Goal: Task Accomplishment & Management: Manage account settings

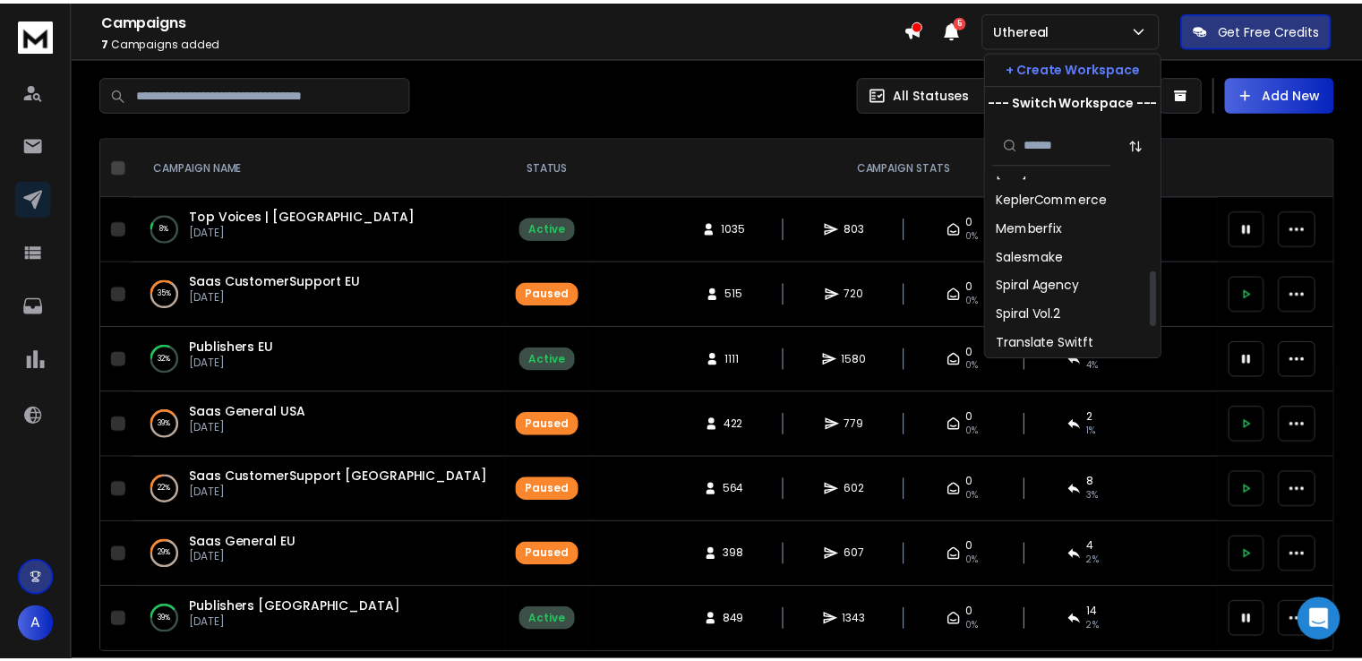
scroll to position [319, 0]
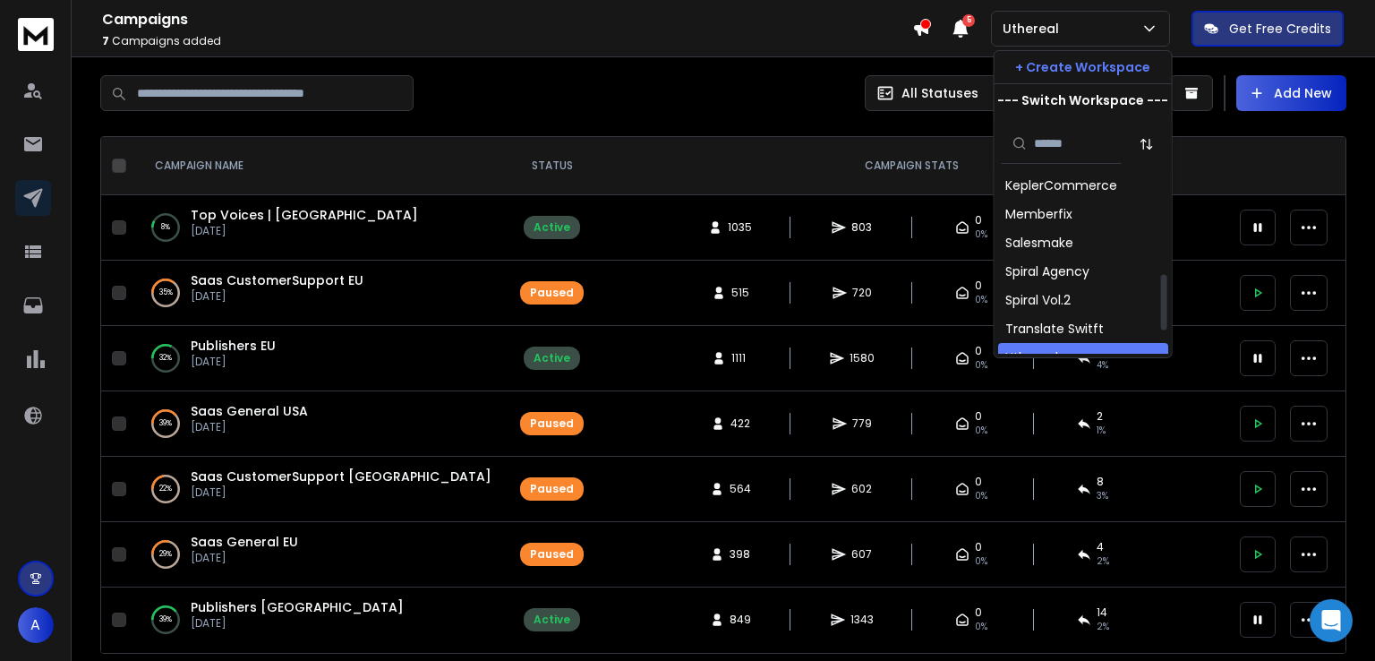
drag, startPoint x: 1164, startPoint y: 216, endPoint x: 1168, endPoint y: 315, distance: 99.5
click at [1168, 315] on div at bounding box center [1164, 302] width 6 height 56
click at [1111, 245] on div "Salesmake" at bounding box center [1083, 242] width 170 height 29
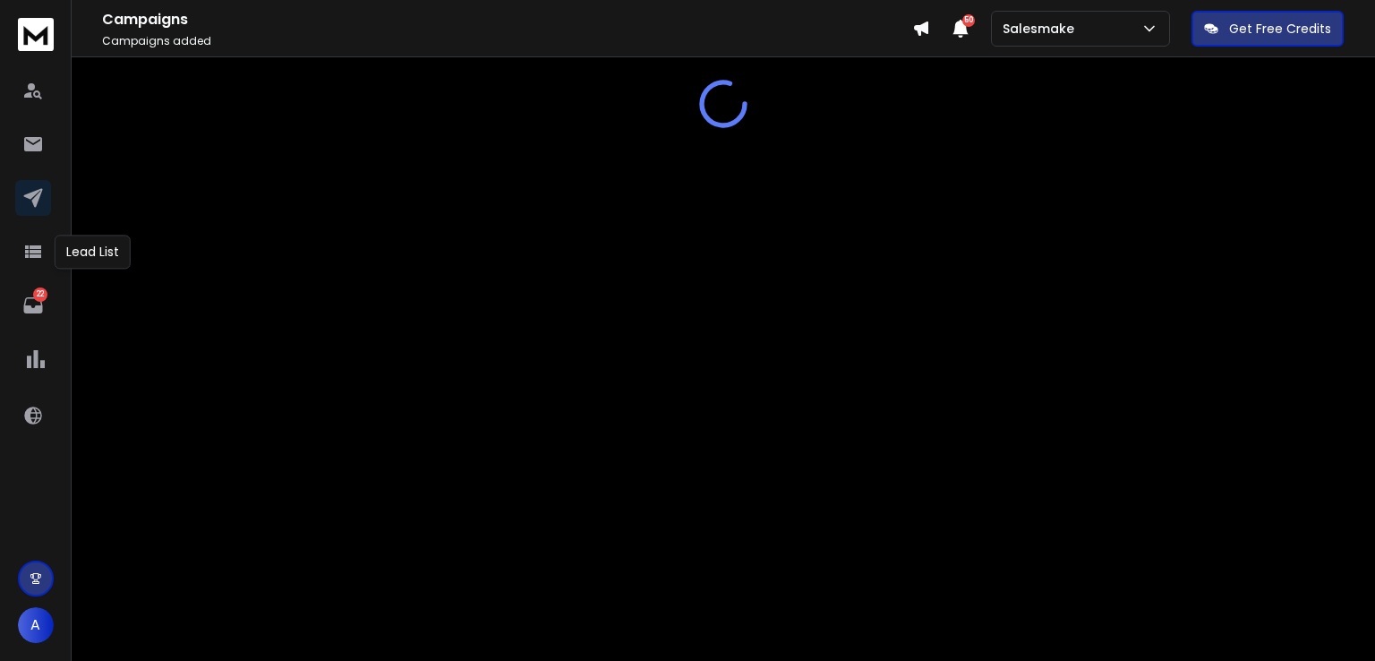
click at [52, 300] on div "22" at bounding box center [35, 308] width 41 height 43
click at [36, 296] on p "22" at bounding box center [40, 294] width 14 height 14
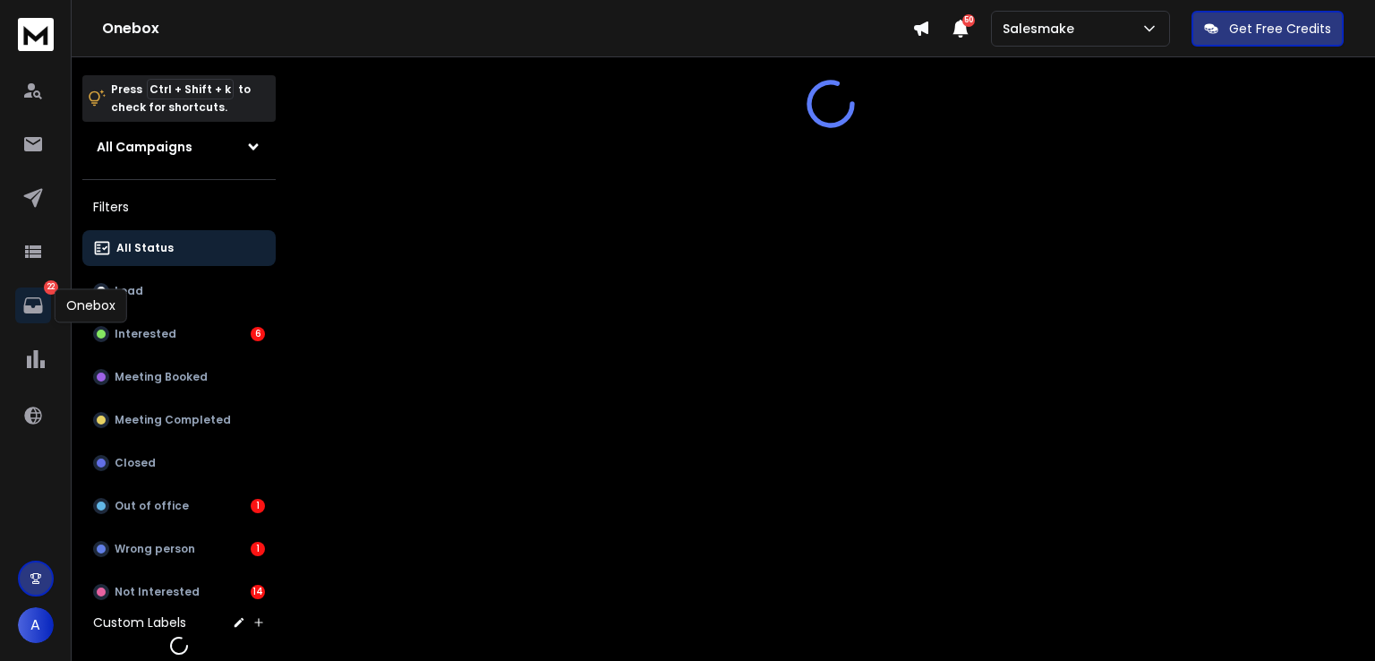
click at [36, 296] on icon at bounding box center [32, 305] width 21 height 21
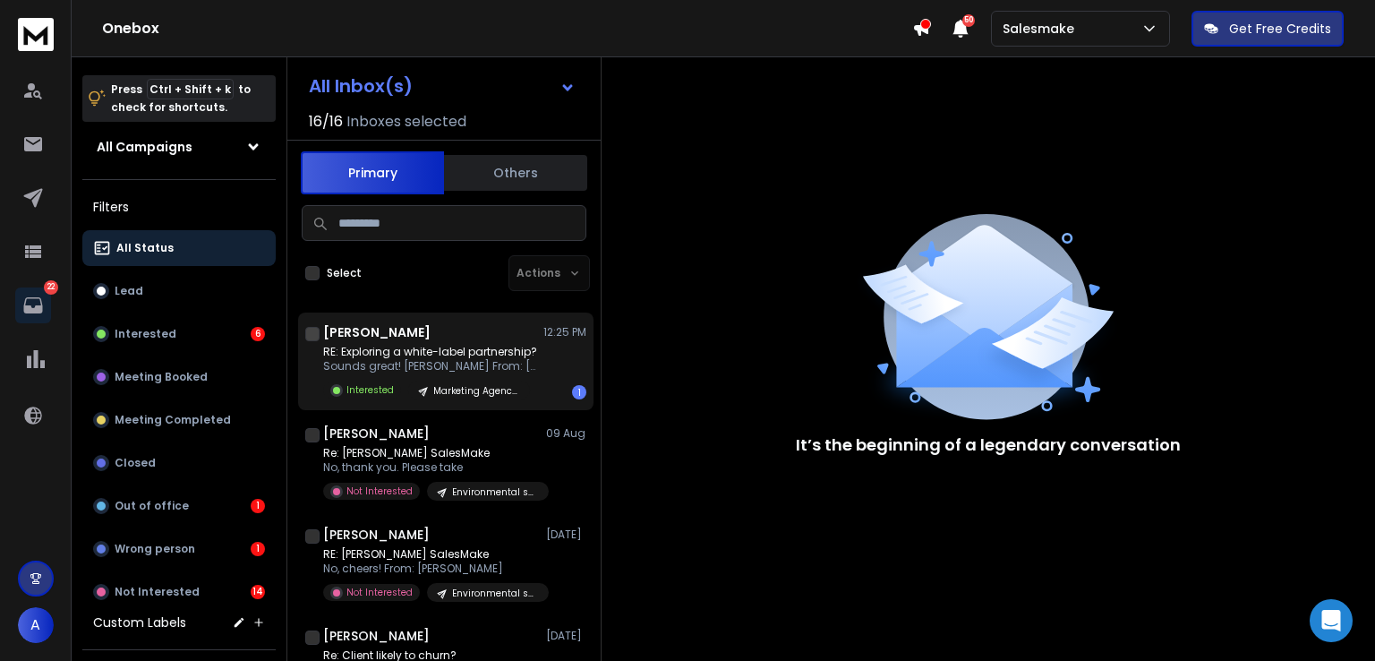
click at [532, 350] on p "RE: Exploring a white-label partnership?" at bounding box center [430, 352] width 215 height 14
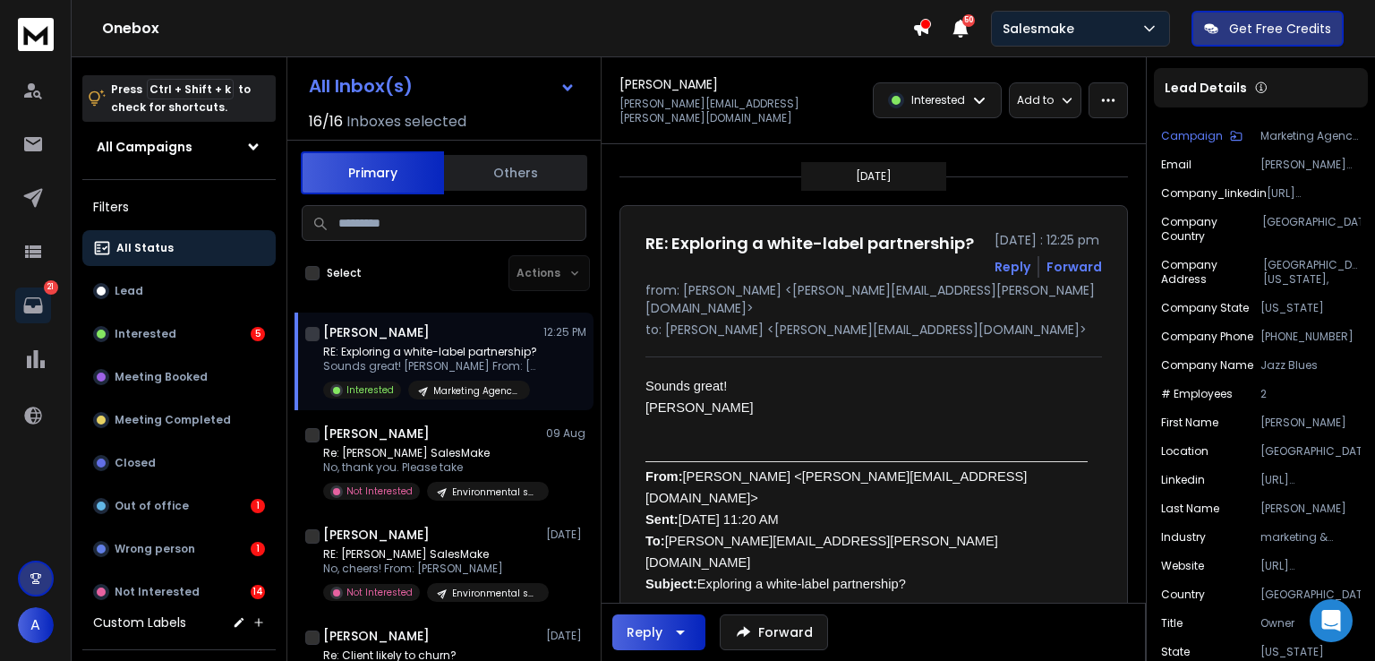
click at [1086, 35] on div "Salesmake" at bounding box center [1081, 29] width 156 height 18
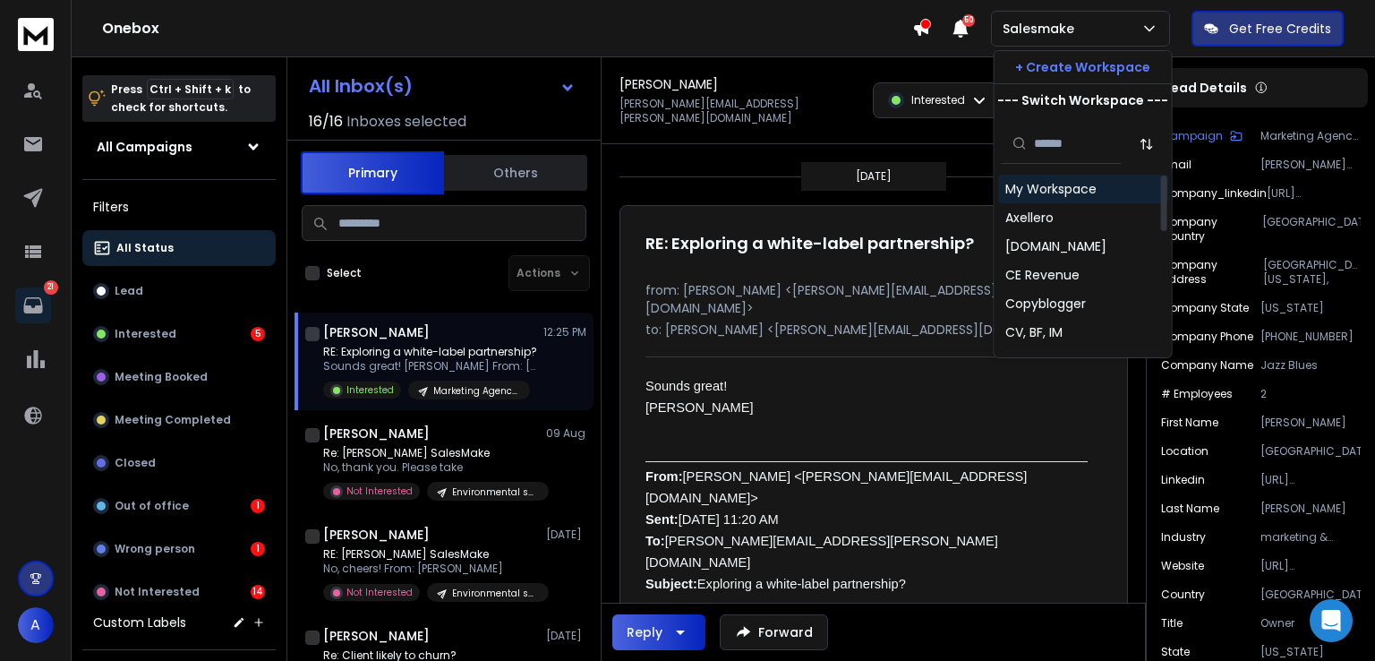
click at [1083, 182] on div "My Workspace" at bounding box center [1051, 189] width 91 height 18
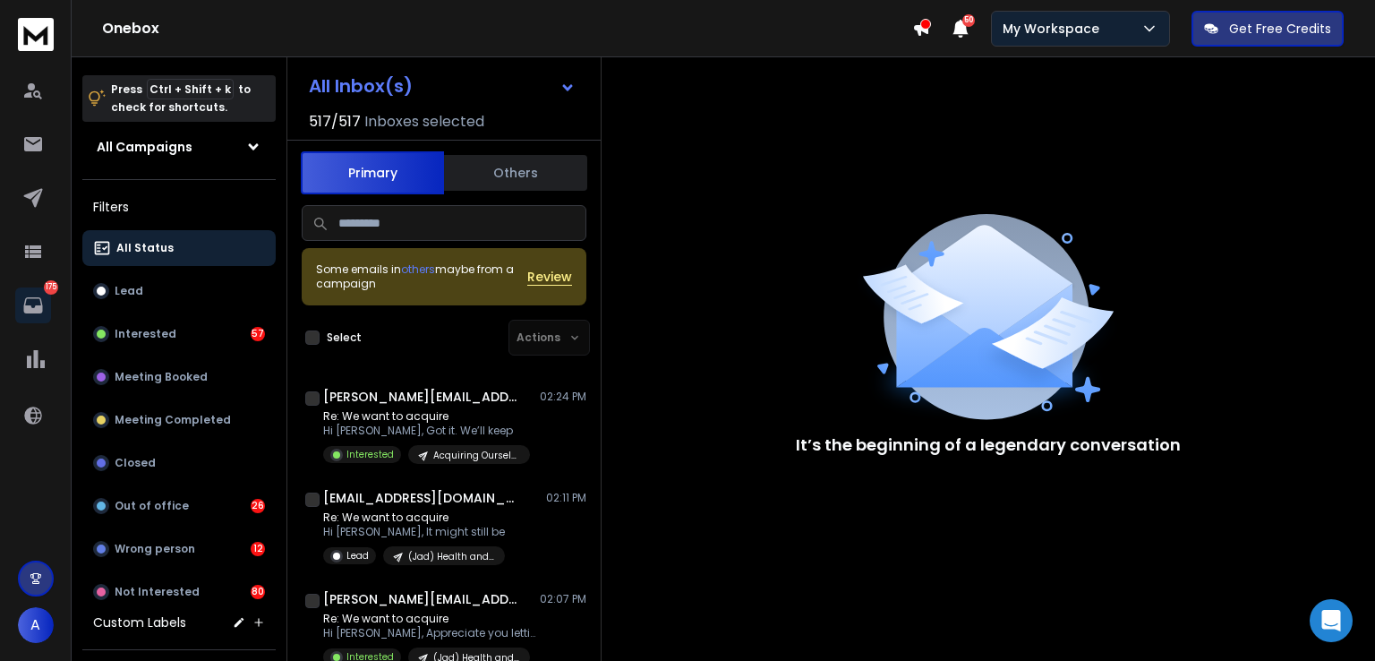
click at [1124, 22] on div "My Workspace" at bounding box center [1081, 29] width 156 height 18
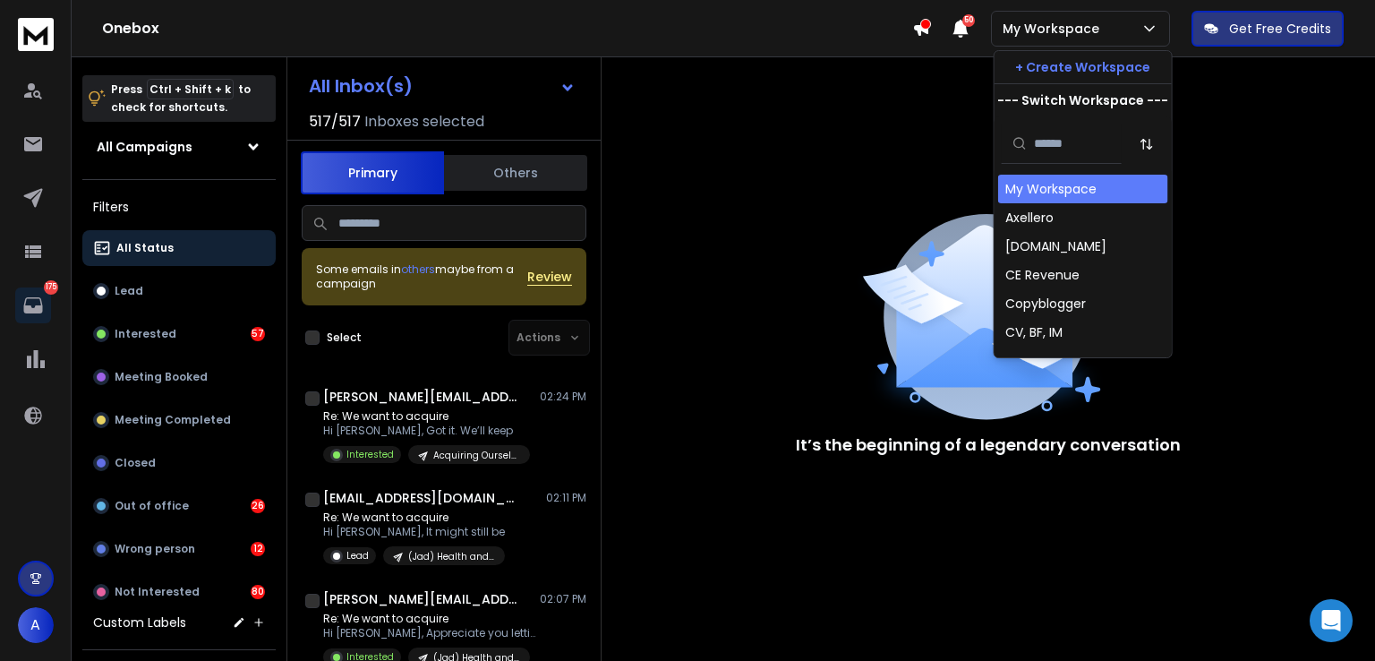
scroll to position [394, 0]
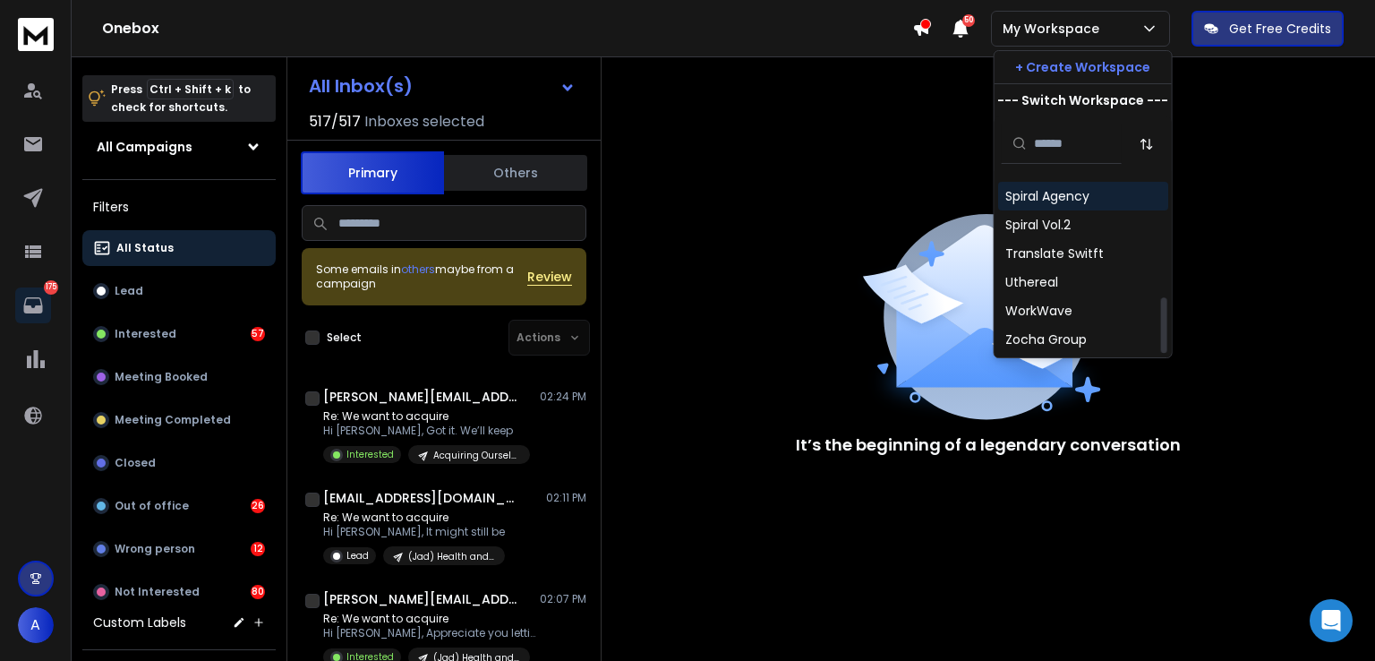
click at [1059, 198] on div "Spiral Agency" at bounding box center [1048, 196] width 84 height 18
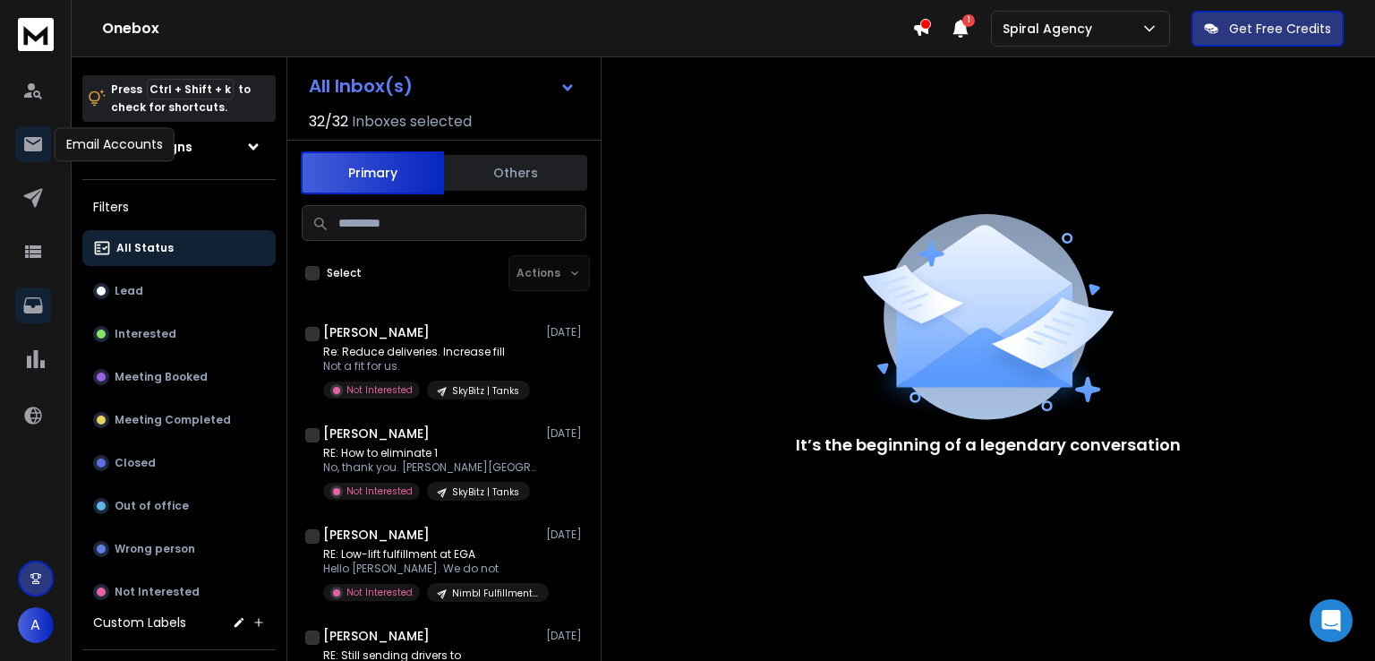
click at [33, 150] on icon at bounding box center [33, 144] width 18 height 14
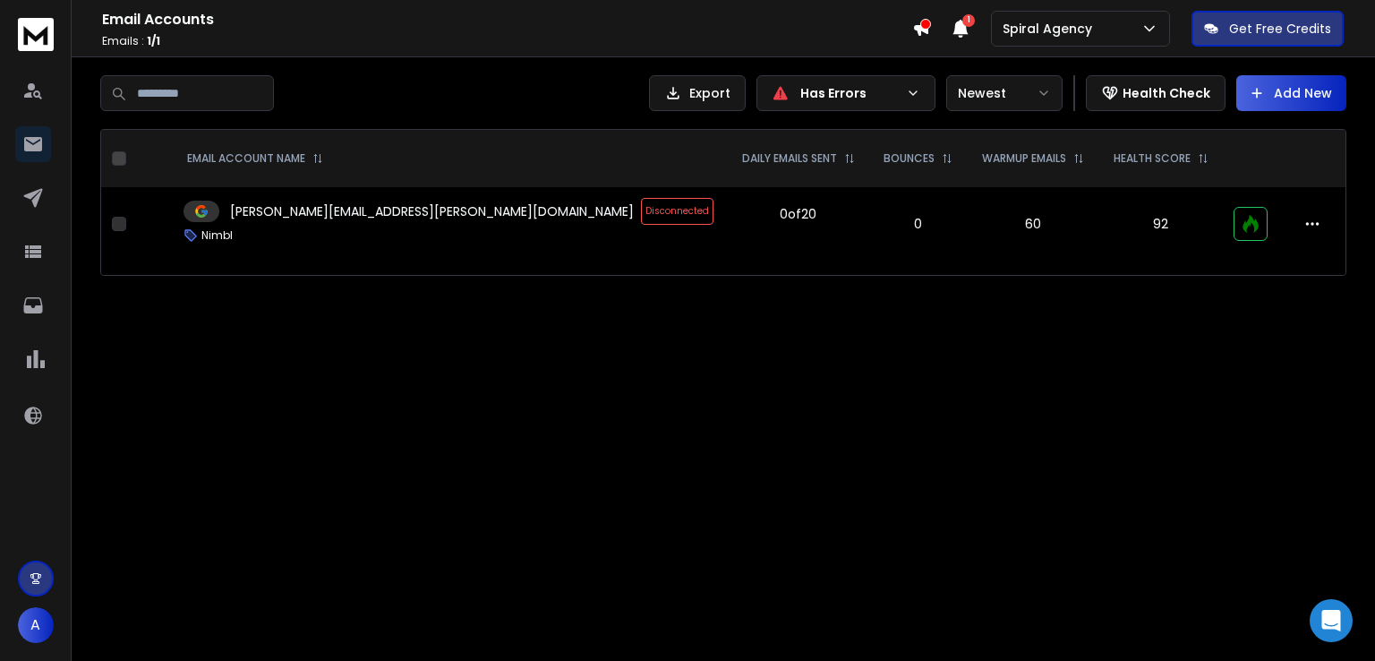
click at [886, 99] on p "Has Errors" at bounding box center [849, 93] width 98 height 18
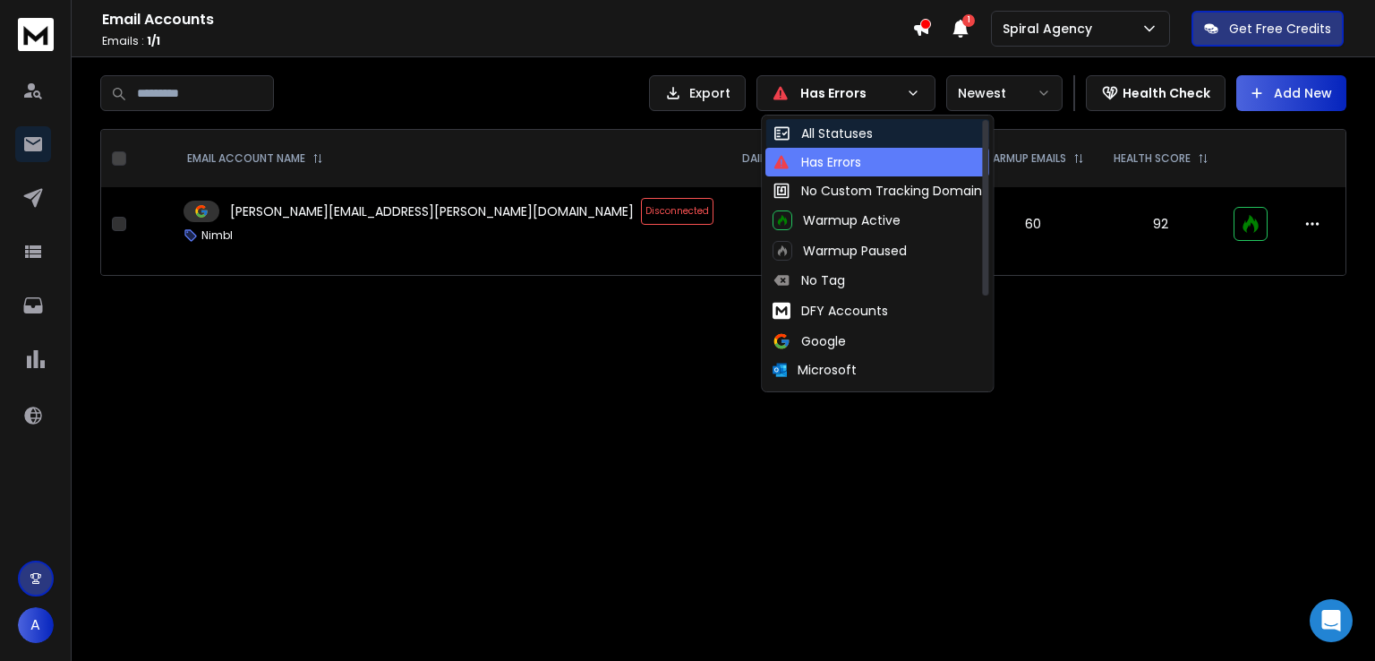
click at [857, 135] on div "All Statuses" at bounding box center [823, 133] width 100 height 18
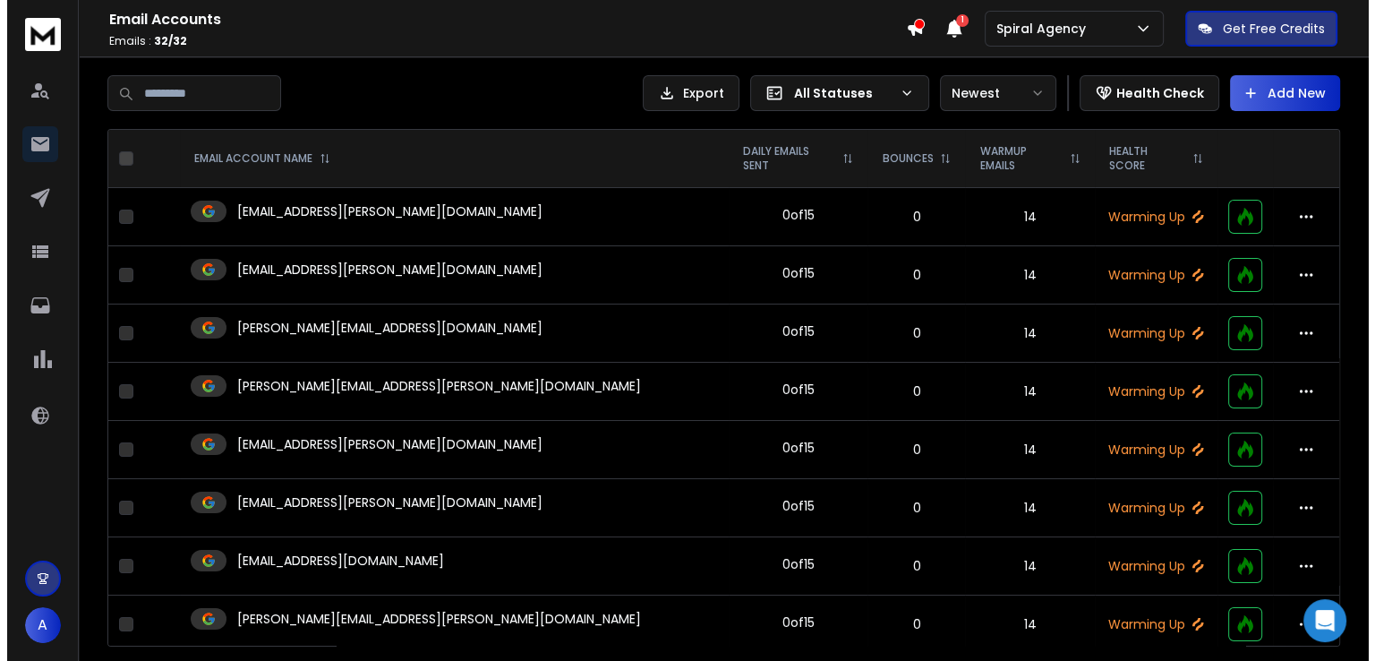
scroll to position [1194, 0]
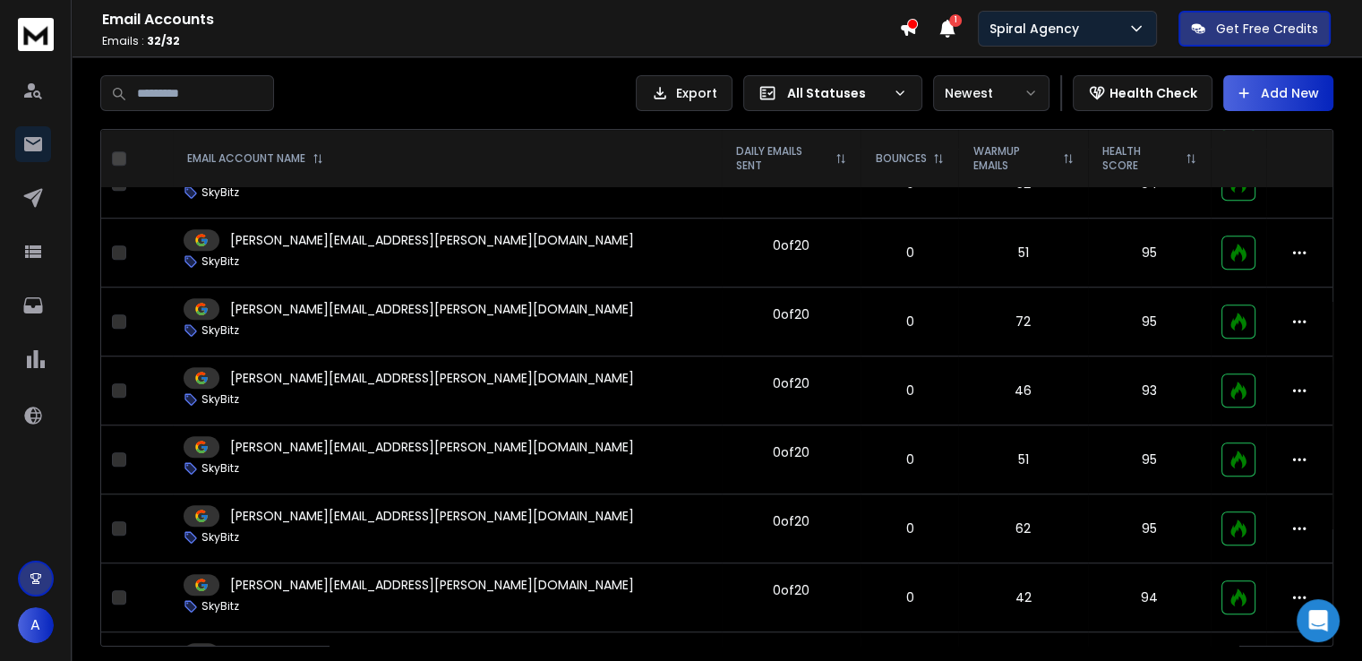
click at [1125, 30] on div "Spiral Agency" at bounding box center [1067, 29] width 156 height 18
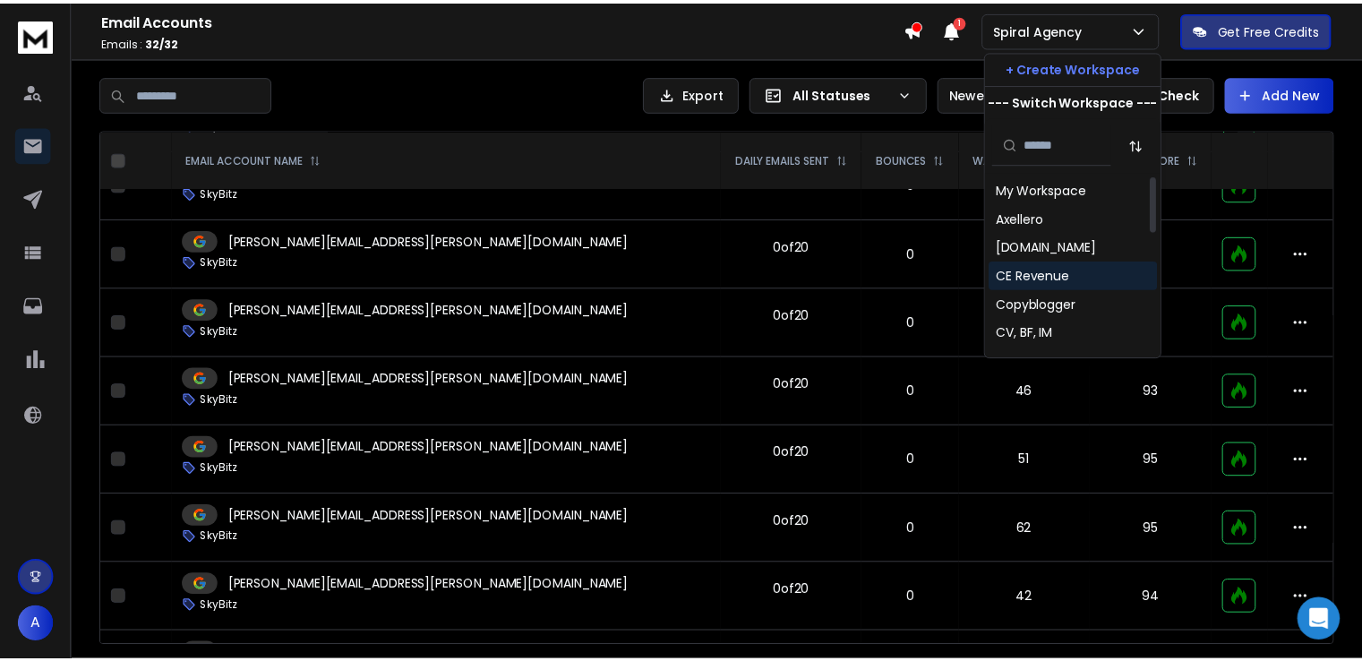
scroll to position [394, 0]
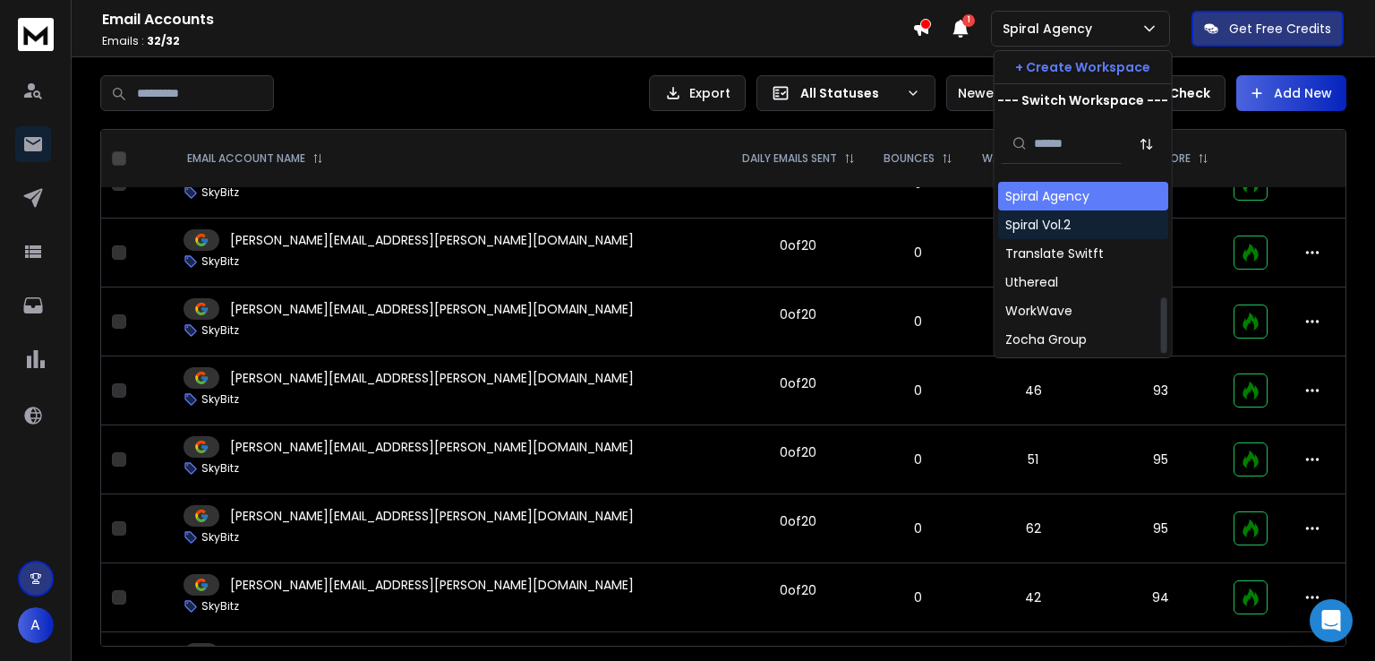
click at [1070, 221] on div "Spiral Vol.2" at bounding box center [1038, 225] width 65 height 18
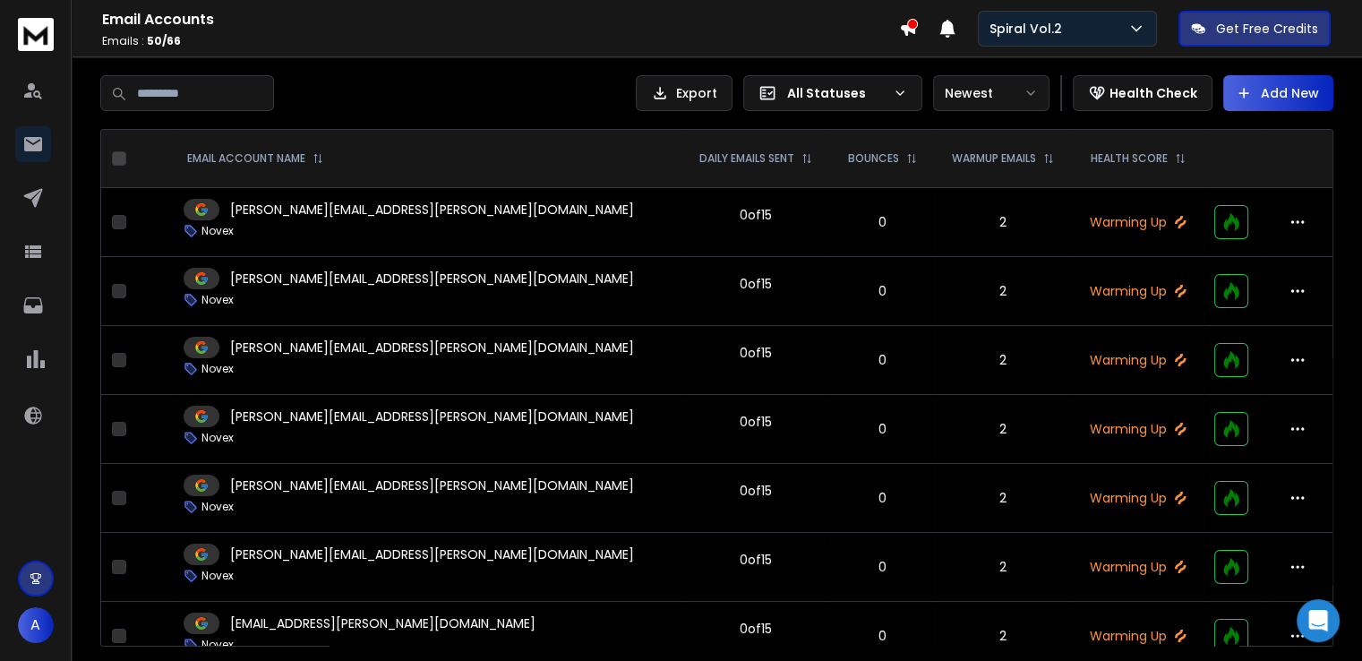
click at [1057, 30] on p "Spiral Vol.2" at bounding box center [1029, 29] width 80 height 18
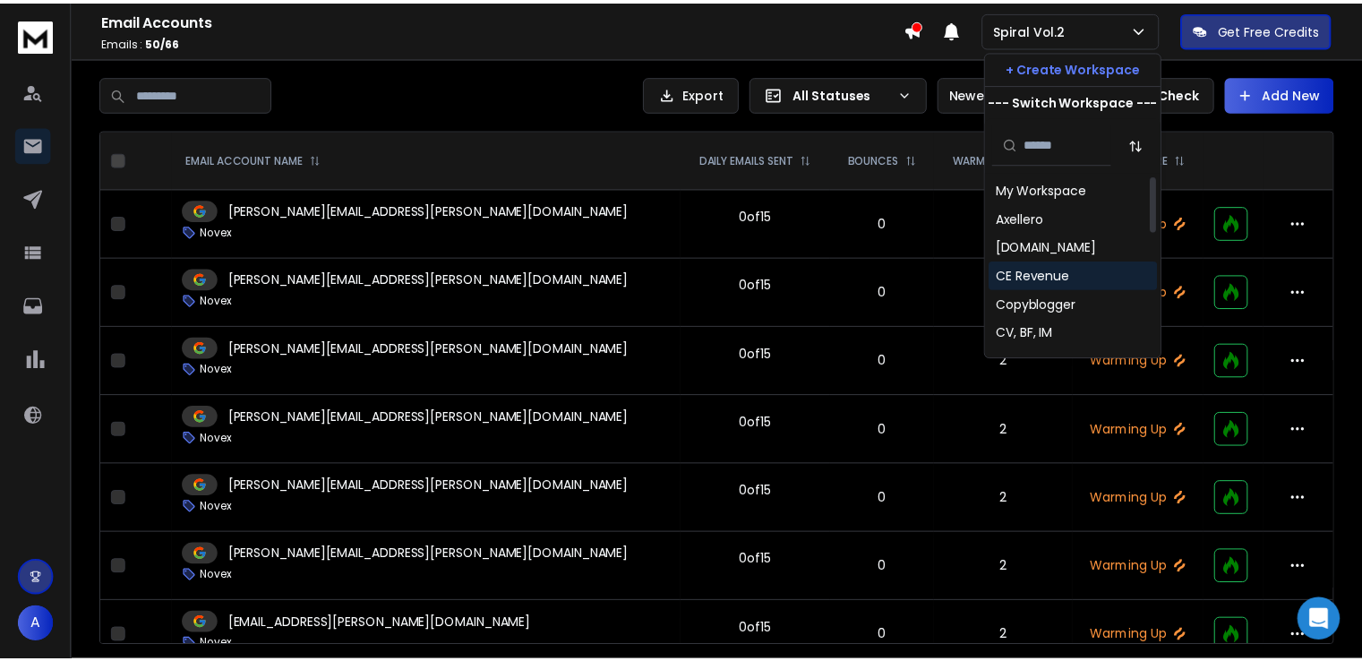
scroll to position [298, 0]
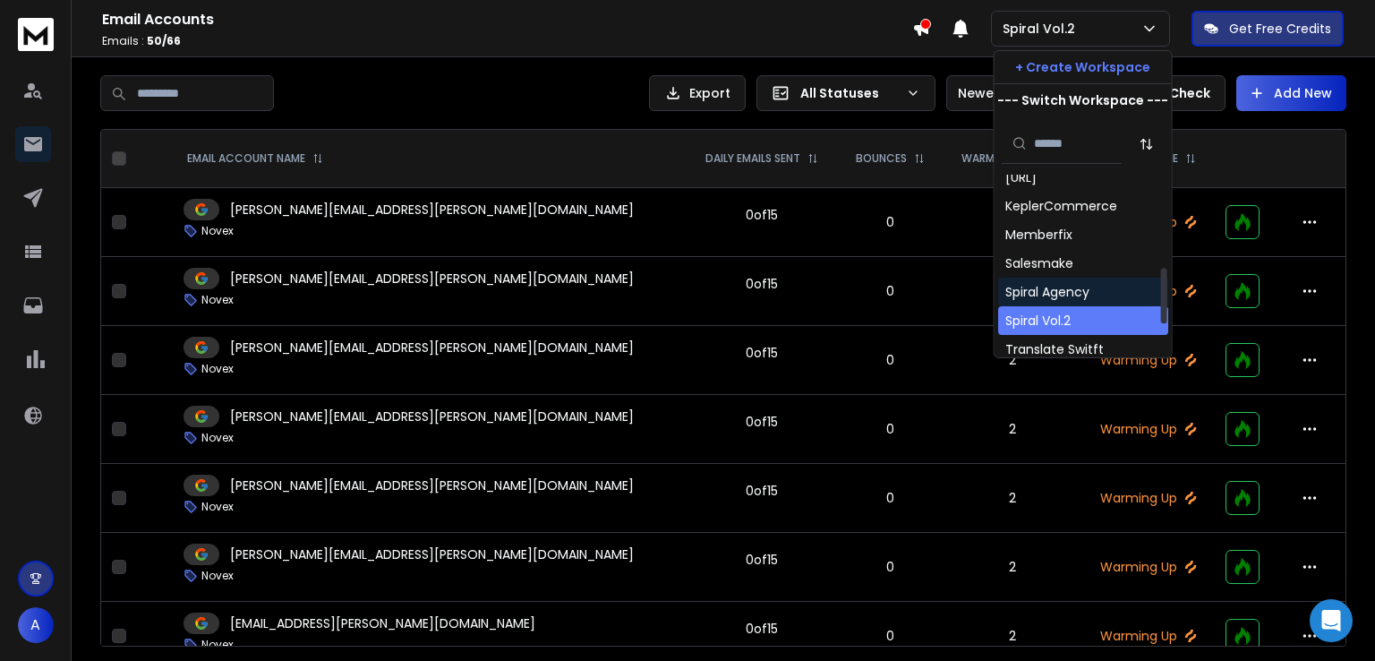
click at [1071, 295] on div "Spiral Agency" at bounding box center [1048, 292] width 84 height 18
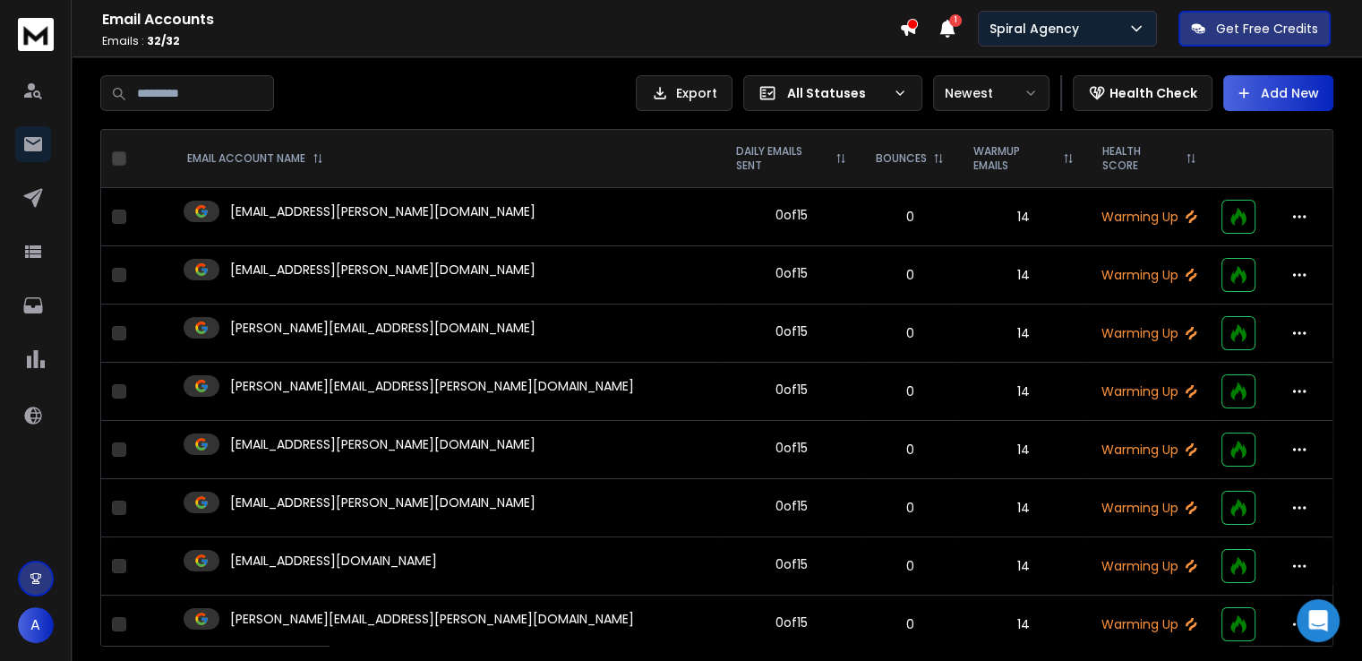
click at [1077, 21] on p "Spiral Agency" at bounding box center [1037, 29] width 97 height 18
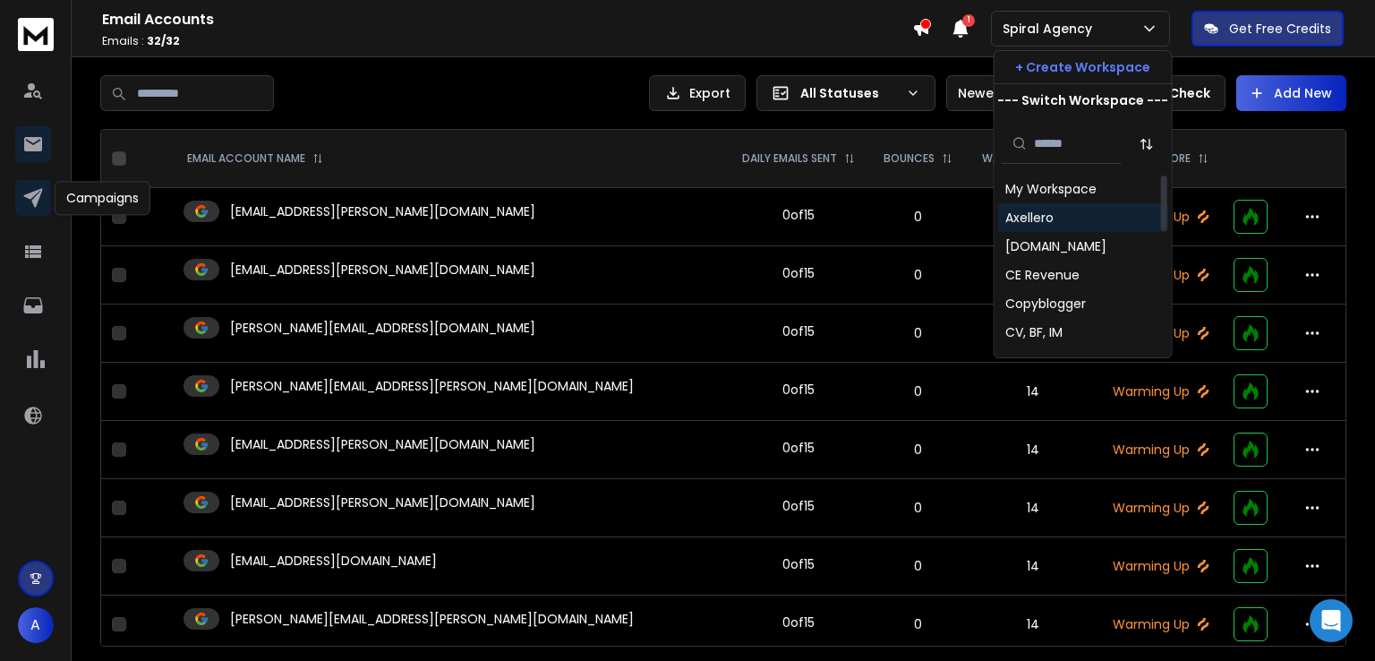
click at [39, 194] on icon at bounding box center [32, 197] width 19 height 19
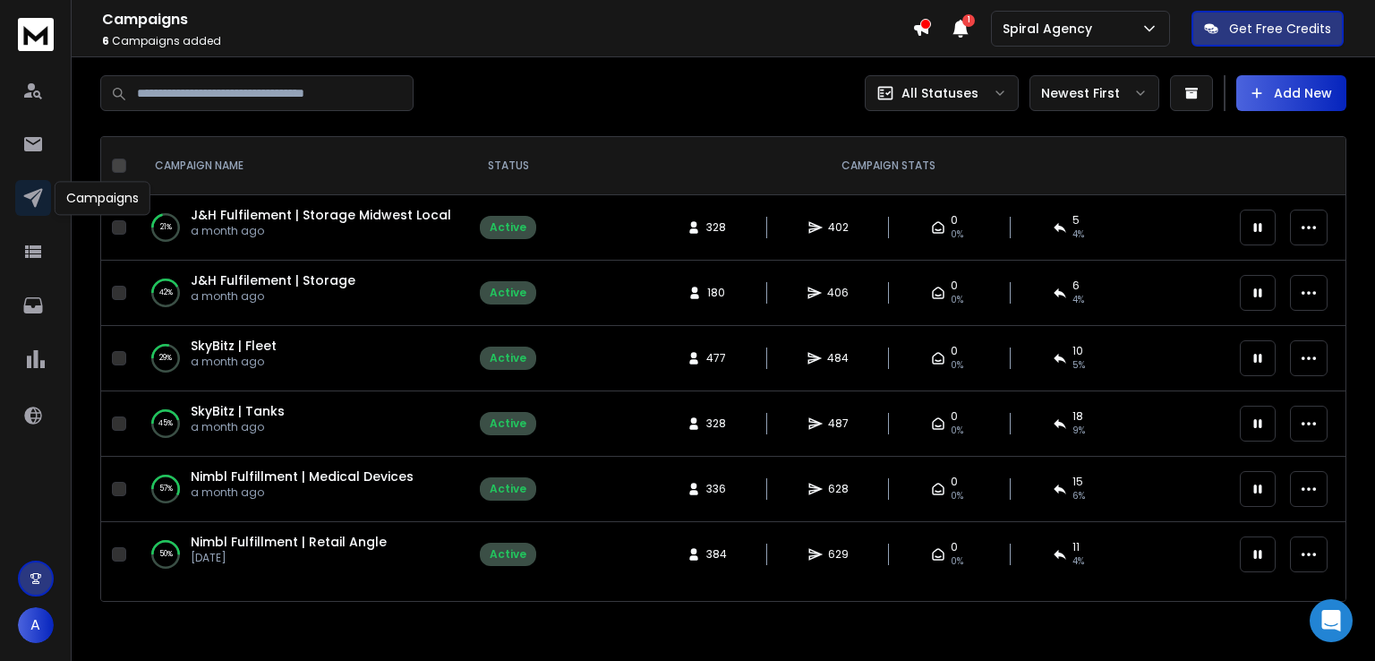
click at [397, 213] on span "J&H Fulfilement | Storage Midwest Local" at bounding box center [321, 215] width 261 height 18
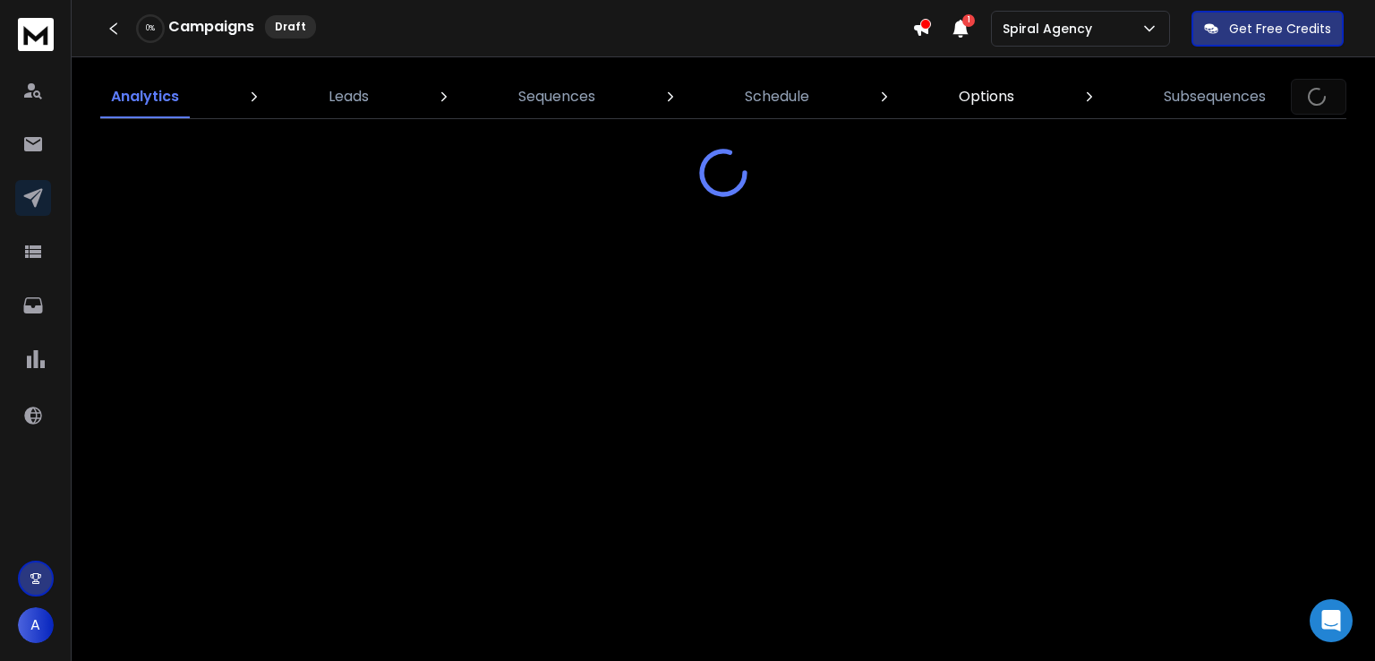
click at [986, 101] on p "Options" at bounding box center [987, 96] width 56 height 21
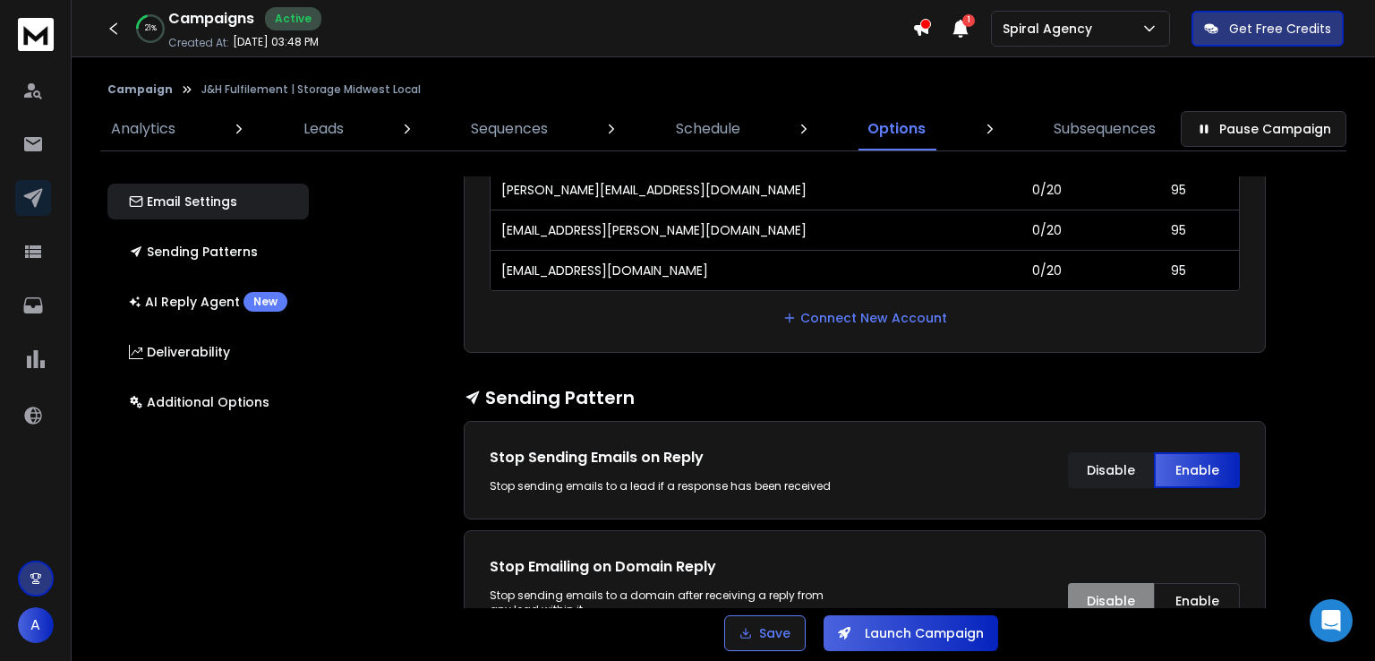
scroll to position [596, 0]
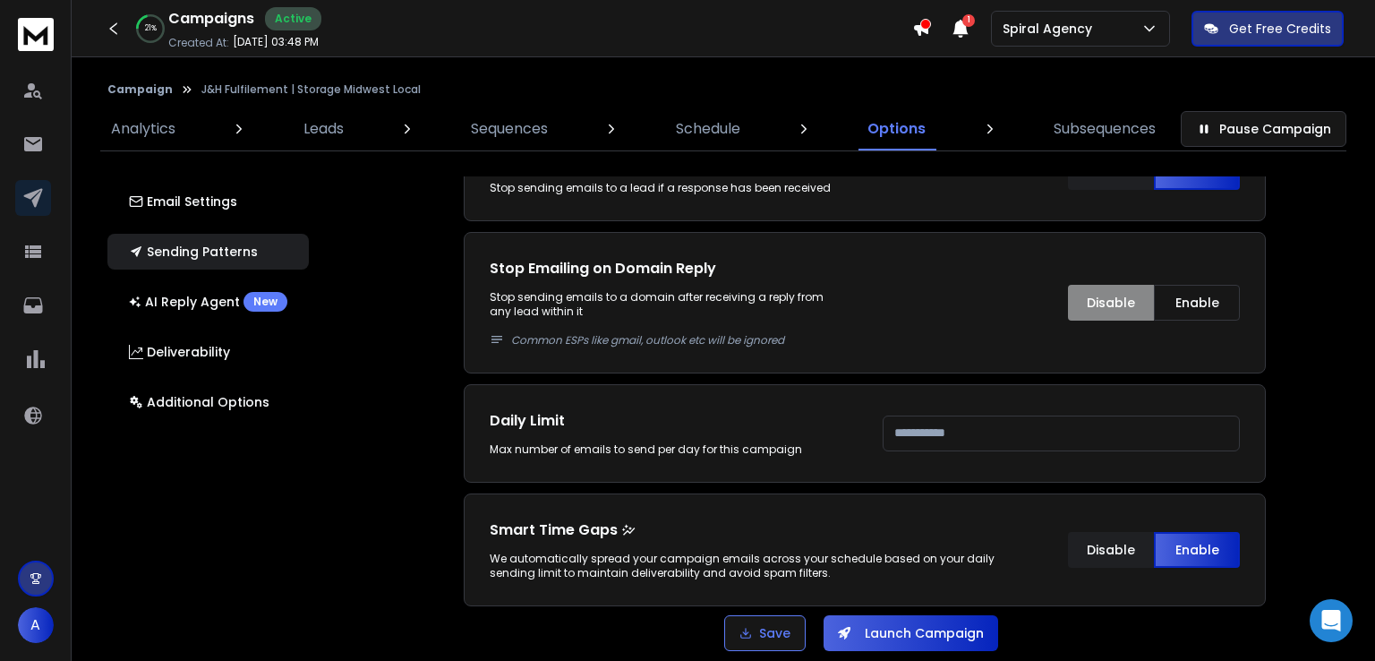
click at [909, 428] on input "**" at bounding box center [1061, 433] width 357 height 36
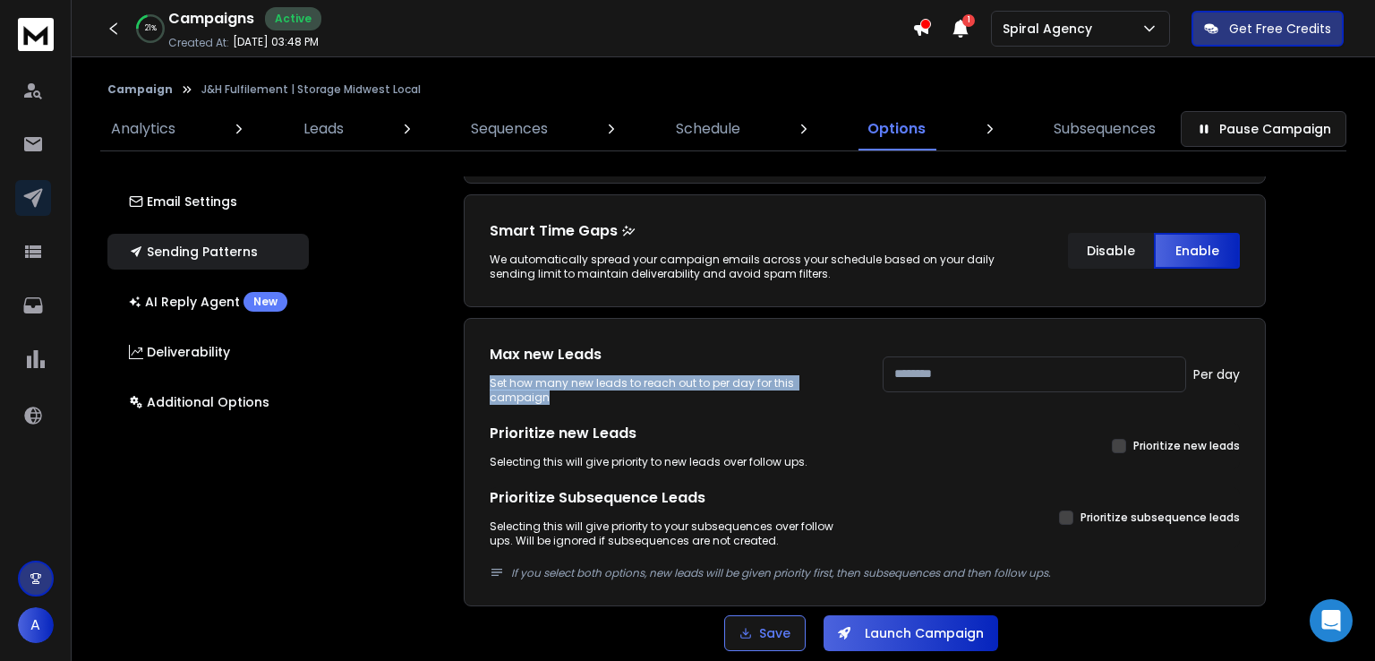
drag, startPoint x: 474, startPoint y: 381, endPoint x: 601, endPoint y: 392, distance: 127.6
click at [601, 392] on div "Max new Leads Set how many new leads to reach out to per day for this campaign …" at bounding box center [865, 462] width 802 height 288
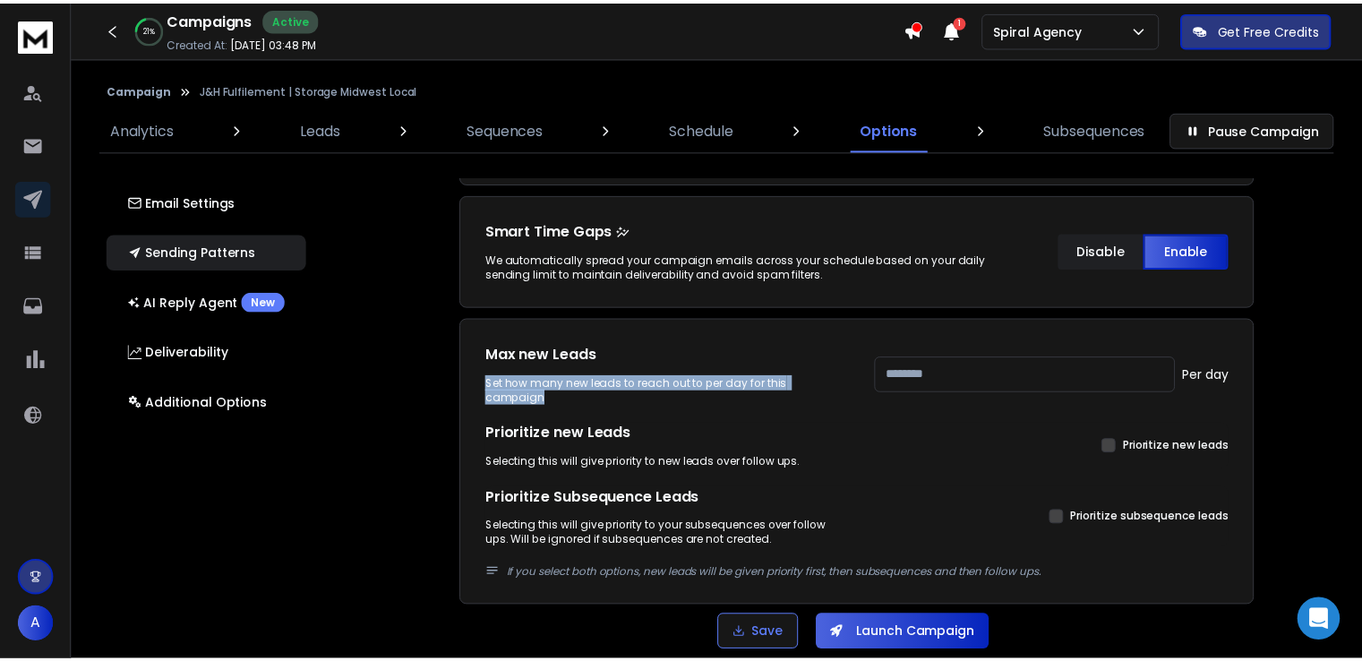
scroll to position [0, 0]
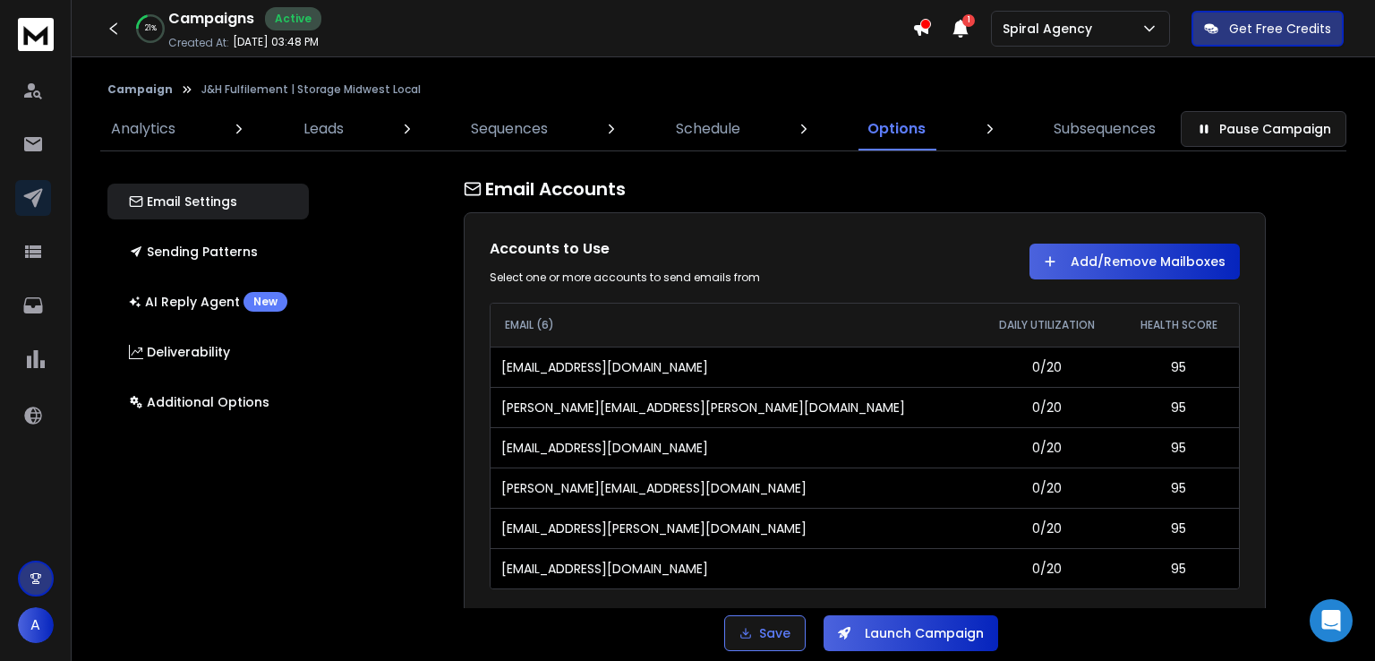
click at [50, 148] on link at bounding box center [33, 144] width 36 height 36
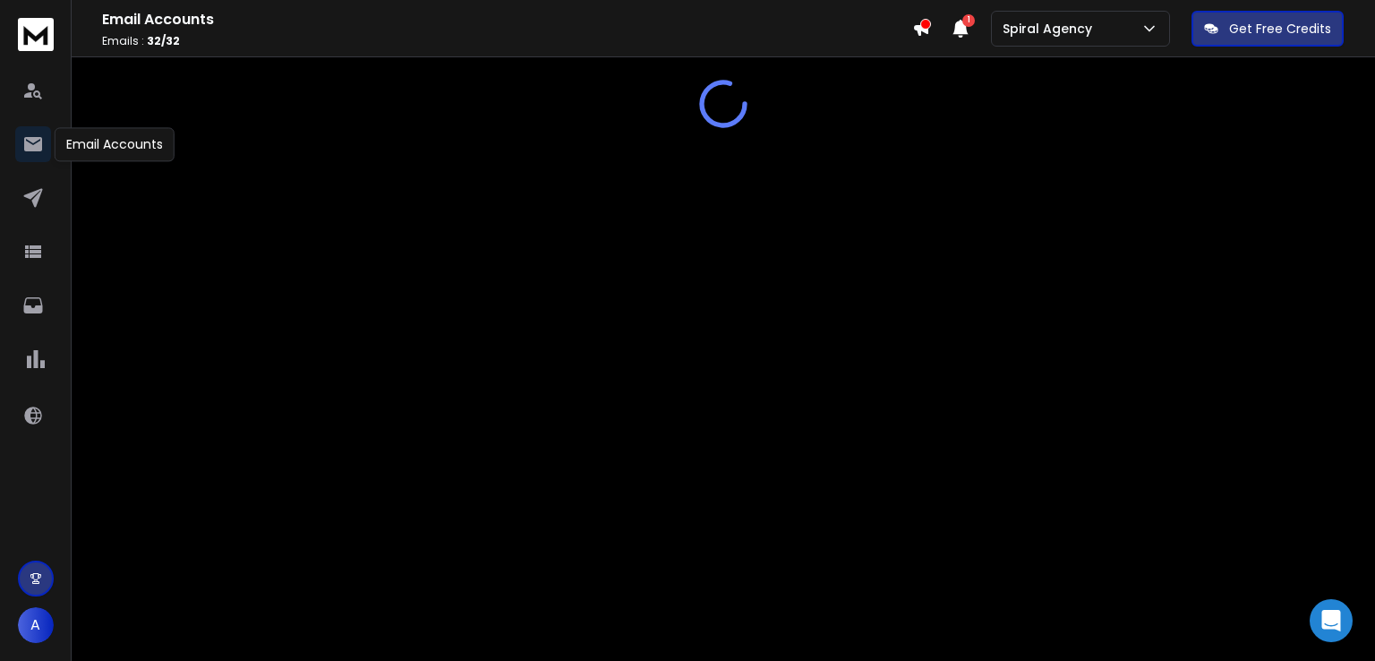
click at [36, 145] on icon at bounding box center [33, 144] width 18 height 14
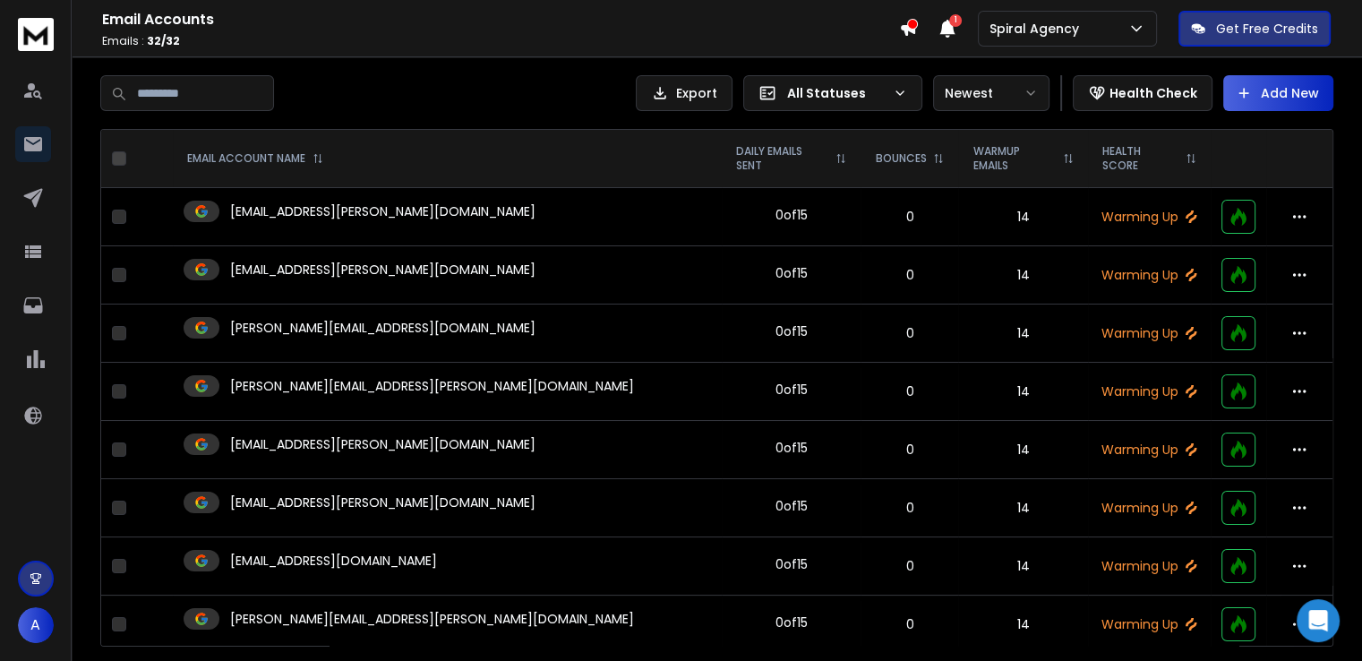
scroll to position [596, 0]
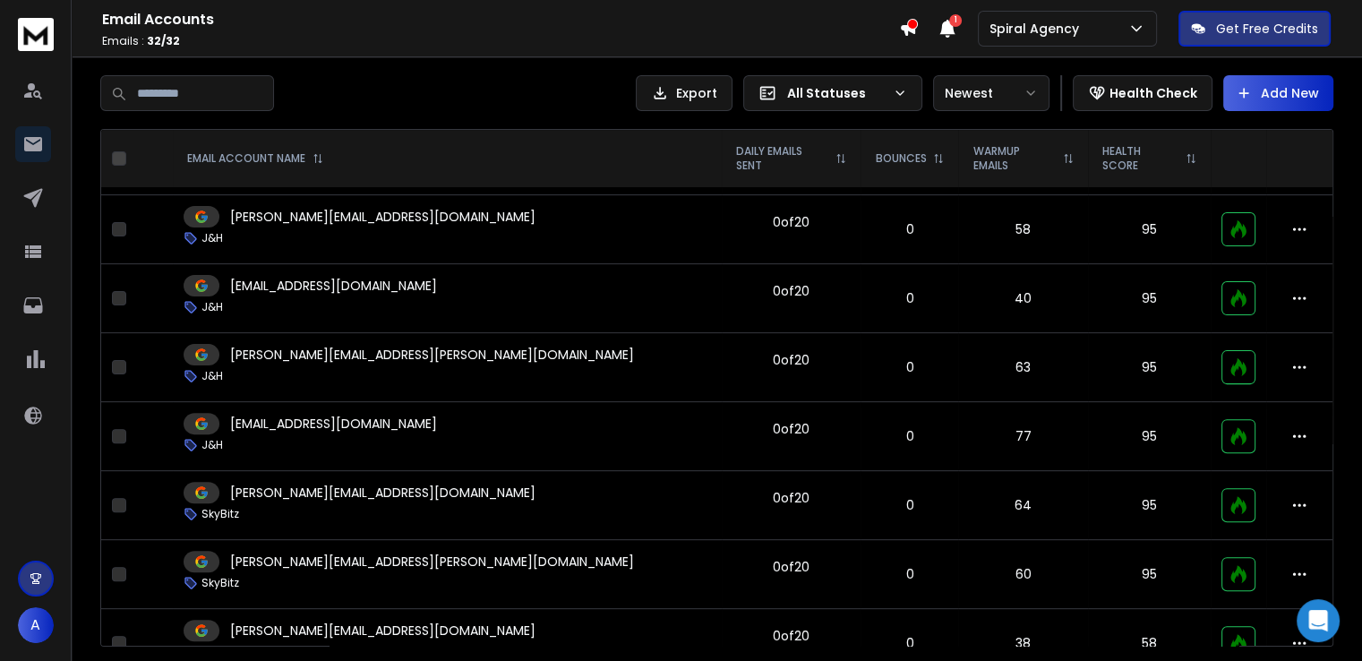
click at [225, 93] on input at bounding box center [187, 93] width 174 height 36
type input "***"
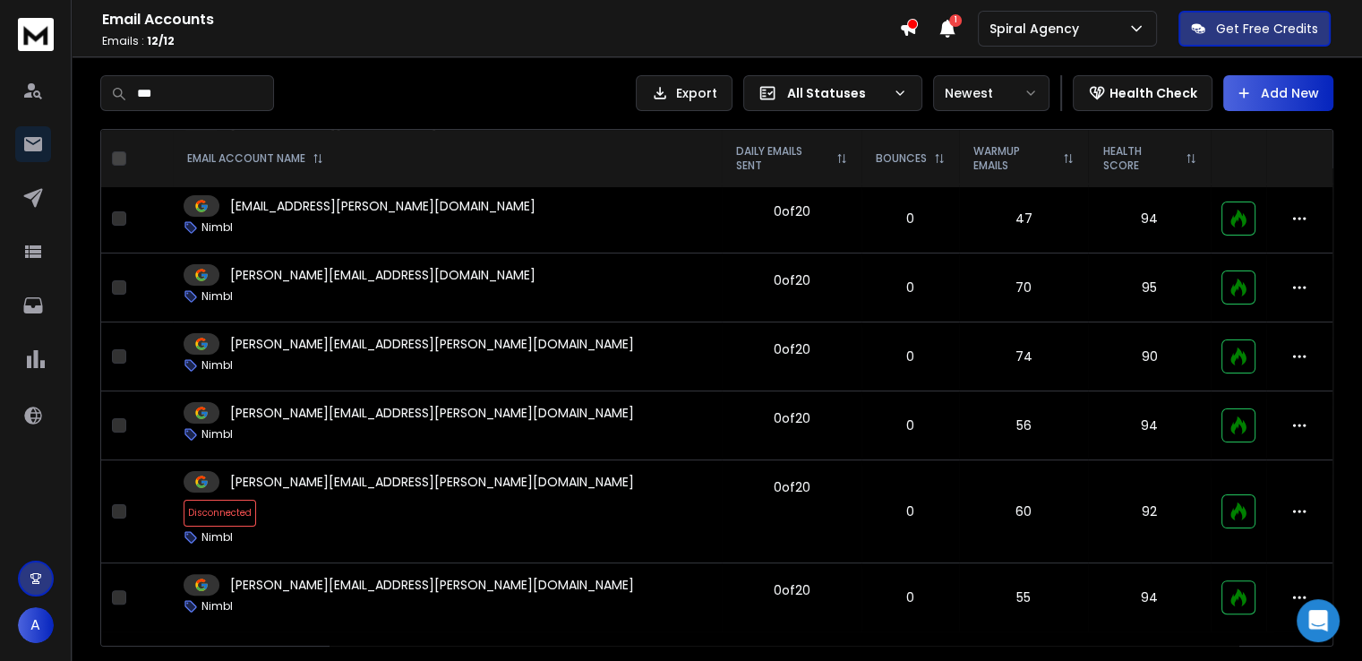
scroll to position [386, 0]
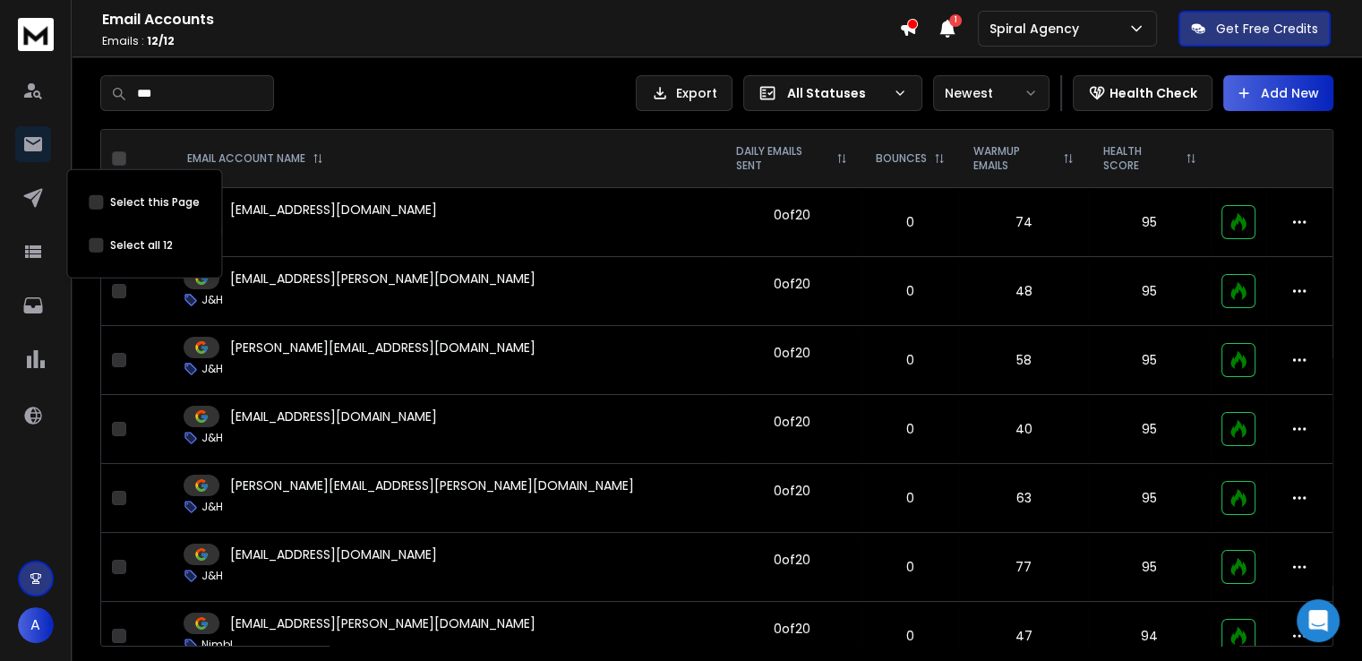
click at [117, 162] on button "Select this Page" at bounding box center [119, 158] width 14 height 14
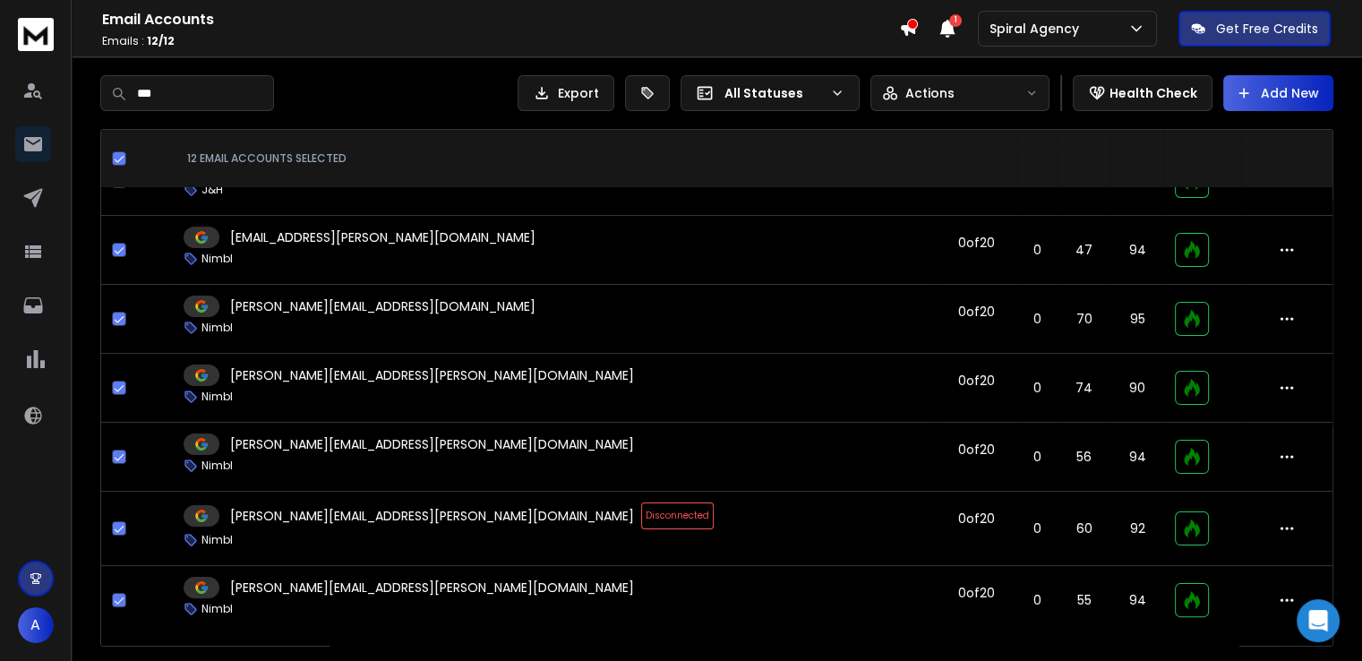
type button "on"
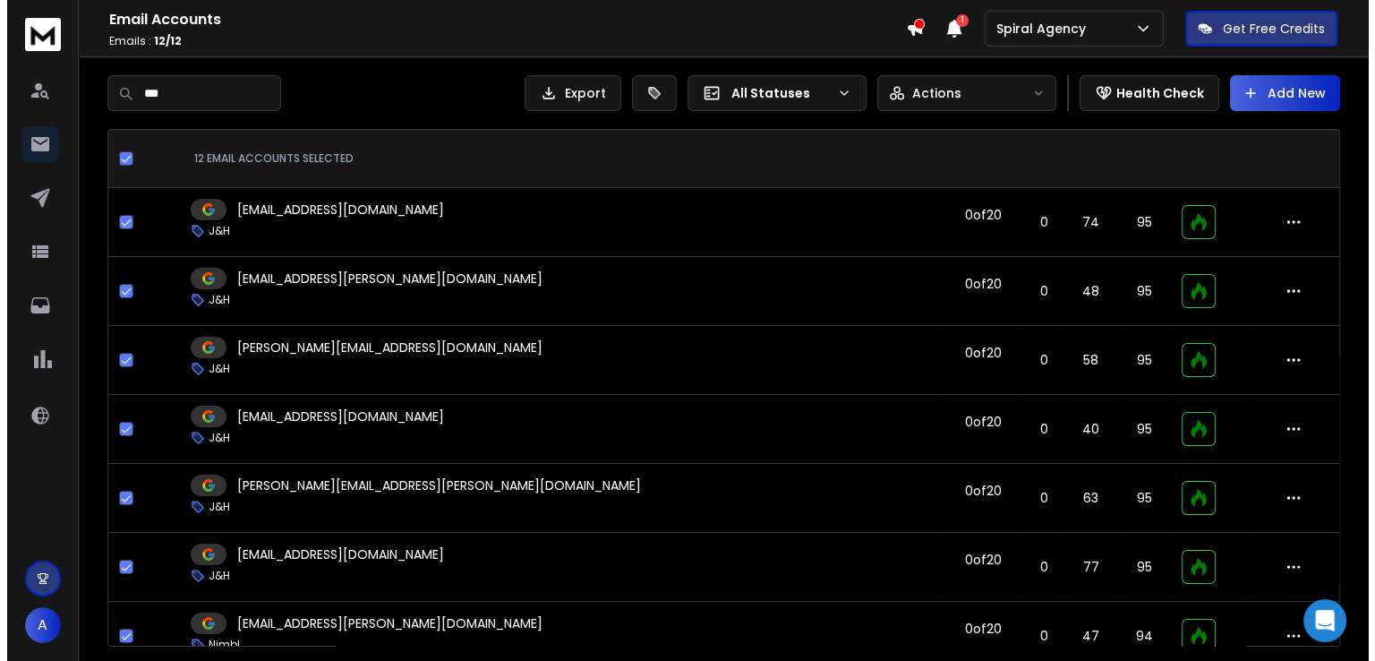
scroll to position [298, 0]
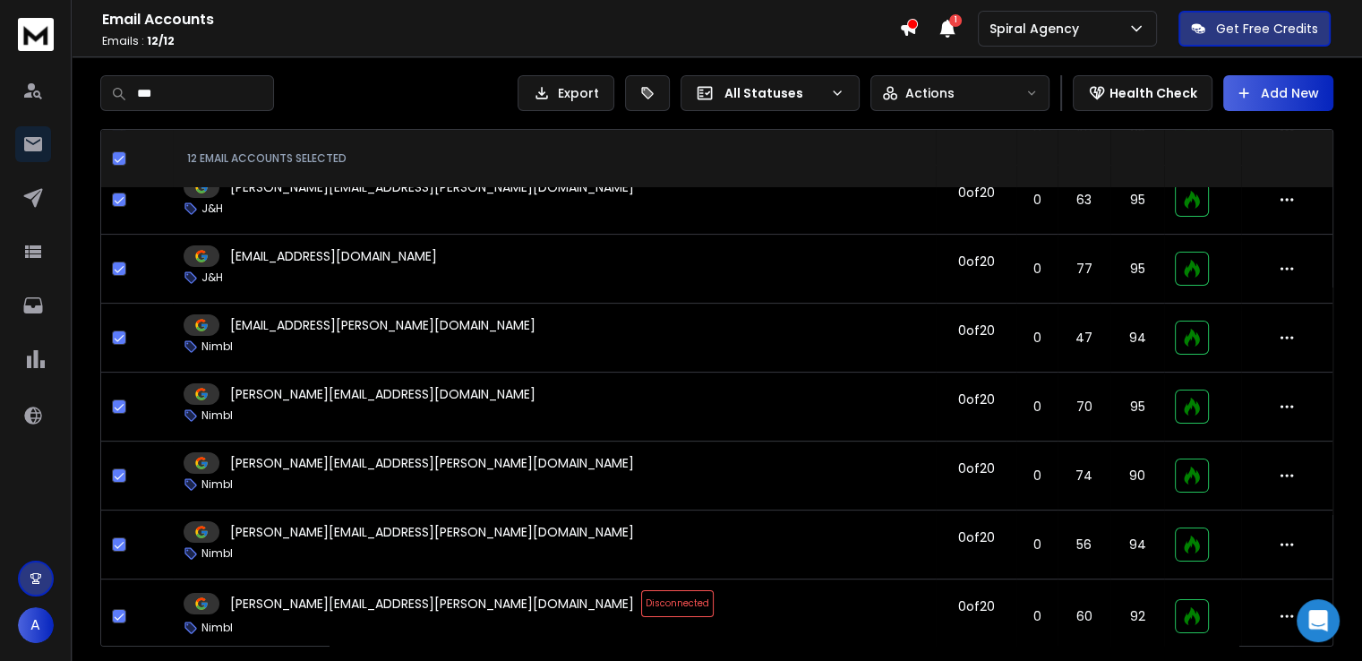
click at [123, 155] on button "button" at bounding box center [119, 158] width 14 height 14
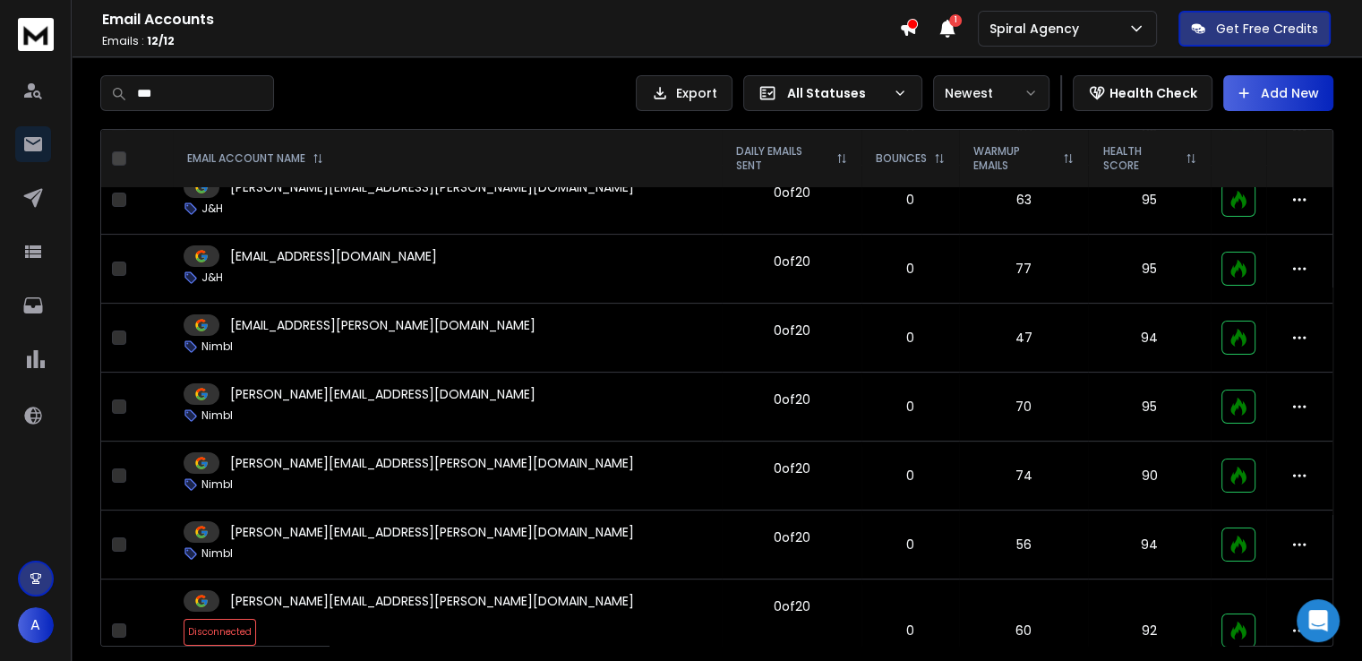
click at [801, 94] on p "All Statuses" at bounding box center [836, 93] width 98 height 18
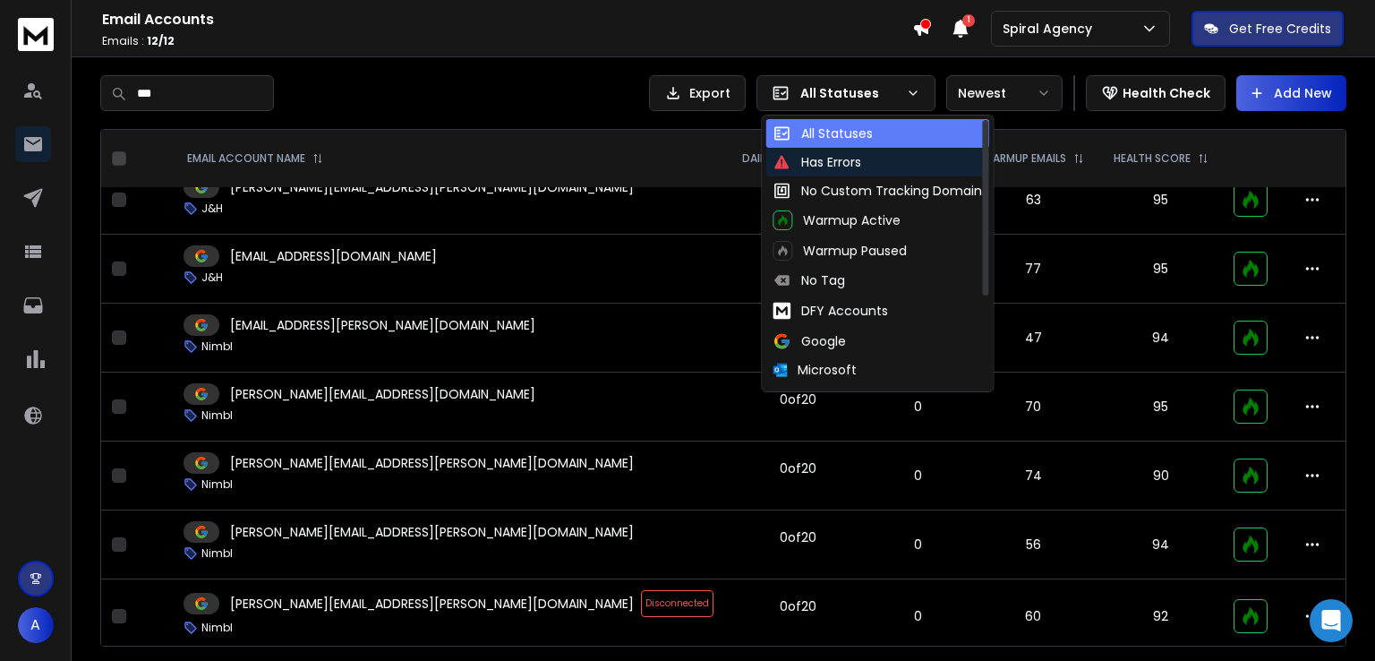
click at [1032, 94] on button "Newest" at bounding box center [1004, 93] width 116 height 36
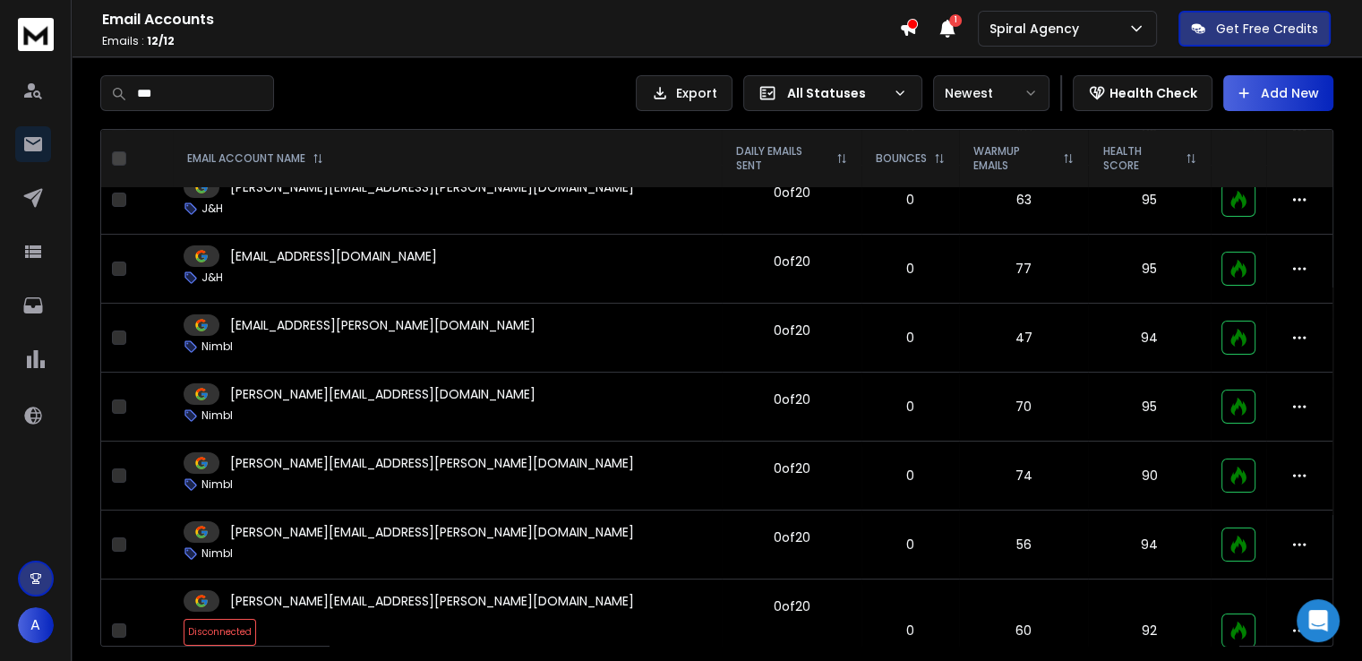
click at [849, 84] on p "All Statuses" at bounding box center [836, 93] width 98 height 18
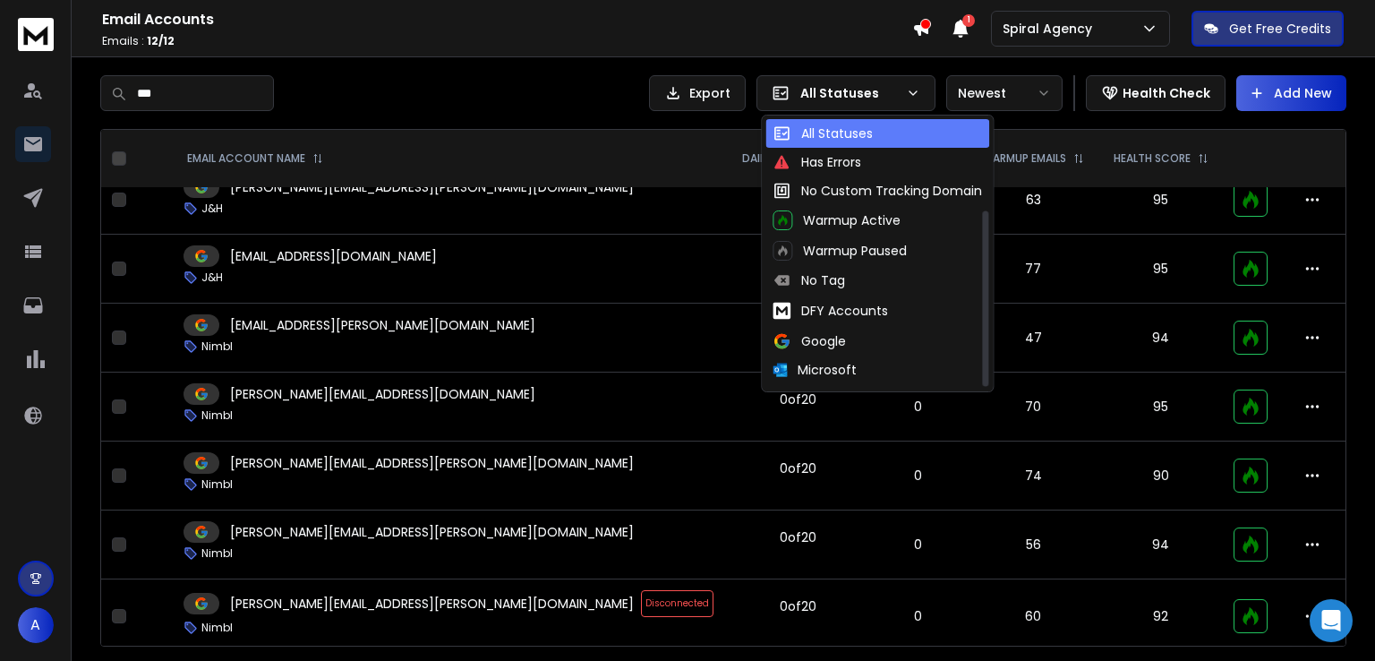
scroll to position [139, 0]
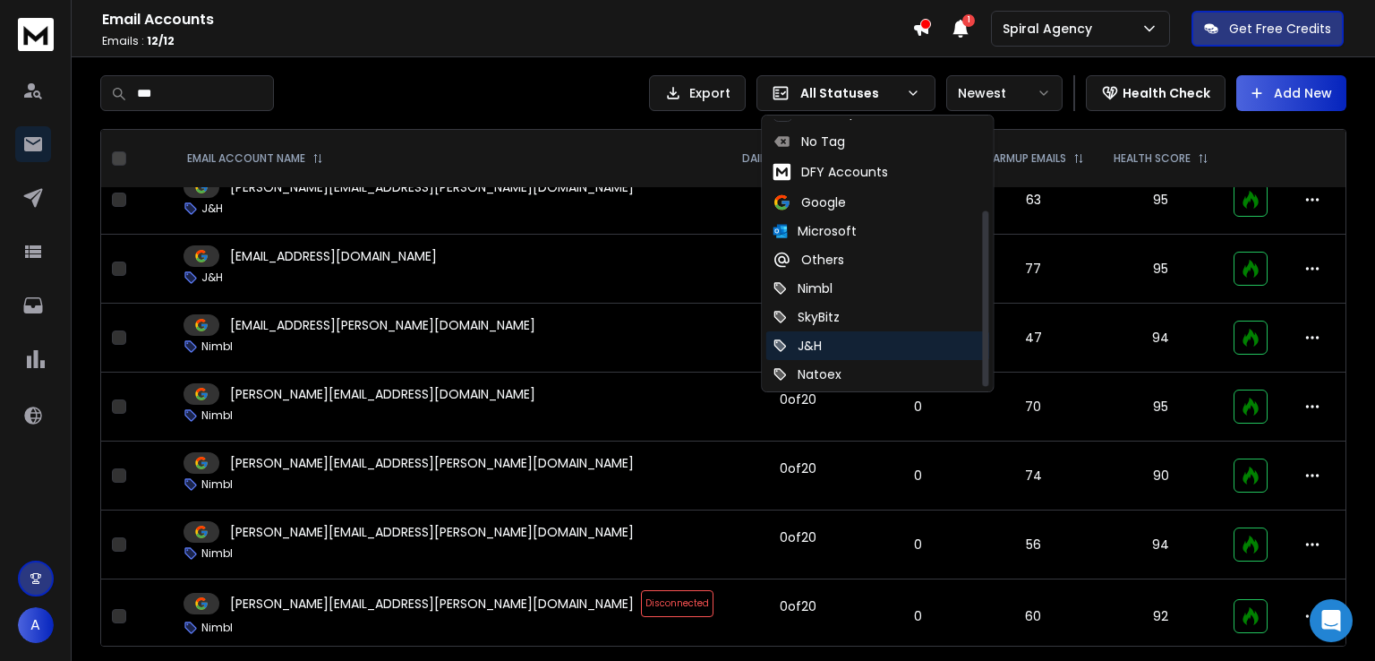
click at [838, 347] on div "J&H" at bounding box center [878, 345] width 224 height 29
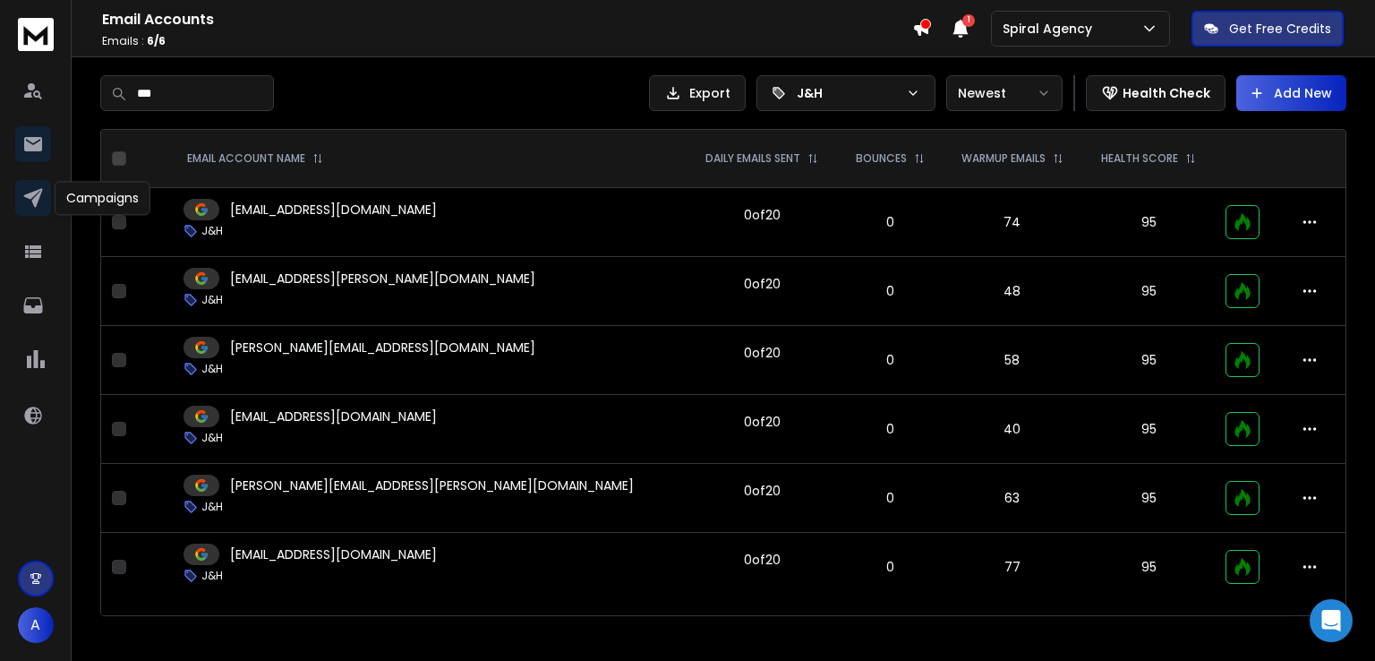
click at [39, 195] on icon at bounding box center [32, 197] width 21 height 21
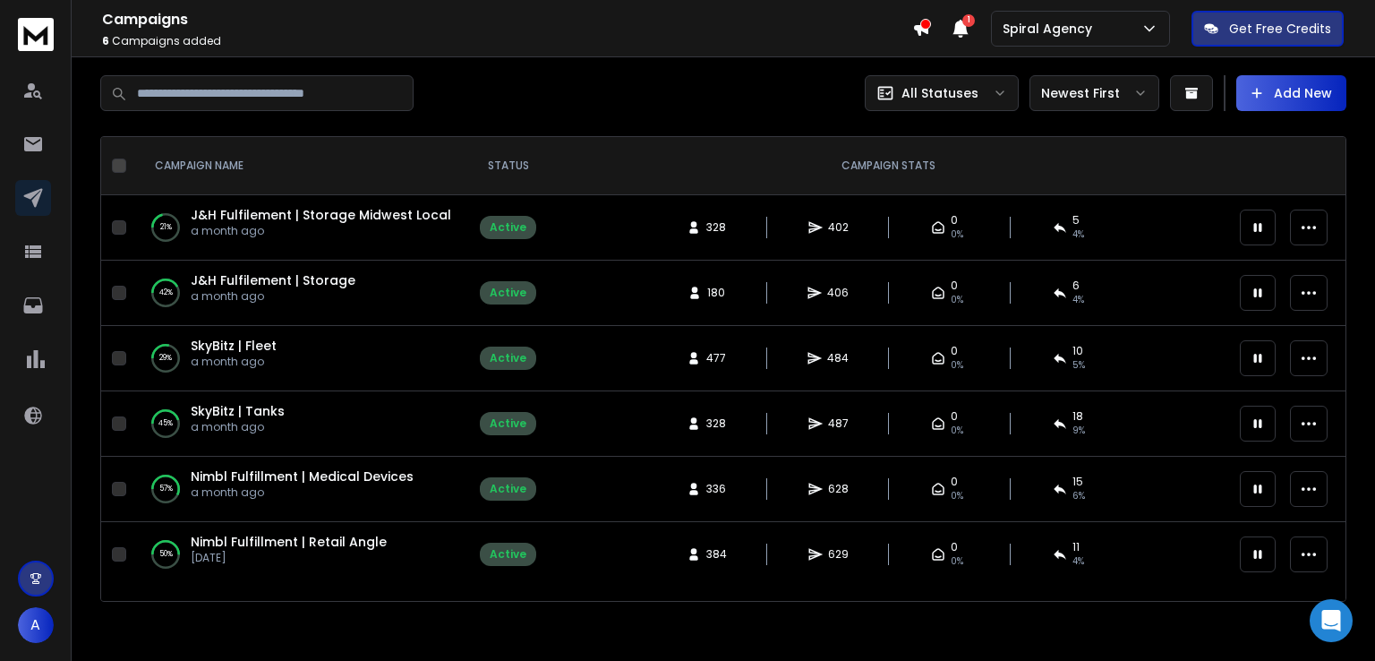
click at [289, 277] on span "J&H Fulfilement | Storage" at bounding box center [273, 280] width 165 height 18
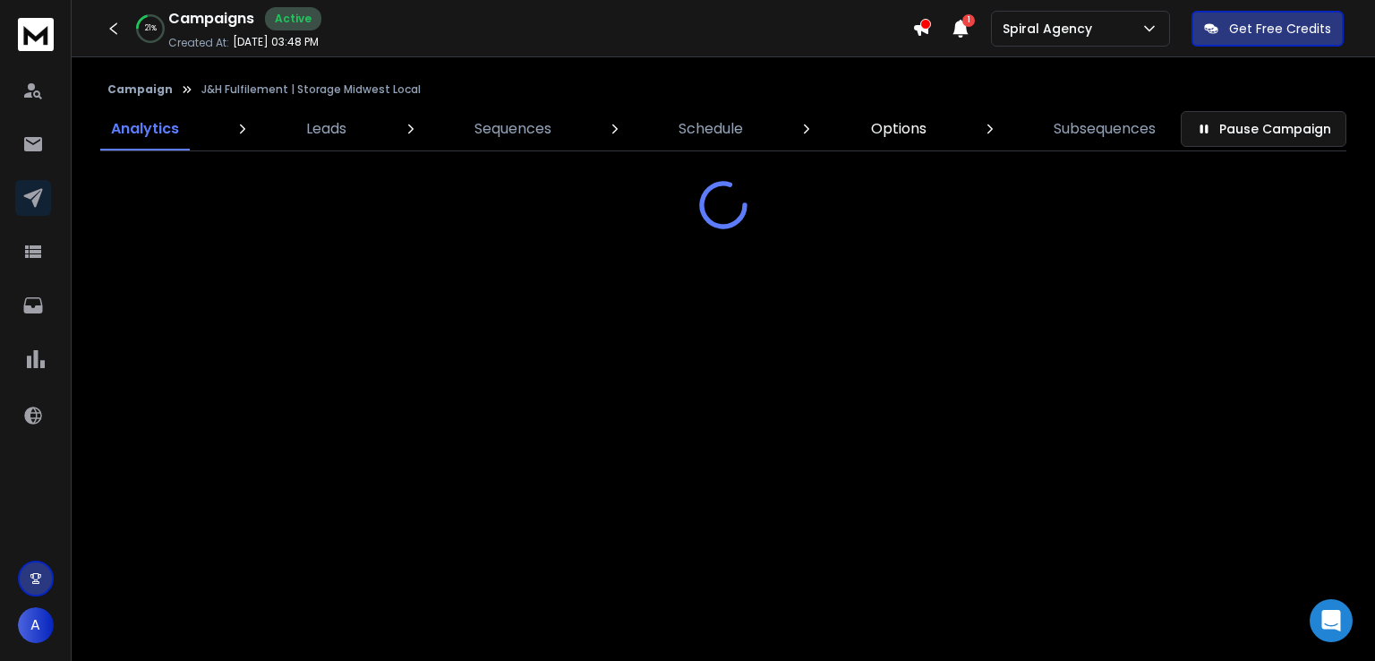
click at [892, 134] on p "Options" at bounding box center [899, 128] width 56 height 21
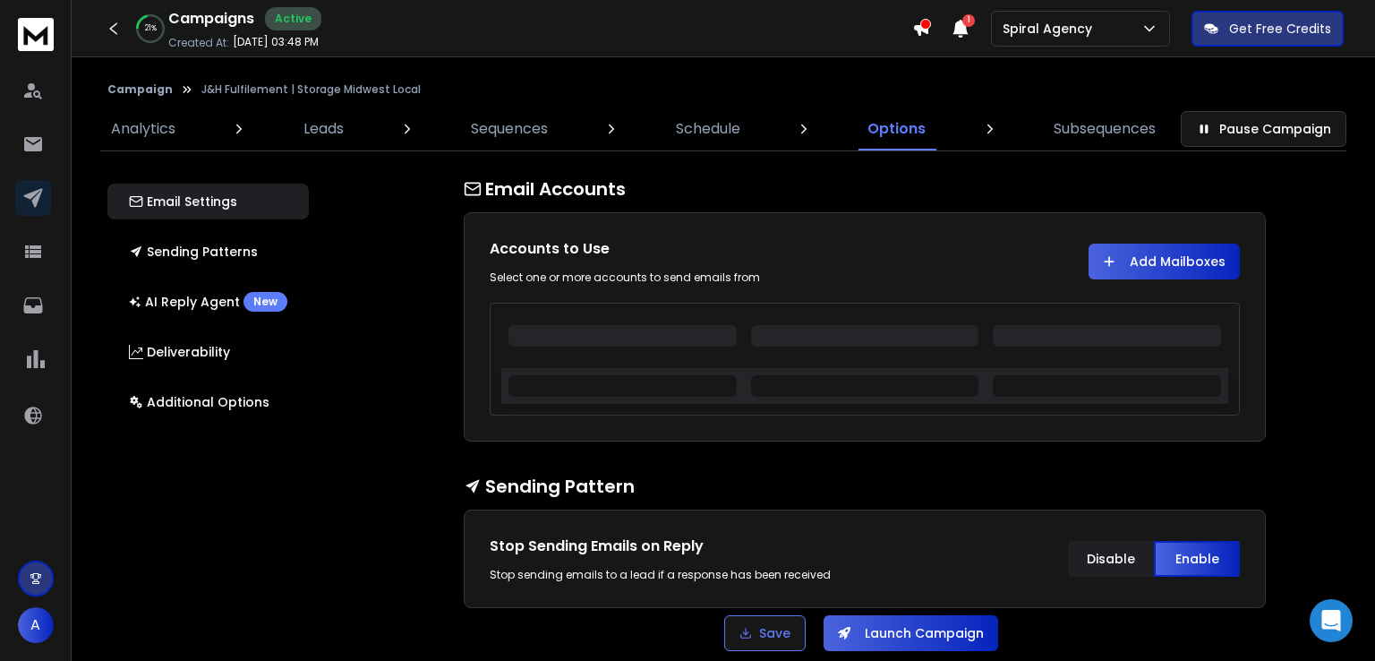
scroll to position [805, 0]
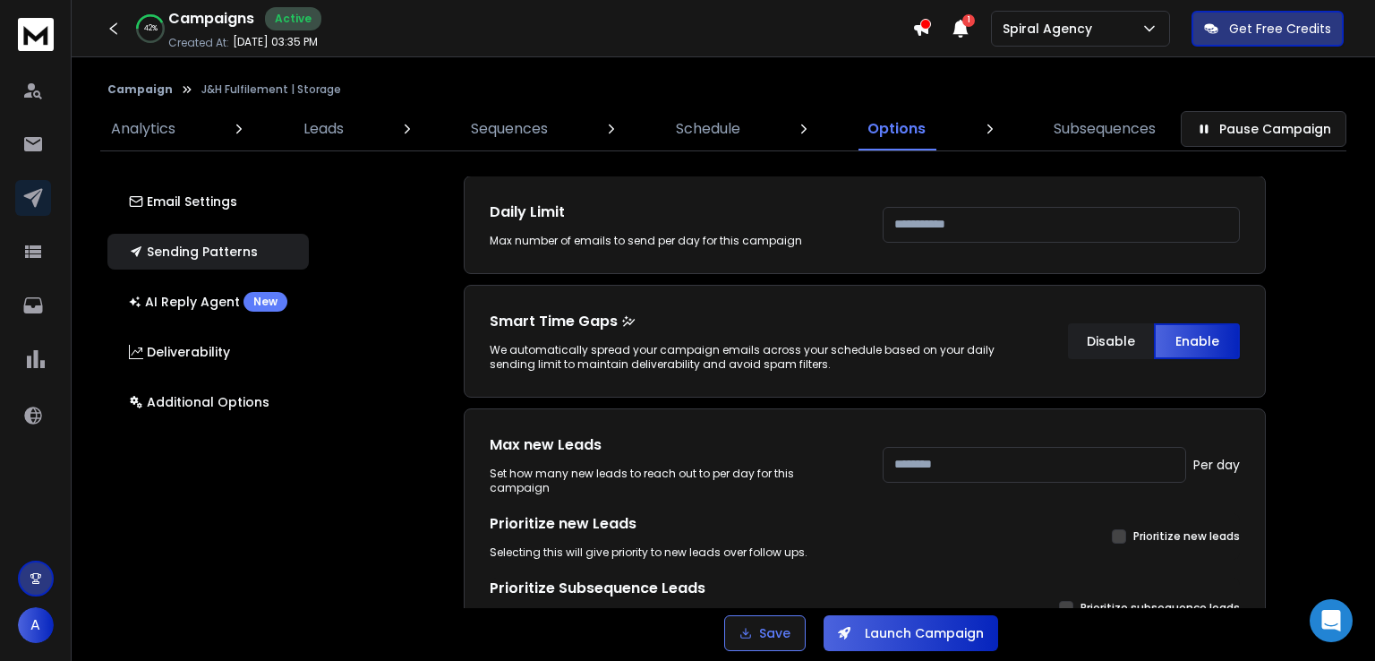
drag, startPoint x: 924, startPoint y: 464, endPoint x: 879, endPoint y: 465, distance: 44.8
click at [870, 467] on div "Max new Leads Set how many new leads to reach out to per day for this campaign …" at bounding box center [865, 464] width 750 height 61
drag, startPoint x: 940, startPoint y: 223, endPoint x: 844, endPoint y: 226, distance: 95.8
click at [844, 226] on div "Daily Limit Max number of emails to send per day for this campaign **" at bounding box center [865, 224] width 750 height 47
click at [933, 219] on input "**" at bounding box center [1061, 225] width 357 height 36
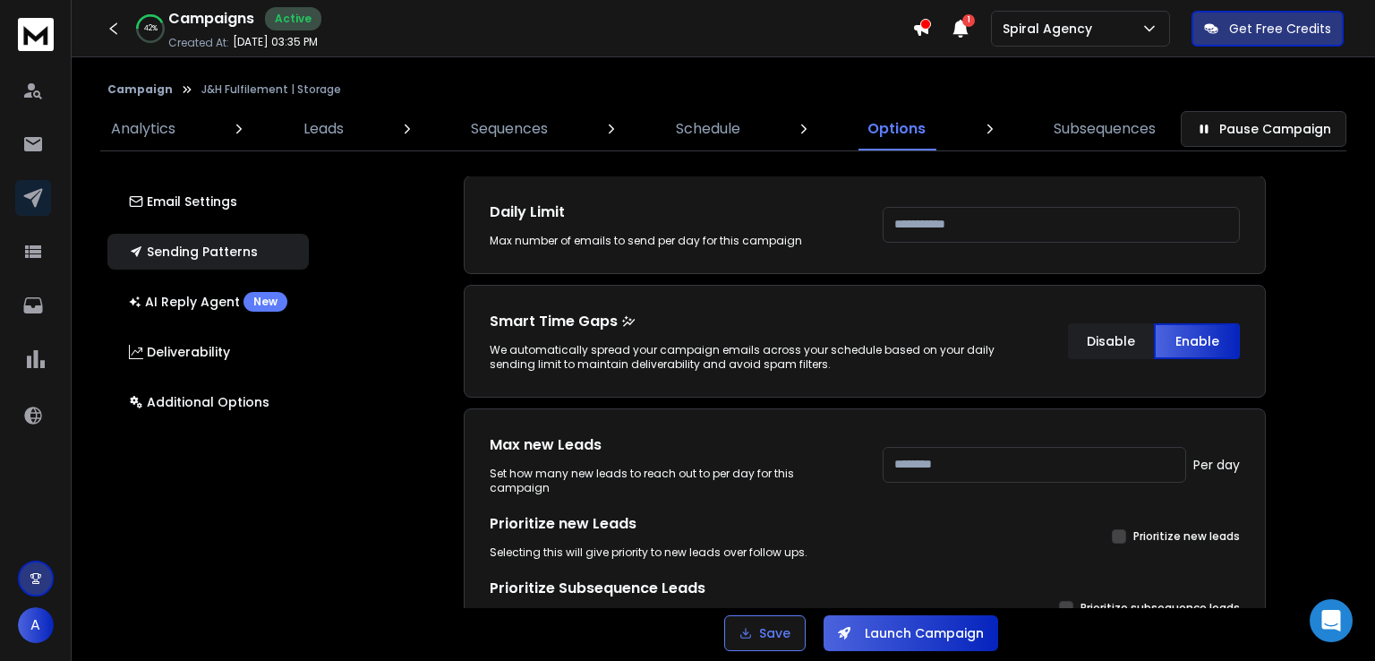
click at [924, 456] on input "***" at bounding box center [1035, 465] width 304 height 36
click at [924, 227] on input "**" at bounding box center [1061, 225] width 357 height 36
click at [947, 467] on input "***" at bounding box center [1035, 465] width 304 height 36
drag, startPoint x: 931, startPoint y: 467, endPoint x: 877, endPoint y: 463, distance: 54.7
click at [883, 463] on input "***" at bounding box center [1035, 465] width 304 height 36
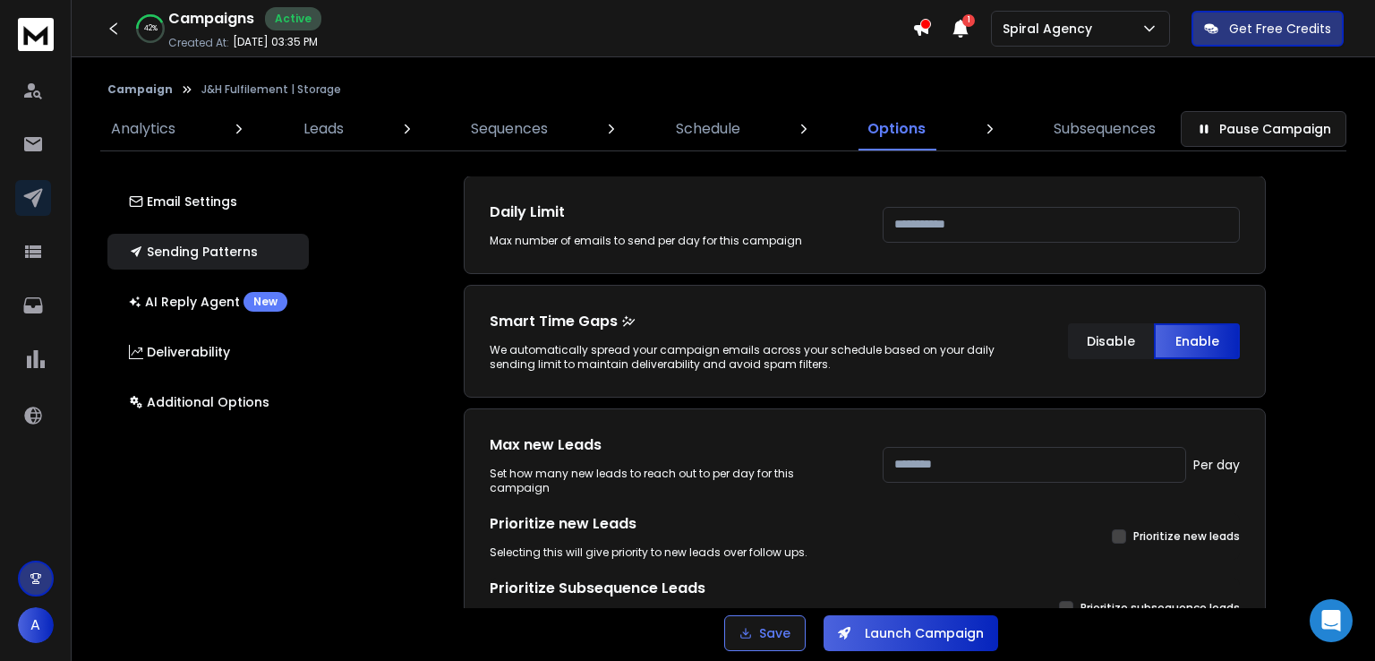
click at [913, 219] on input "**" at bounding box center [1061, 225] width 357 height 36
click at [952, 463] on input "***" at bounding box center [1035, 465] width 304 height 36
click at [1125, 30] on div "Spiral Agency" at bounding box center [1081, 29] width 156 height 18
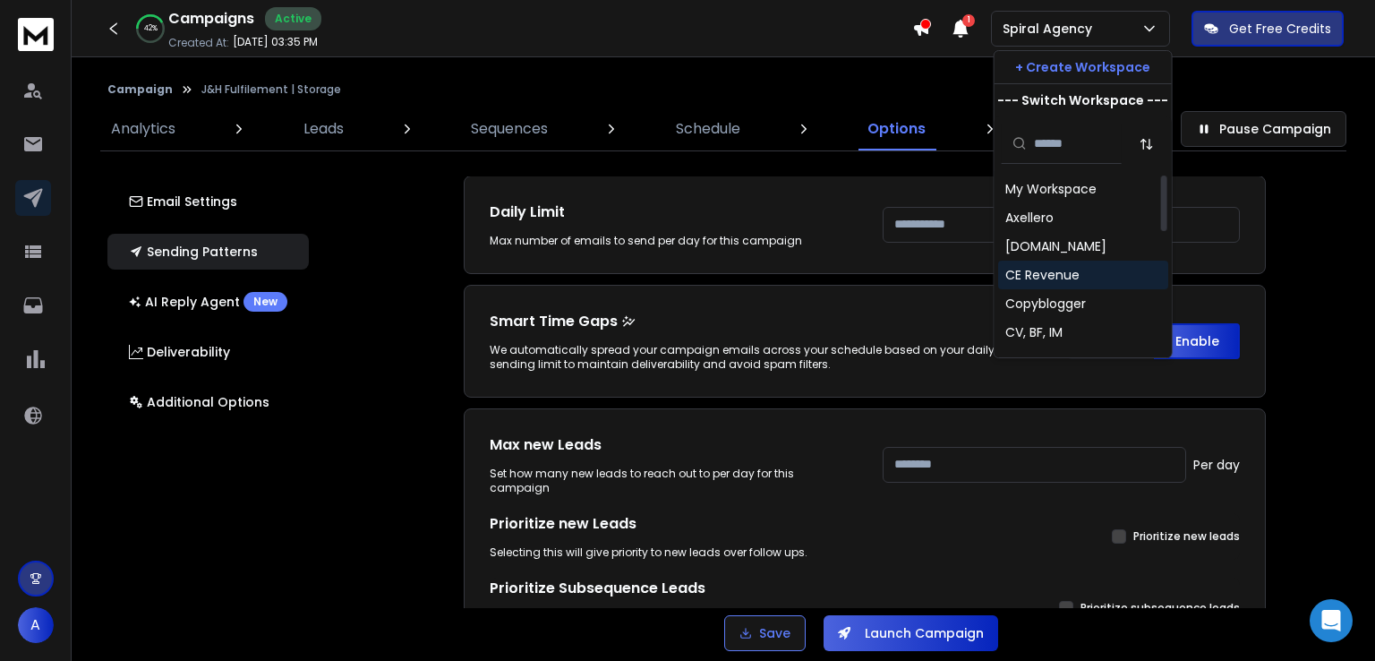
click at [1080, 277] on div "CE Revenue" at bounding box center [1083, 275] width 170 height 29
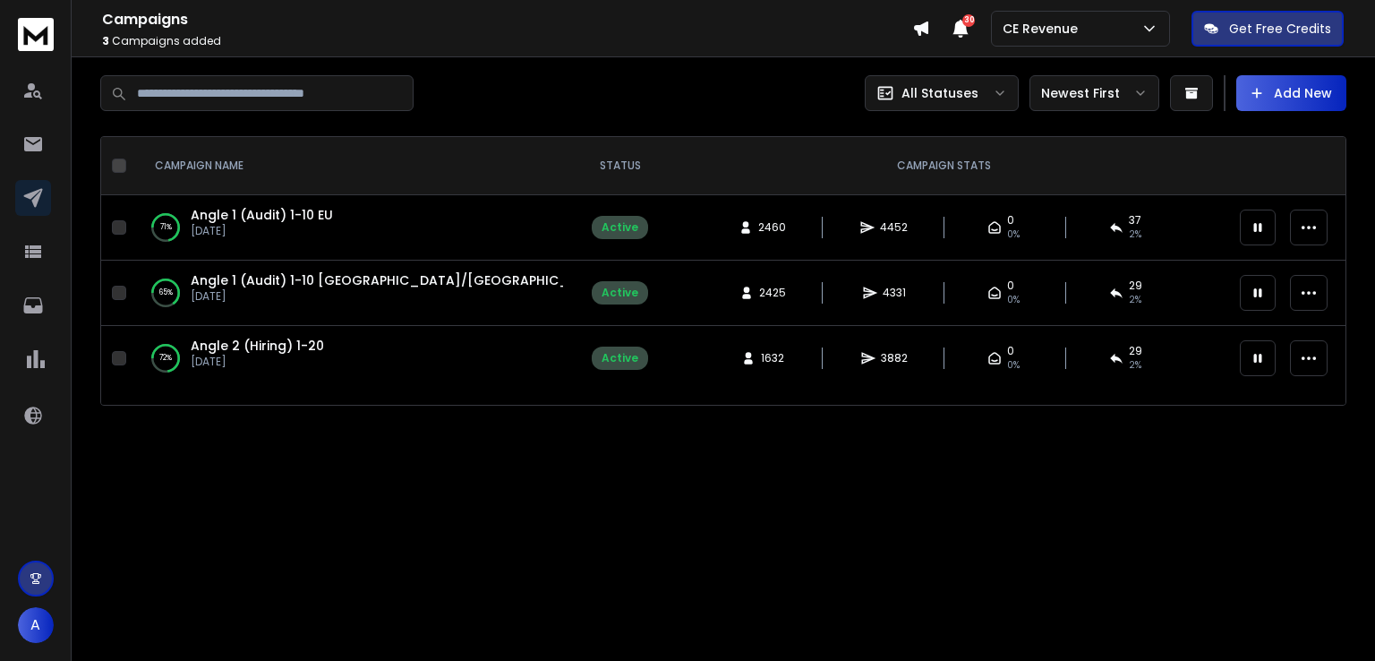
click at [378, 210] on div "71 % Angle 1 (Audit) 1-10 EU [DATE]" at bounding box center [357, 227] width 412 height 43
click at [659, 241] on td "2460 4452 0 0% 37 2 %" at bounding box center [944, 227] width 570 height 65
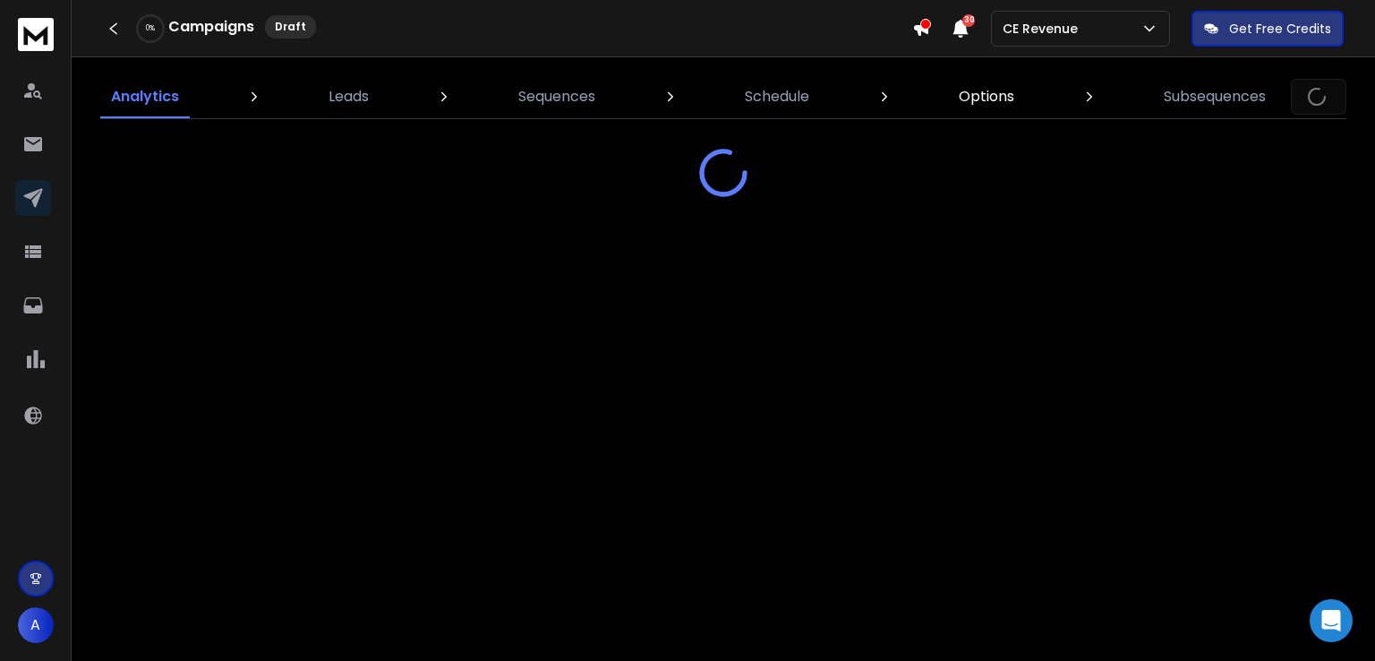
click at [975, 95] on p "Options" at bounding box center [987, 96] width 56 height 21
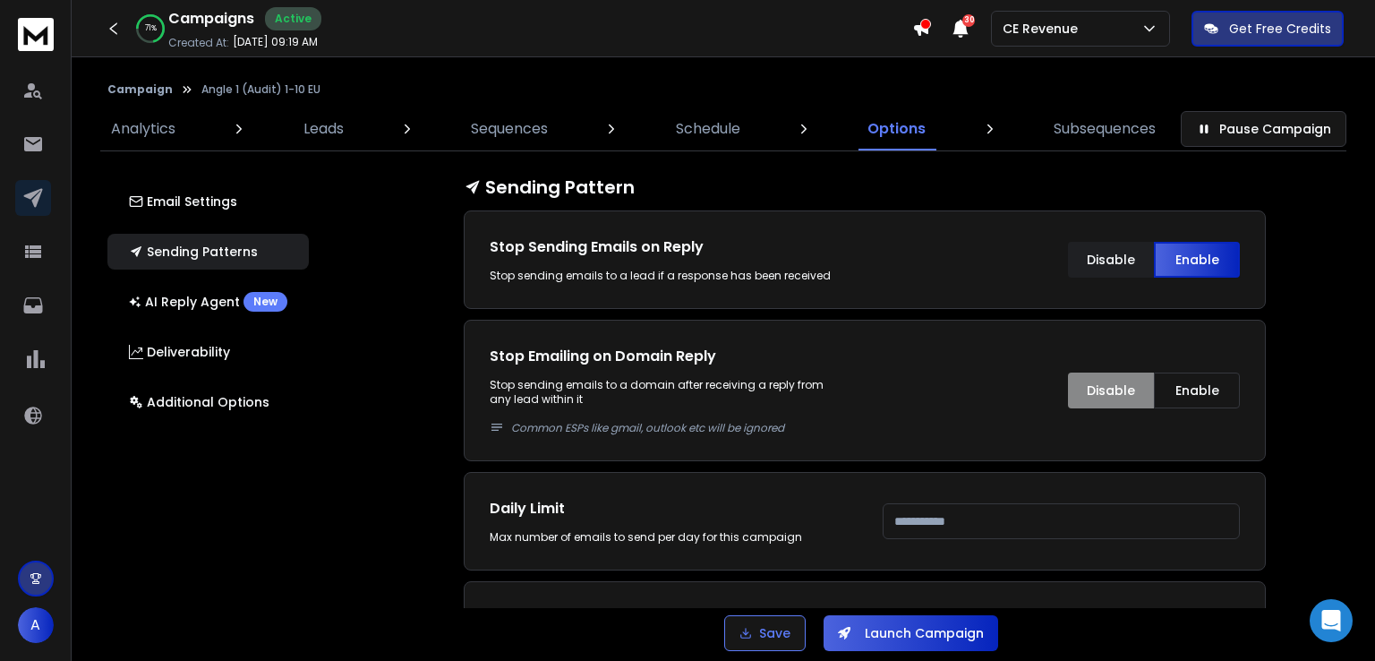
scroll to position [878, 0]
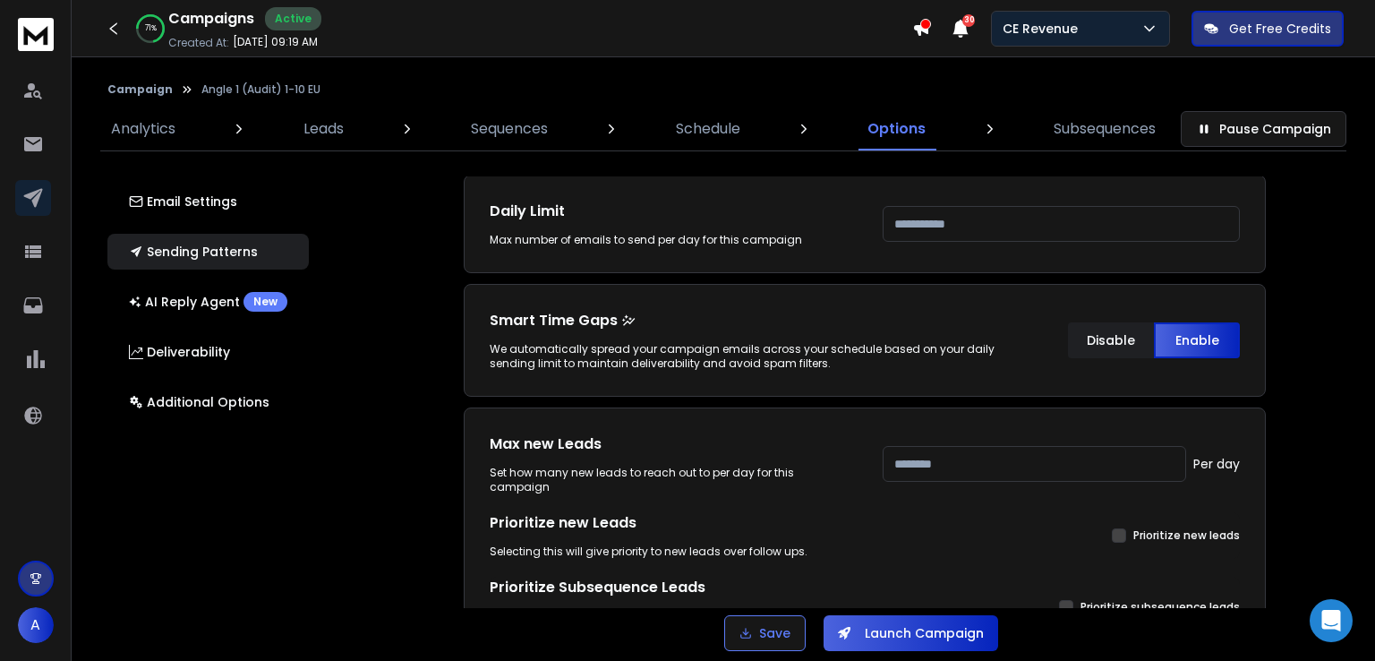
click at [1049, 35] on p "CE Revenue" at bounding box center [1044, 29] width 82 height 18
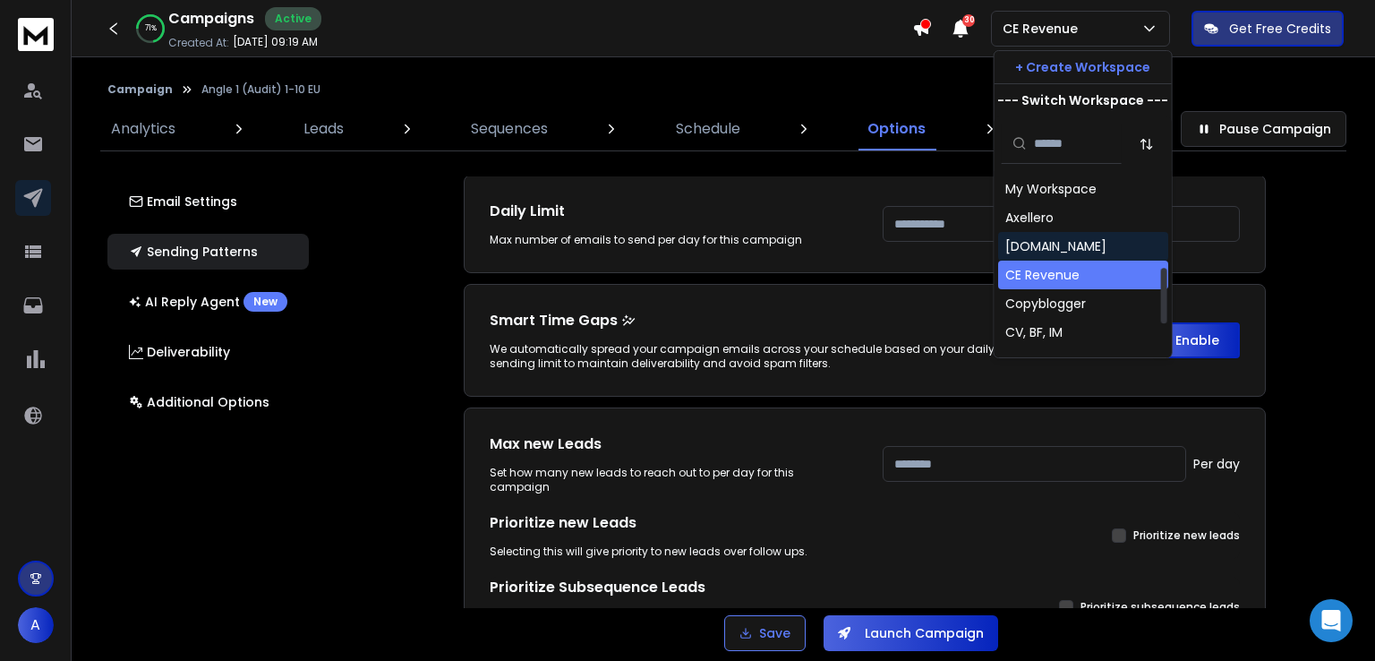
scroll to position [298, 0]
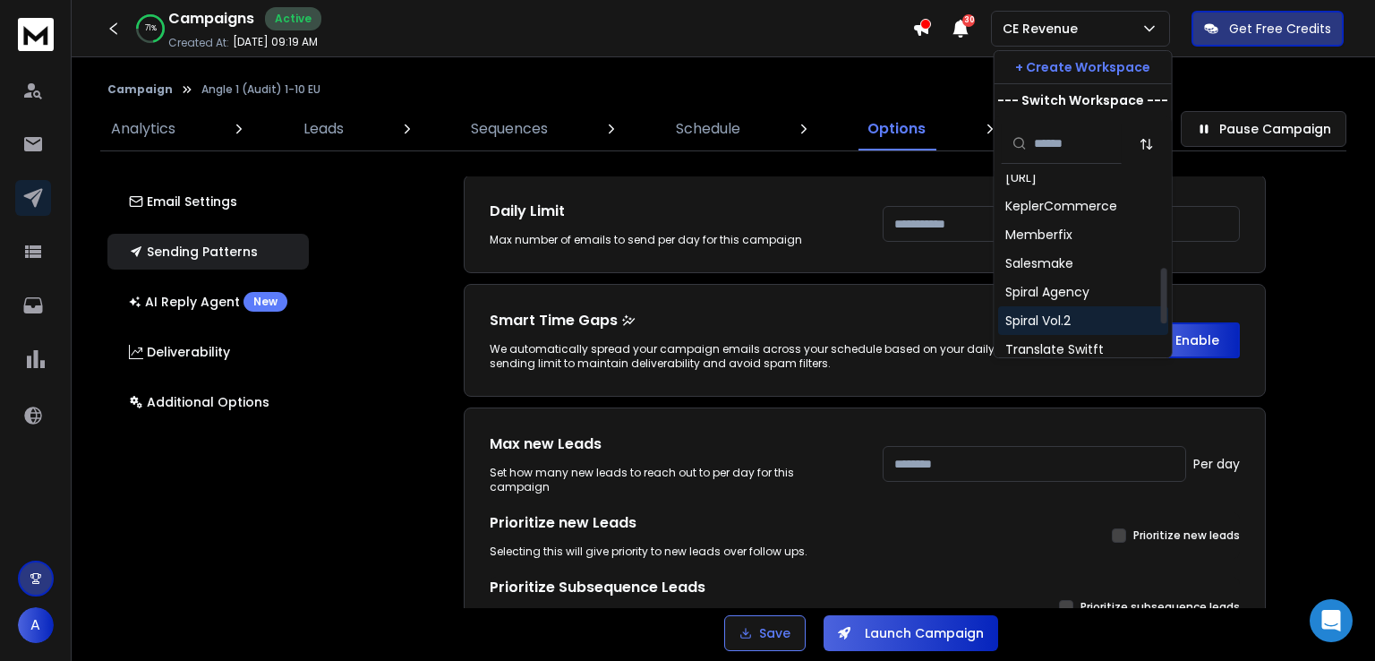
click at [1082, 312] on div "Spiral Vol.2" at bounding box center [1083, 320] width 170 height 29
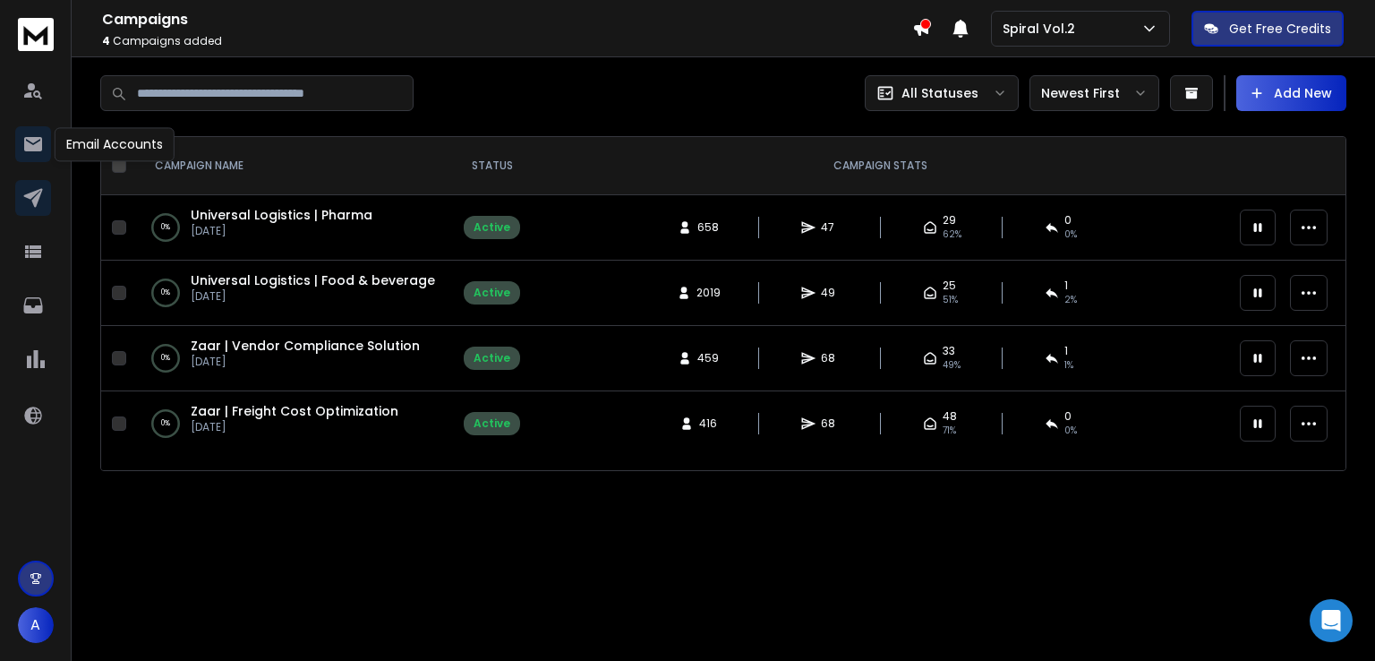
click at [32, 148] on icon at bounding box center [33, 144] width 18 height 14
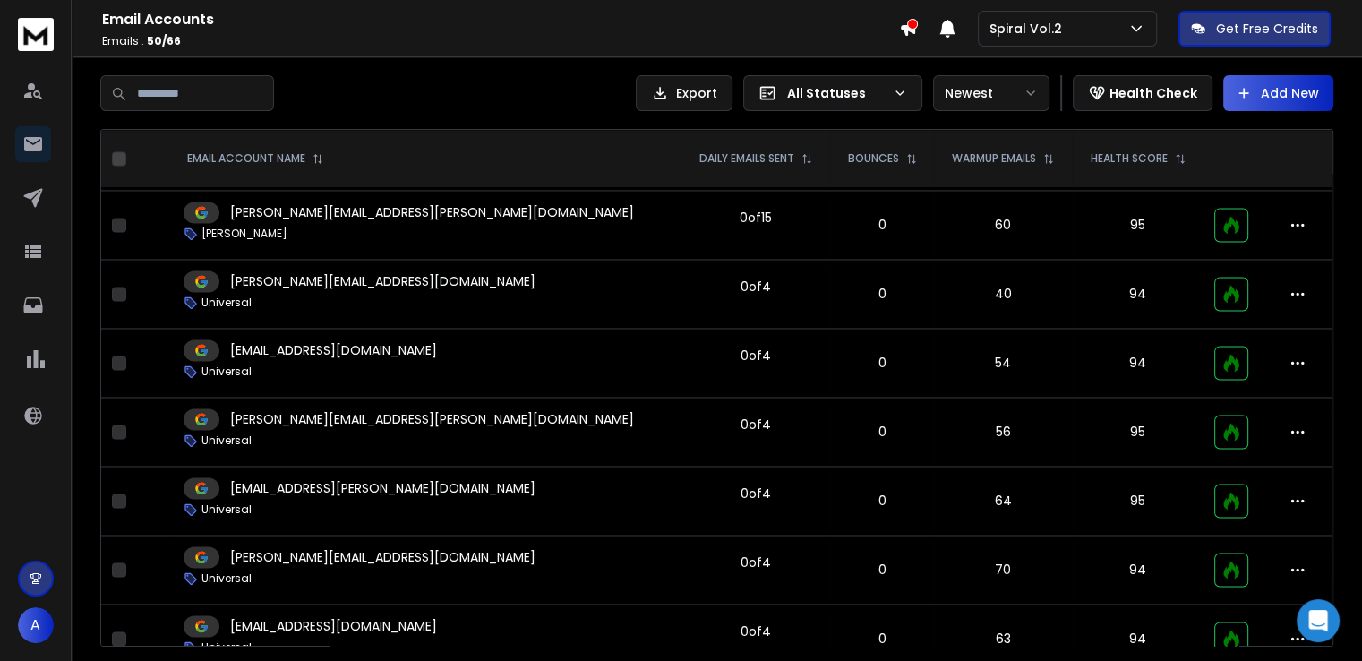
scroll to position [3023, 0]
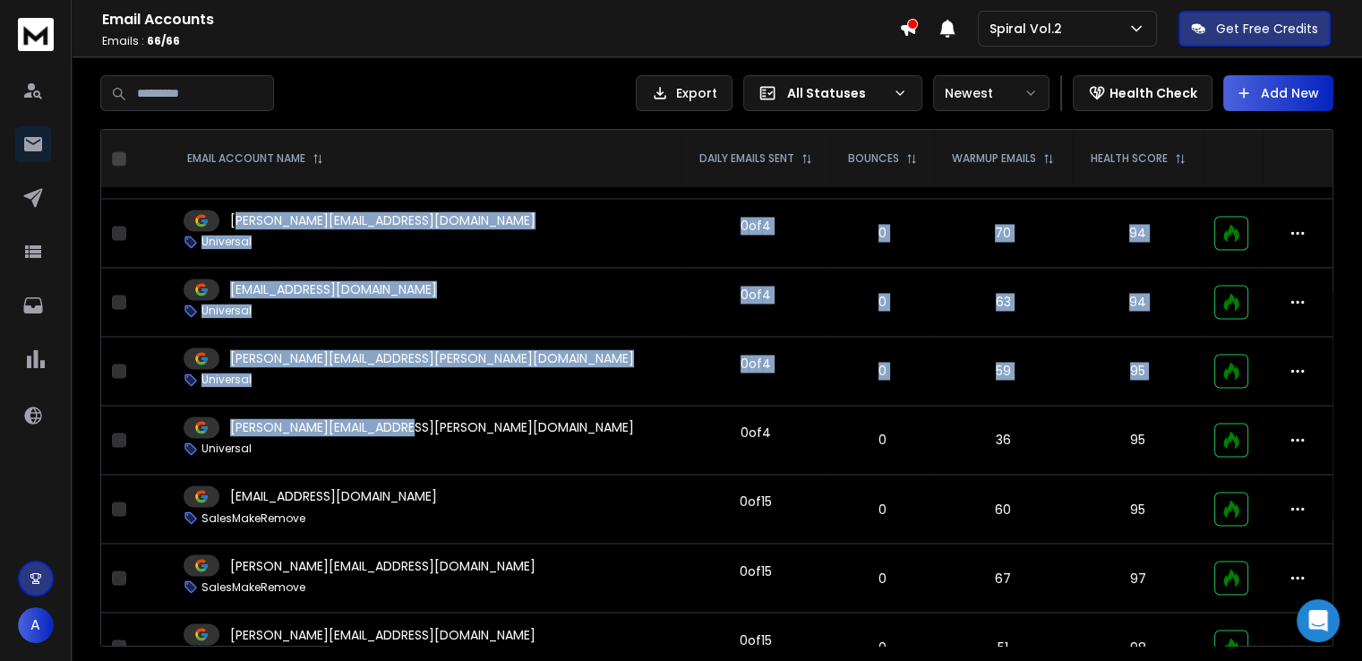
drag, startPoint x: 444, startPoint y: 427, endPoint x: 234, endPoint y: 219, distance: 295.7
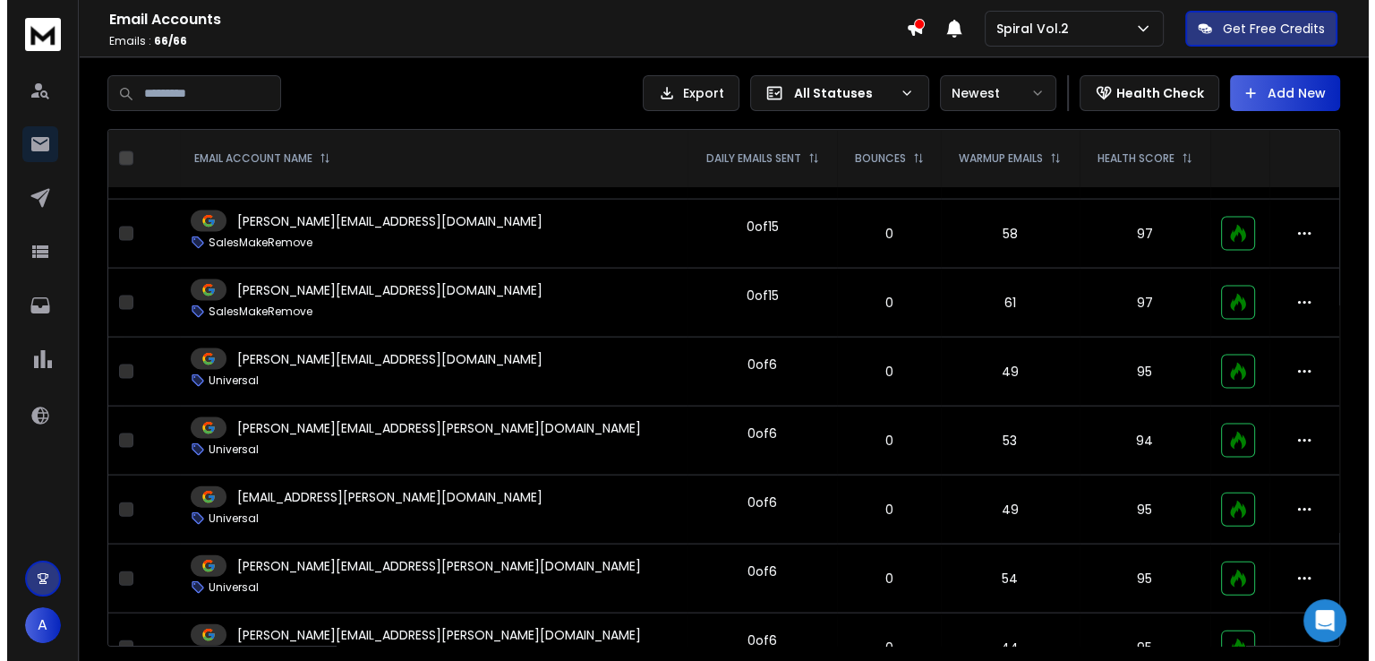
scroll to position [4094, 0]
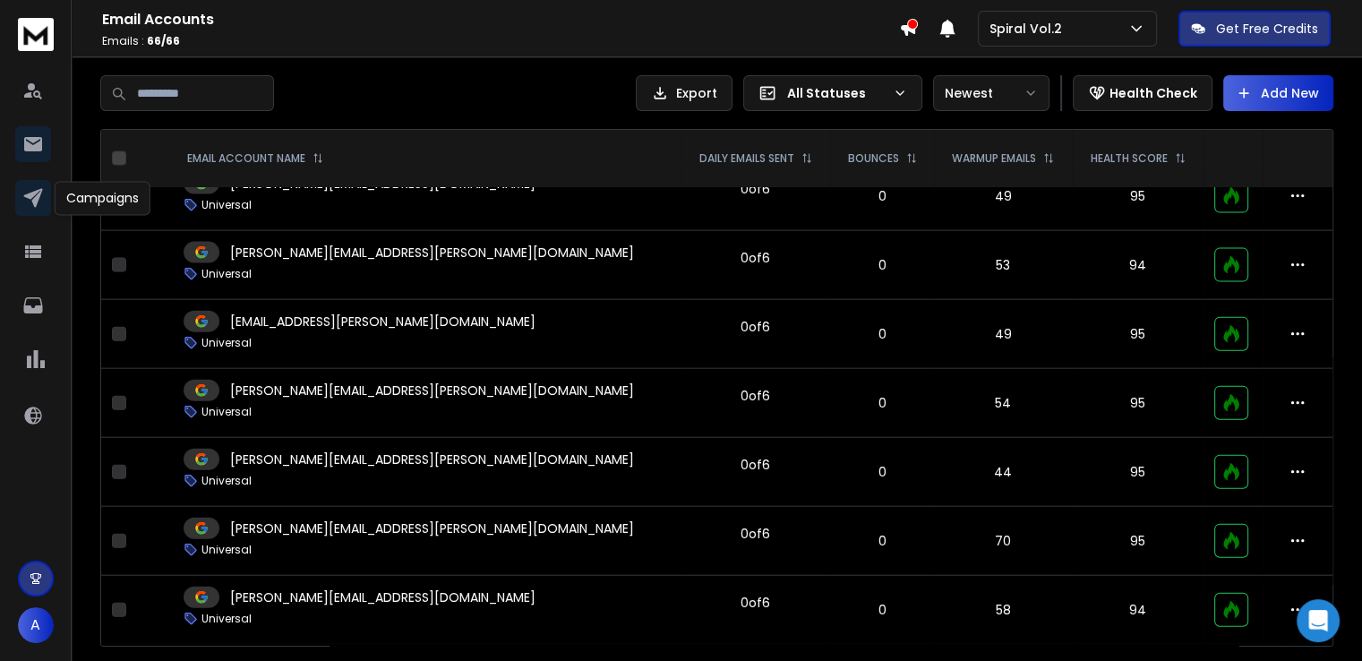
click at [39, 205] on icon at bounding box center [32, 197] width 21 height 21
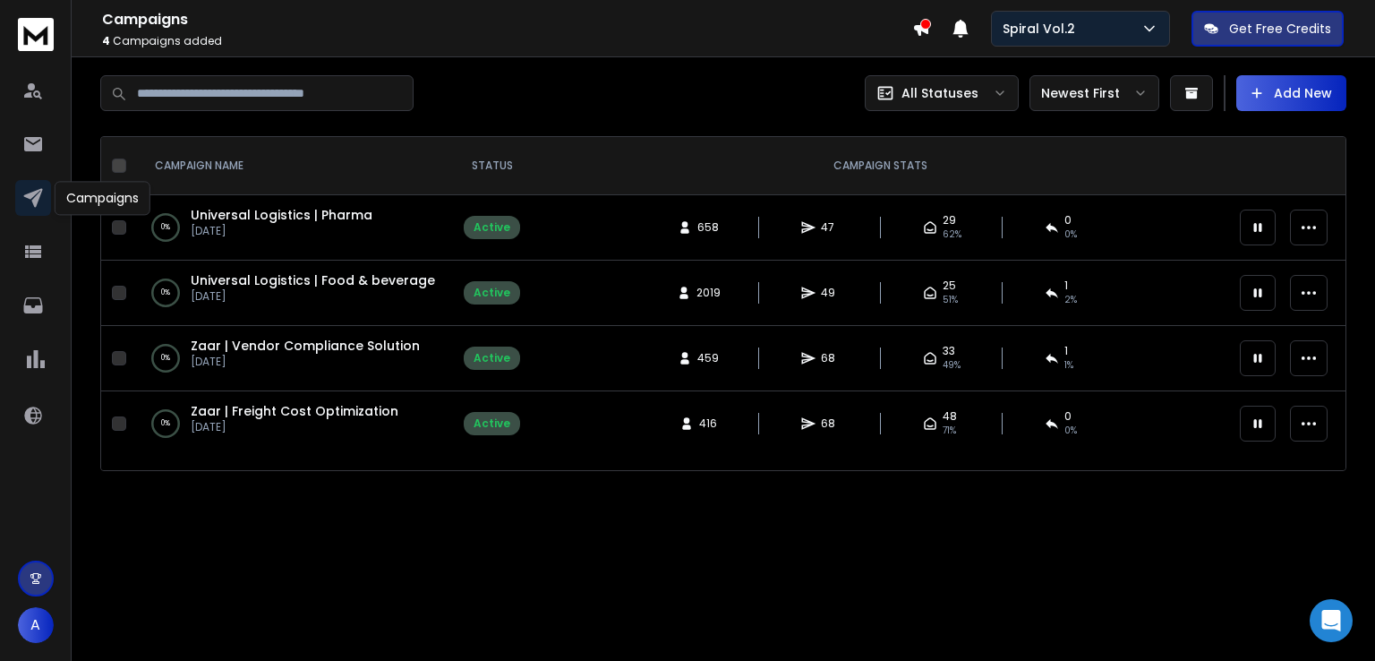
click at [1103, 28] on div "Spiral Vol.2" at bounding box center [1081, 29] width 156 height 18
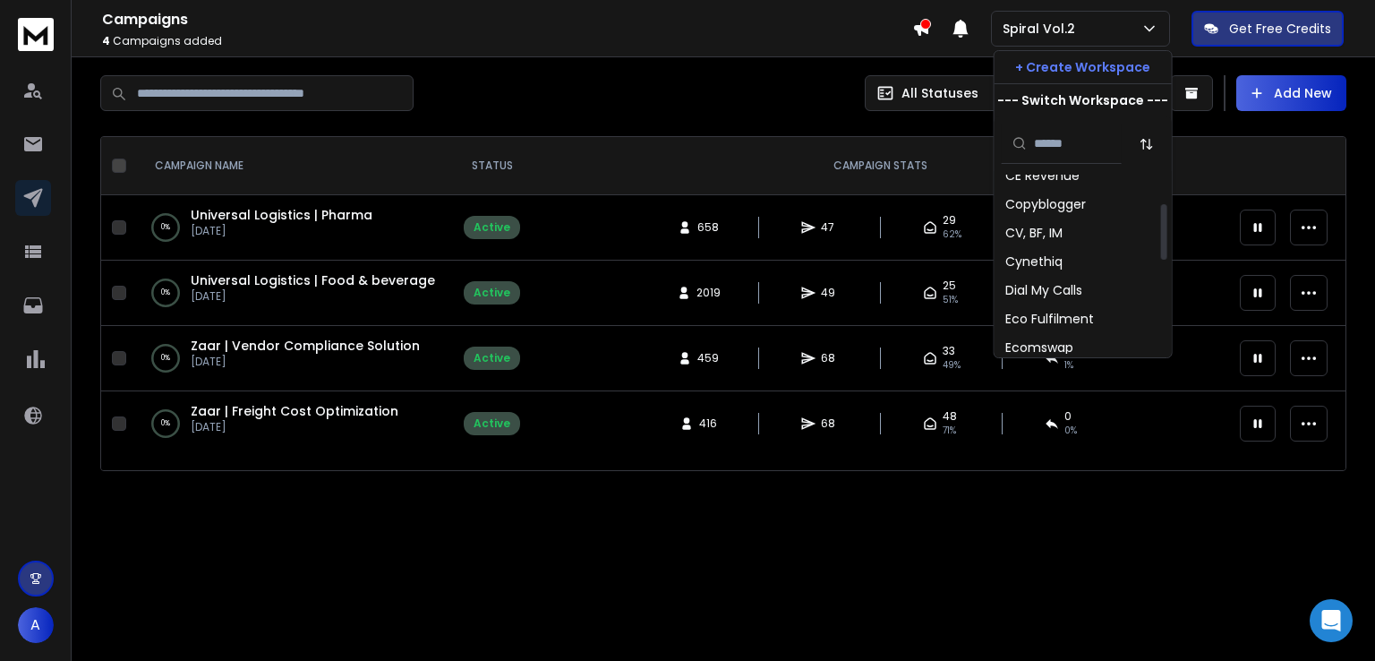
scroll to position [139, 0]
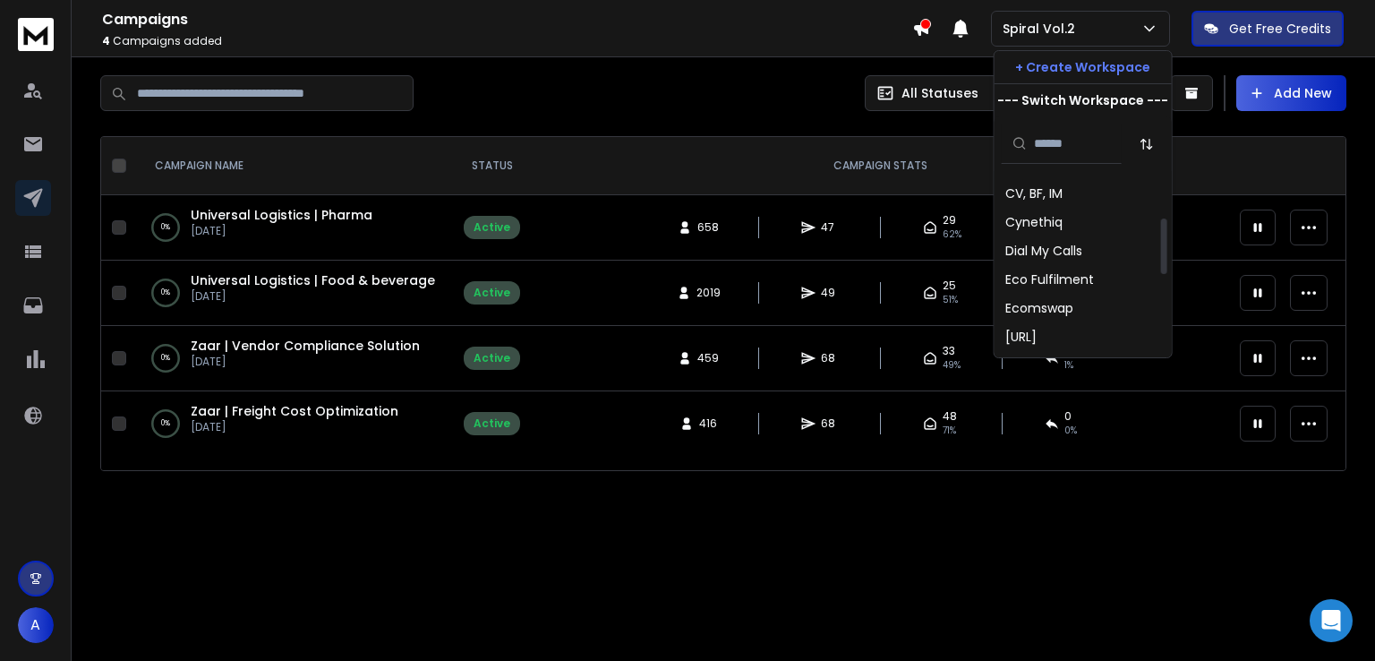
drag, startPoint x: 1163, startPoint y: 198, endPoint x: 1164, endPoint y: 241, distance: 43.0
click at [1164, 241] on div at bounding box center [1164, 246] width 6 height 56
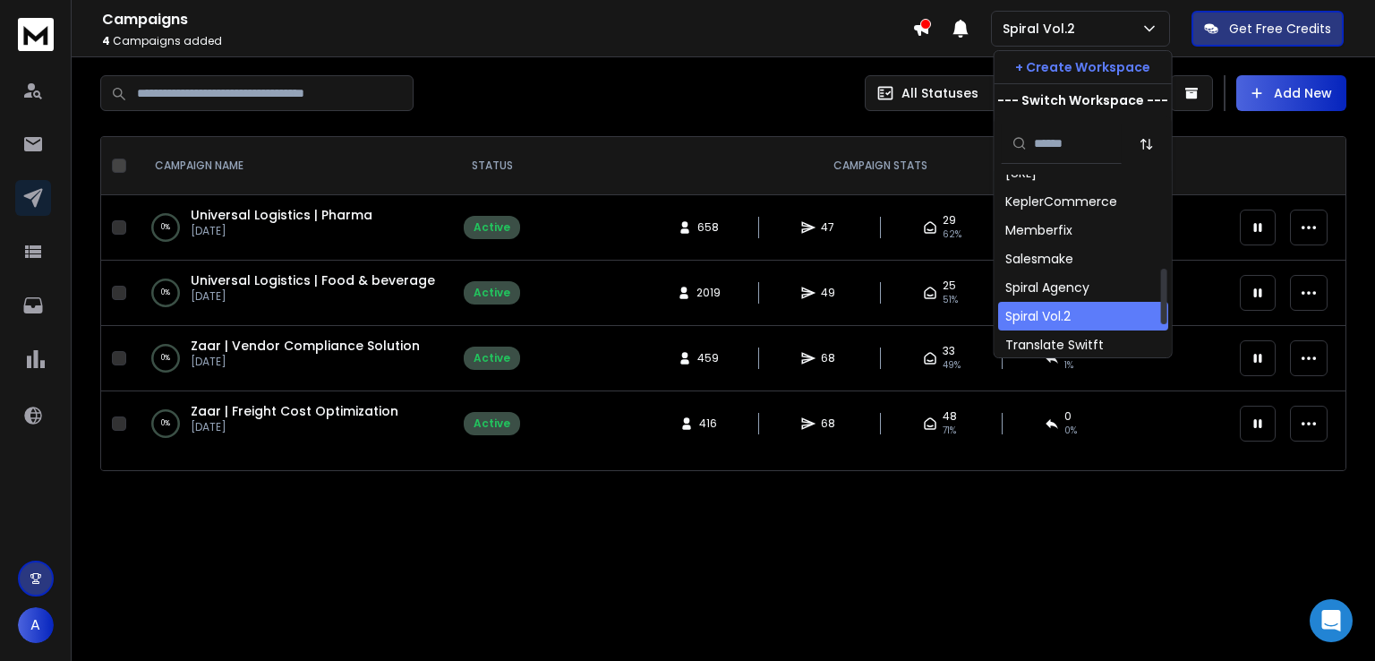
scroll to position [315, 0]
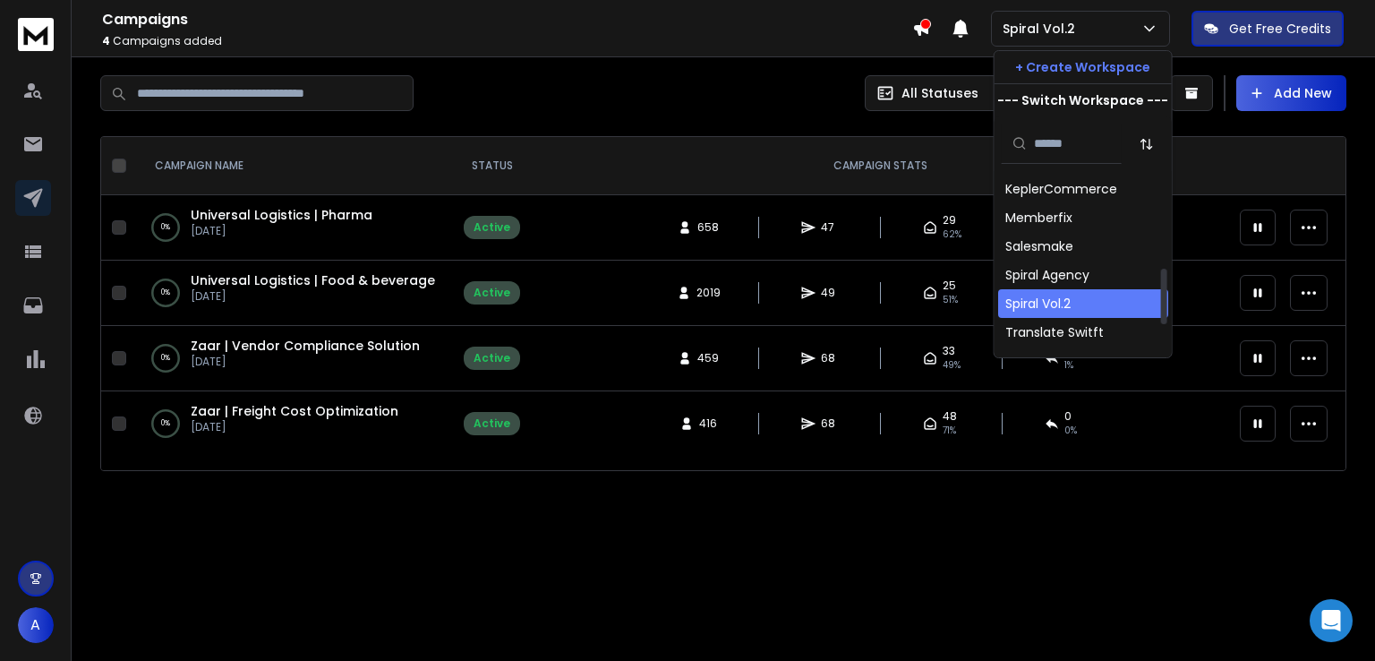
drag, startPoint x: 1162, startPoint y: 239, endPoint x: 1155, endPoint y: 294, distance: 55.1
click at [1161, 294] on div at bounding box center [1164, 297] width 6 height 56
click at [1064, 270] on div "Spiral Agency" at bounding box center [1048, 275] width 84 height 18
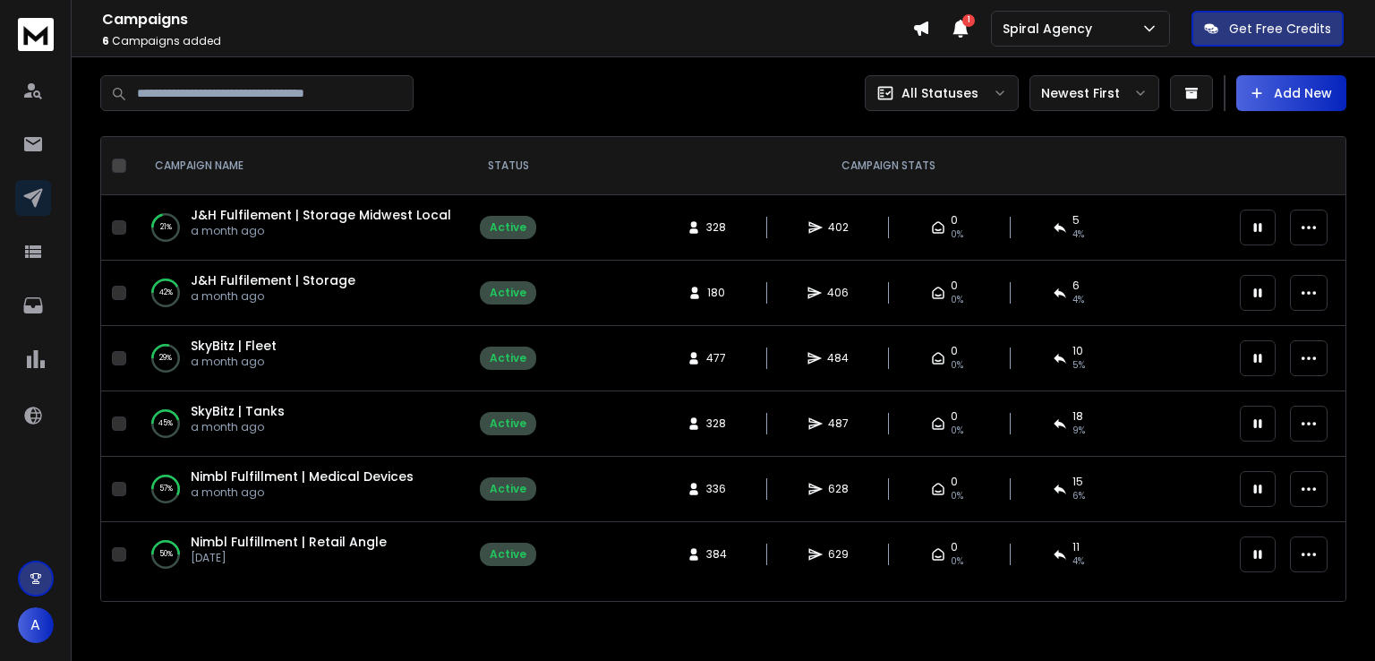
click at [0, 142] on div "A" at bounding box center [36, 330] width 72 height 661
click at [43, 138] on icon at bounding box center [32, 143] width 21 height 21
click at [40, 138] on icon at bounding box center [33, 144] width 18 height 14
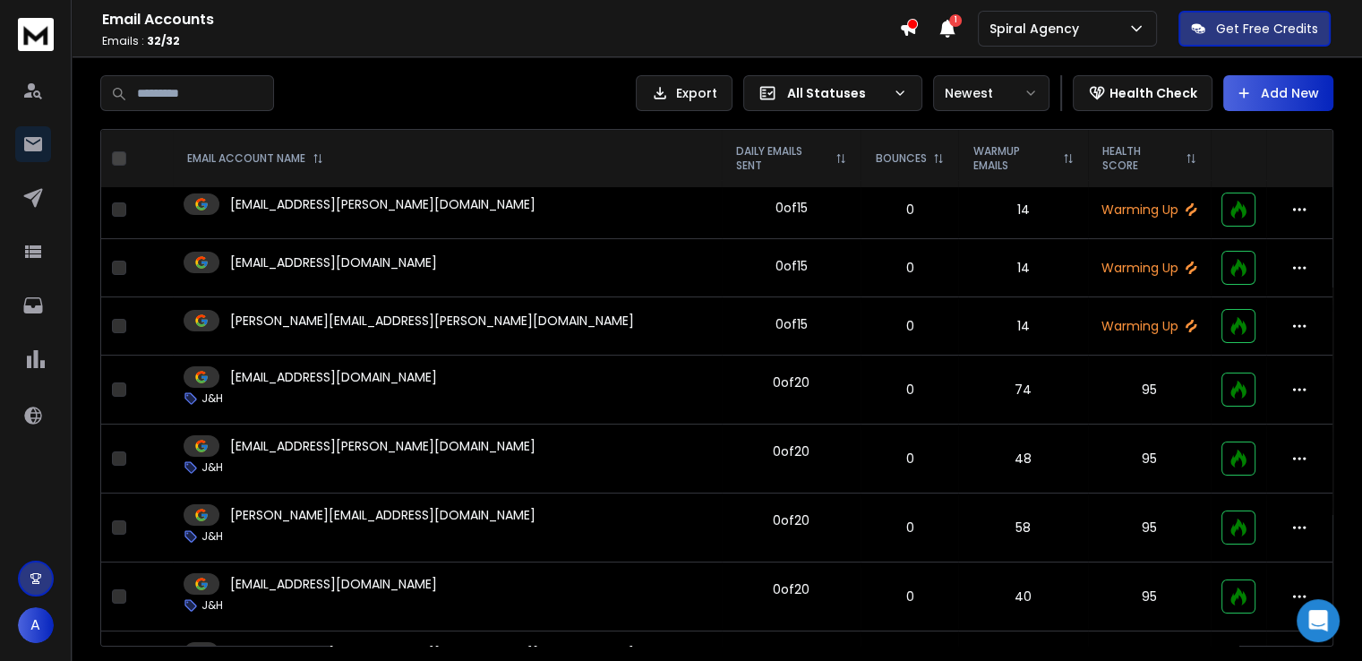
scroll to position [895, 0]
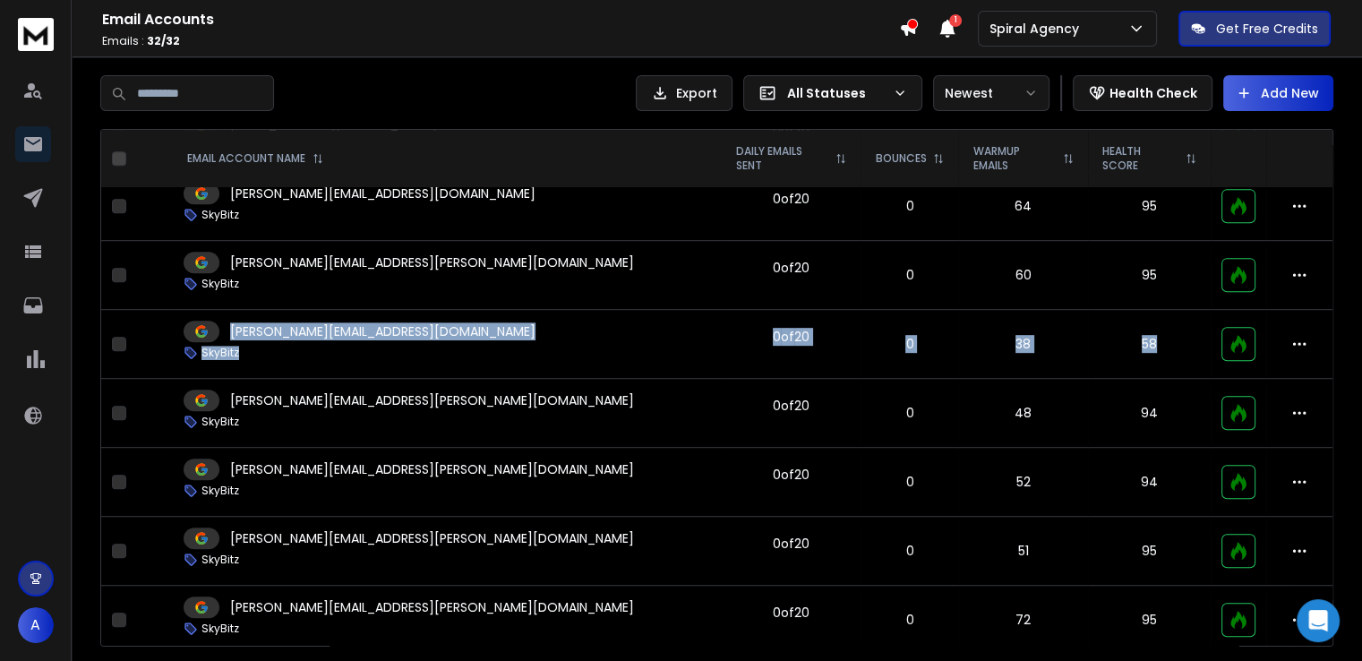
drag, startPoint x: 1109, startPoint y: 339, endPoint x: 223, endPoint y: 333, distance: 886.5
click at [223, 333] on tr "roger.player@useskybitz.com SkyBitz 0 of 20 0 38 58" at bounding box center [716, 344] width 1231 height 69
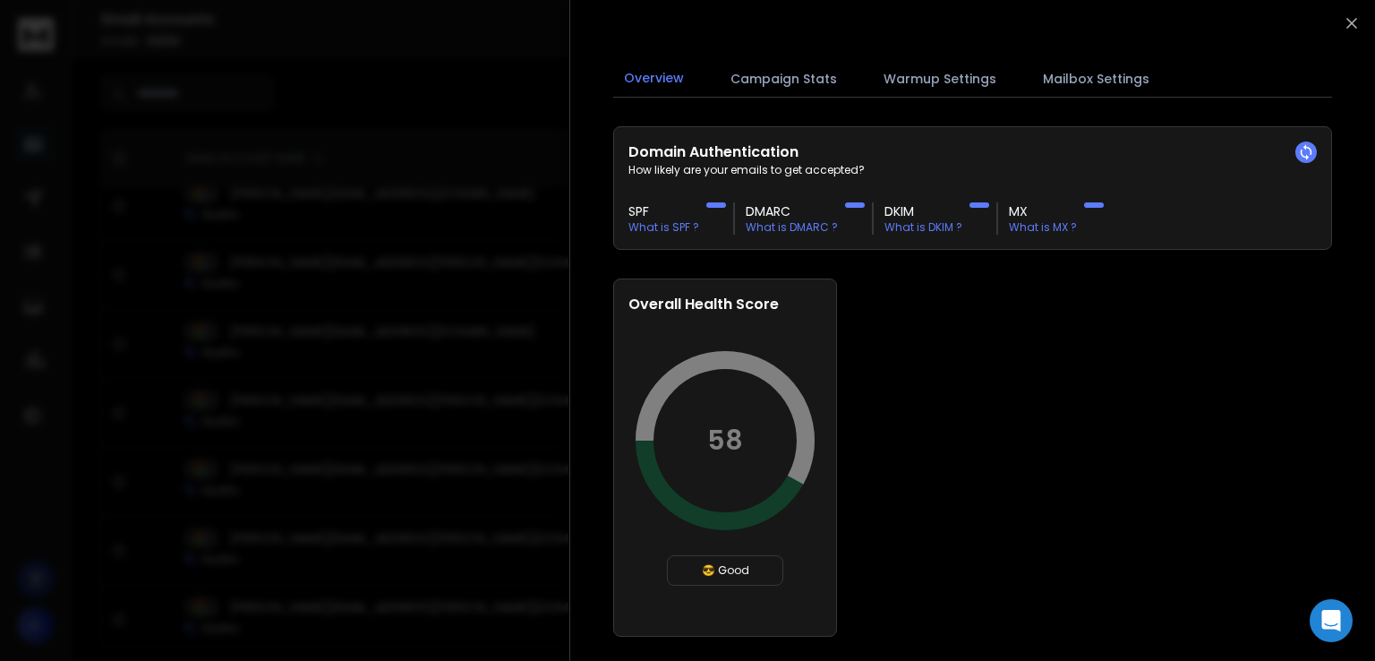
click at [432, 347] on div at bounding box center [687, 330] width 1375 height 661
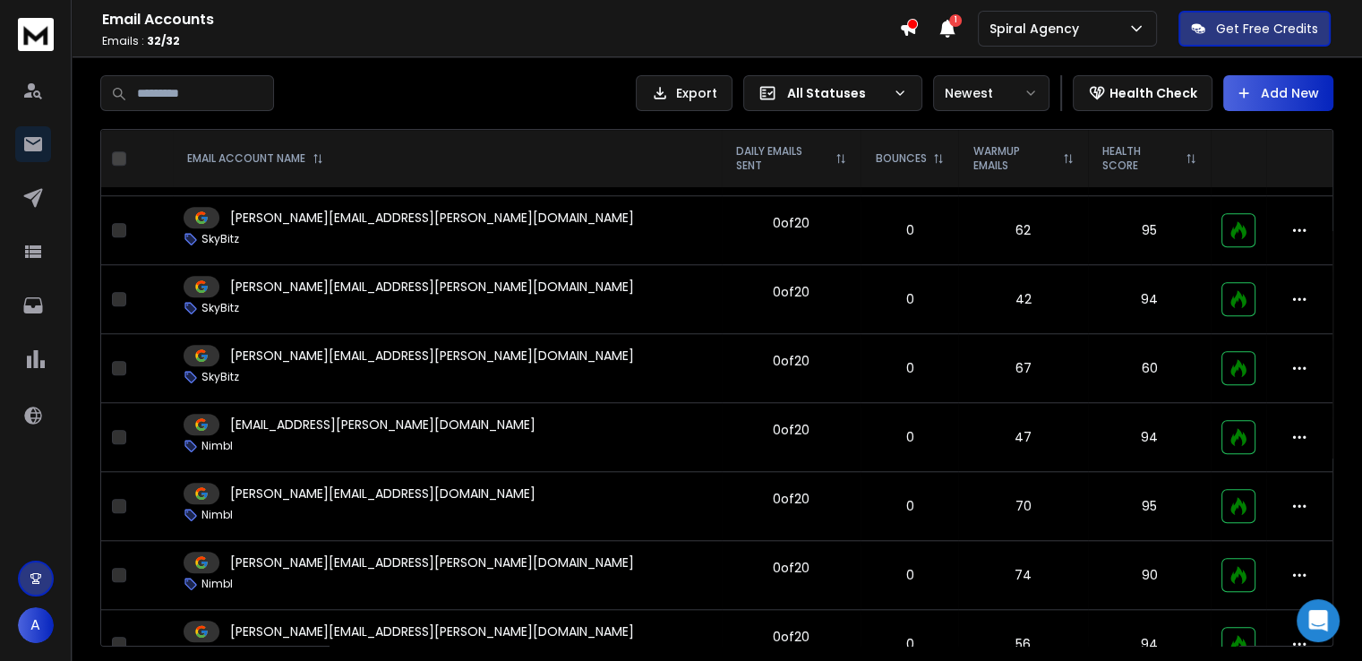
scroll to position [1675, 0]
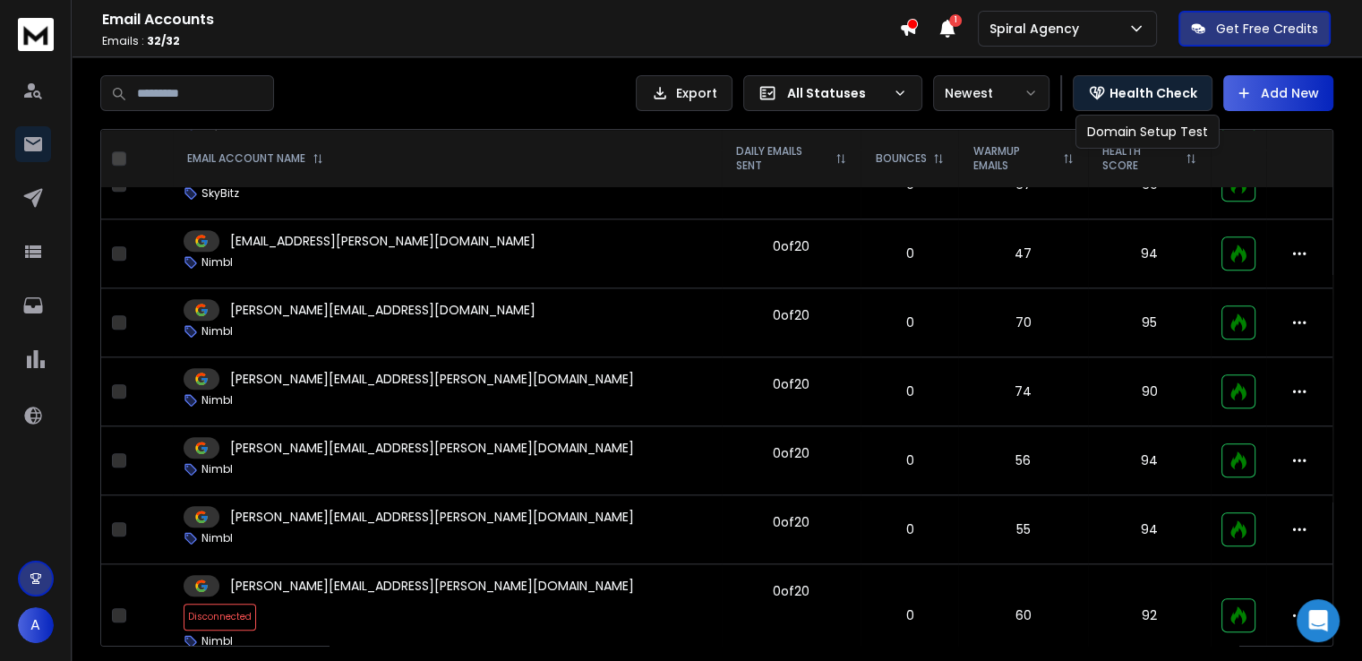
click at [1169, 98] on p "Health Check" at bounding box center [1153, 93] width 88 height 18
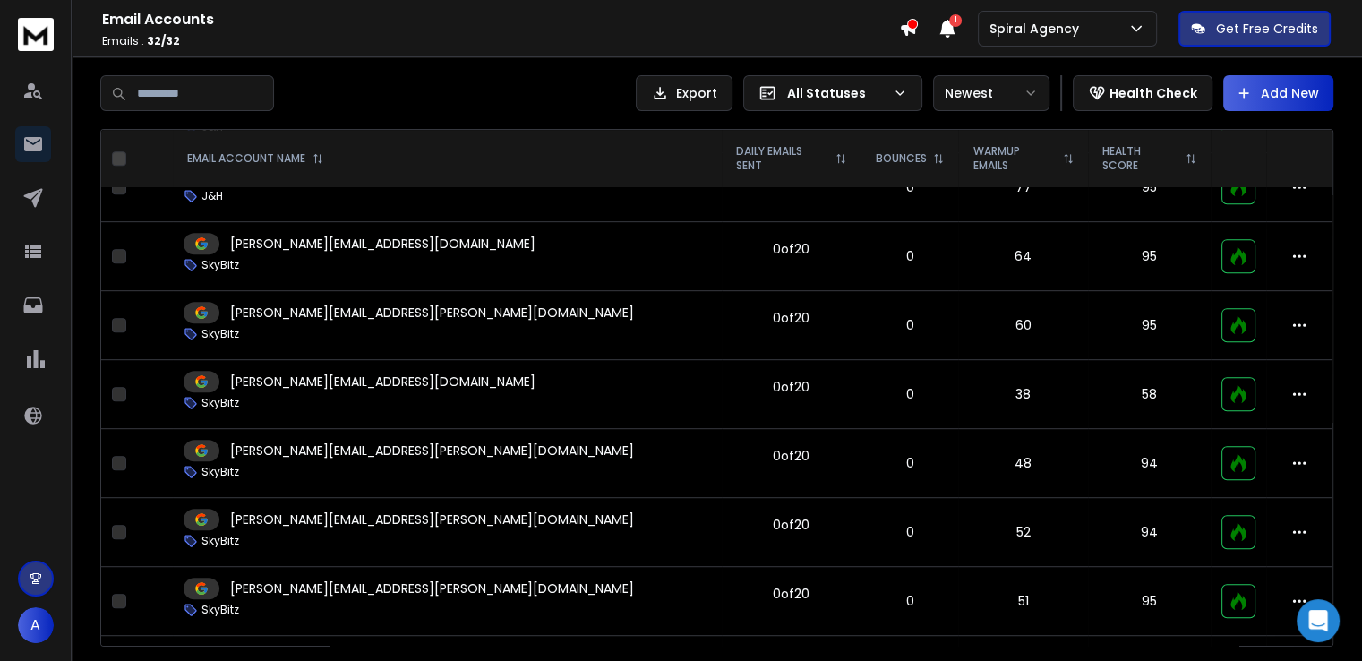
scroll to position [843, 0]
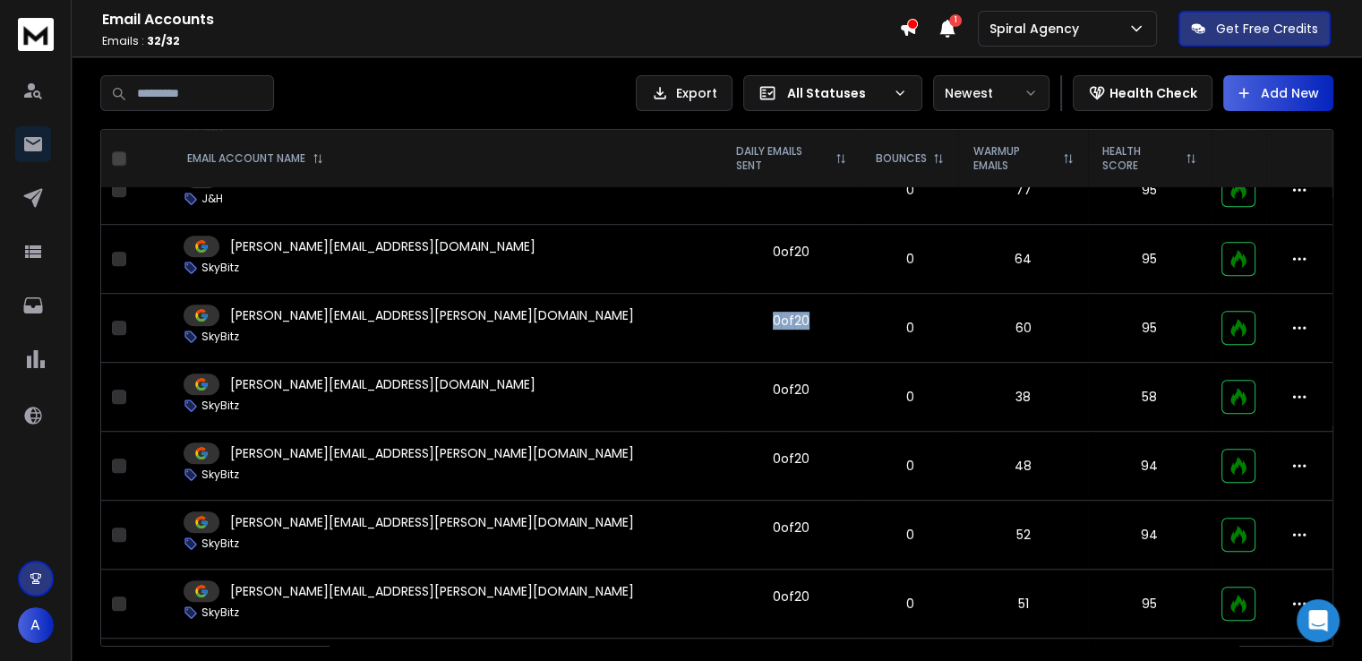
drag, startPoint x: 713, startPoint y: 316, endPoint x: 658, endPoint y: 315, distance: 54.6
click at [722, 315] on td "0 of 20" at bounding box center [792, 317] width 140 height 47
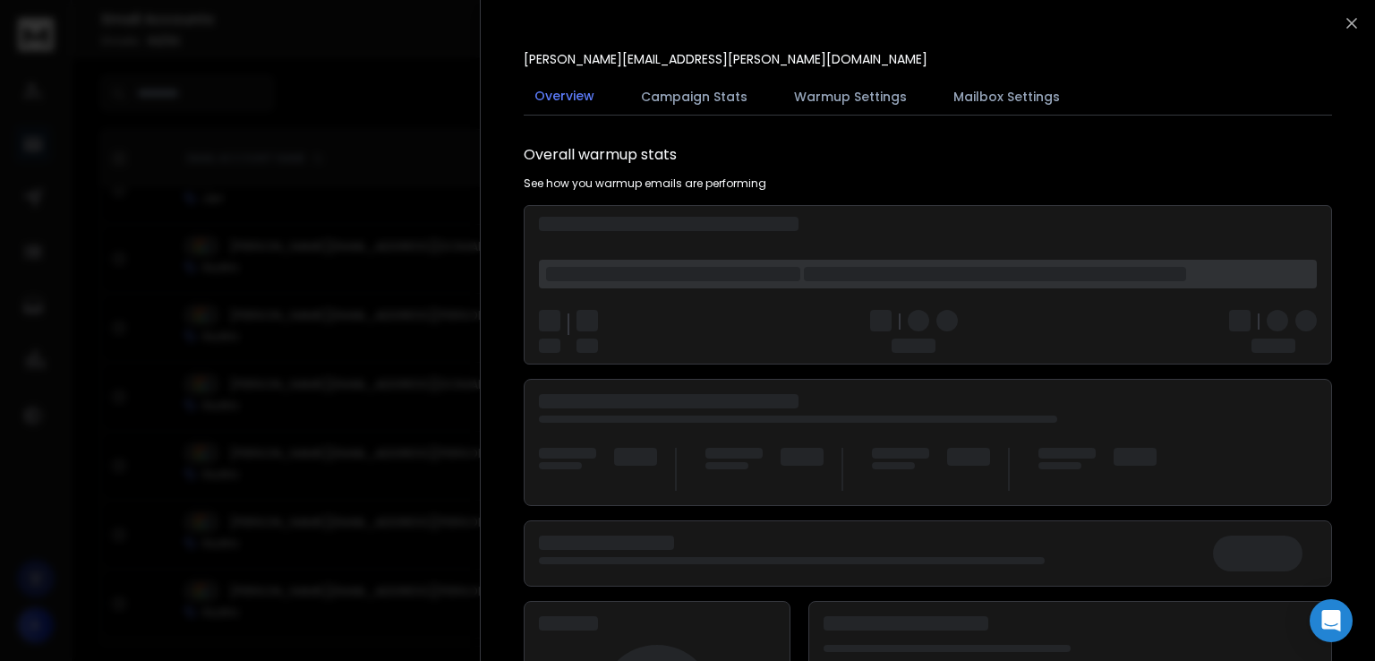
click at [423, 359] on div at bounding box center [687, 330] width 1375 height 661
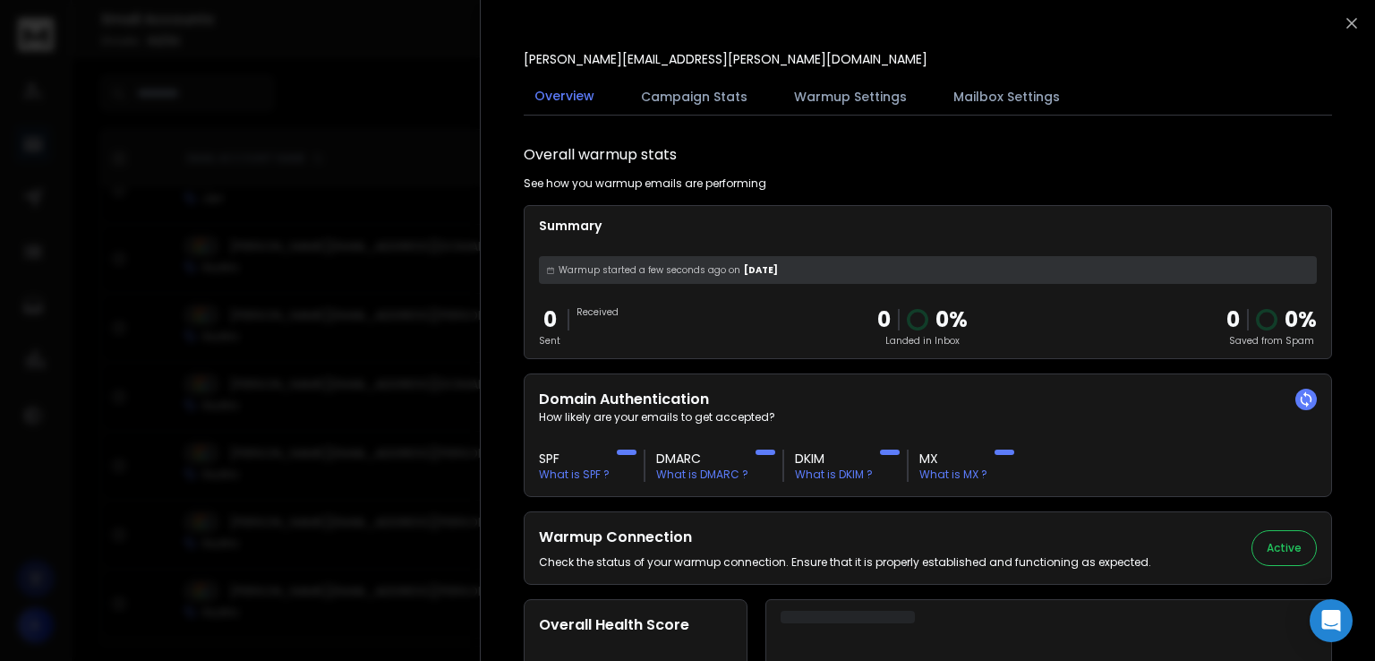
click at [347, 424] on td "roger.player@useskybitz.com SkyBitz" at bounding box center [447, 397] width 549 height 69
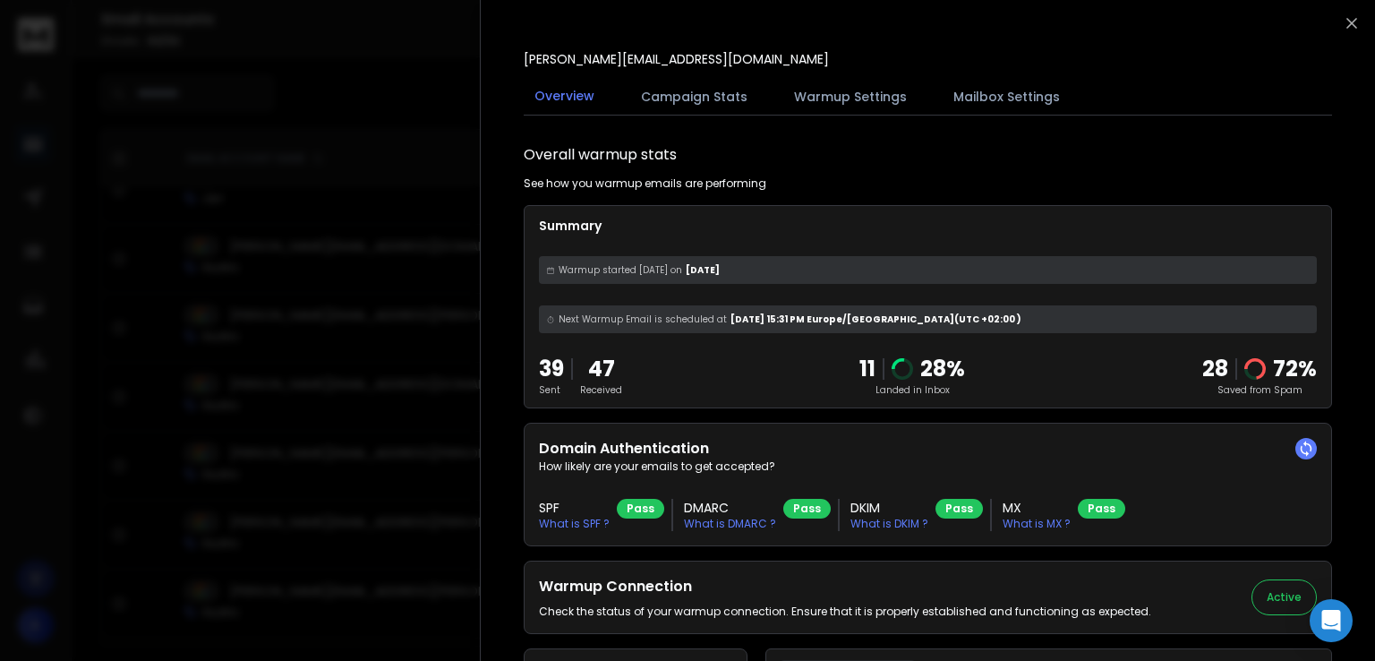
click at [377, 144] on div at bounding box center [687, 330] width 1375 height 661
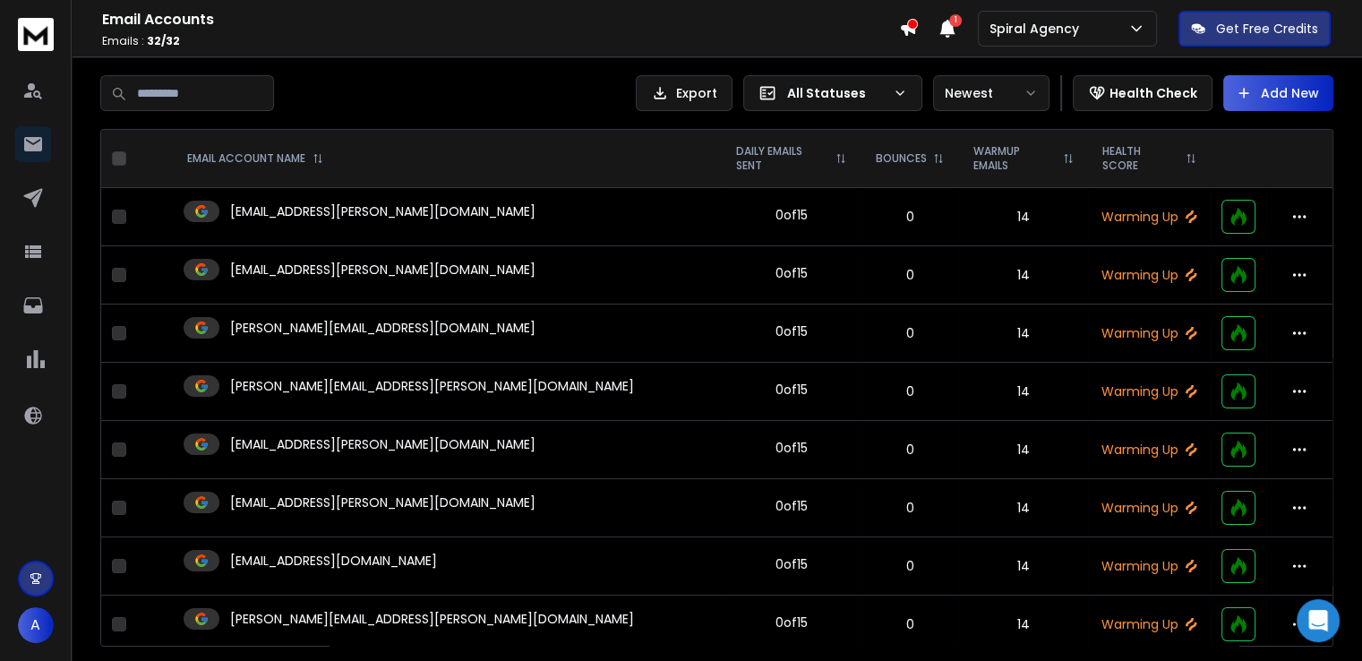
scroll to position [1675, 0]
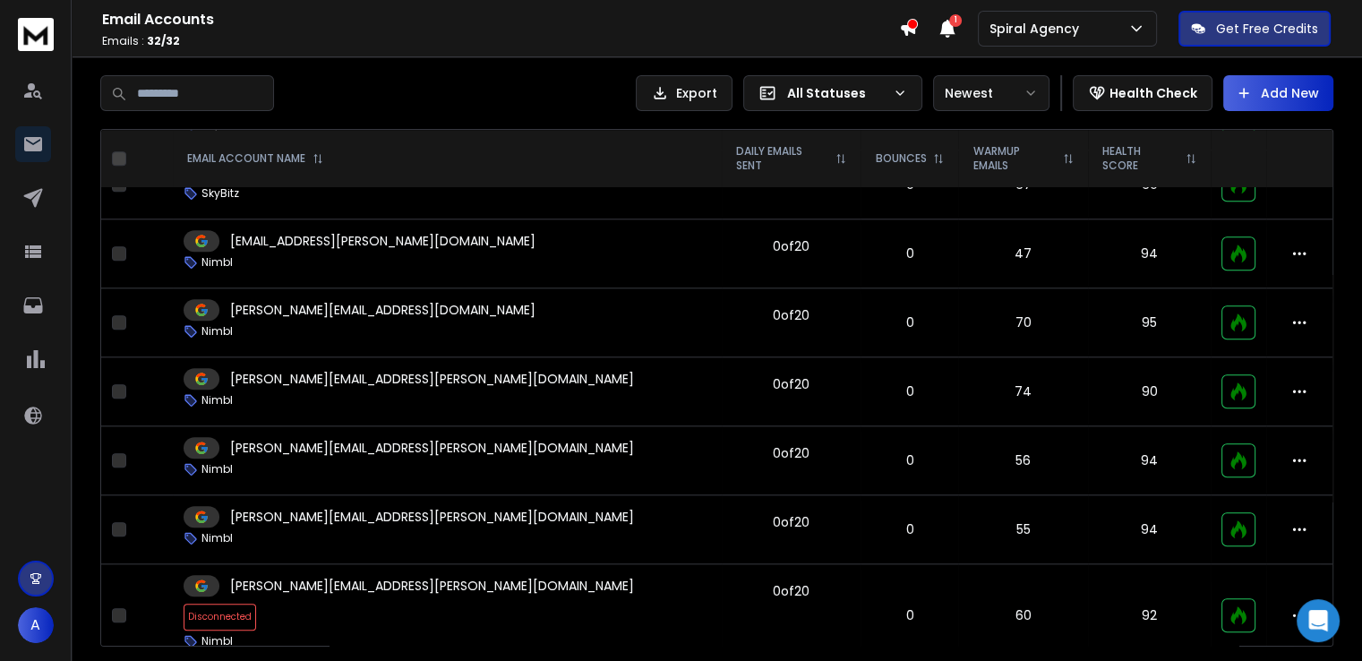
click at [345, 584] on p "lisa.aguirre@usenimblfullfilment.com" at bounding box center [432, 586] width 404 height 18
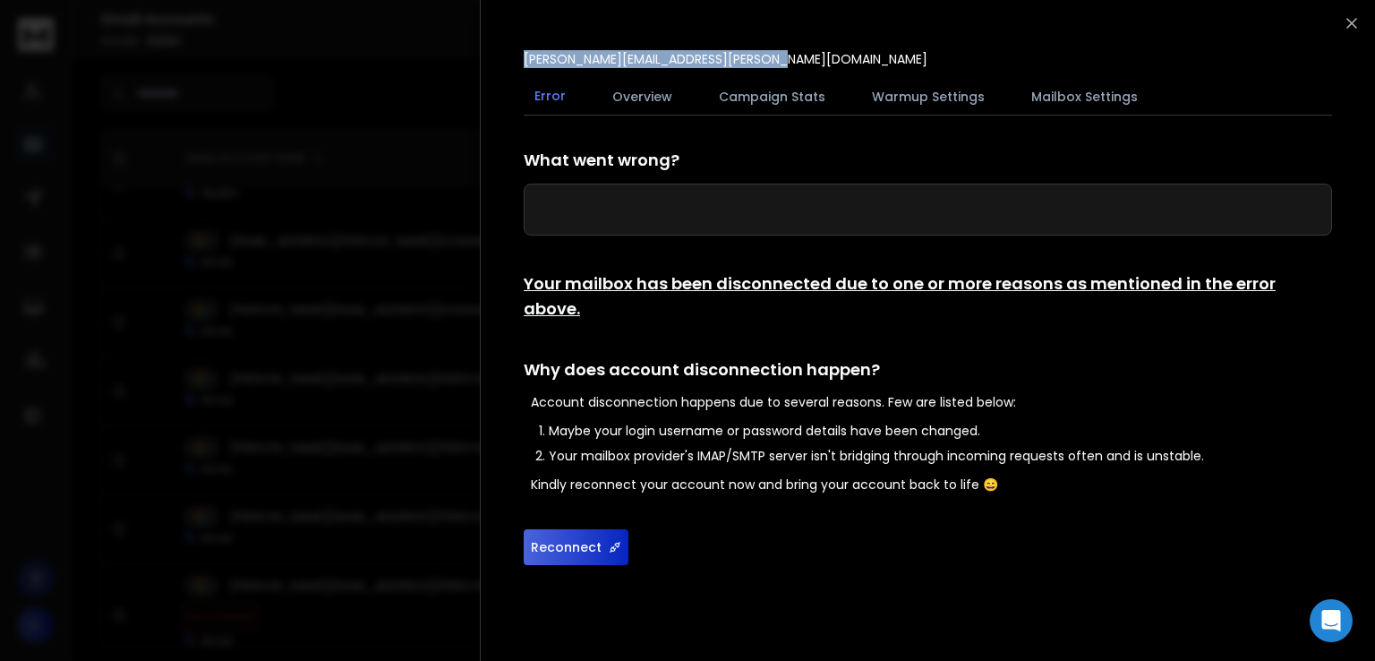
drag, startPoint x: 522, startPoint y: 57, endPoint x: 798, endPoint y: 41, distance: 276.3
click at [798, 41] on div "lisa.aguirre@usenimblfullfilment.com Error Overview Campaign Stats Warmup Setti…" at bounding box center [928, 307] width 852 height 572
click at [420, 184] on div at bounding box center [687, 330] width 1375 height 661
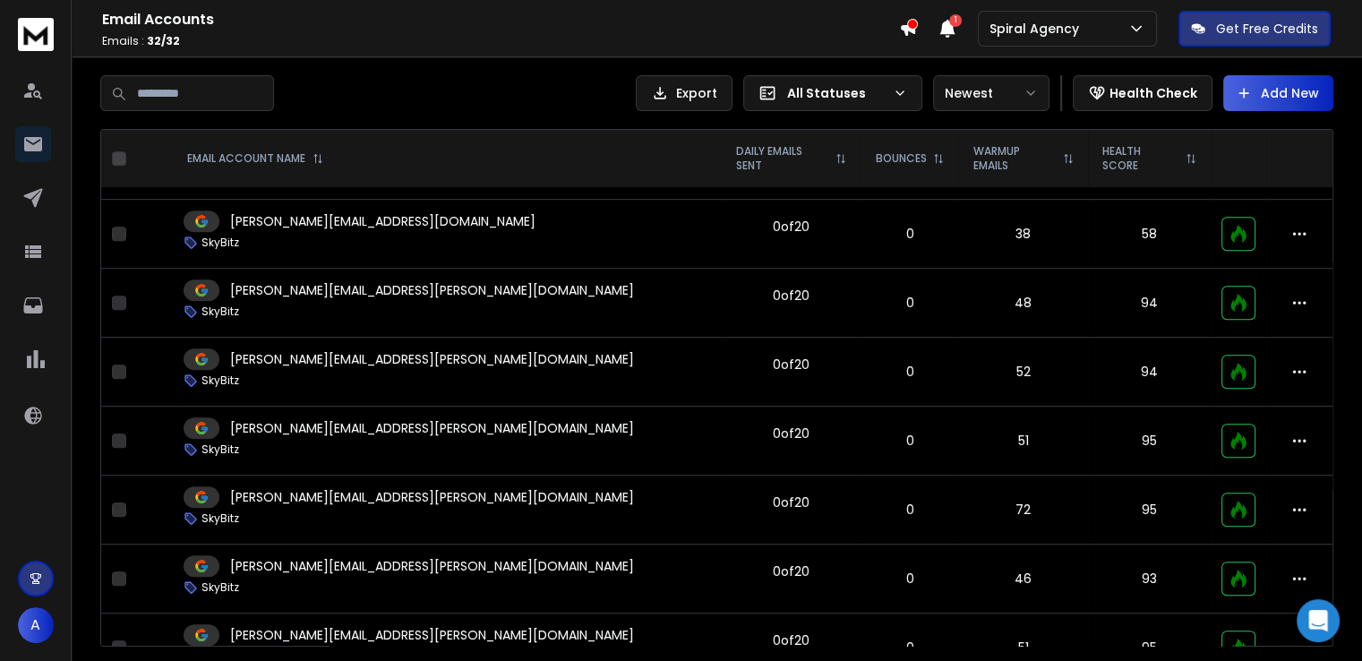
scroll to position [989, 0]
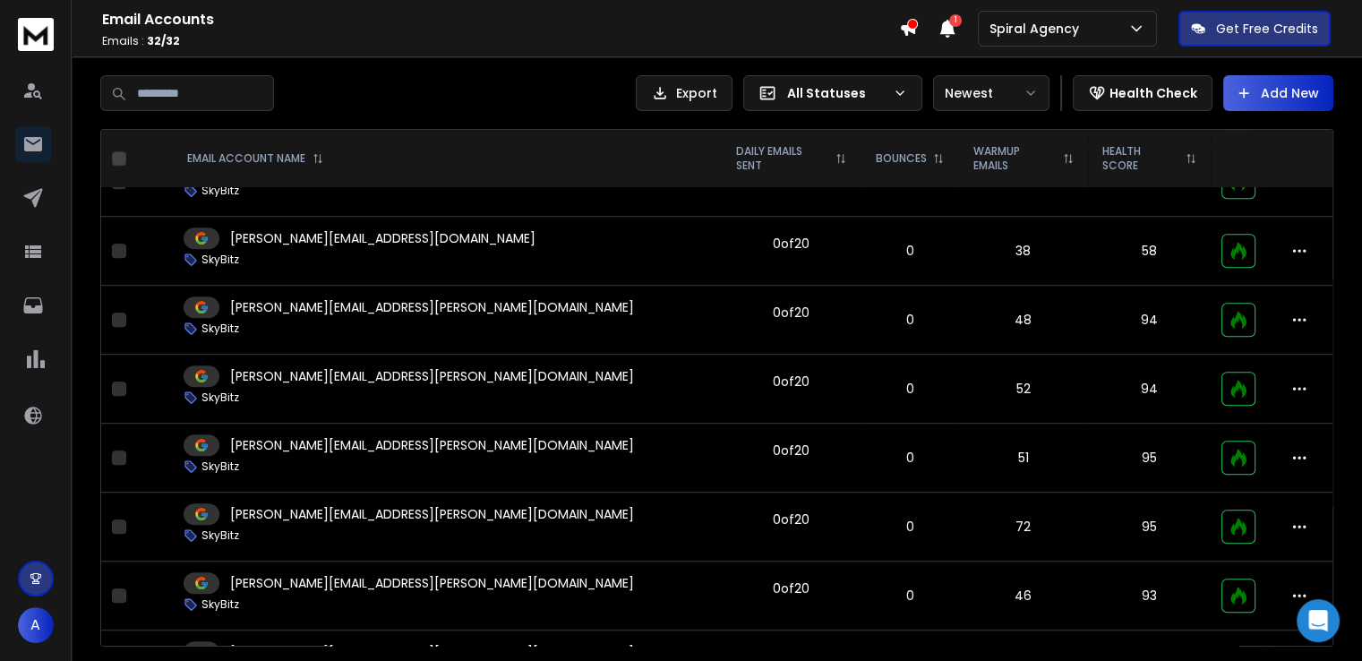
drag, startPoint x: 498, startPoint y: 300, endPoint x: 414, endPoint y: 123, distance: 196.3
click at [414, 123] on div "Export All Statuses Newest Health Check Add New EMAIL ACCOUNT NAME DAILY EMAILS…" at bounding box center [716, 360] width 1233 height 571
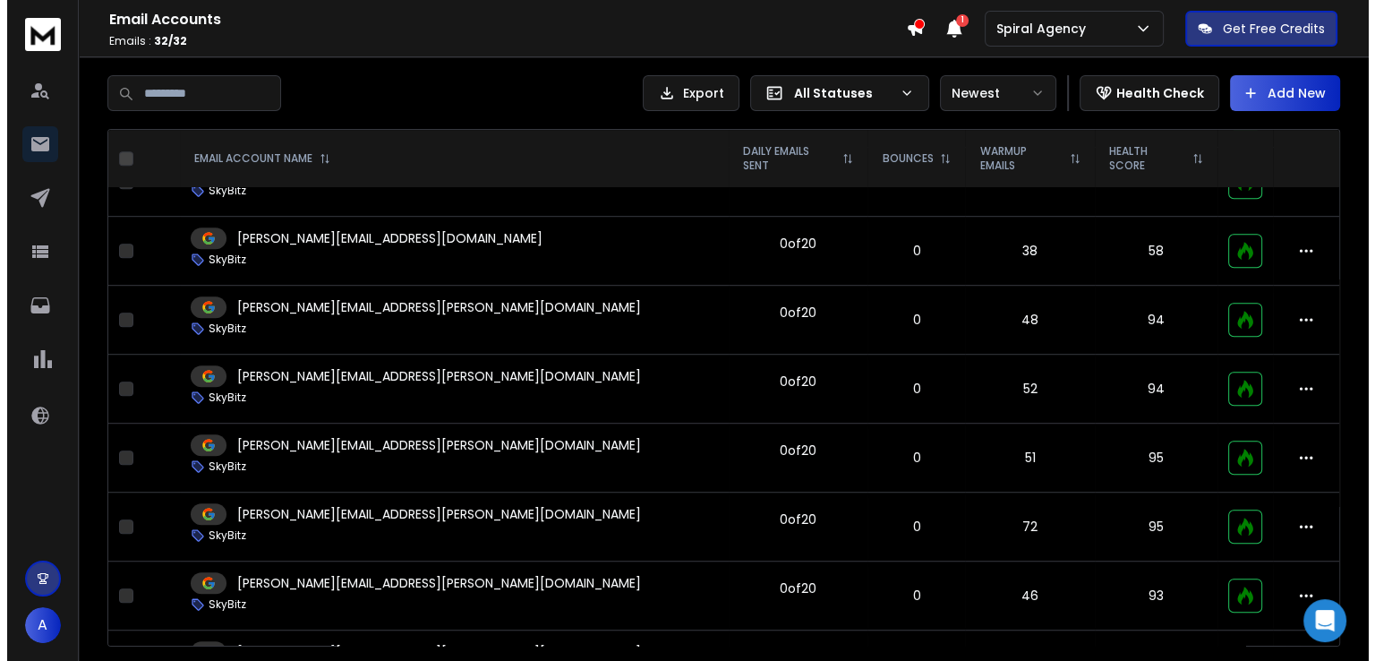
scroll to position [1675, 0]
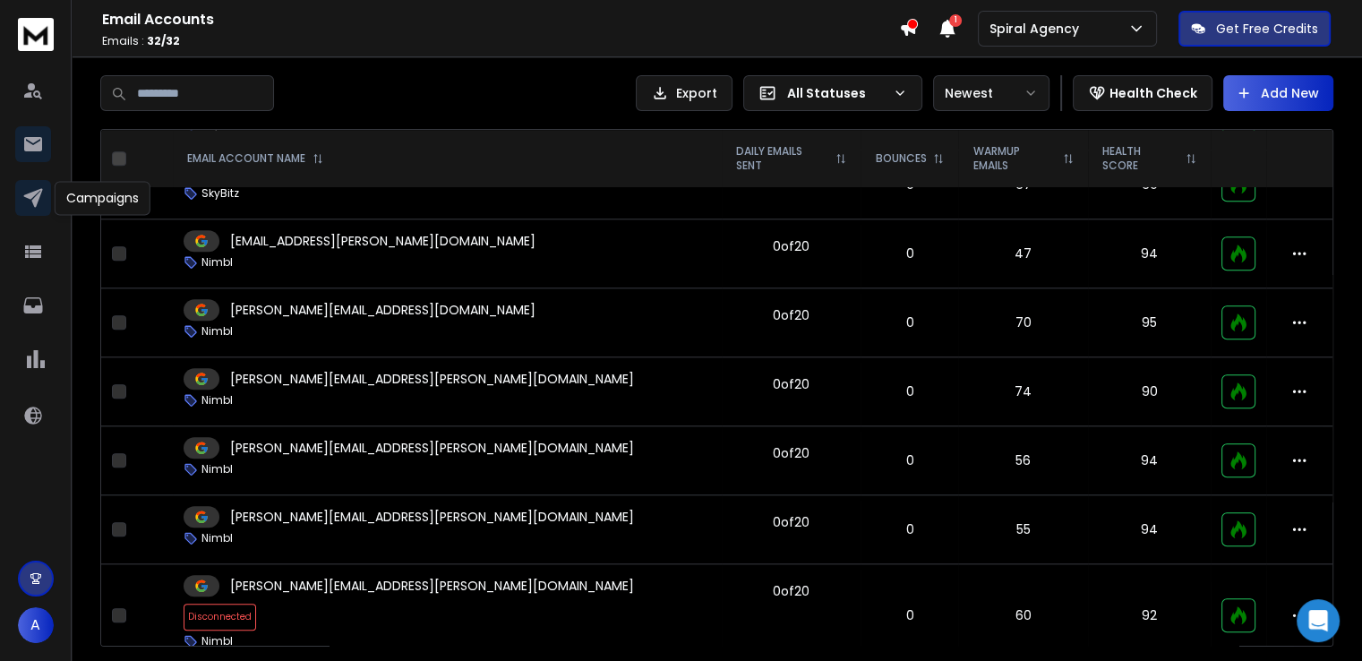
click at [34, 193] on icon at bounding box center [32, 197] width 19 height 19
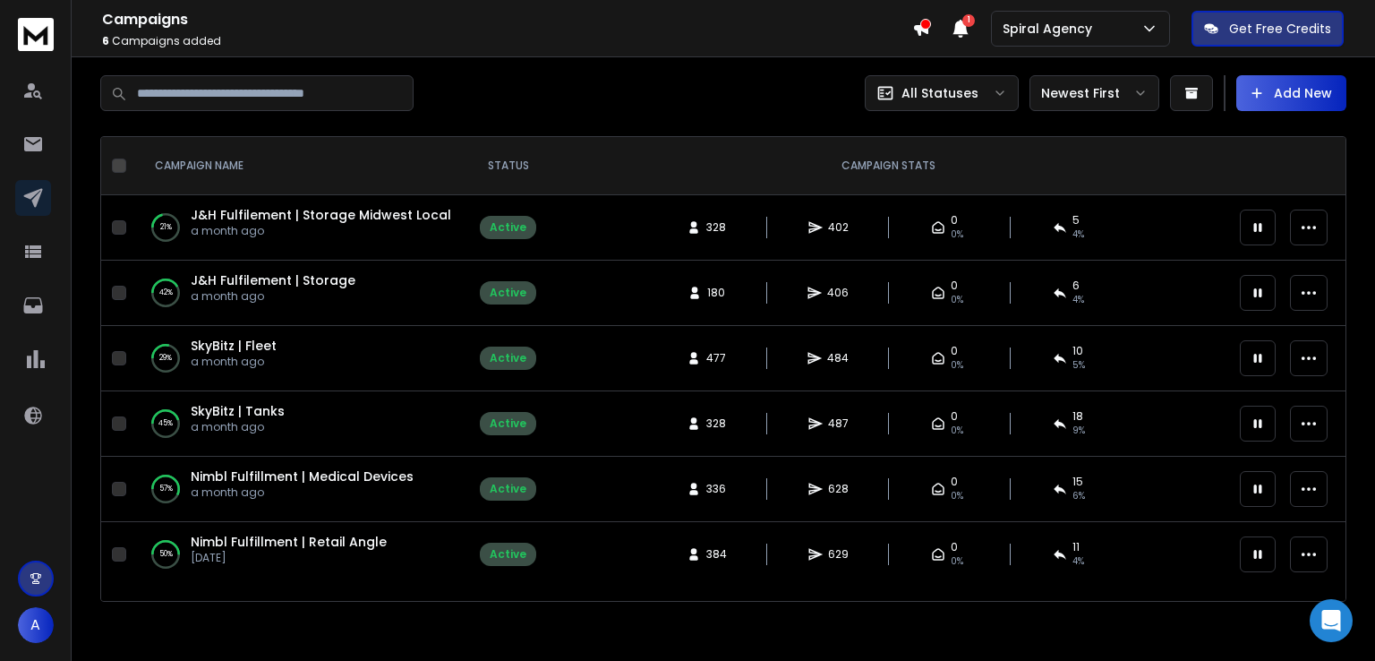
click at [287, 214] on span "J&H Fulfilement | Storage Midwest Local" at bounding box center [321, 215] width 261 height 18
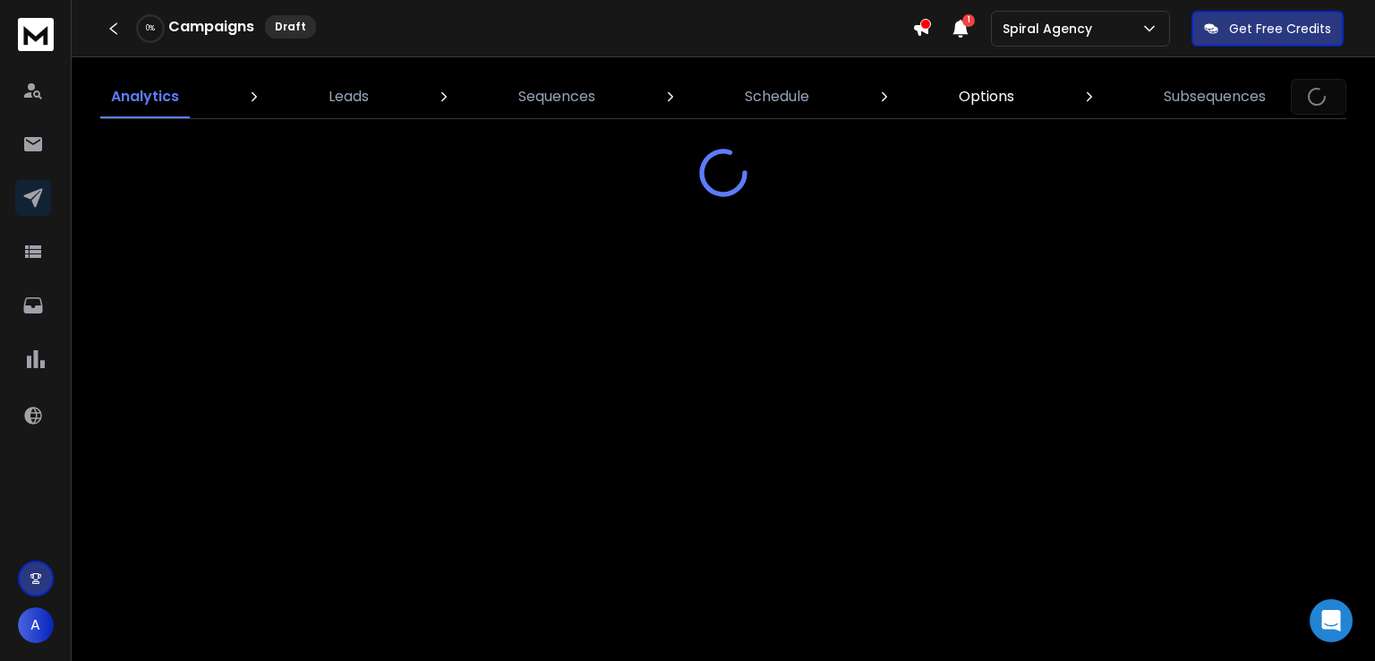
click at [996, 108] on link "Options" at bounding box center [986, 96] width 77 height 43
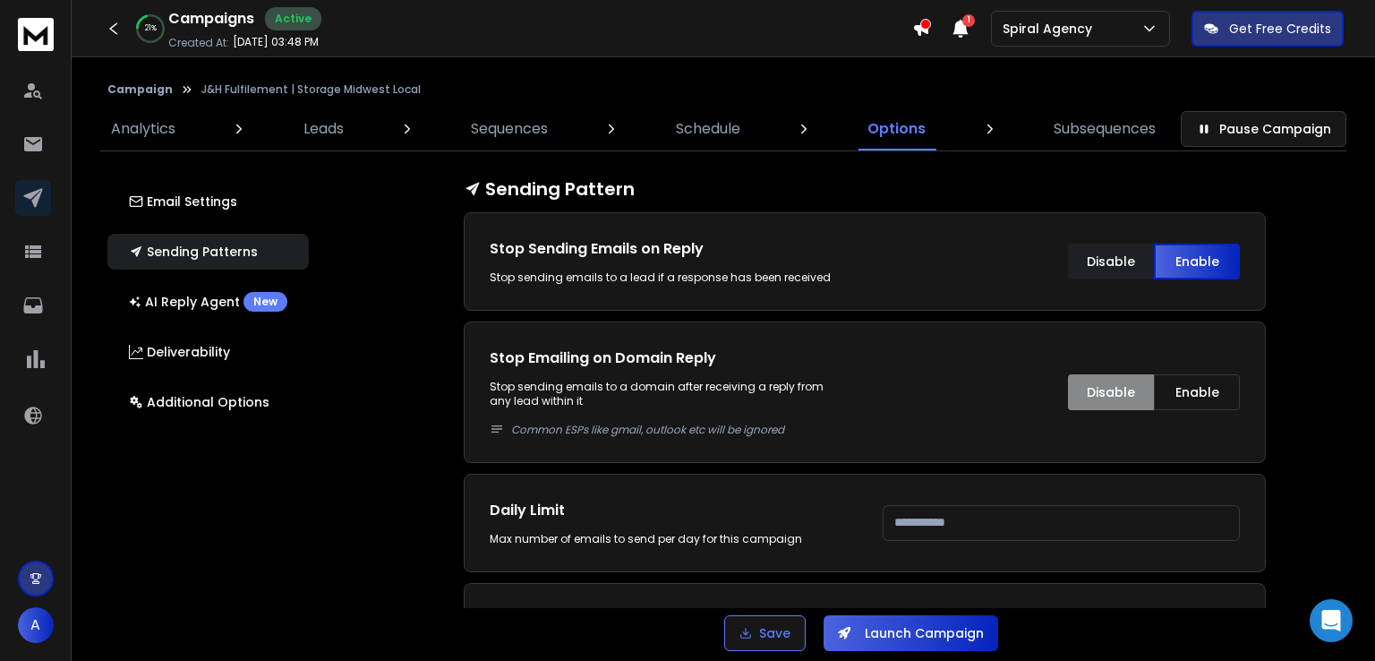
scroll to position [805, 0]
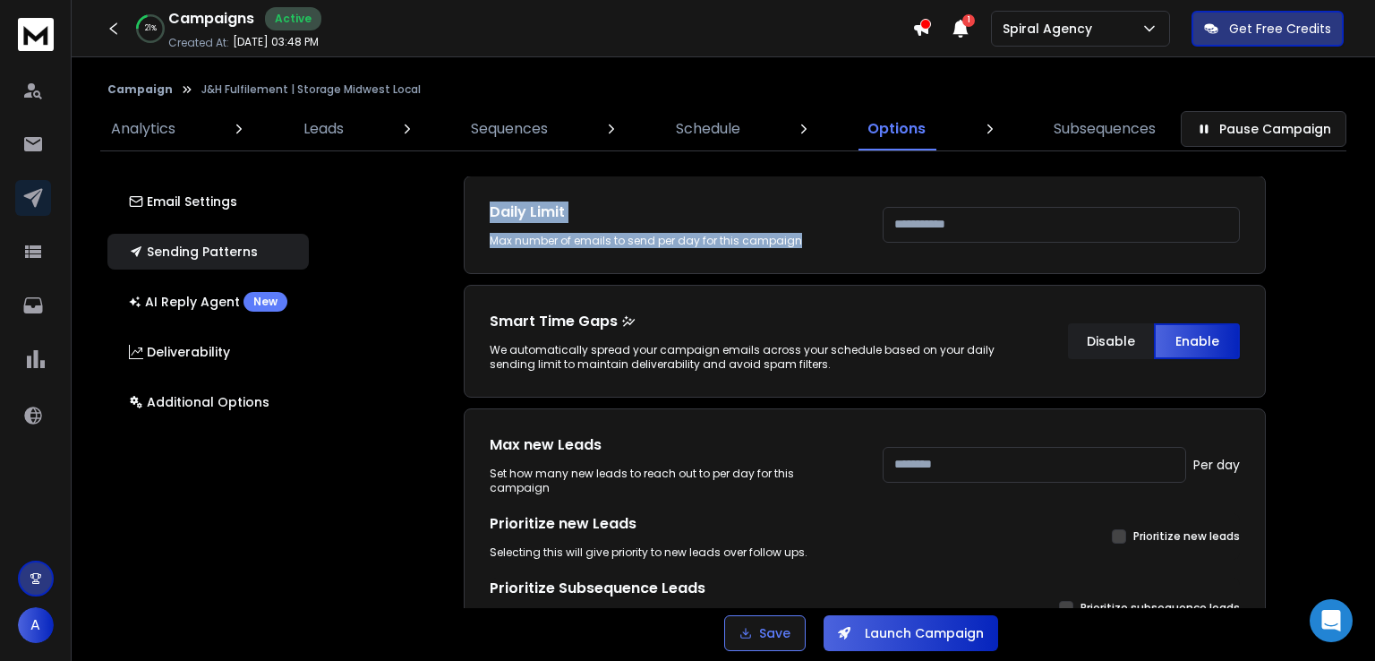
drag, startPoint x: 480, startPoint y: 207, endPoint x: 799, endPoint y: 235, distance: 320.1
click at [799, 235] on div "Daily Limit Max number of emails to send per day for this campaign" at bounding box center [668, 224] width 357 height 47
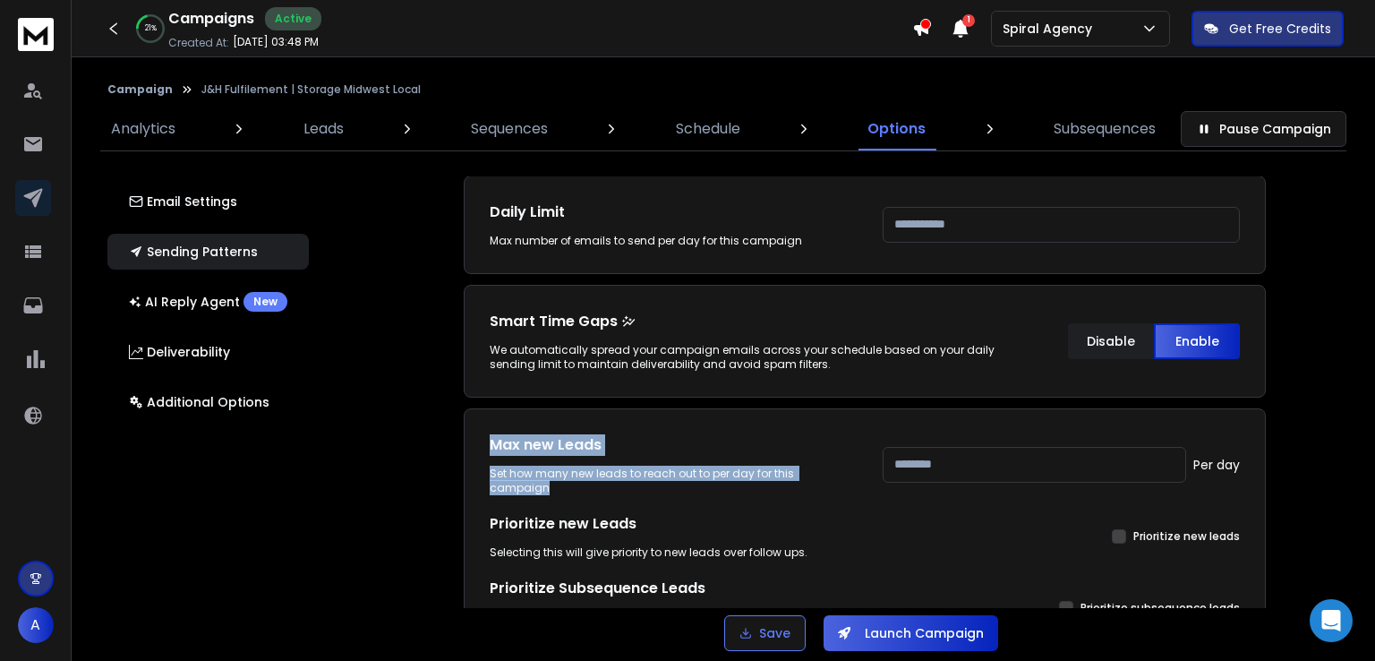
drag, startPoint x: 474, startPoint y: 436, endPoint x: 794, endPoint y: 487, distance: 324.6
click at [794, 487] on div "Max new Leads Set how many new leads to reach out to per day for this campaign …" at bounding box center [865, 552] width 802 height 288
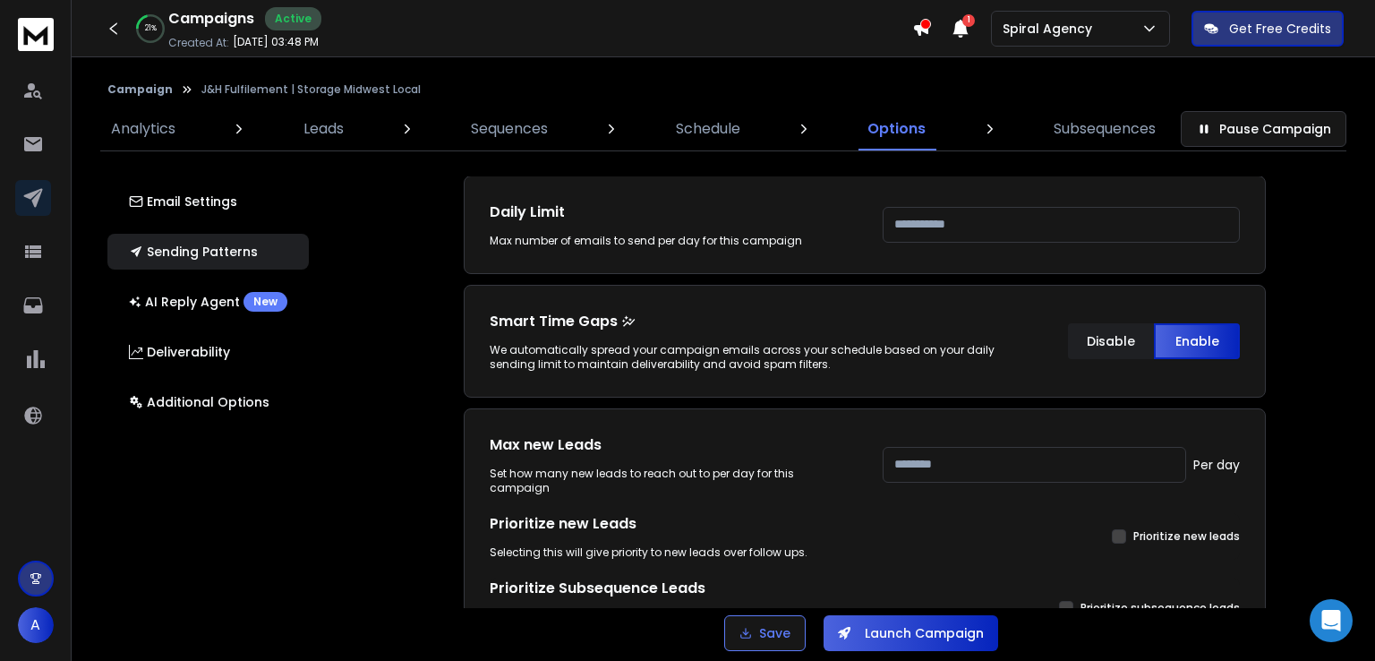
click at [949, 459] on input "***" at bounding box center [1035, 465] width 304 height 36
click at [936, 235] on input "**" at bounding box center [1061, 225] width 357 height 36
click at [29, 145] on icon at bounding box center [33, 144] width 18 height 14
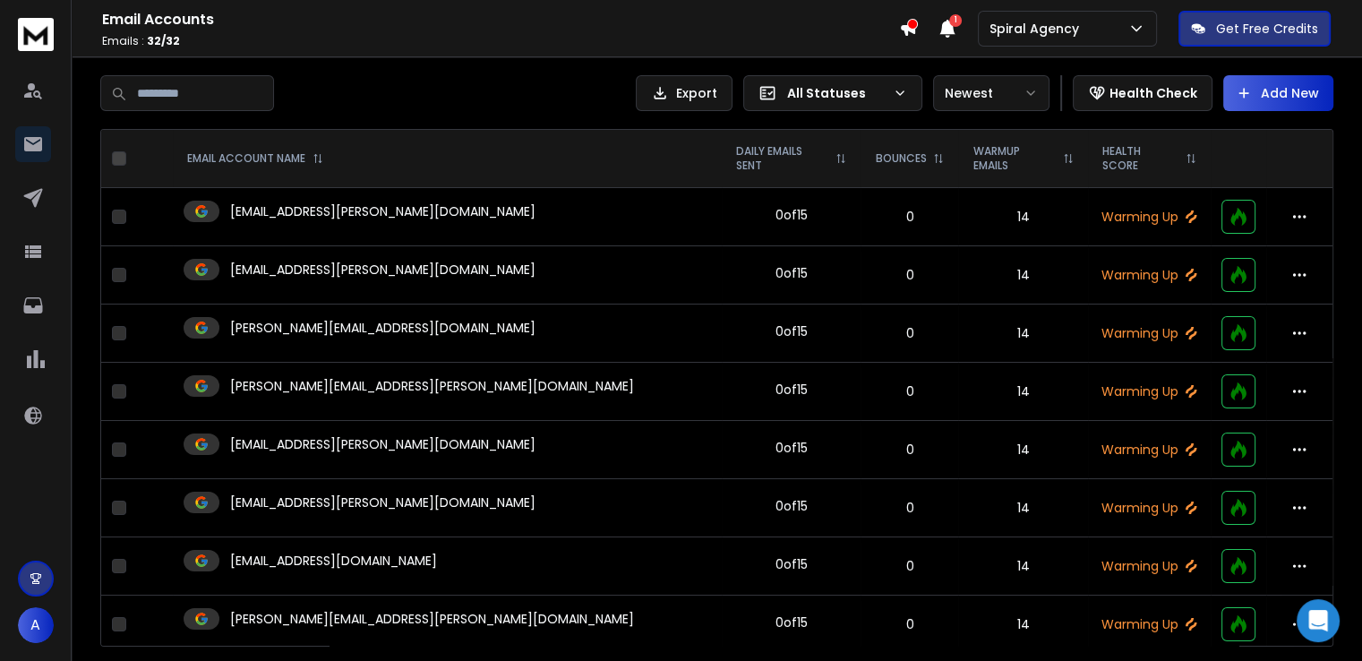
click at [790, 90] on div "All Statuses" at bounding box center [821, 93] width 127 height 18
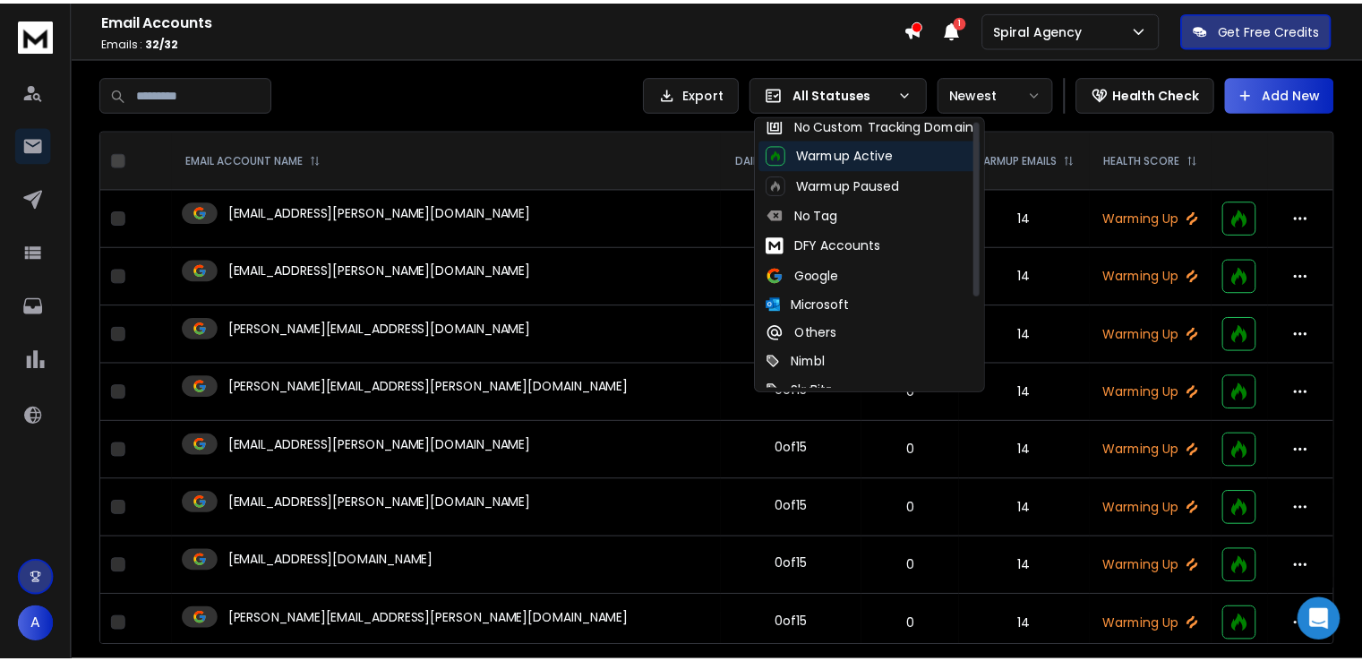
scroll to position [139, 0]
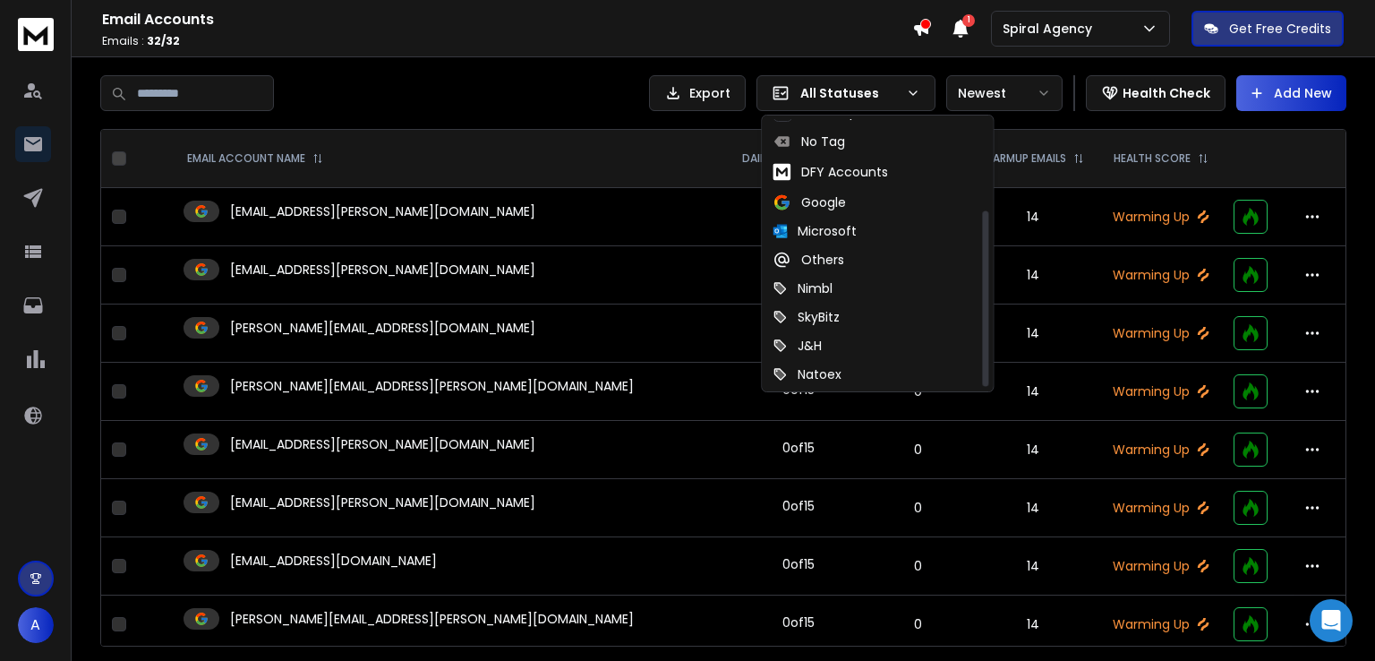
drag, startPoint x: 983, startPoint y: 227, endPoint x: 971, endPoint y: 342, distance: 115.3
click at [982, 345] on div at bounding box center [985, 299] width 6 height 176
click at [845, 345] on div "J&H" at bounding box center [878, 345] width 224 height 29
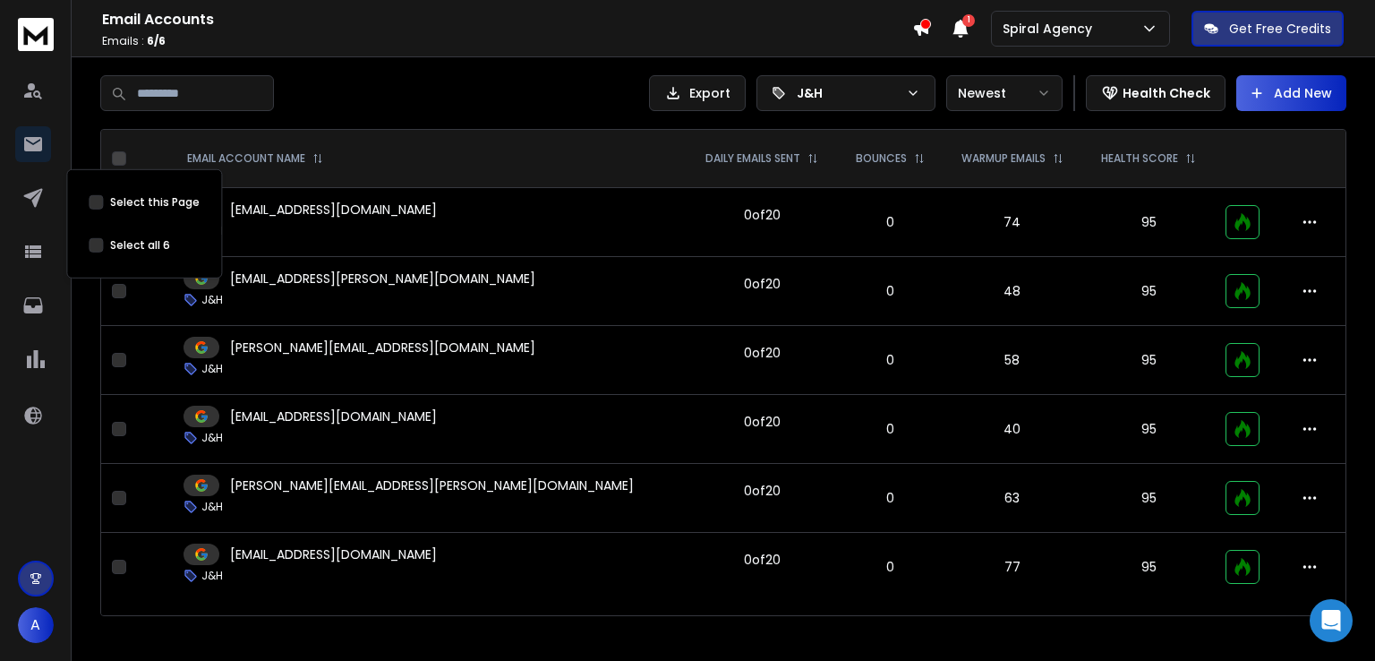
click at [117, 152] on button "Select this Page" at bounding box center [119, 158] width 14 height 14
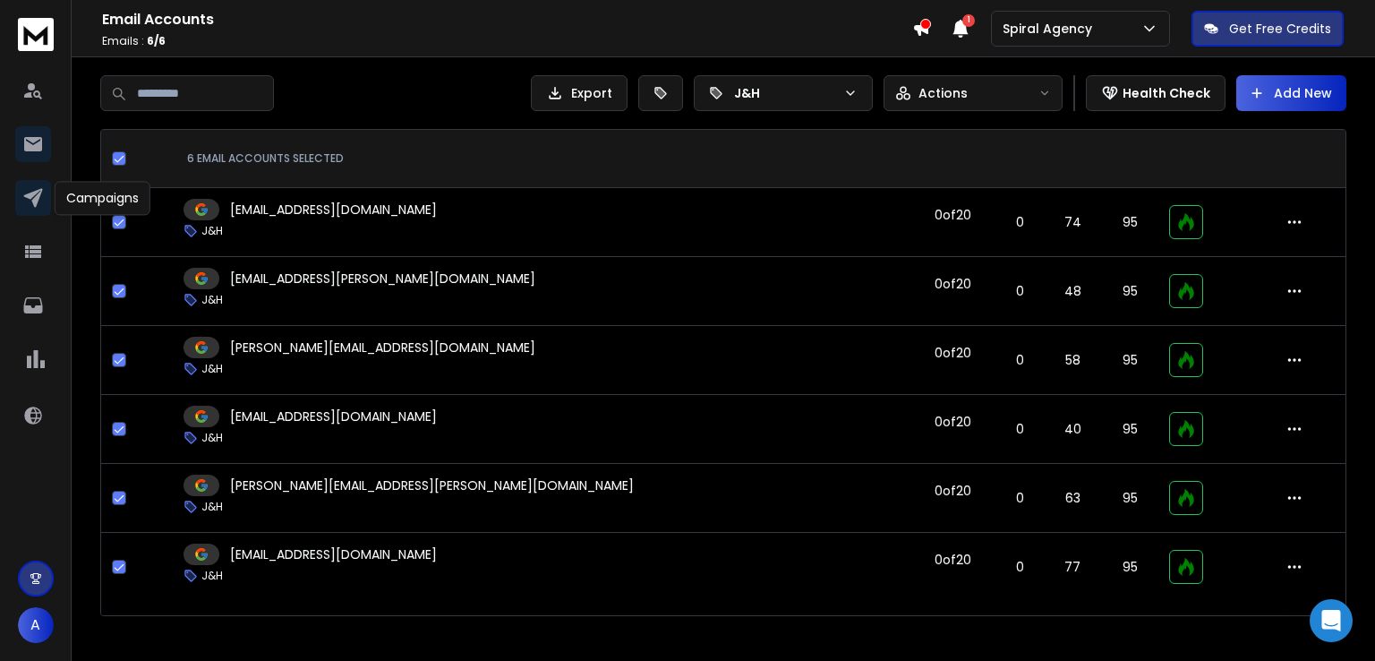
click at [29, 190] on icon at bounding box center [32, 197] width 21 height 21
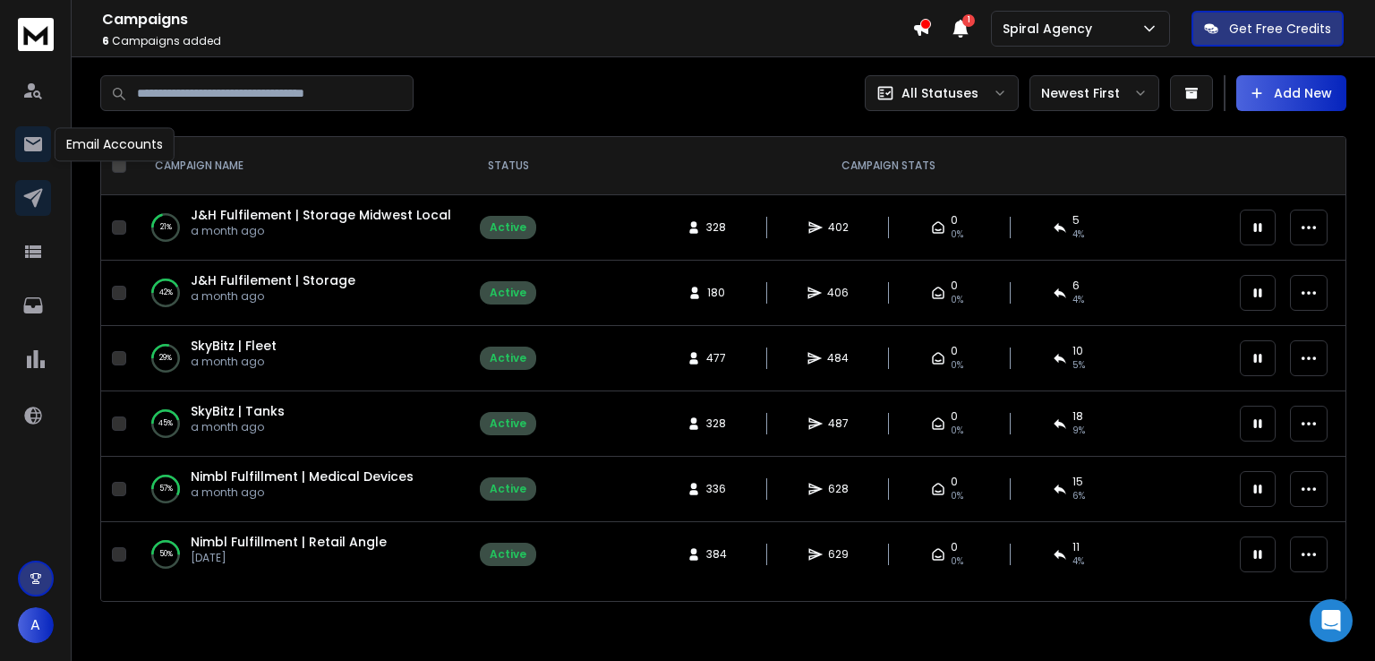
click at [38, 133] on icon at bounding box center [32, 143] width 21 height 21
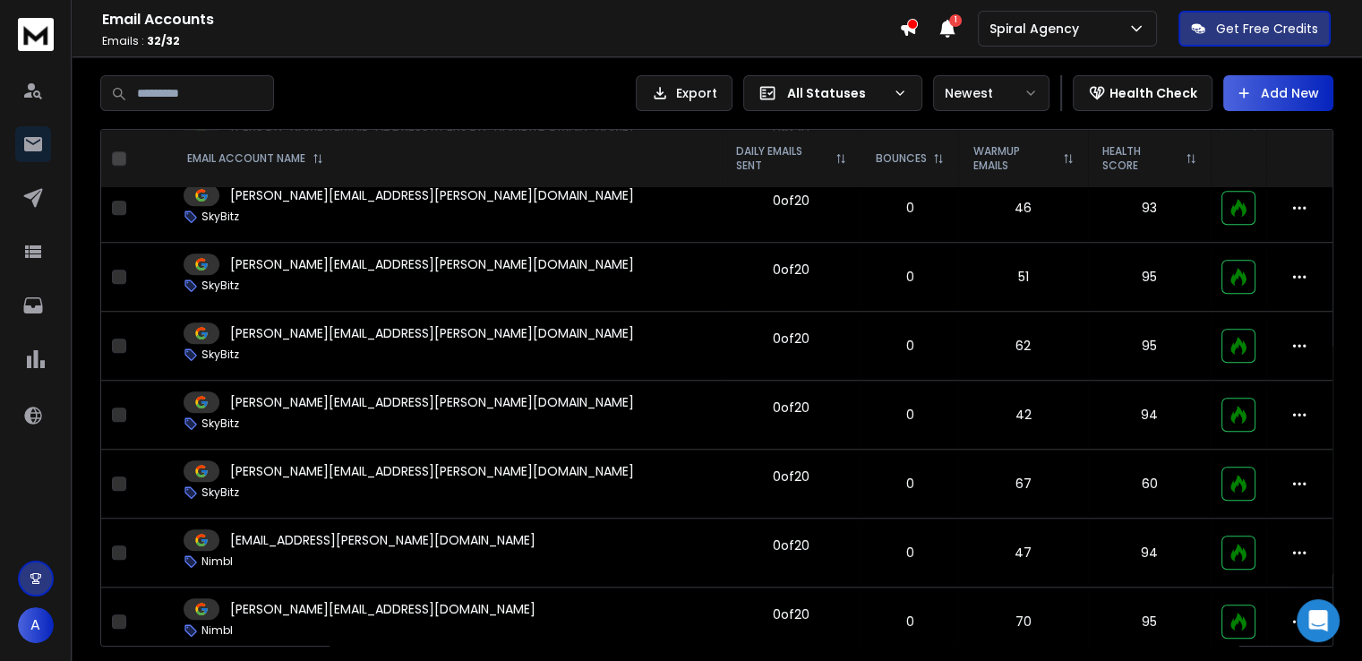
scroll to position [183, 0]
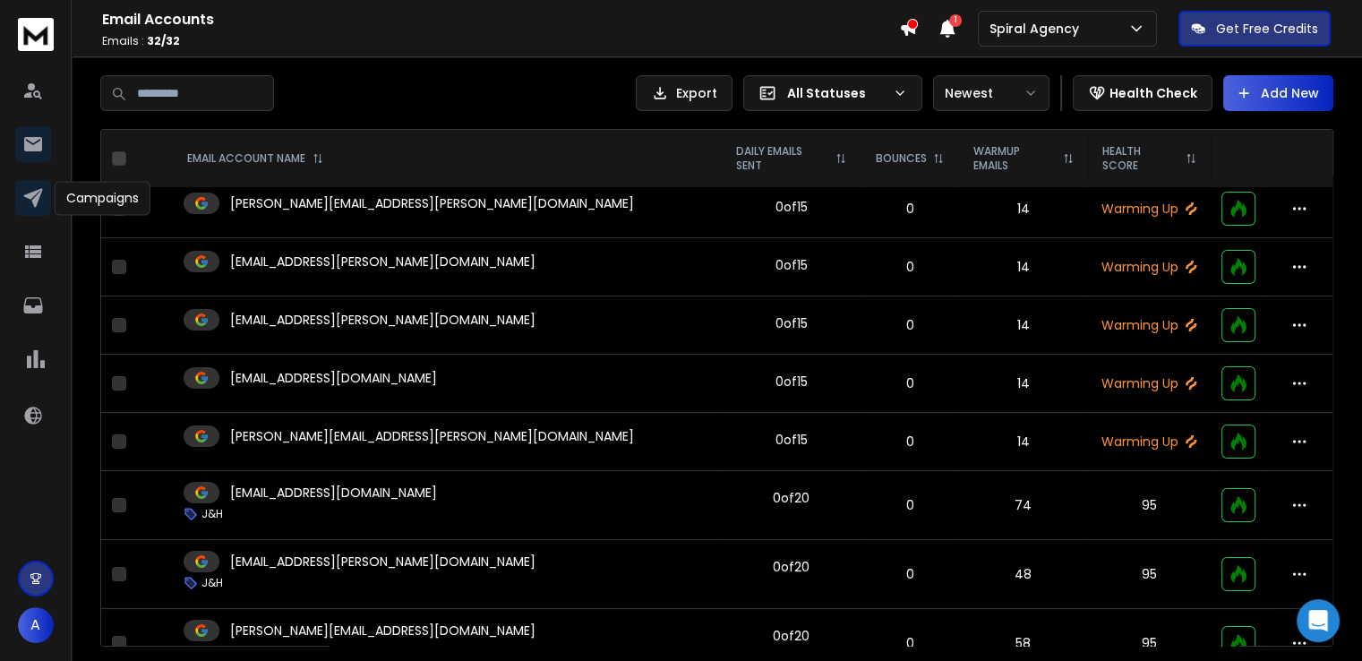
click at [37, 194] on icon at bounding box center [32, 197] width 19 height 19
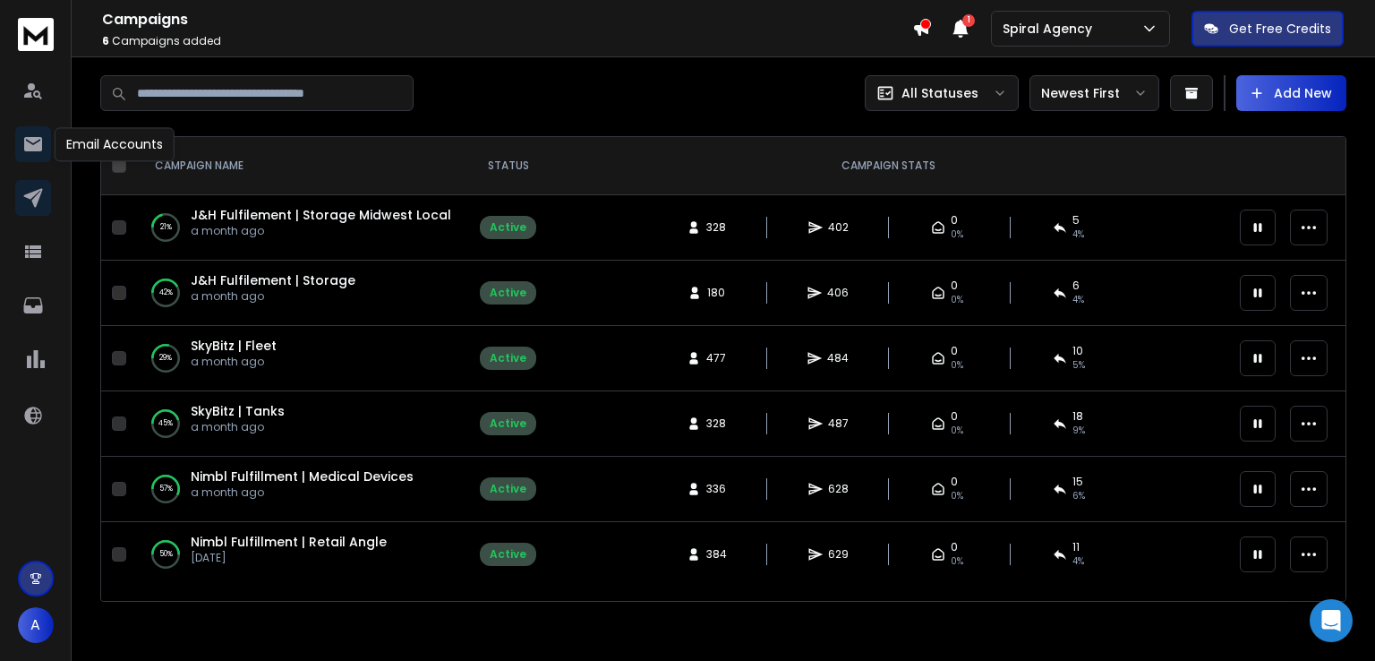
click at [34, 148] on icon at bounding box center [33, 144] width 18 height 14
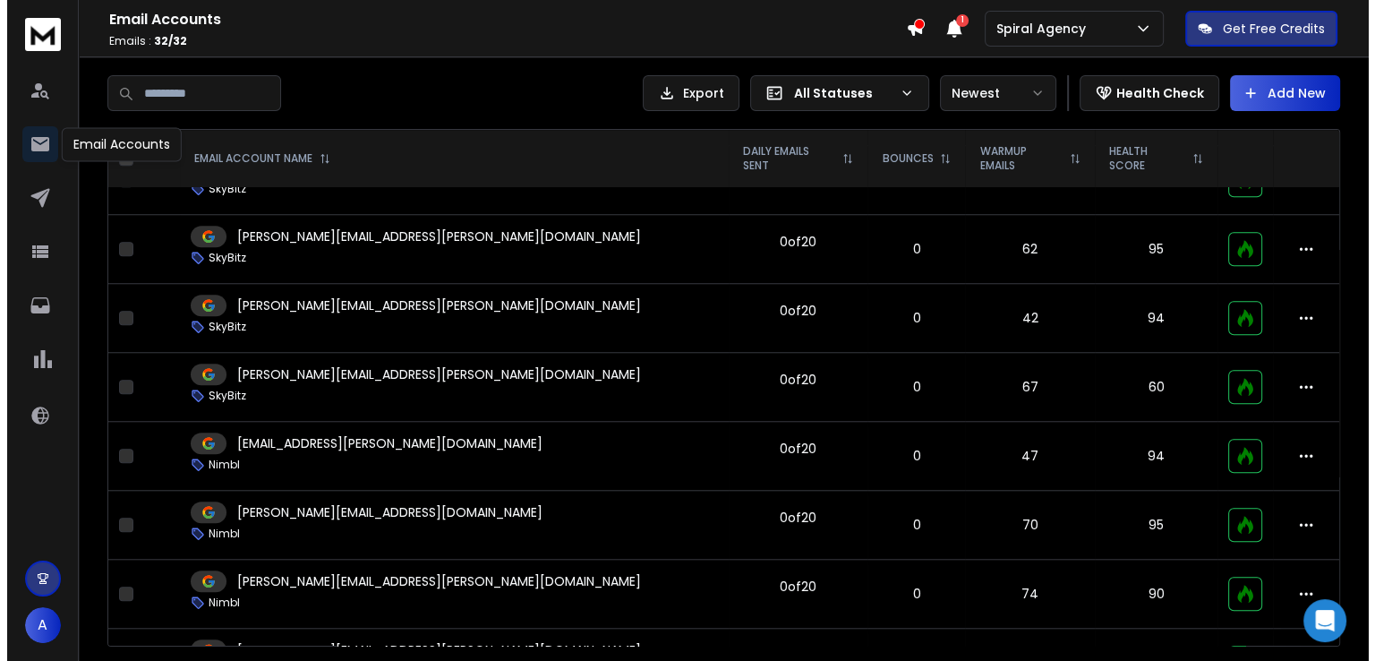
scroll to position [1474, 0]
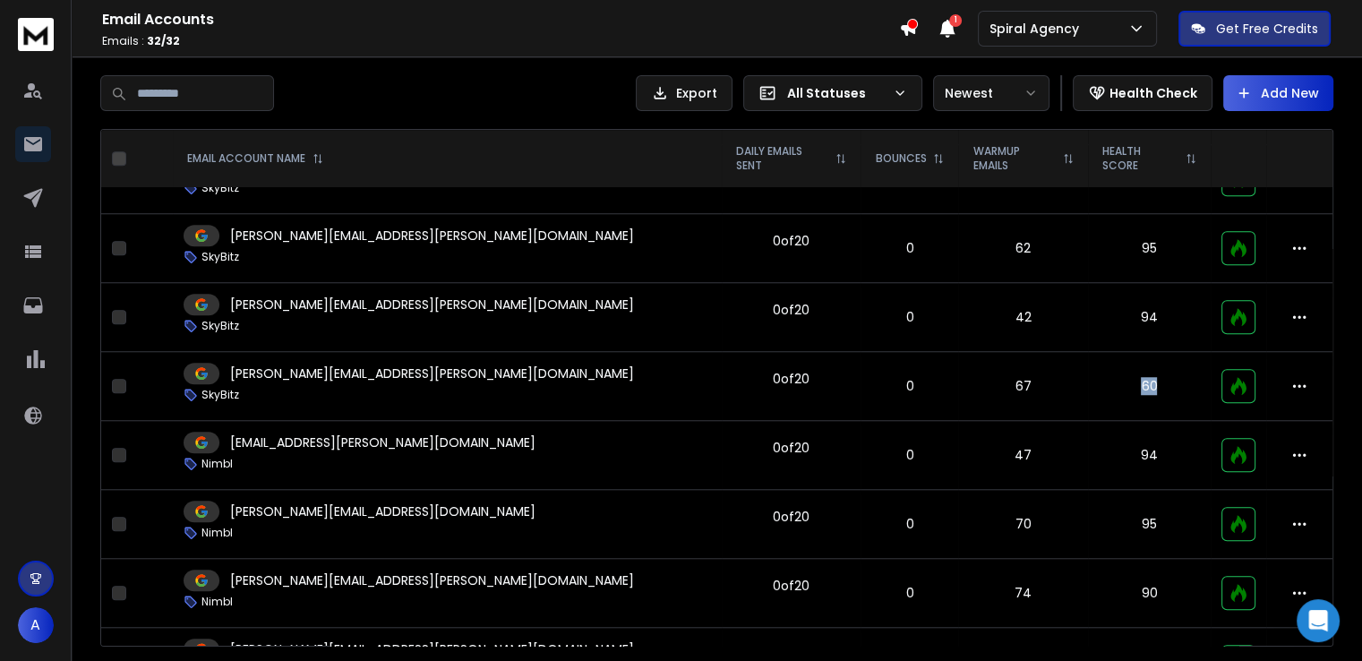
drag, startPoint x: 1093, startPoint y: 380, endPoint x: 1122, endPoint y: 379, distance: 28.7
click at [1122, 379] on td "60" at bounding box center [1149, 386] width 123 height 69
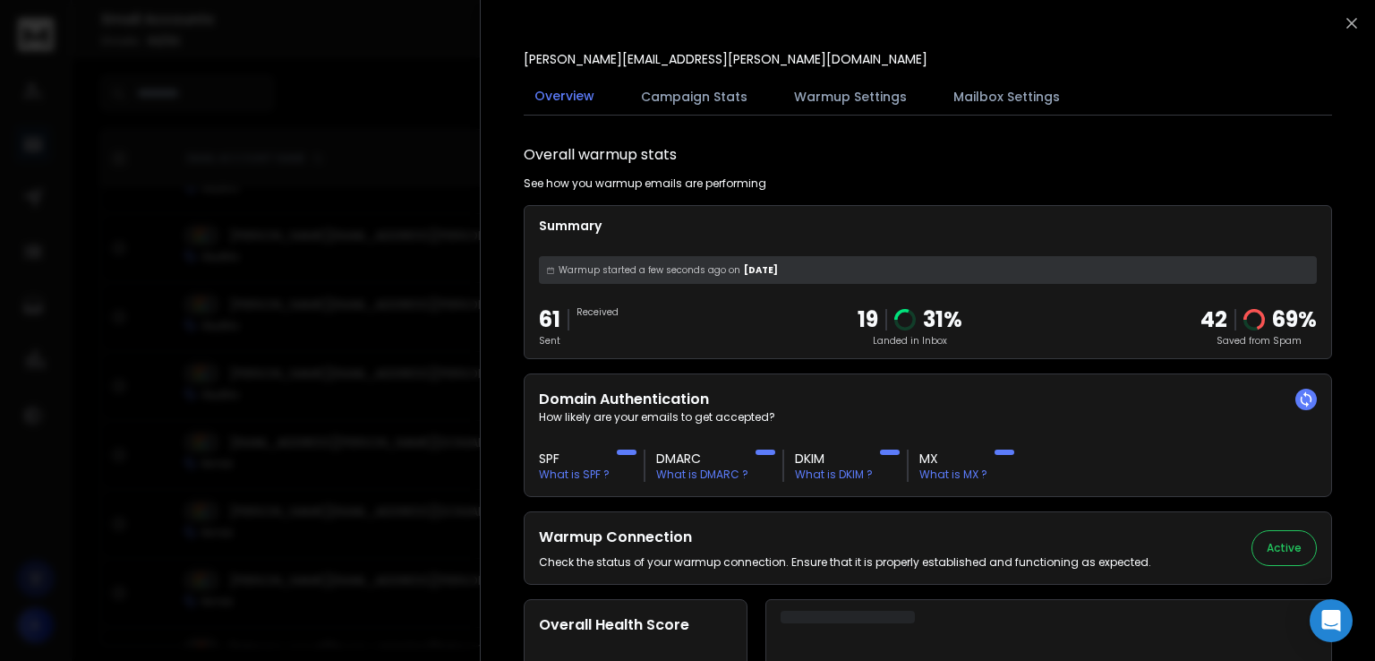
click at [490, 358] on div "Multi Select Table Sheet russell.gates@useskybitz.com Overview Campaign Stats W…" at bounding box center [927, 330] width 895 height 661
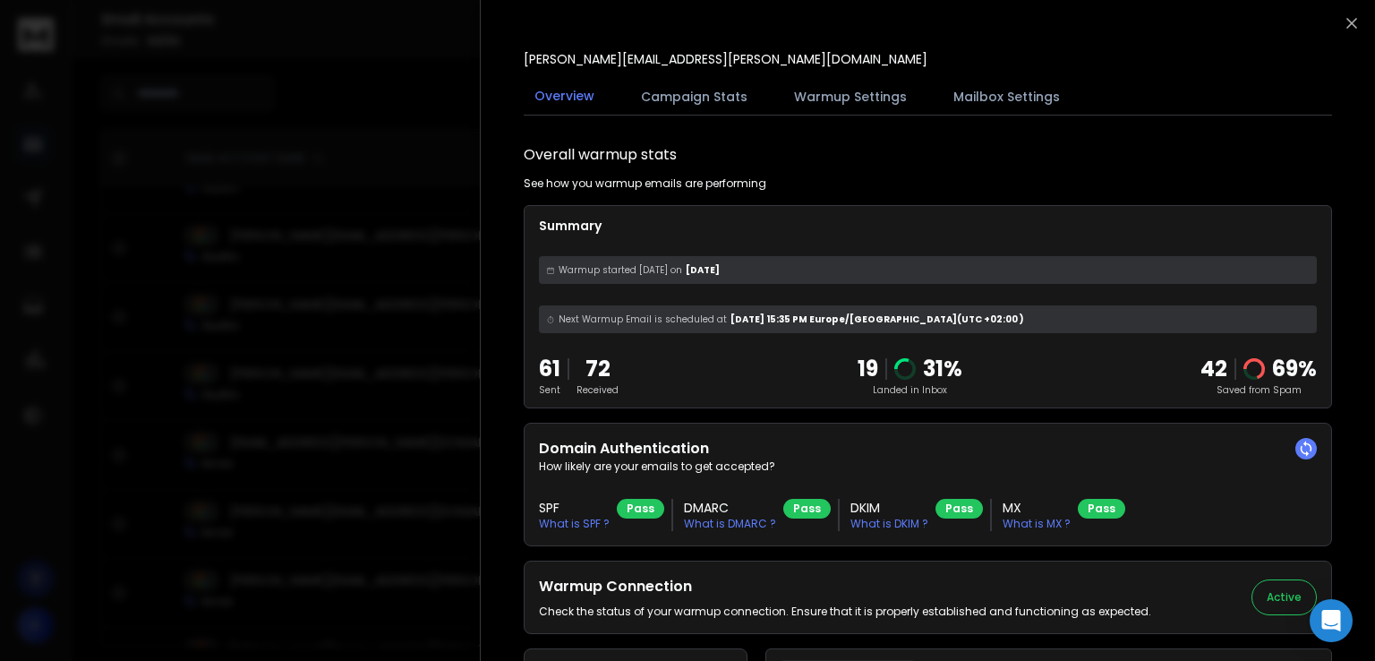
click at [394, 395] on div at bounding box center [687, 330] width 1375 height 661
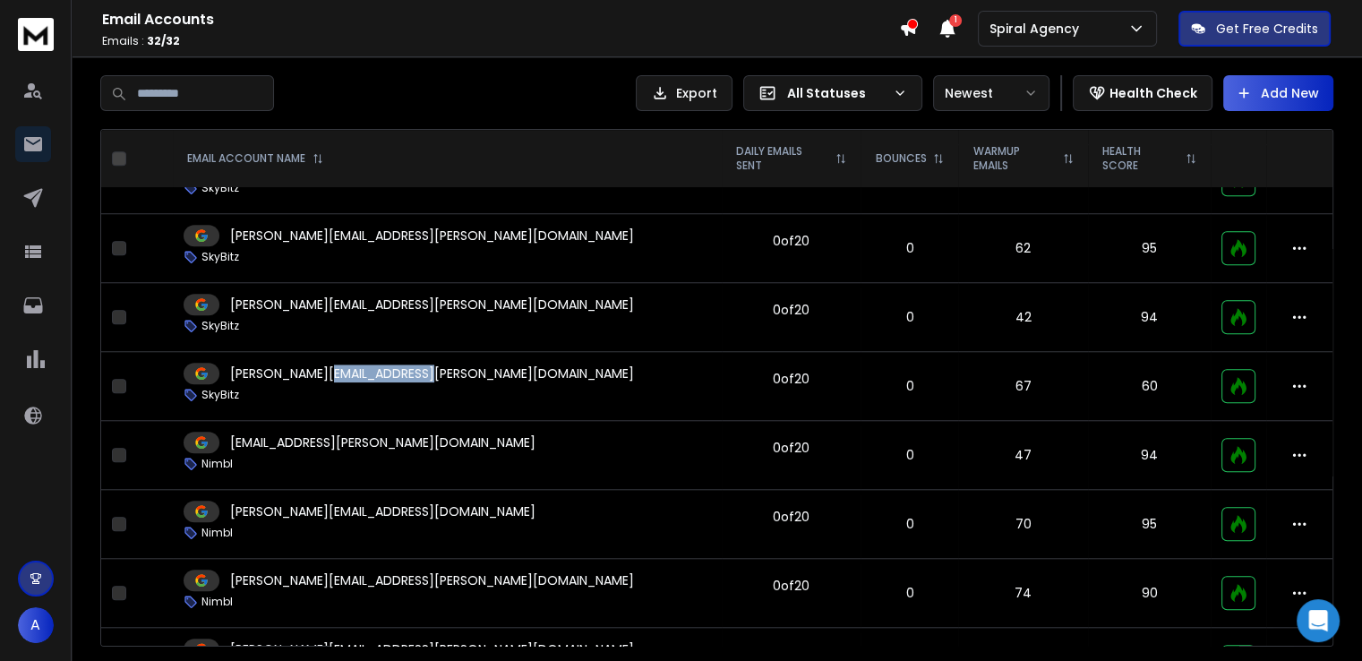
copy p "useskybitz.com"
drag, startPoint x: 426, startPoint y: 371, endPoint x: 322, endPoint y: 366, distance: 104.0
click at [322, 366] on div "russell.gates@useskybitz.com" at bounding box center [447, 373] width 527 height 21
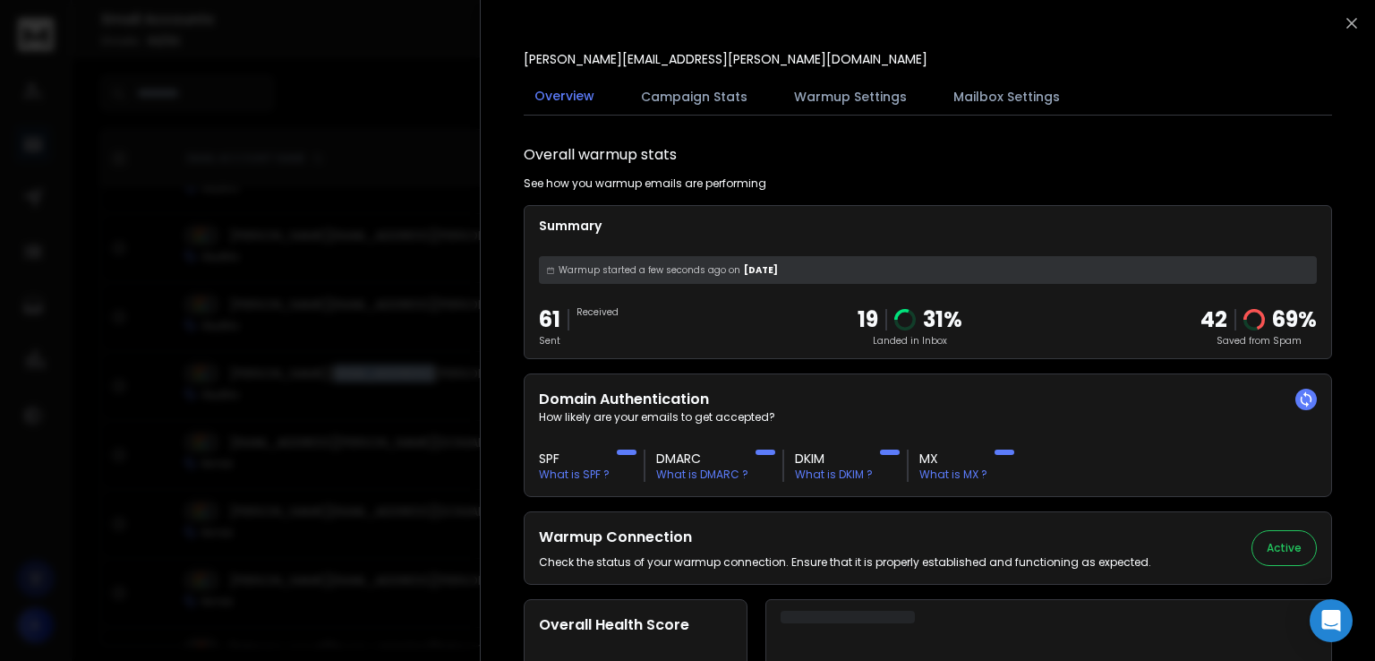
click at [238, 90] on div at bounding box center [687, 330] width 1375 height 661
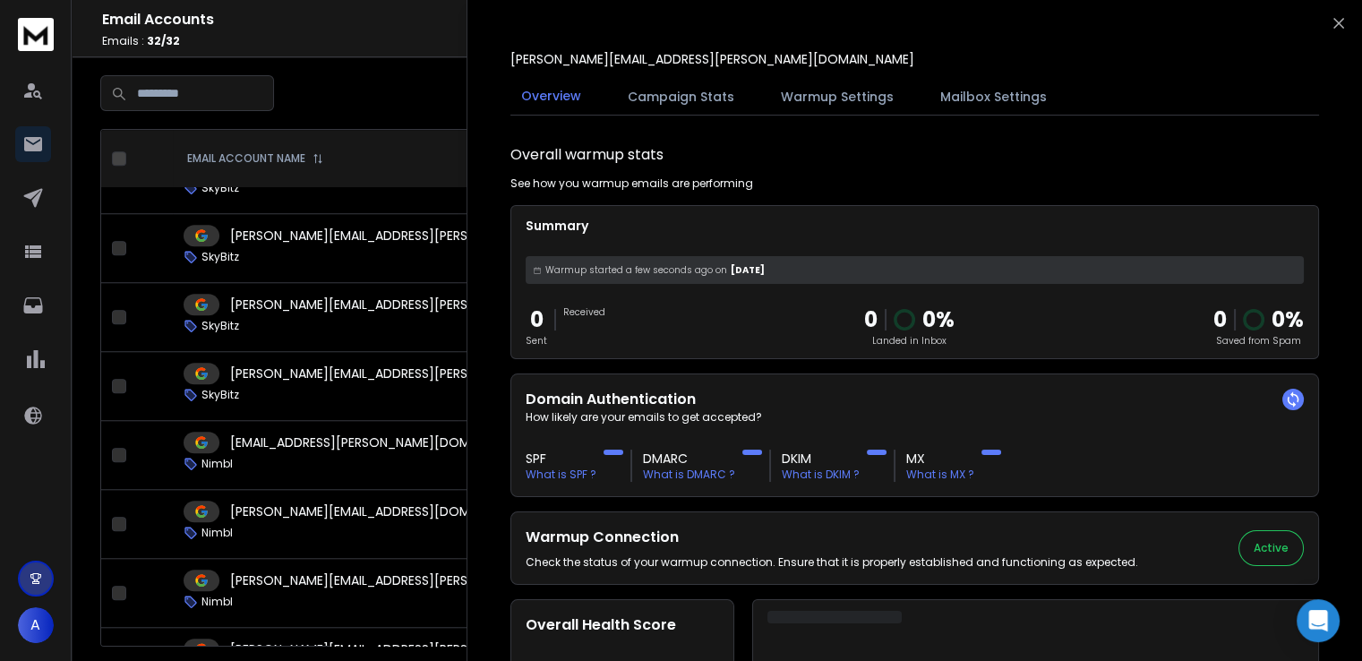
click at [218, 91] on input at bounding box center [187, 93] width 174 height 36
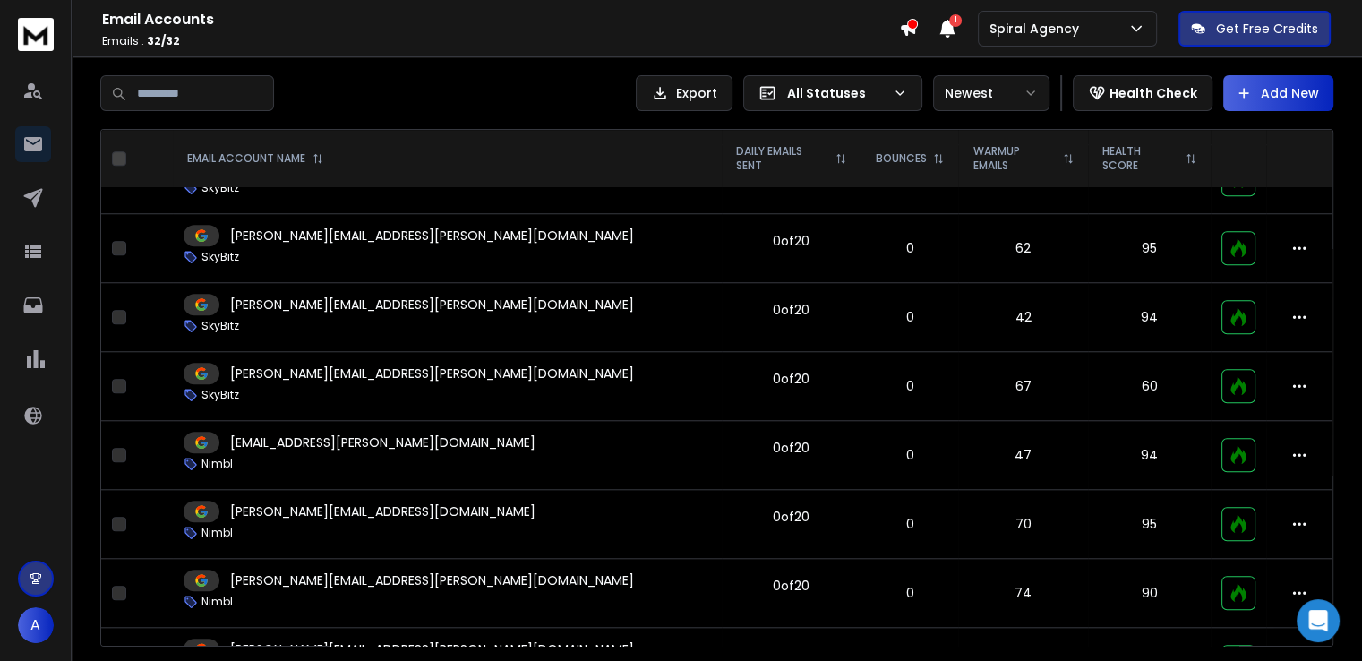
paste input "**********"
type input "**********"
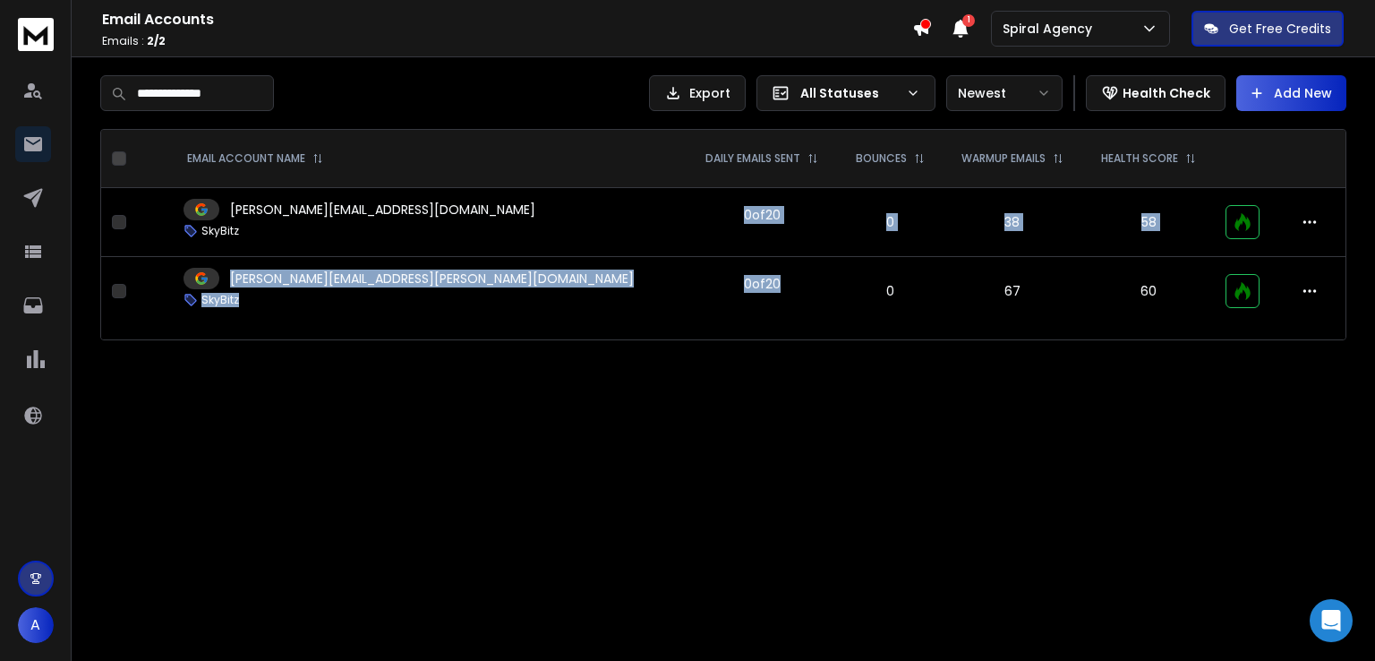
drag, startPoint x: 647, startPoint y: 280, endPoint x: 589, endPoint y: 199, distance: 100.1
click at [589, 199] on tbody "roger.player@useskybitz.com SkyBitz 0 of 20 0 38 58 russell.gates@useskybitz.co…" at bounding box center [723, 257] width 1245 height 138
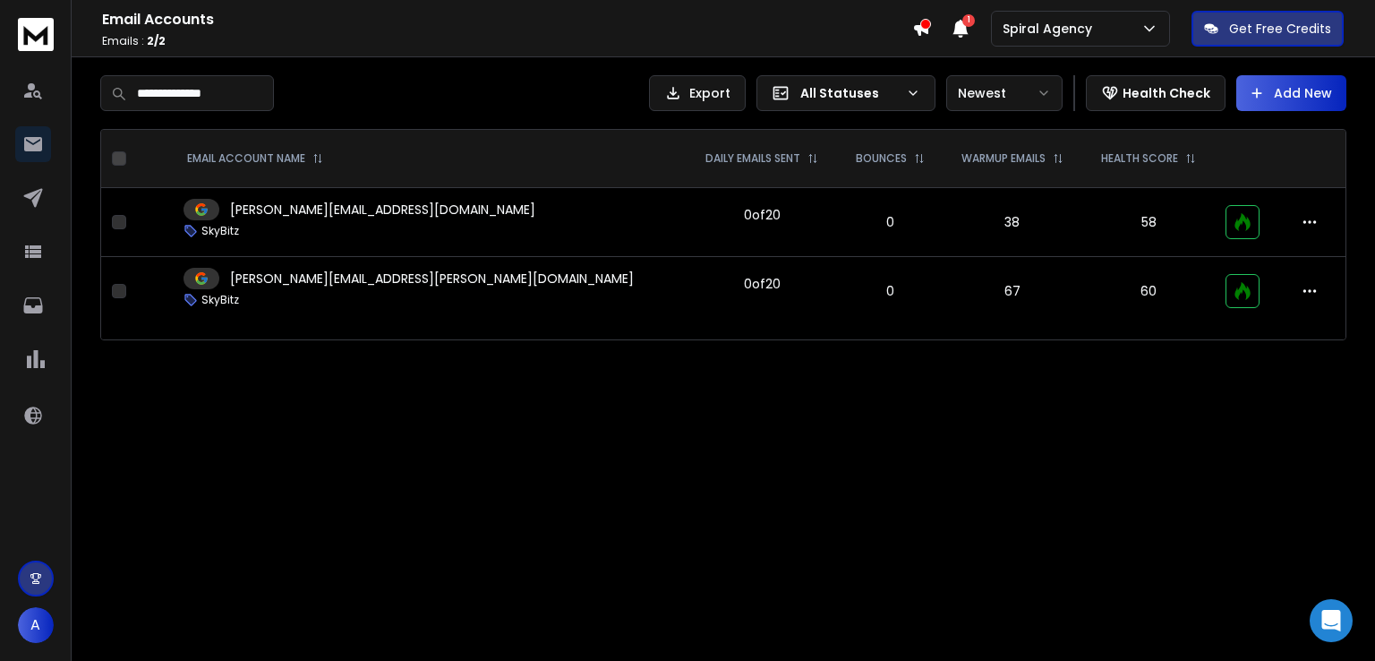
click at [826, 87] on p "All Statuses" at bounding box center [849, 93] width 98 height 18
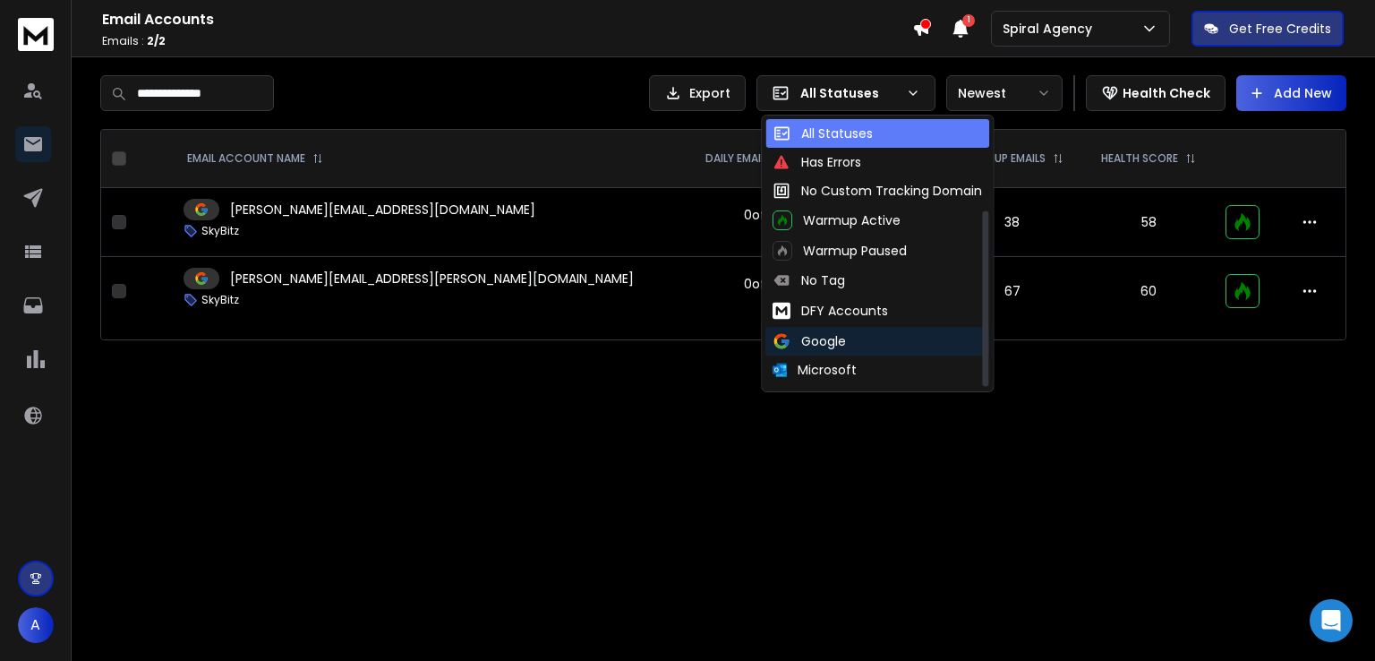
scroll to position [139, 0]
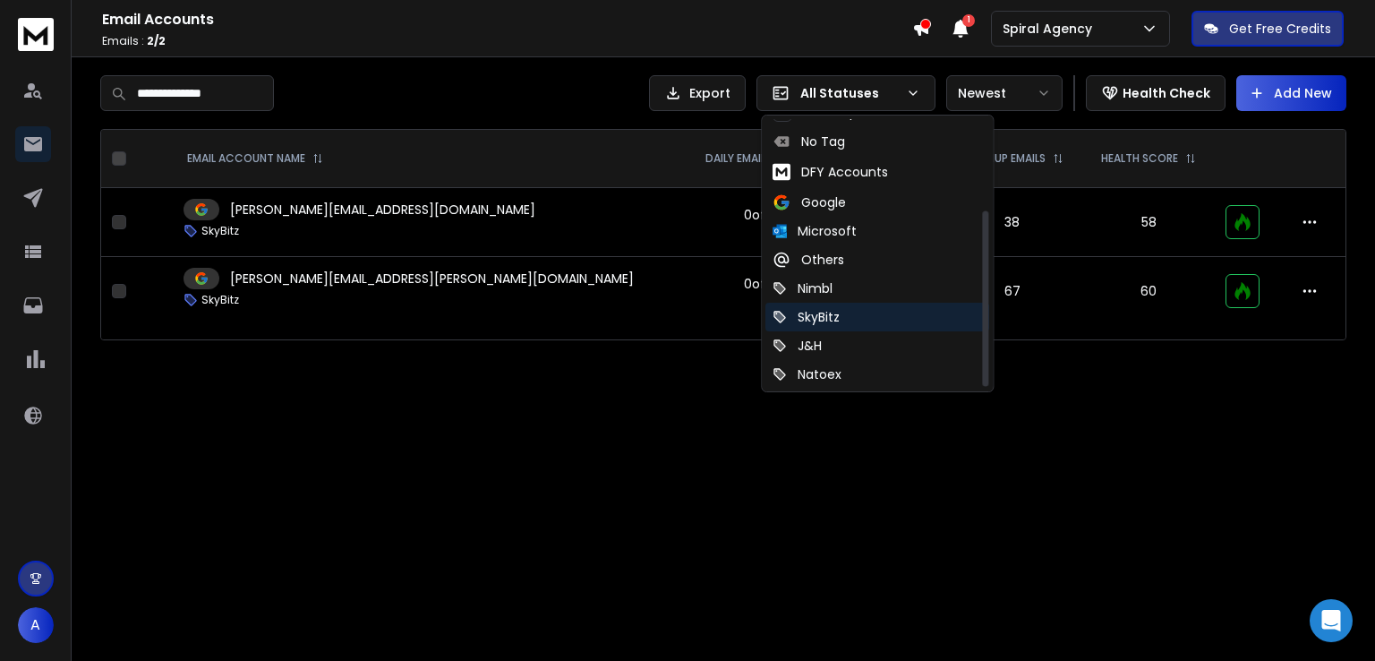
click at [838, 315] on div "SkyBitz" at bounding box center [806, 317] width 67 height 18
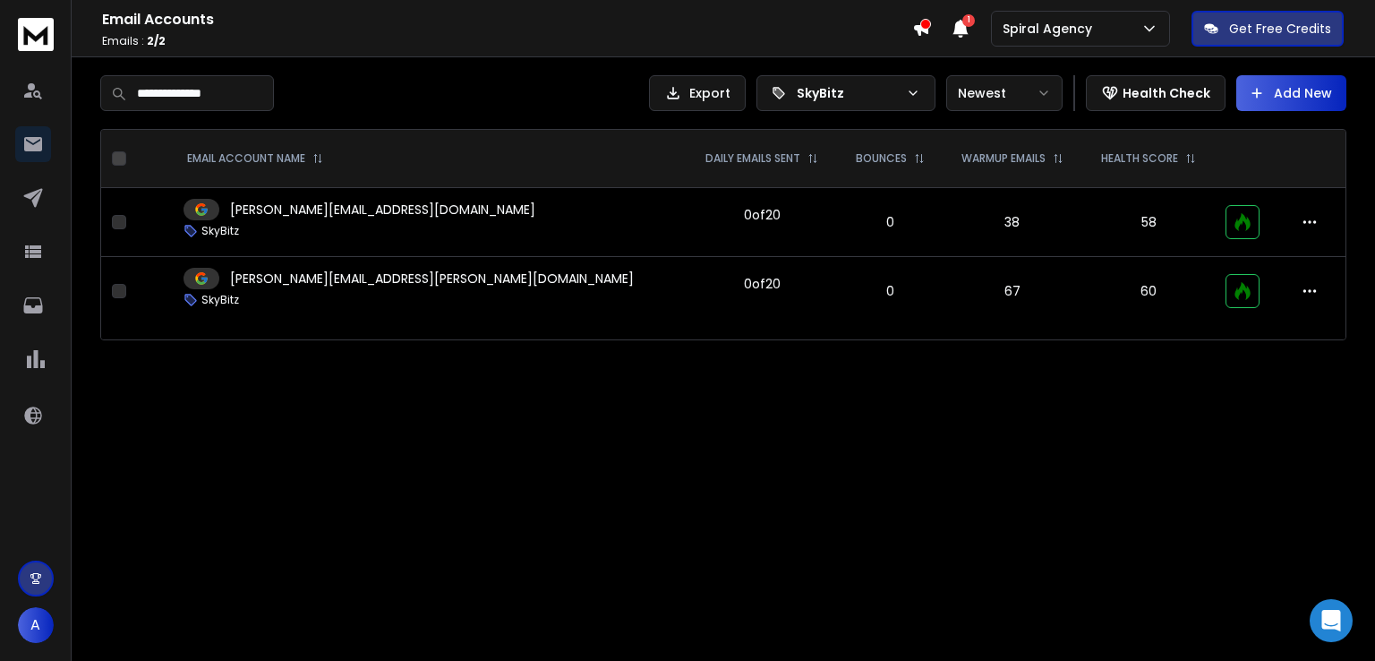
drag, startPoint x: 244, startPoint y: 87, endPoint x: 154, endPoint y: 86, distance: 89.5
click at [154, 86] on input "**********" at bounding box center [187, 93] width 174 height 36
type input "*"
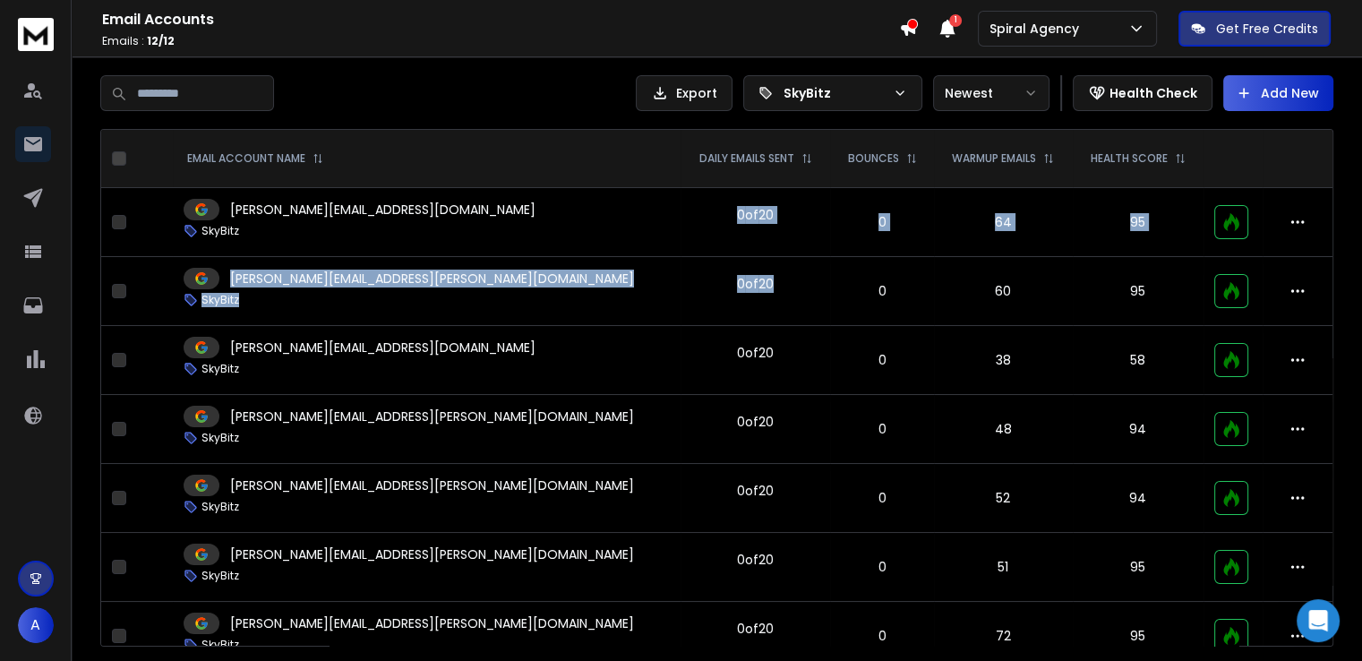
drag, startPoint x: 588, startPoint y: 216, endPoint x: 670, endPoint y: 295, distance: 113.4
click at [670, 295] on tbody "christina.stripe@getskybitz.com SkyBitz 0 of 20 0 64 95 jeff.pierson@tryskybitz…" at bounding box center [716, 601] width 1231 height 827
click at [115, 358] on button "button" at bounding box center [119, 360] width 14 height 14
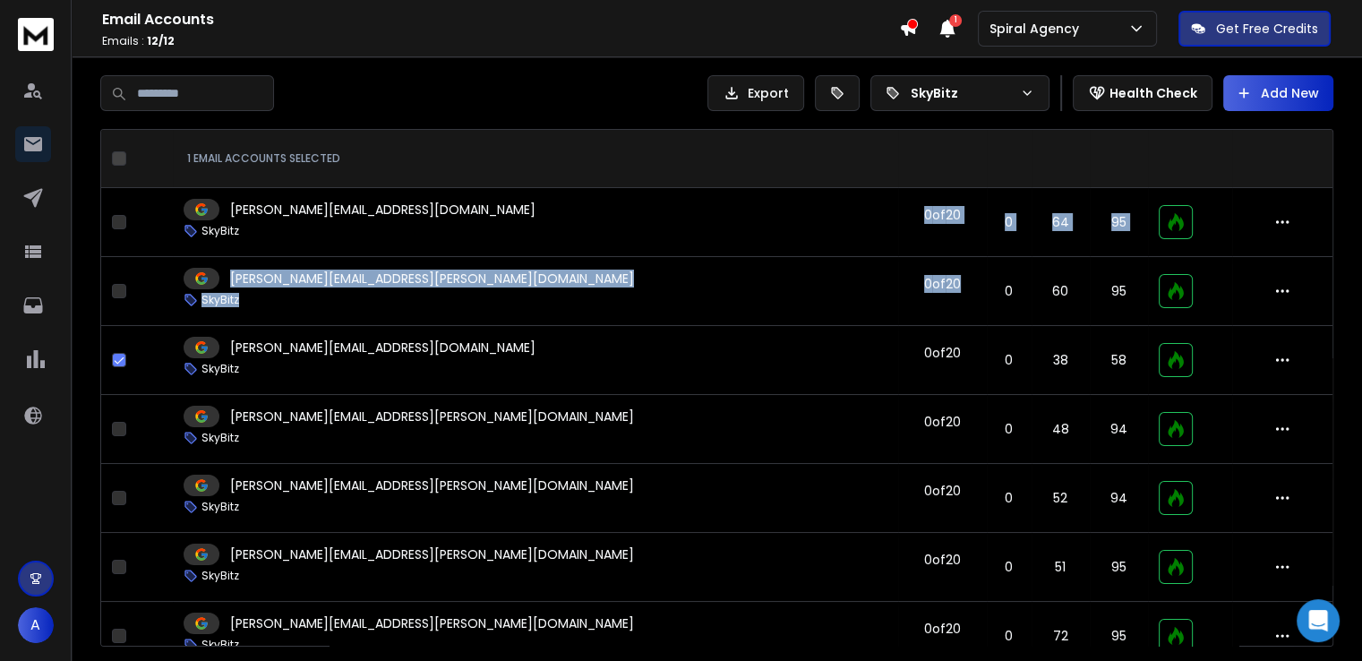
click at [118, 424] on button "button" at bounding box center [119, 429] width 14 height 14
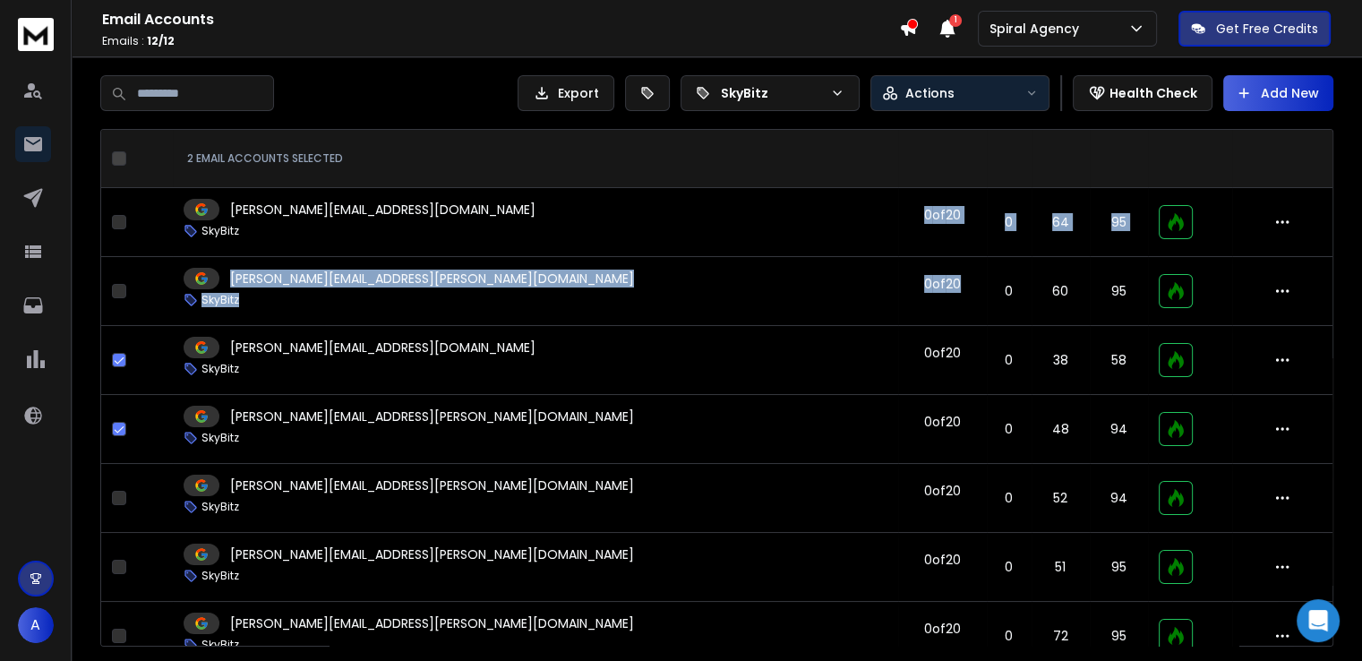
click at [988, 95] on div "Actions" at bounding box center [950, 93] width 136 height 18
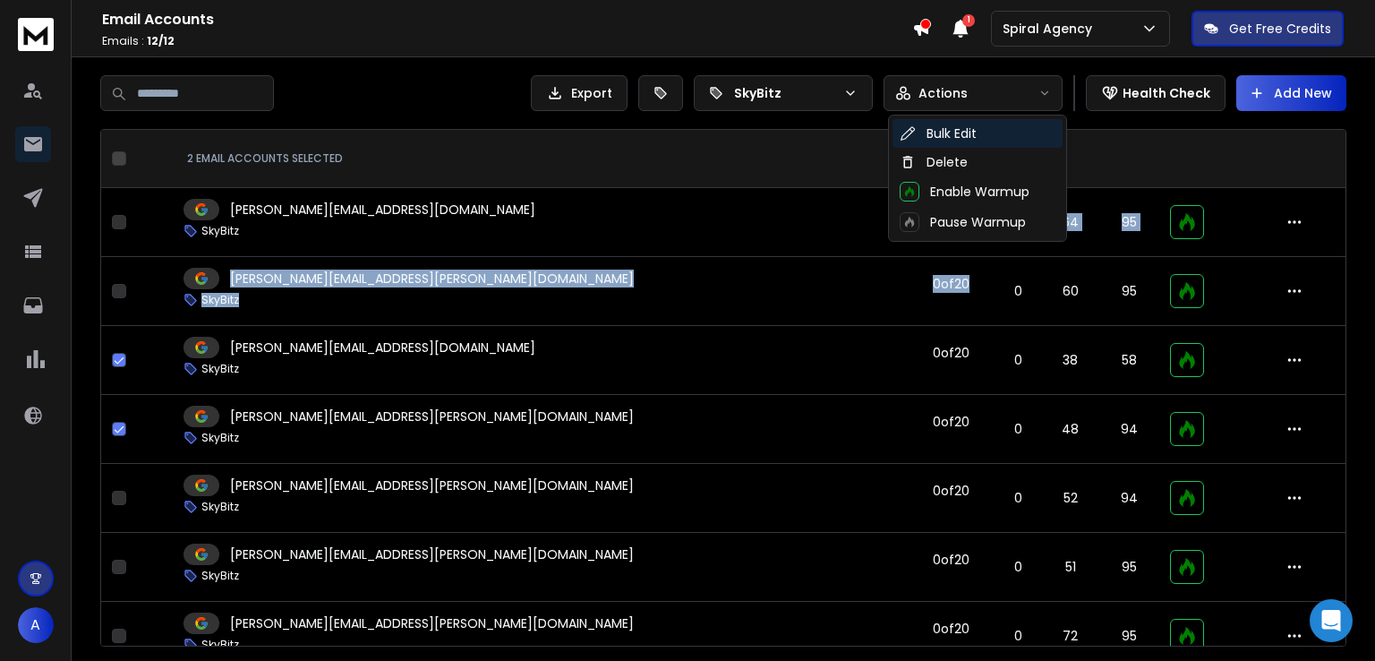
click at [1003, 120] on div "Bulk Edit" at bounding box center [978, 133] width 170 height 29
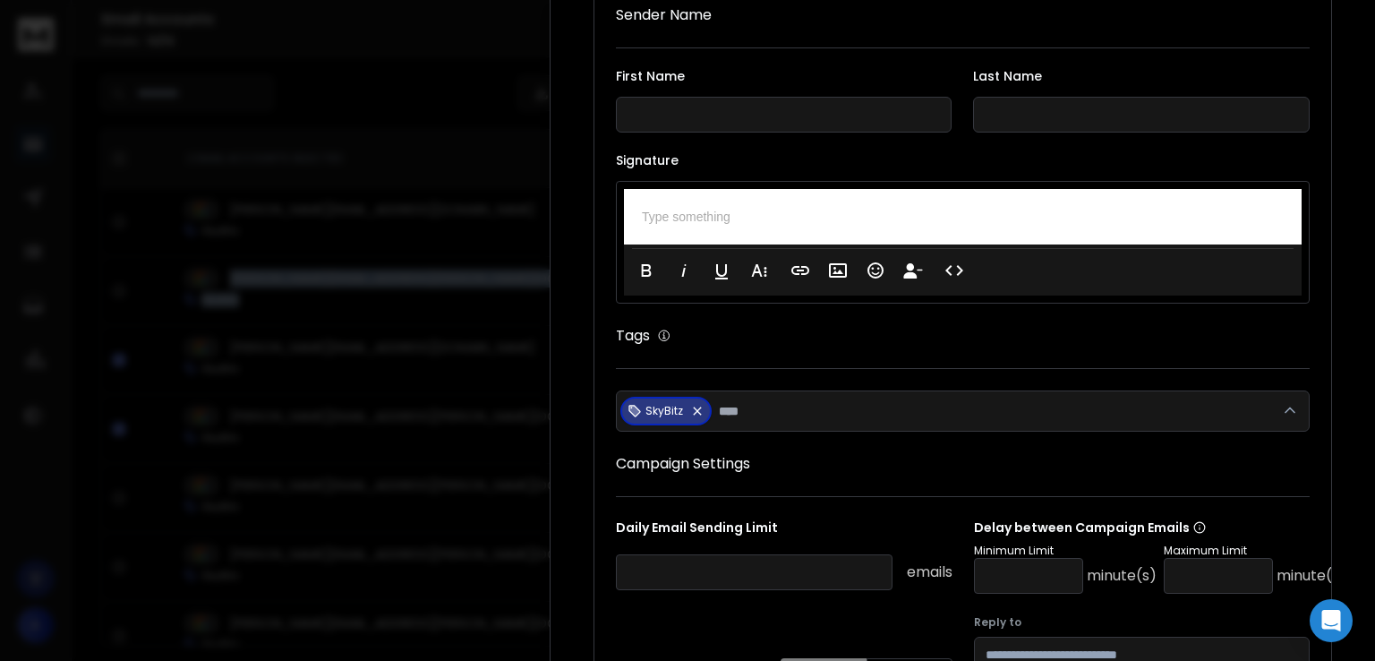
scroll to position [0, 0]
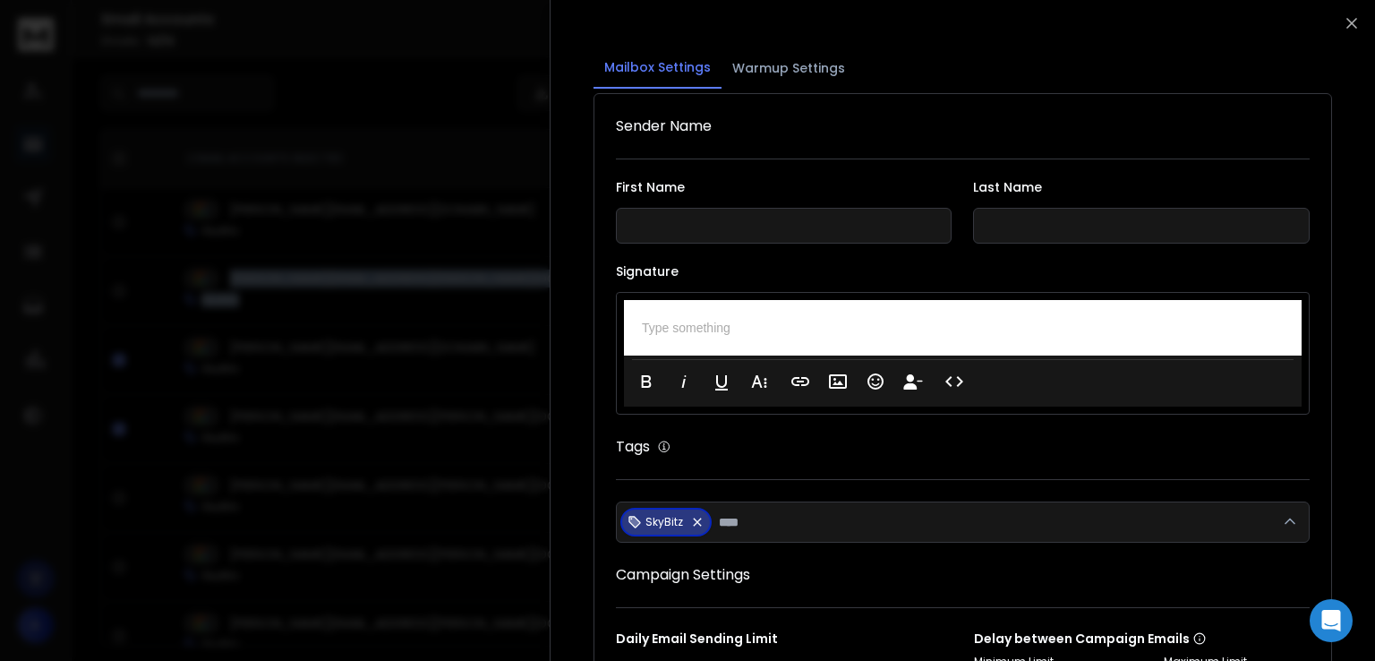
click at [788, 69] on button "Warmup Settings" at bounding box center [789, 67] width 134 height 39
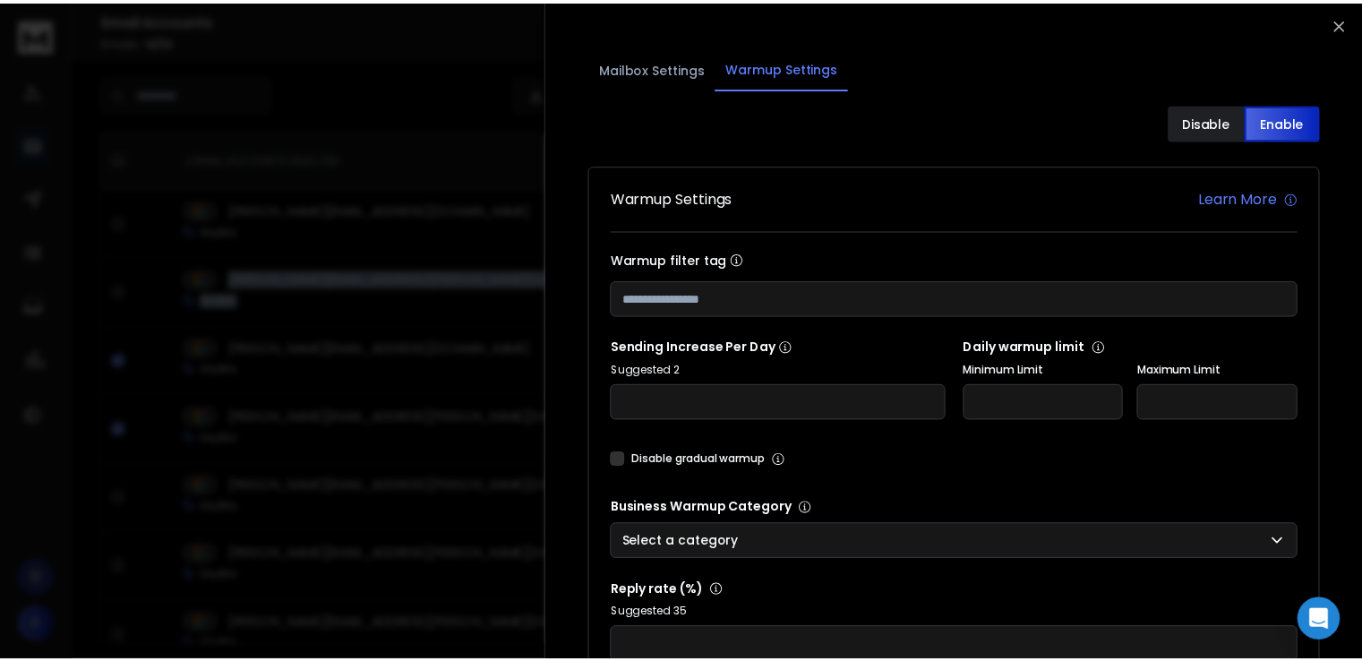
scroll to position [279, 0]
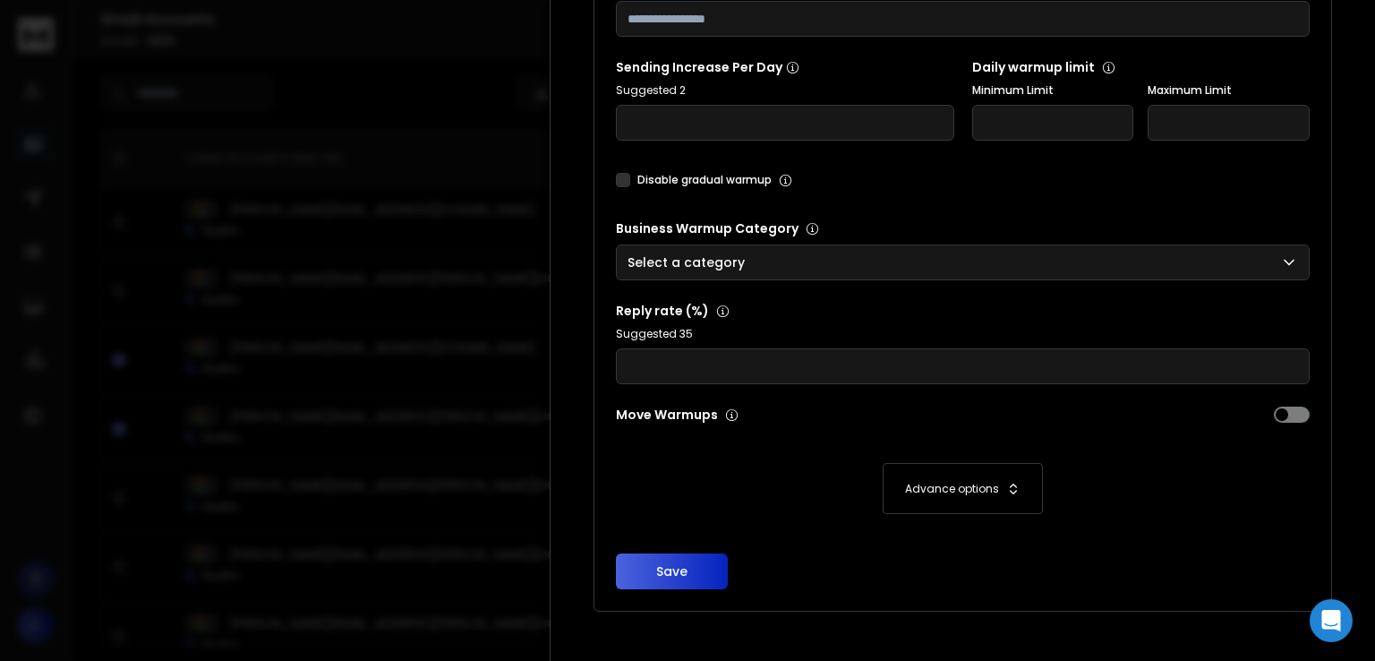
click at [1091, 124] on input "number" at bounding box center [1053, 123] width 162 height 36
type input "**"
drag, startPoint x: 663, startPoint y: 560, endPoint x: 646, endPoint y: 528, distance: 35.2
click at [663, 558] on button "Save" at bounding box center [672, 571] width 112 height 36
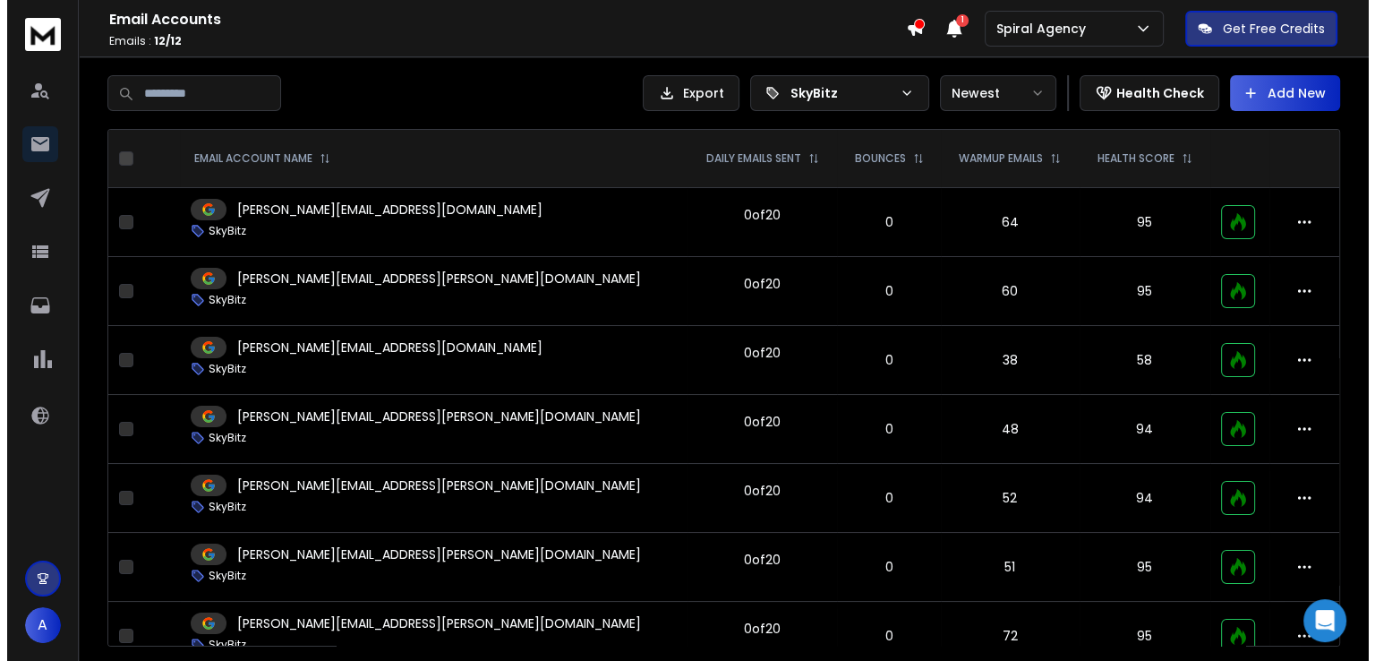
scroll to position [381, 0]
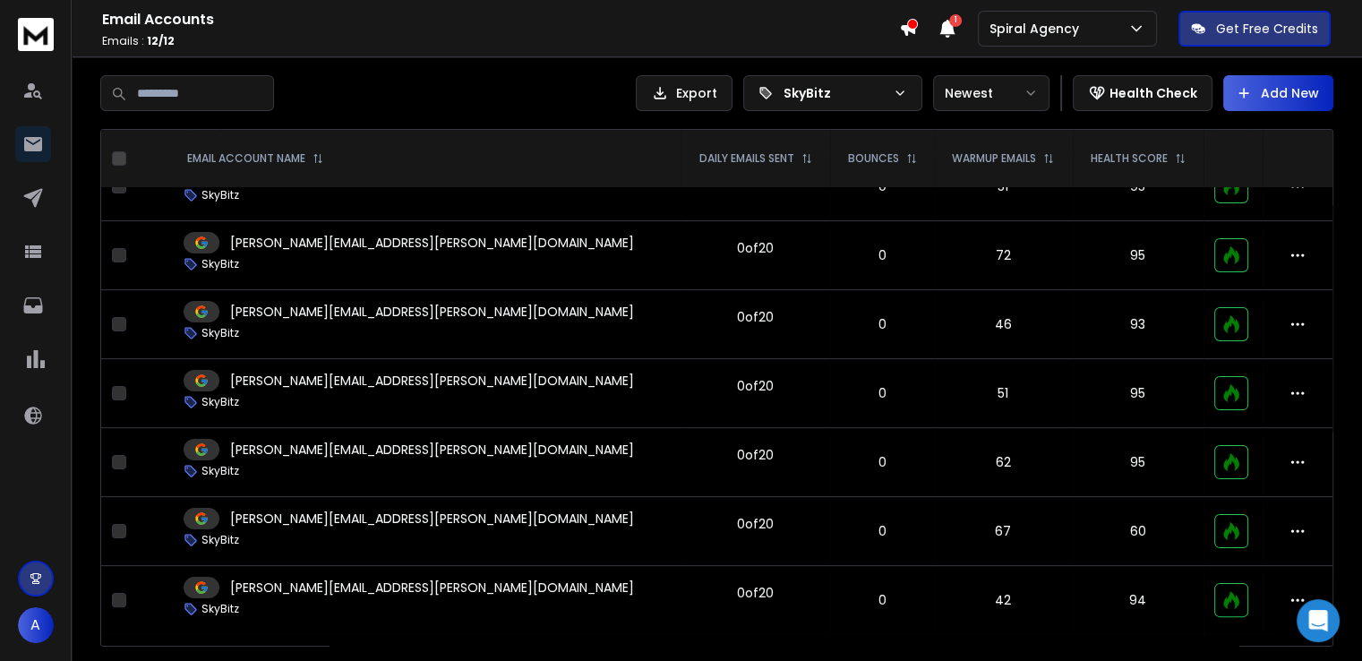
click at [845, 91] on p "SkyBitz" at bounding box center [834, 93] width 102 height 18
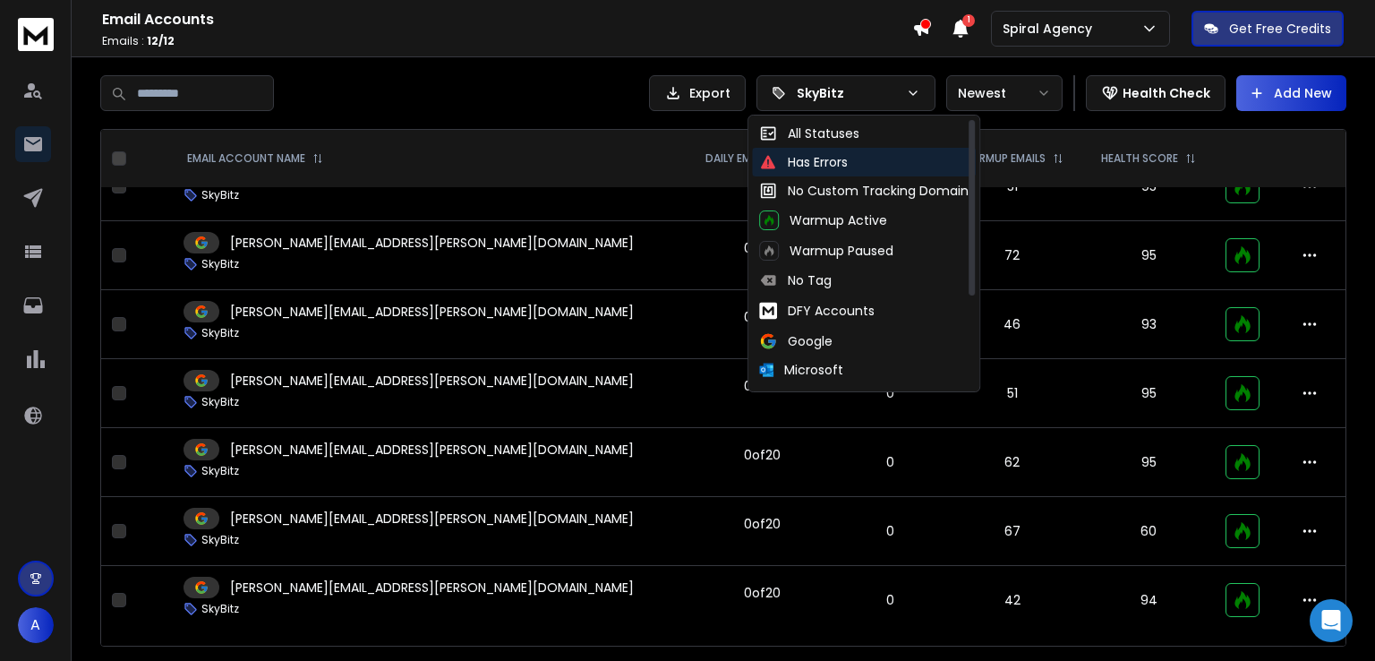
click at [493, 112] on div "Export SkyBitz Newest Health Check Add New EMAIL ACCOUNT NAME DAILY EMAILS SENT…" at bounding box center [723, 360] width 1246 height 571
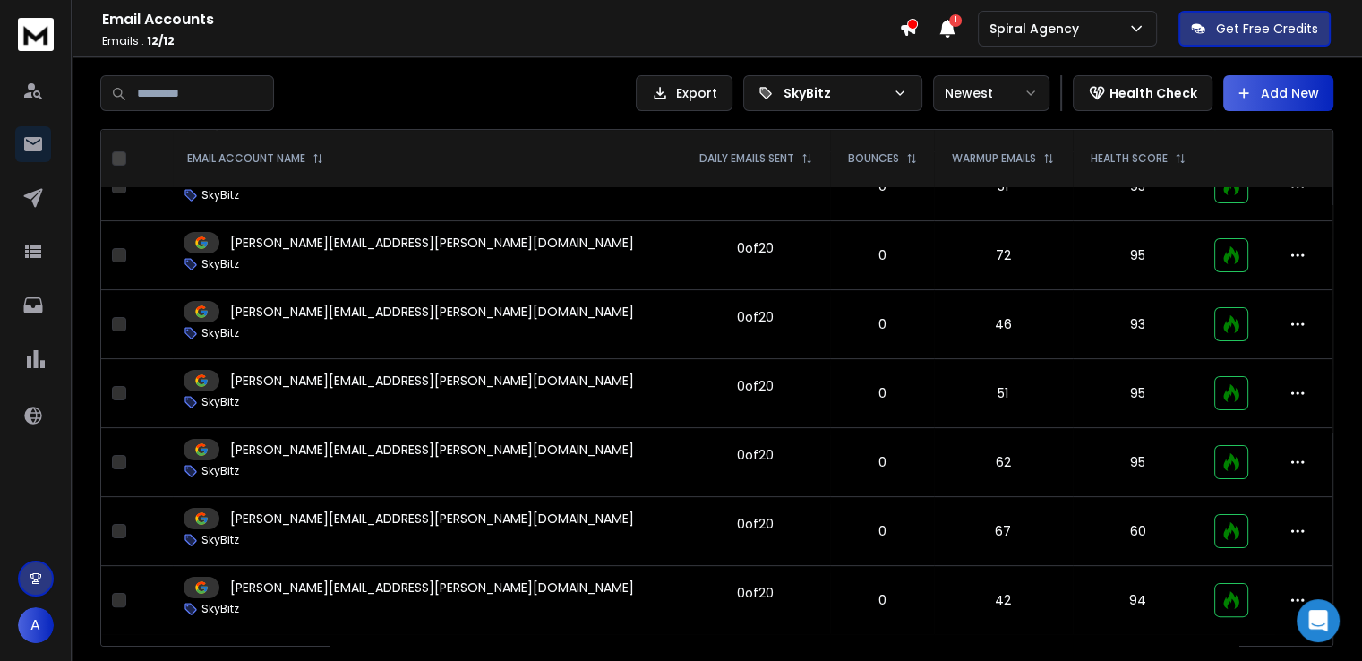
click at [874, 98] on p "SkyBitz" at bounding box center [834, 93] width 102 height 18
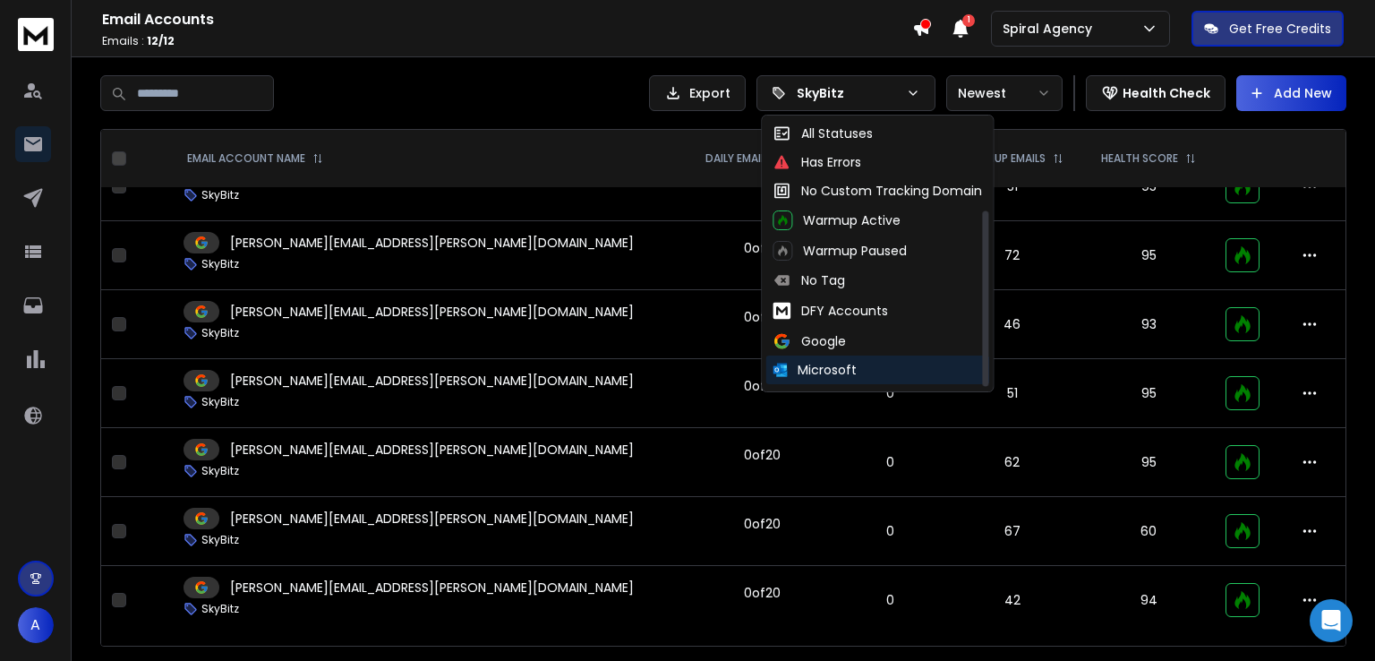
scroll to position [139, 0]
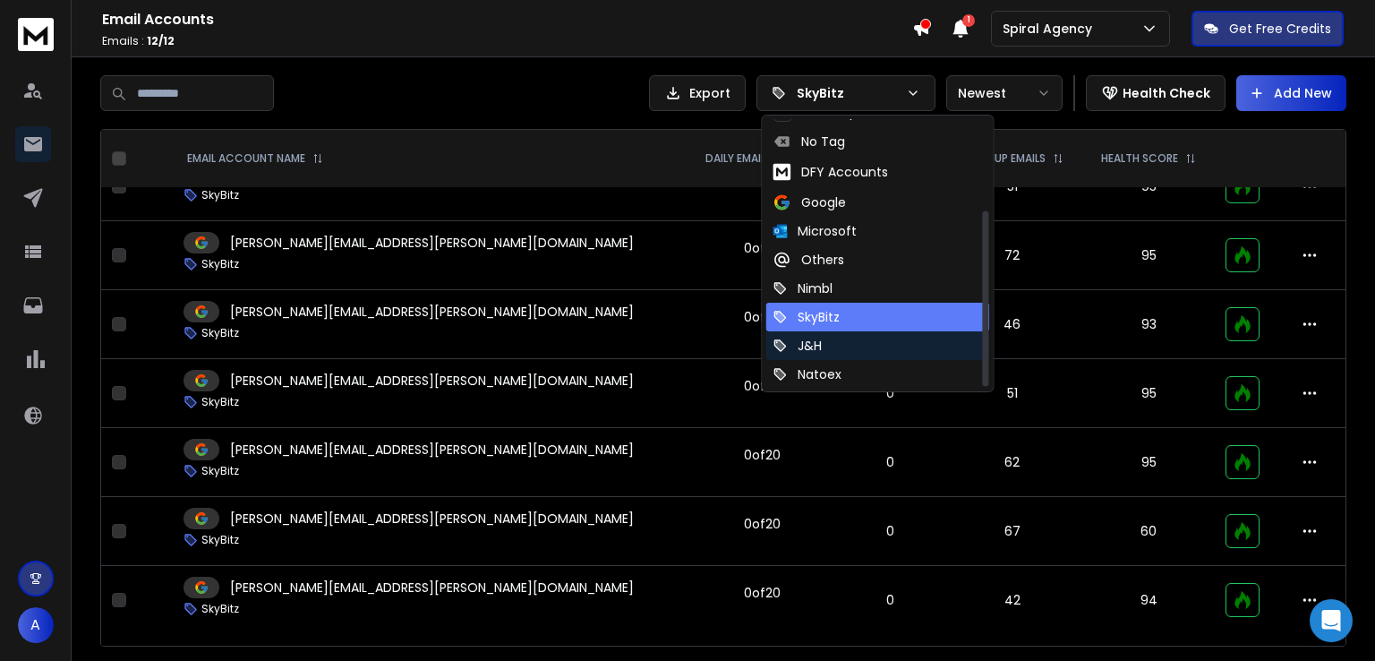
click at [831, 341] on div "J&H" at bounding box center [878, 345] width 224 height 29
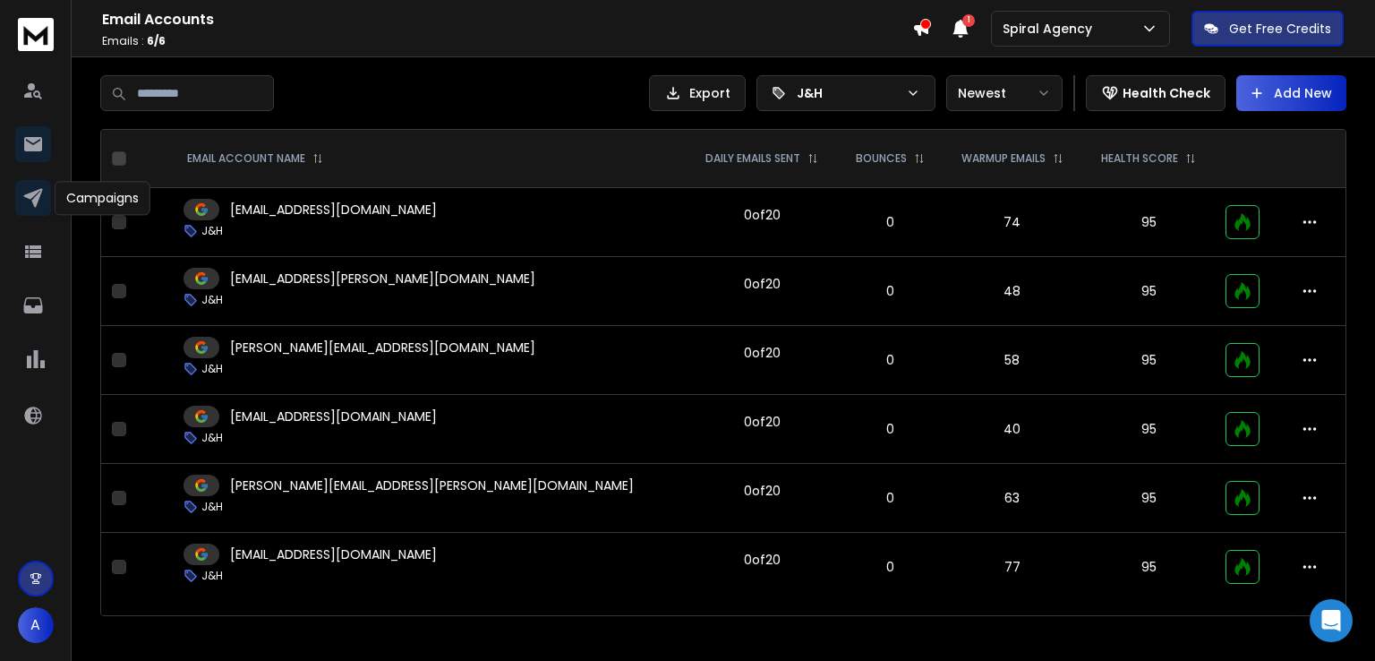
click at [45, 196] on link at bounding box center [33, 198] width 36 height 36
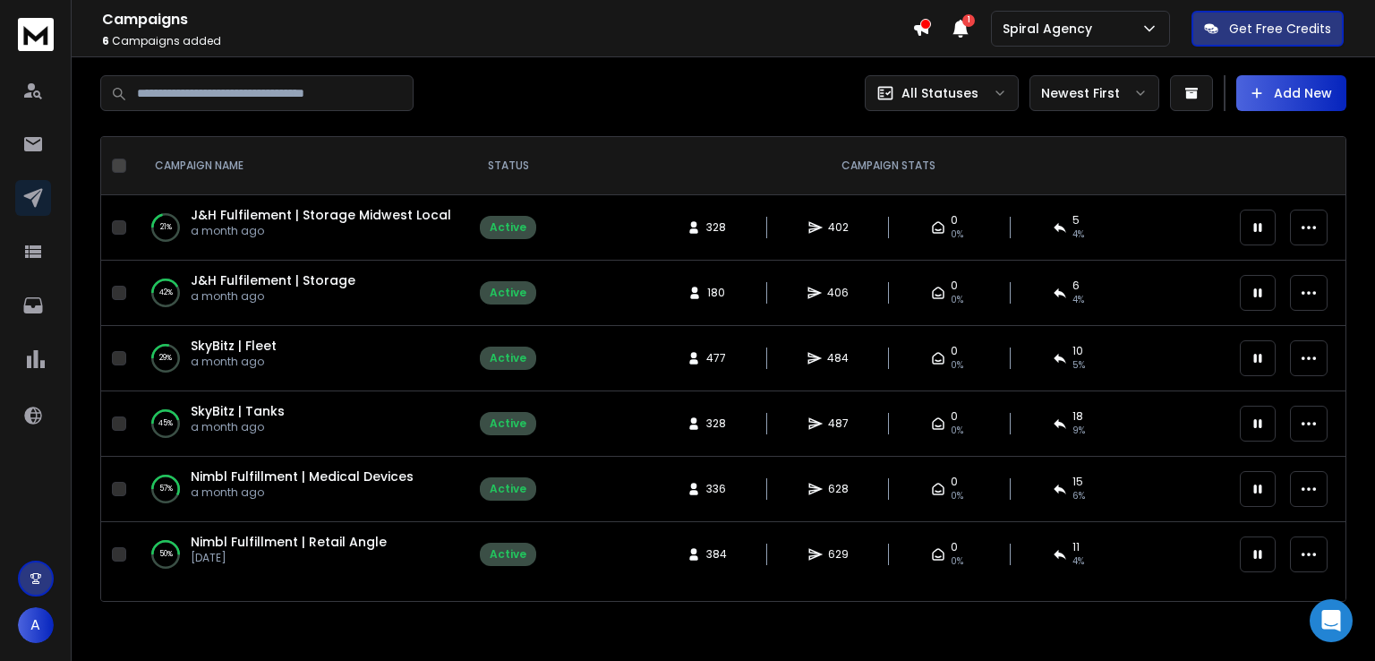
click at [277, 202] on td "21 % J&H Fulfilement | Storage Midwest Local a month ago" at bounding box center [301, 227] width 336 height 65
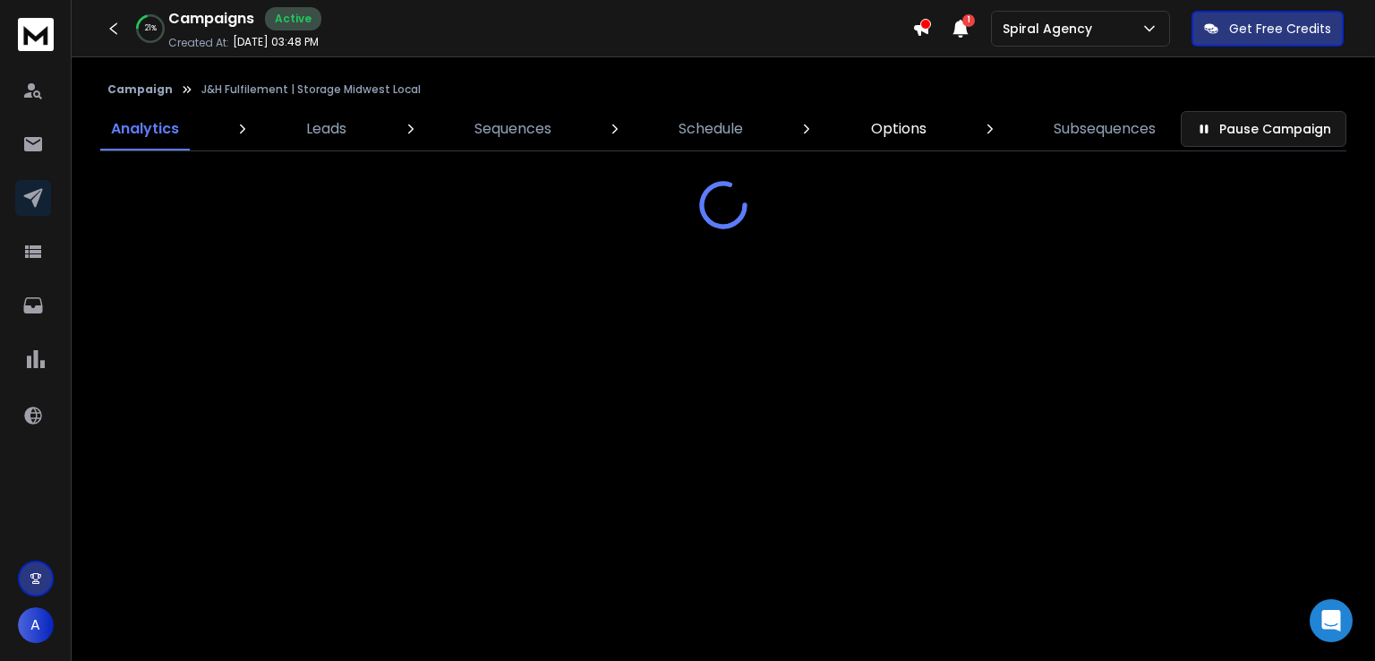
click at [903, 124] on p "Options" at bounding box center [899, 128] width 56 height 21
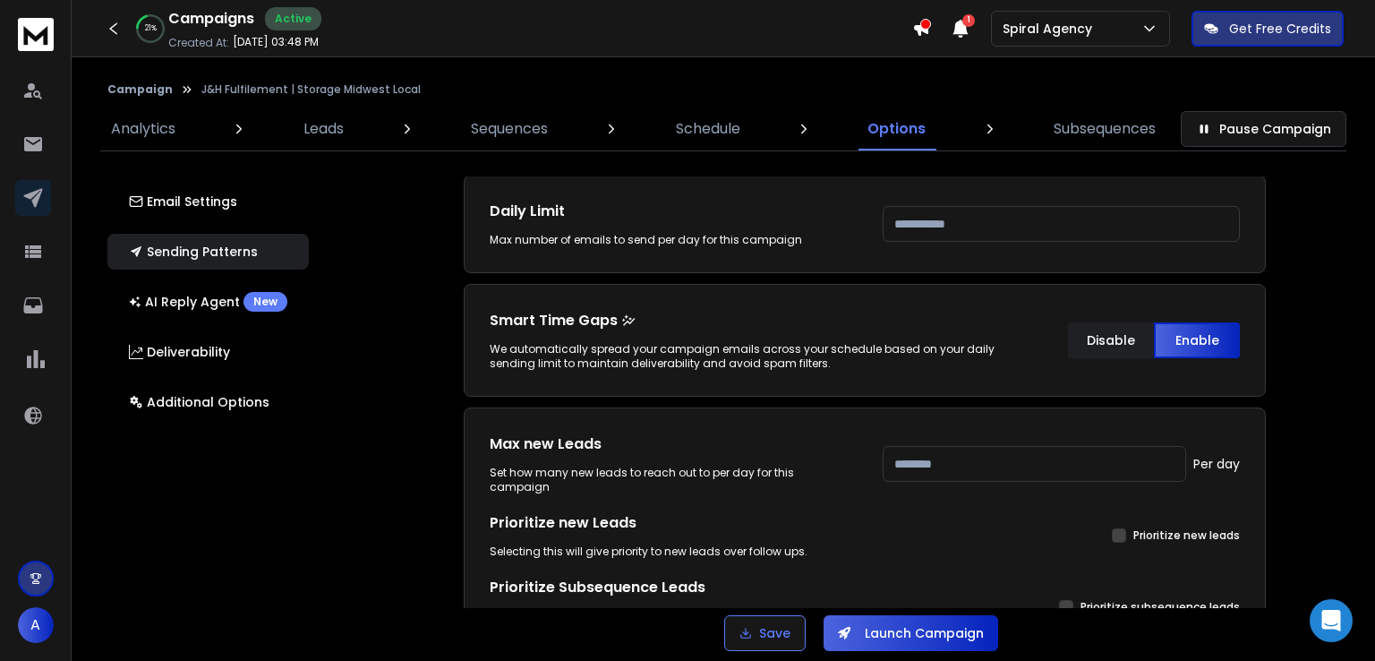
scroll to position [805, 0]
drag, startPoint x: 1073, startPoint y: 509, endPoint x: 1230, endPoint y: 544, distance: 161.4
click at [1230, 544] on div "Max new Leads Set how many new leads to reach out to per day for this campaign …" at bounding box center [865, 552] width 750 height 236
click at [475, 120] on p "Sequences" at bounding box center [509, 128] width 77 height 21
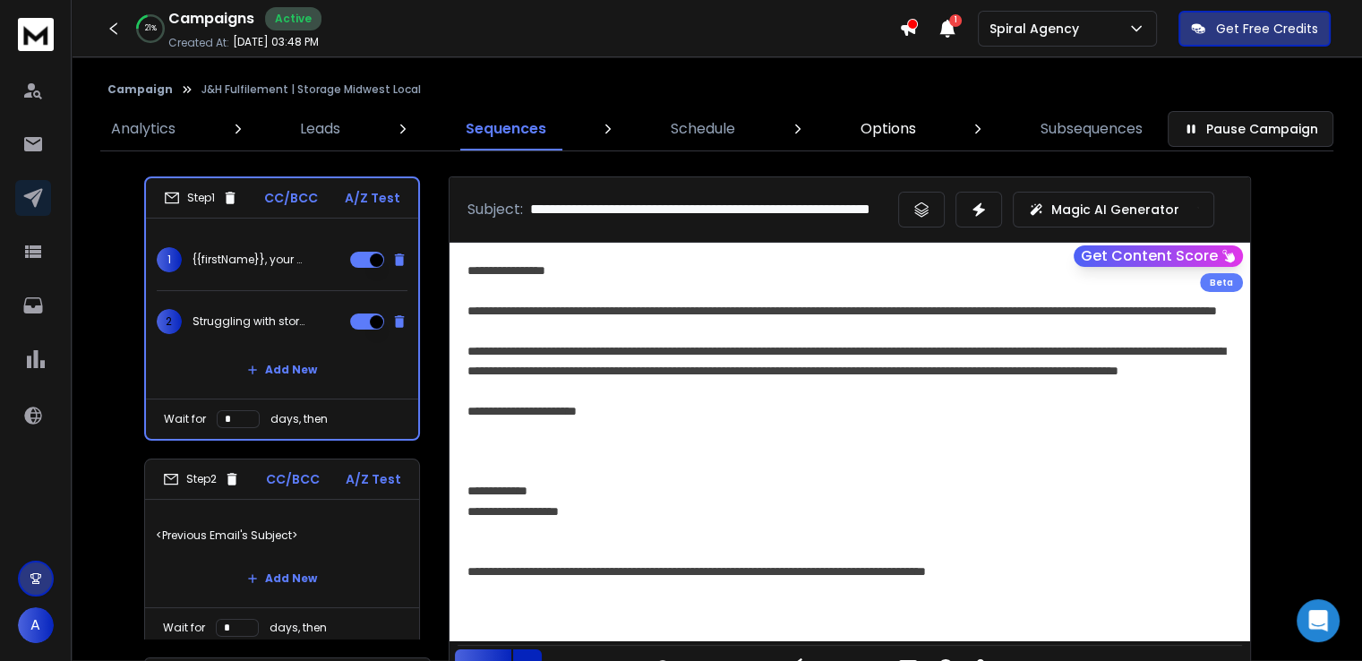
click at [890, 116] on link "Options" at bounding box center [888, 128] width 77 height 43
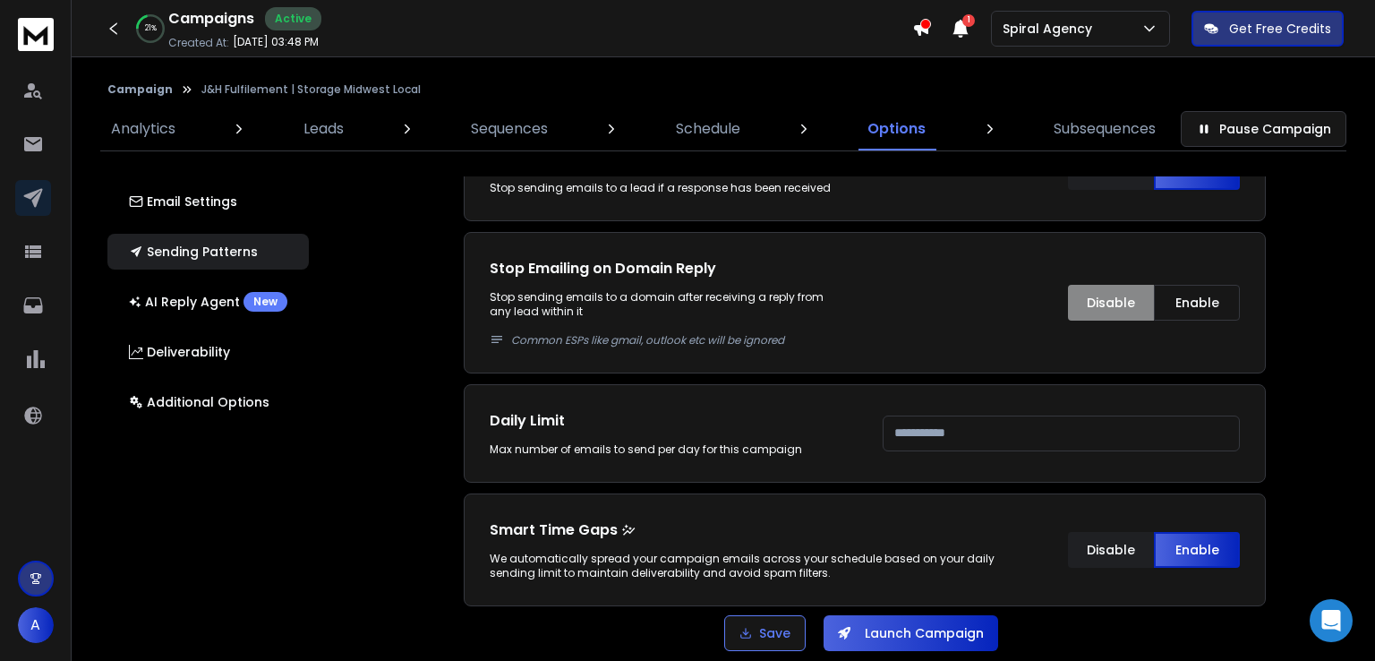
scroll to position [895, 0]
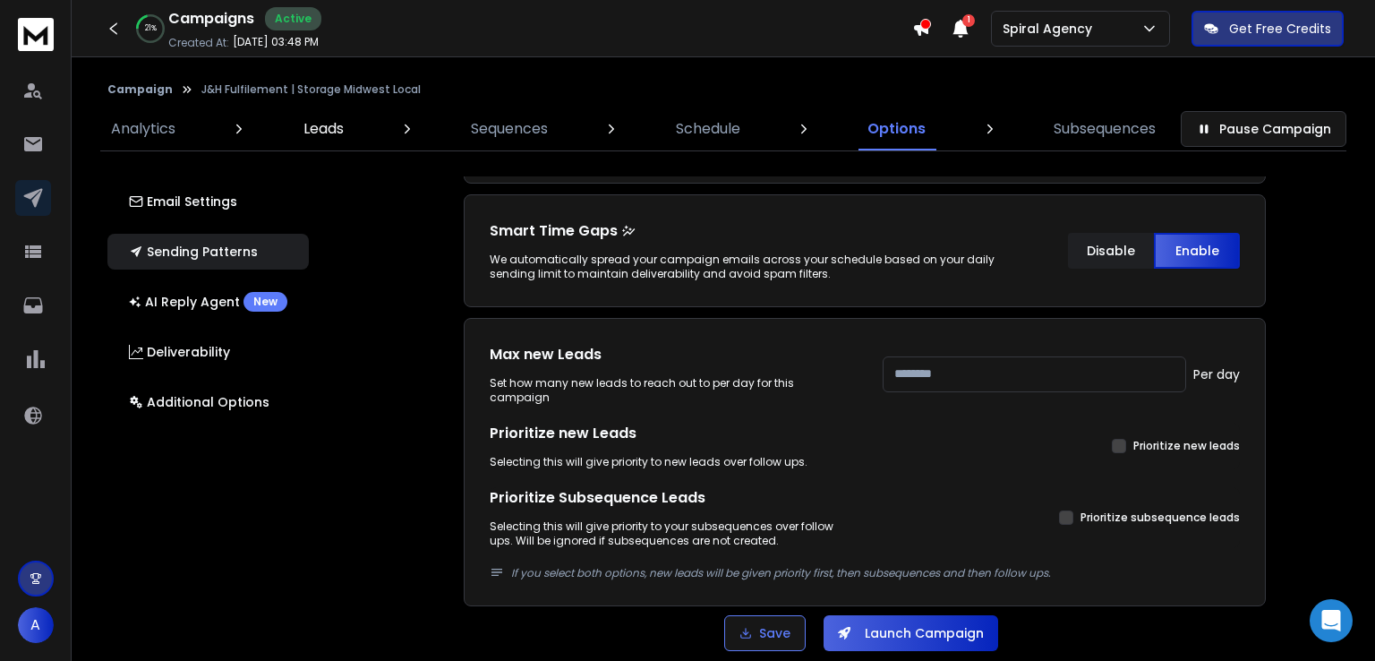
click at [319, 133] on p "Leads" at bounding box center [324, 128] width 40 height 21
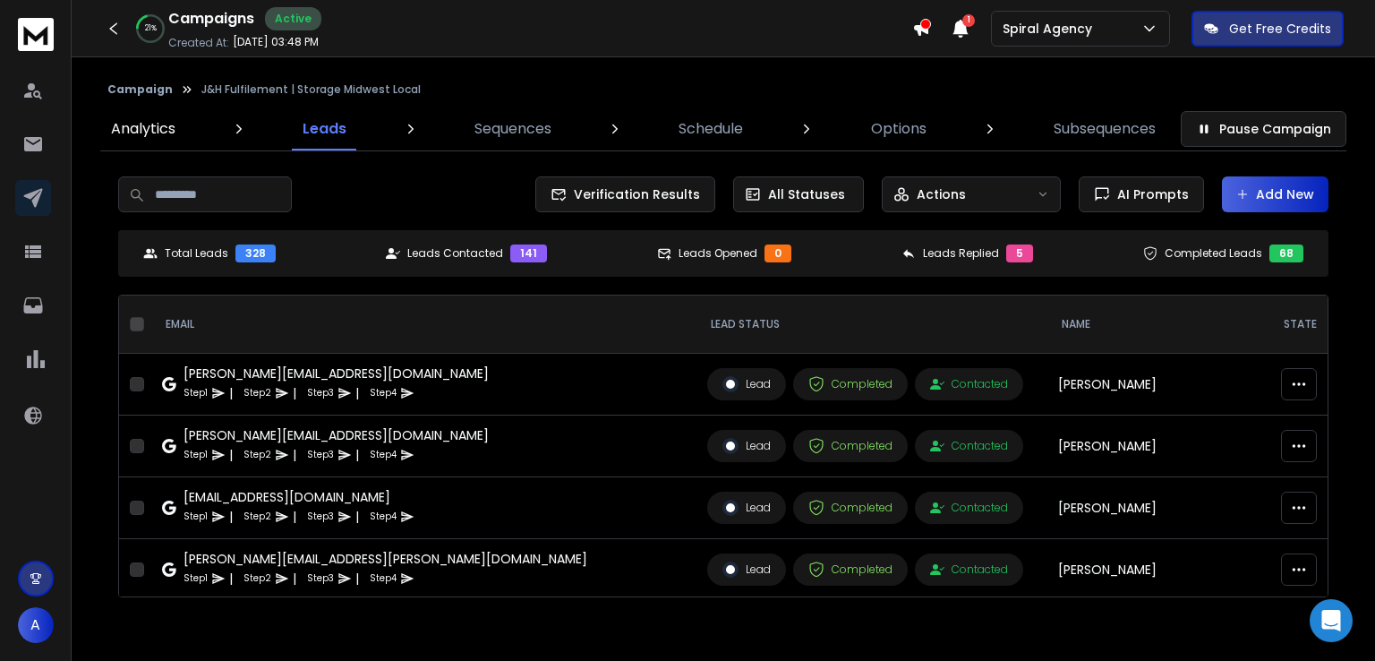
click at [129, 113] on link "Analytics" at bounding box center [143, 128] width 86 height 43
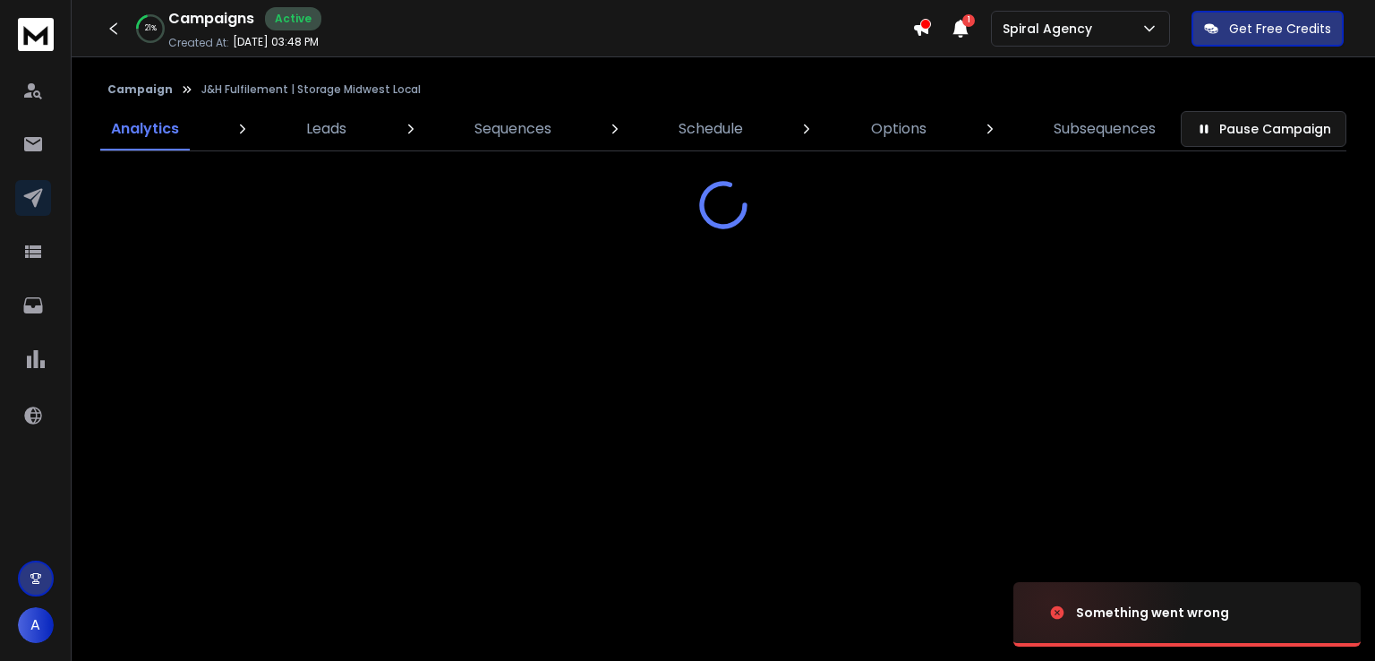
click at [176, 138] on p "Analytics" at bounding box center [145, 128] width 68 height 21
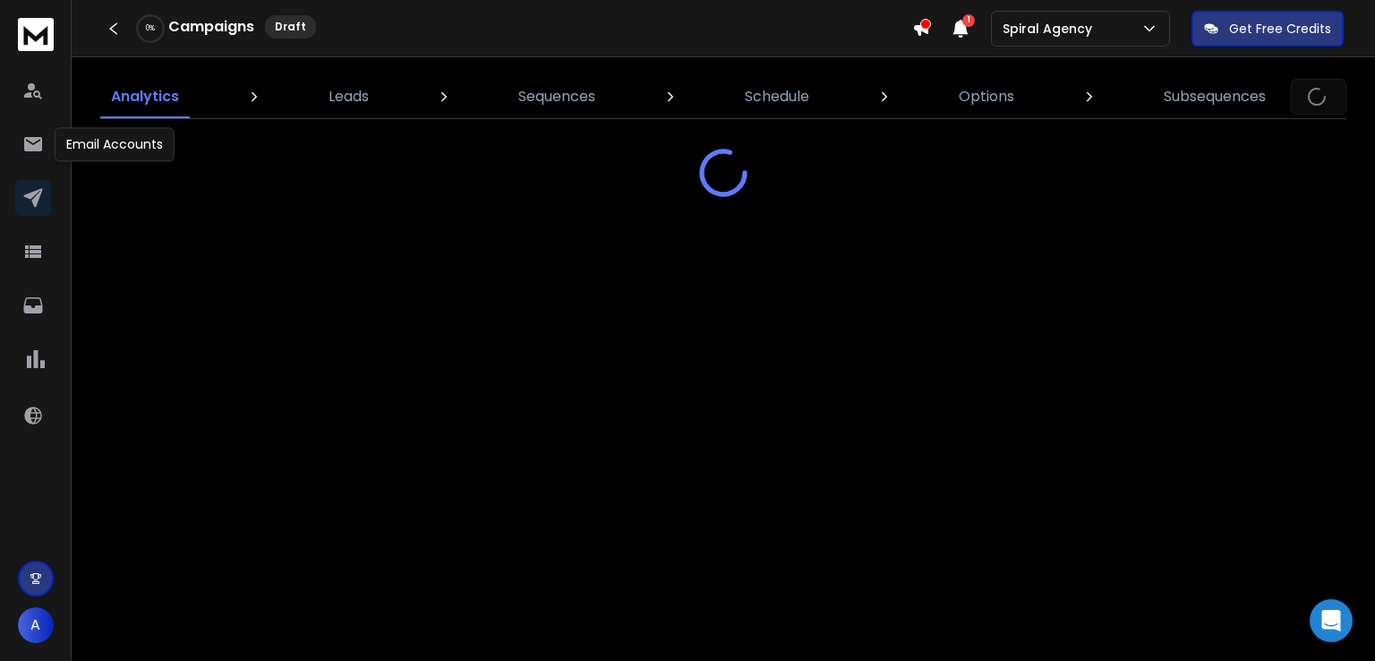
click at [40, 194] on icon at bounding box center [32, 197] width 21 height 21
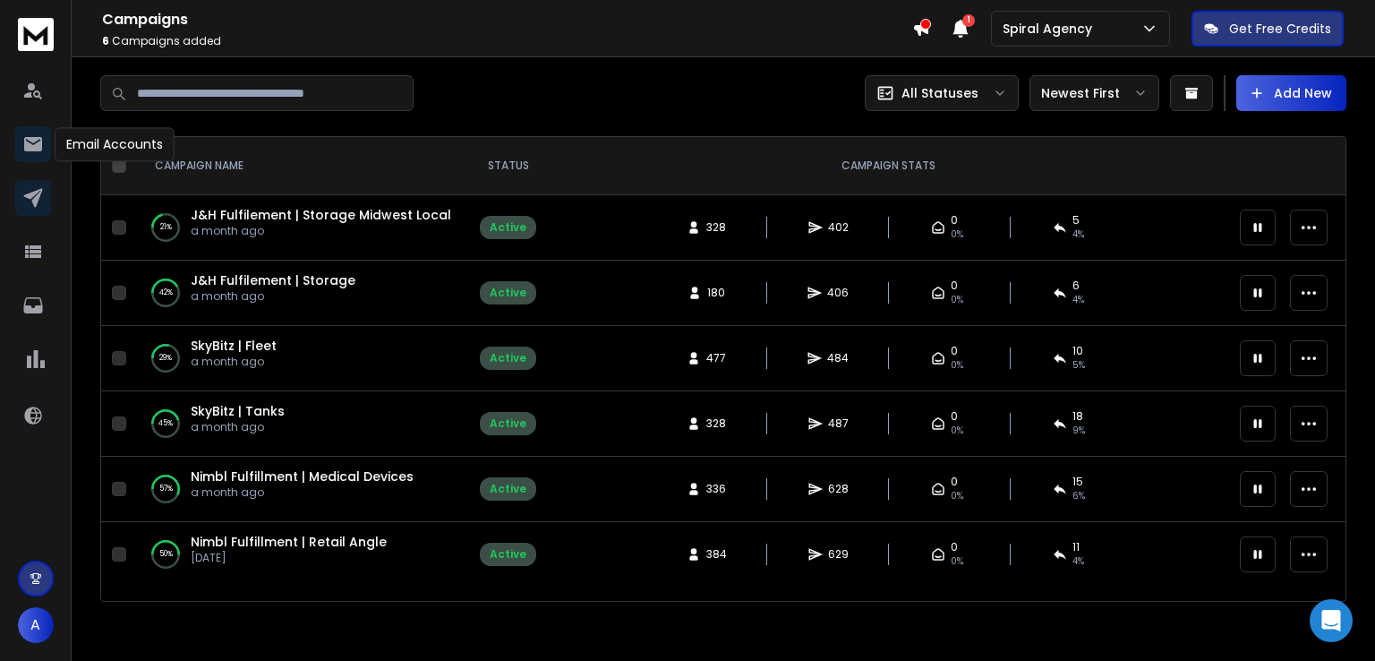
click at [30, 149] on icon at bounding box center [33, 144] width 18 height 14
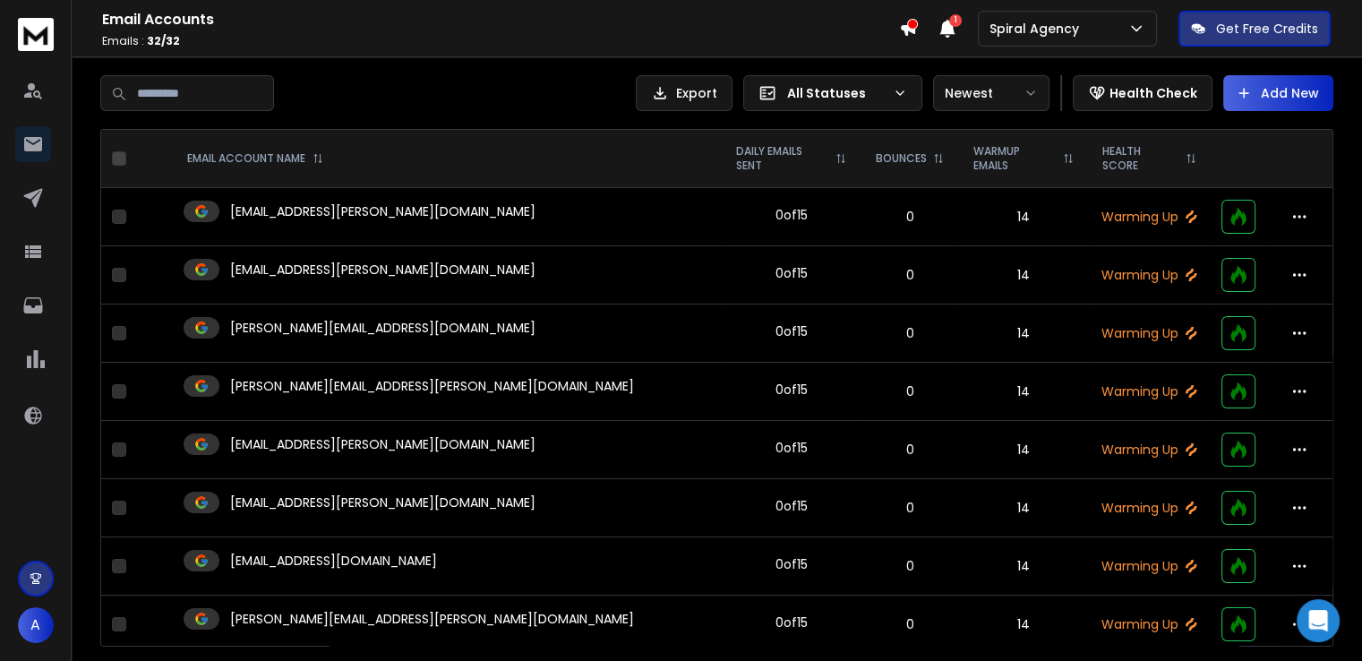
click at [811, 92] on p "All Statuses" at bounding box center [836, 93] width 98 height 18
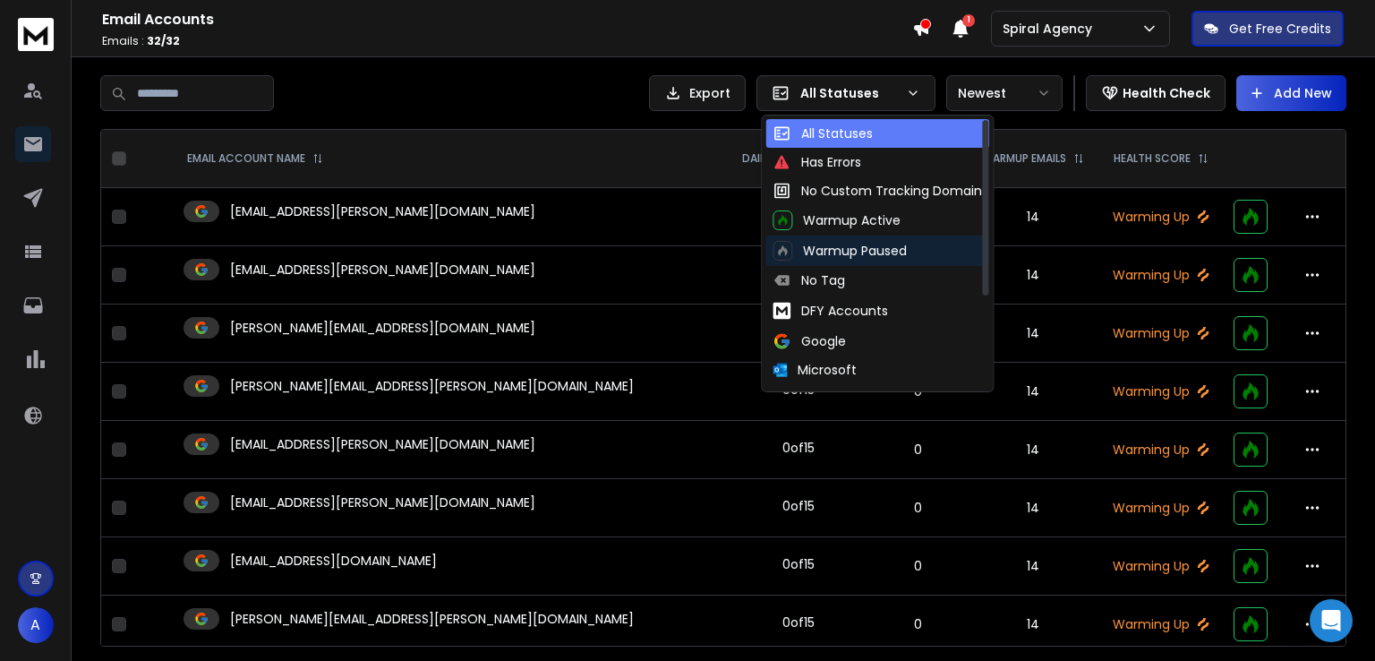
scroll to position [139, 0]
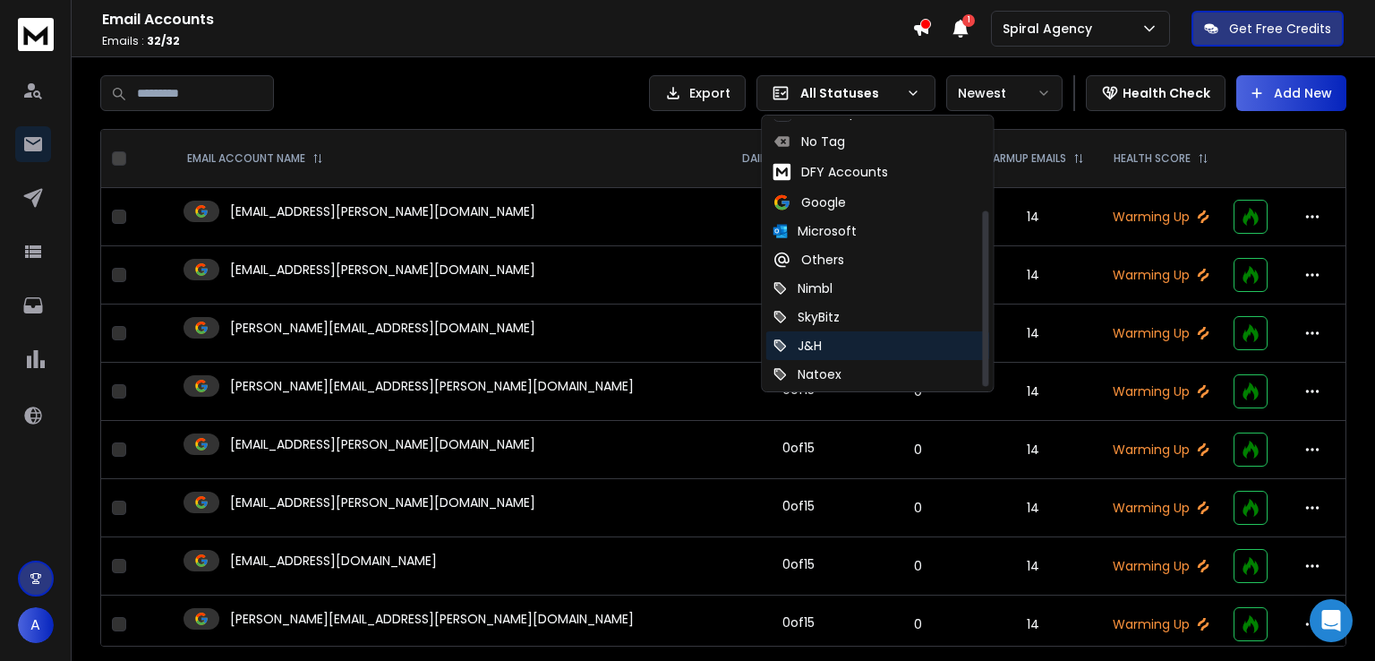
click at [860, 346] on div "J&H" at bounding box center [878, 345] width 224 height 29
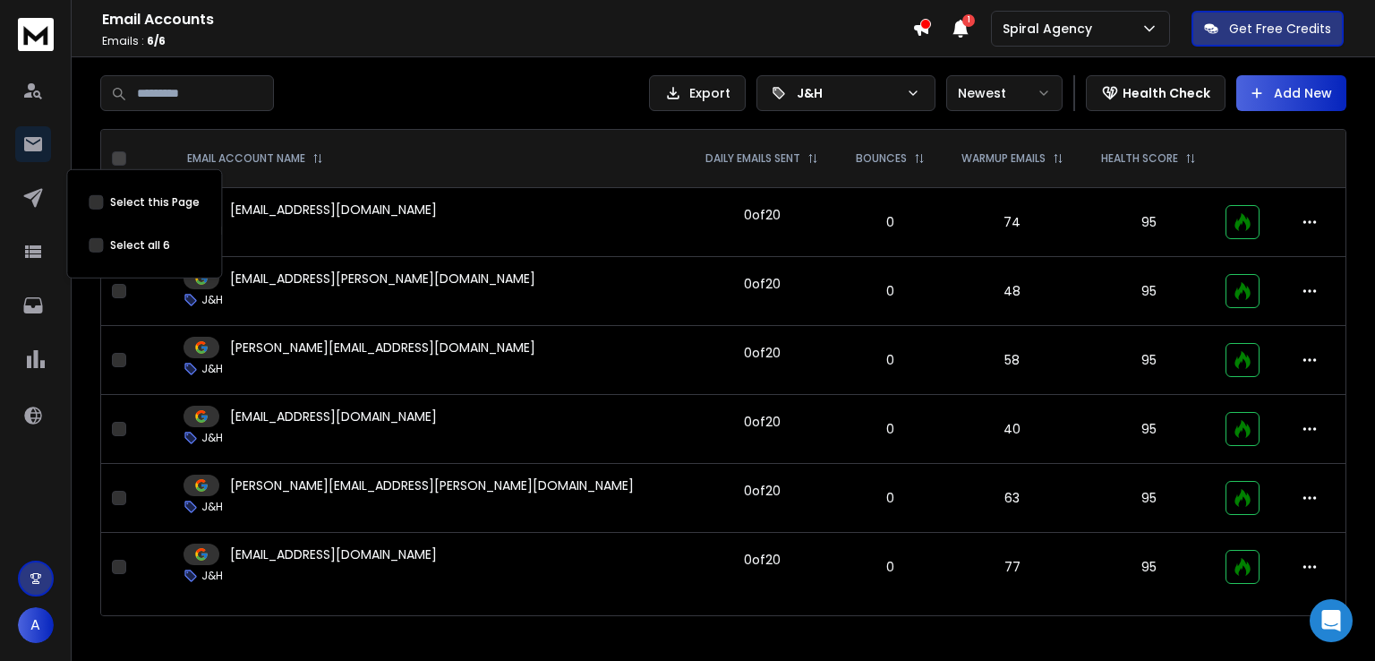
click at [117, 158] on button "Select this Page" at bounding box center [119, 158] width 14 height 14
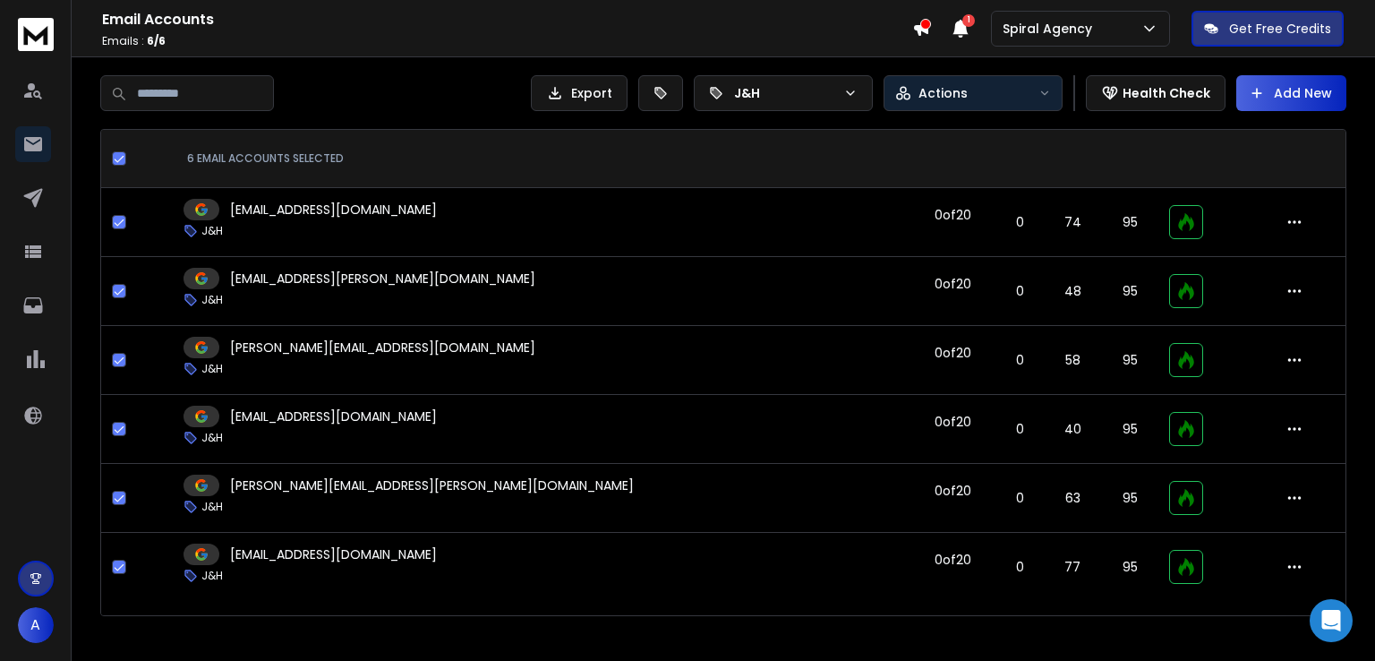
click at [1021, 98] on div "Actions" at bounding box center [963, 93] width 136 height 18
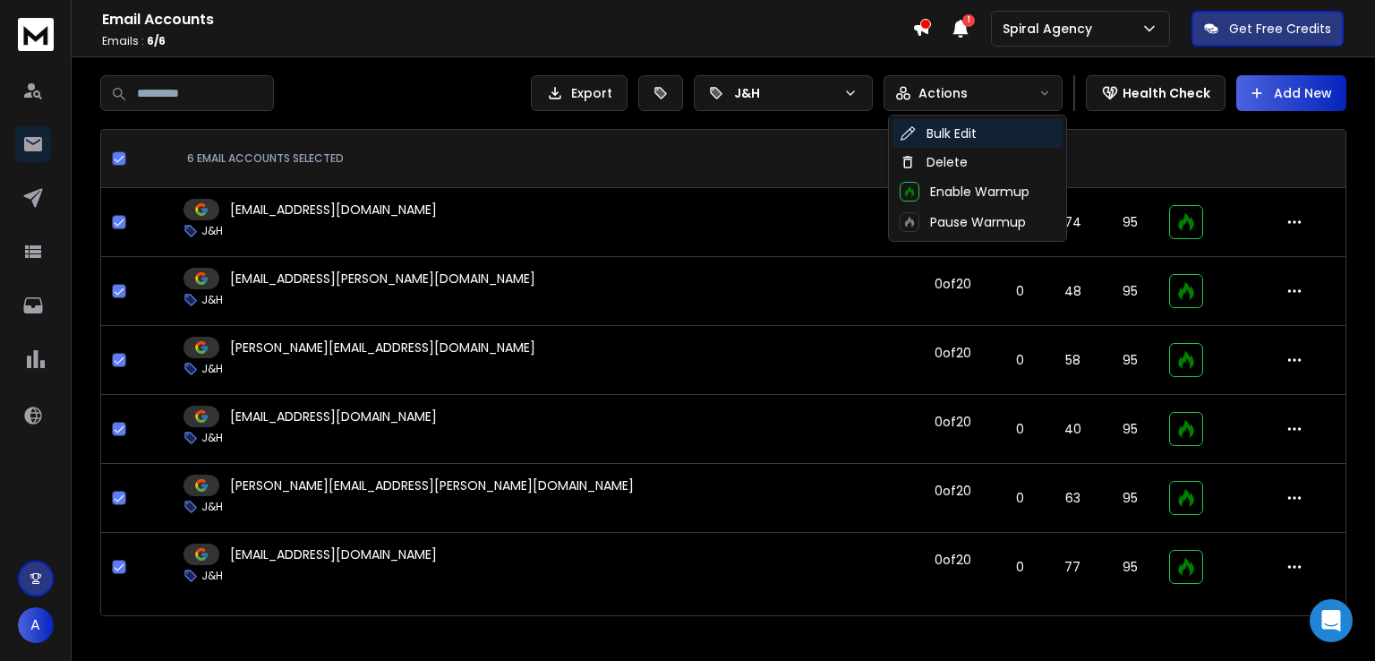
click at [1023, 131] on div "Bulk Edit" at bounding box center [978, 133] width 170 height 29
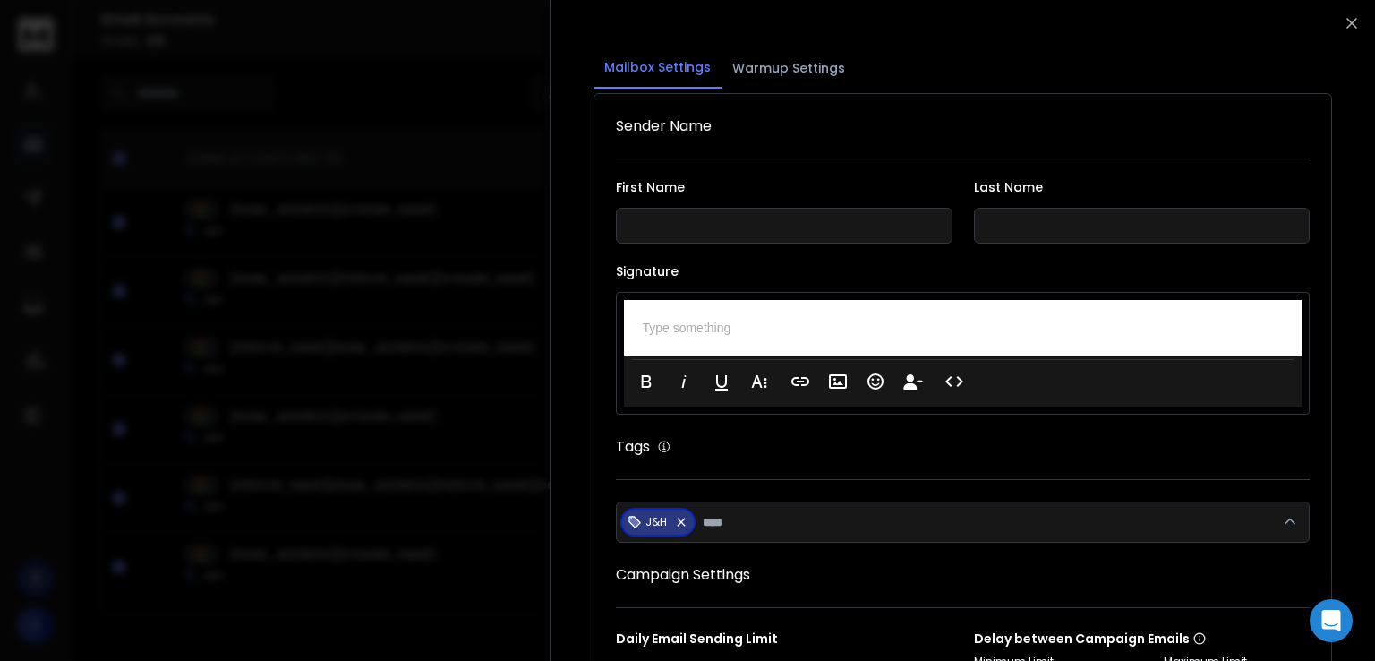
scroll to position [298, 0]
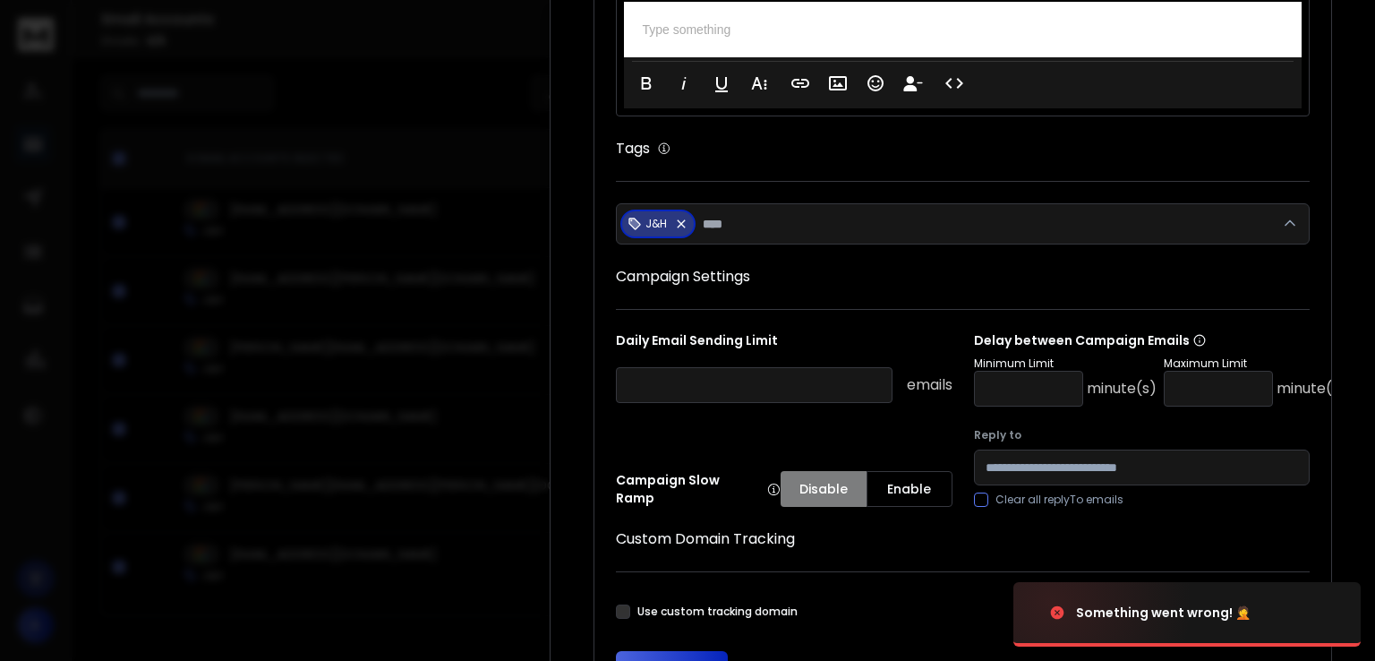
click at [780, 391] on input "number" at bounding box center [754, 385] width 276 height 36
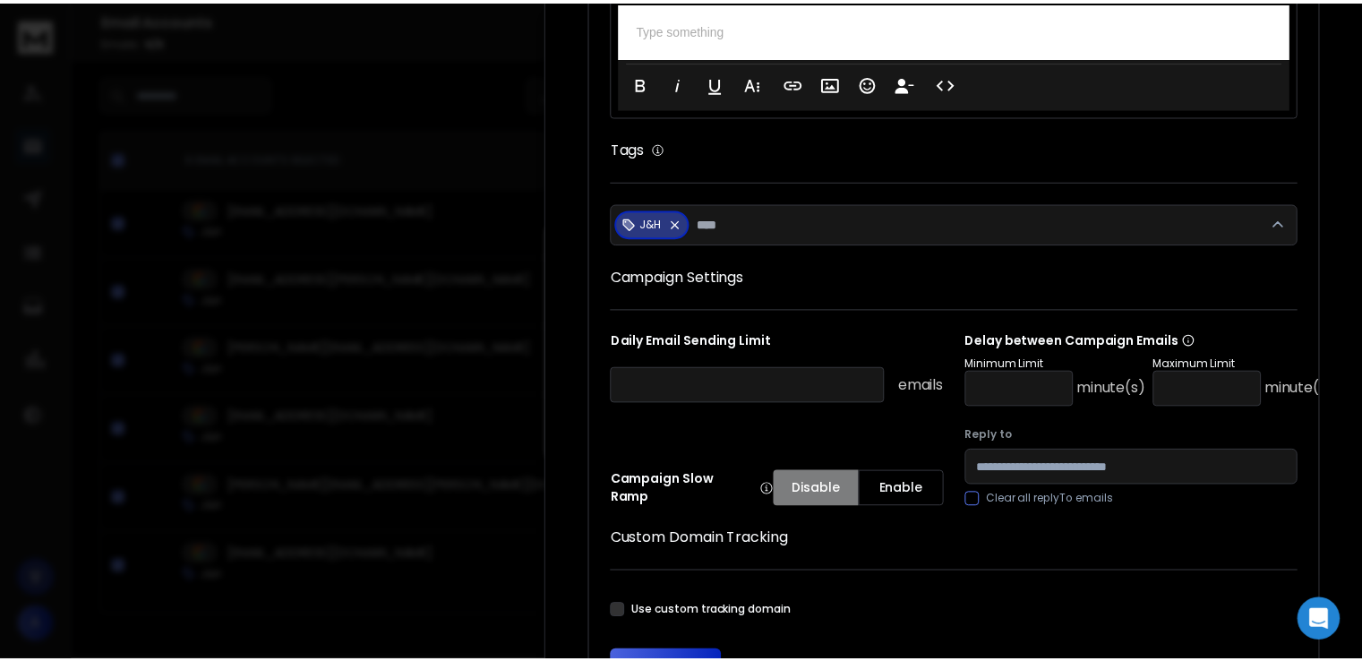
scroll to position [409, 0]
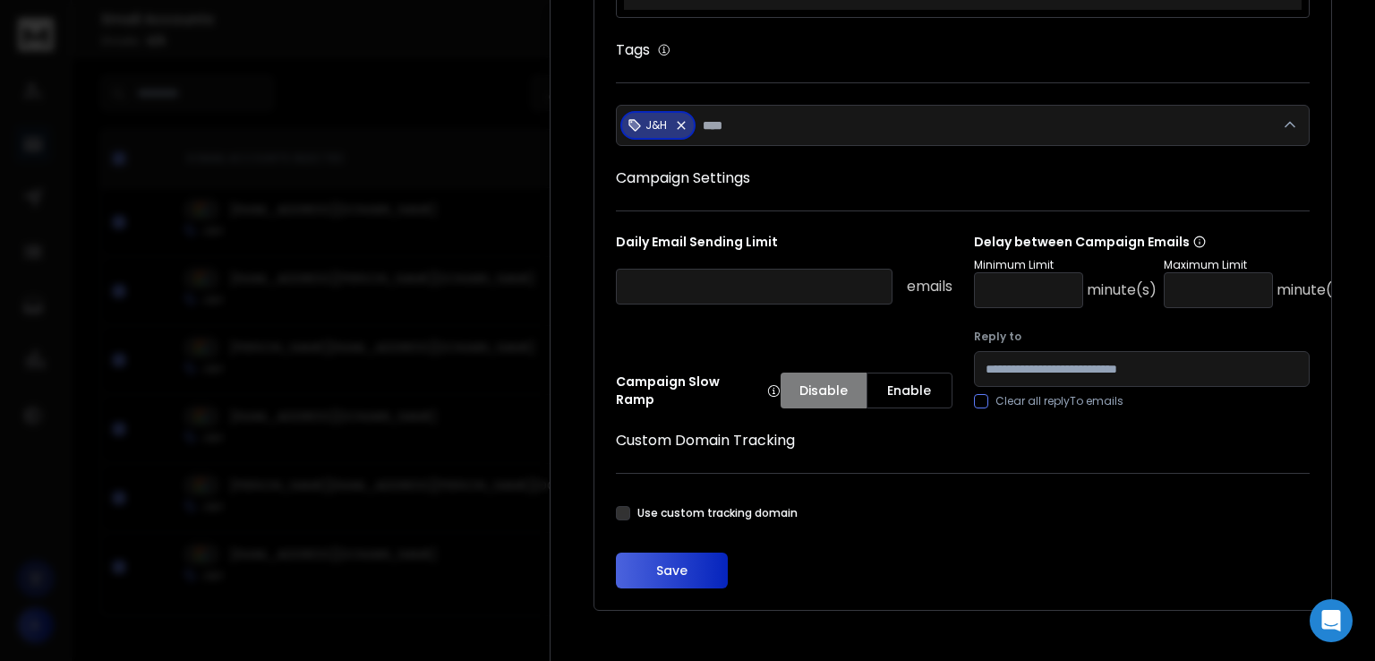
type input "**"
click at [698, 562] on button "Save" at bounding box center [672, 570] width 112 height 36
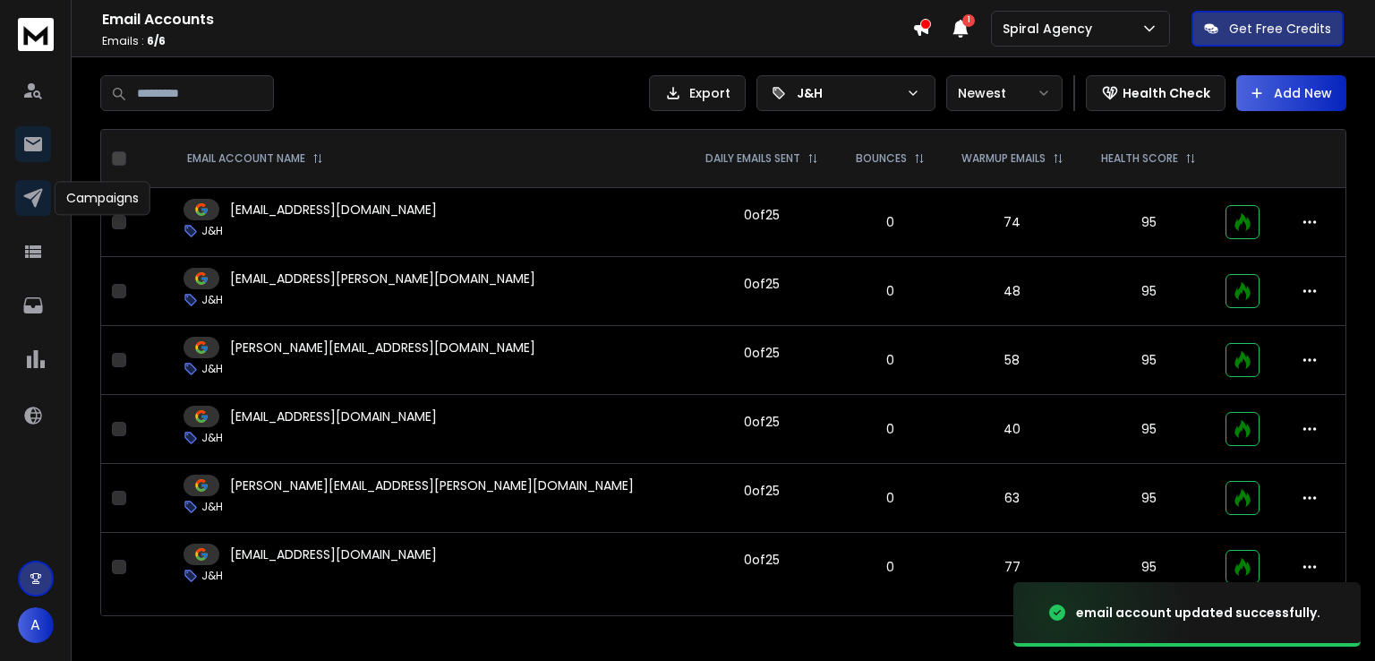
click at [43, 188] on link at bounding box center [33, 198] width 36 height 36
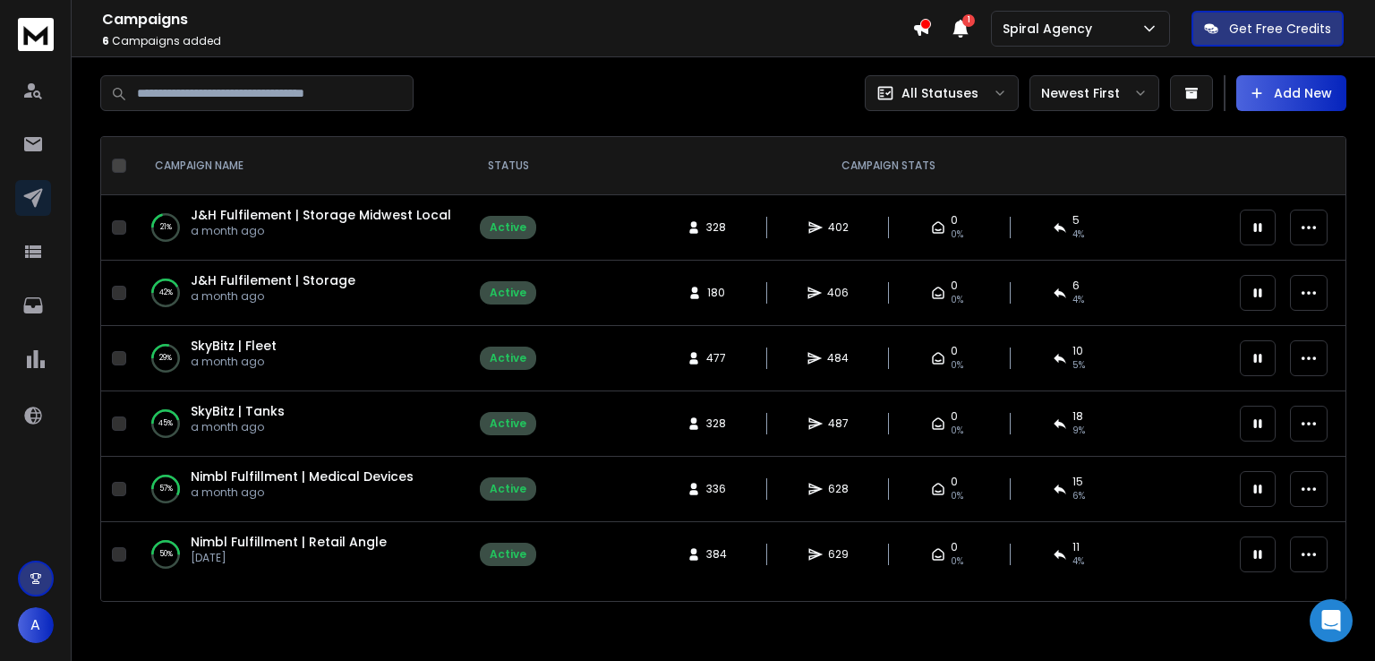
click at [306, 207] on span "J&H Fulfilement | Storage Midwest Local" at bounding box center [321, 215] width 261 height 18
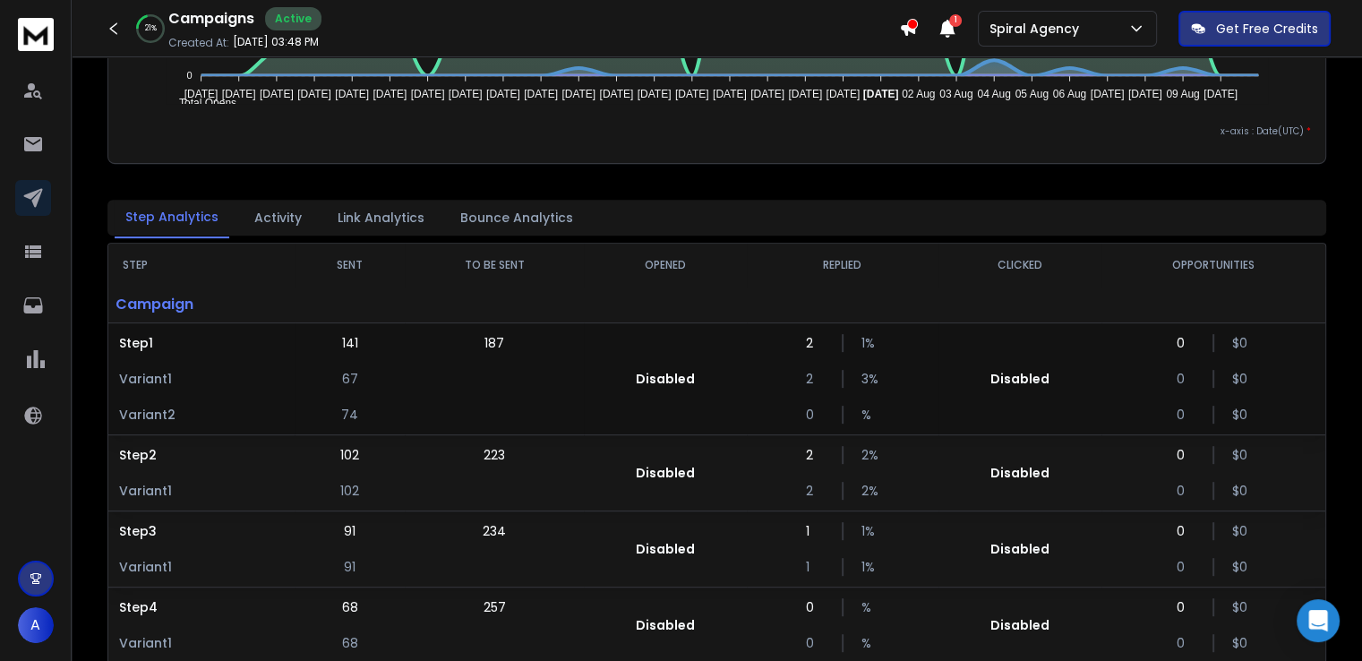
scroll to position [720, 0]
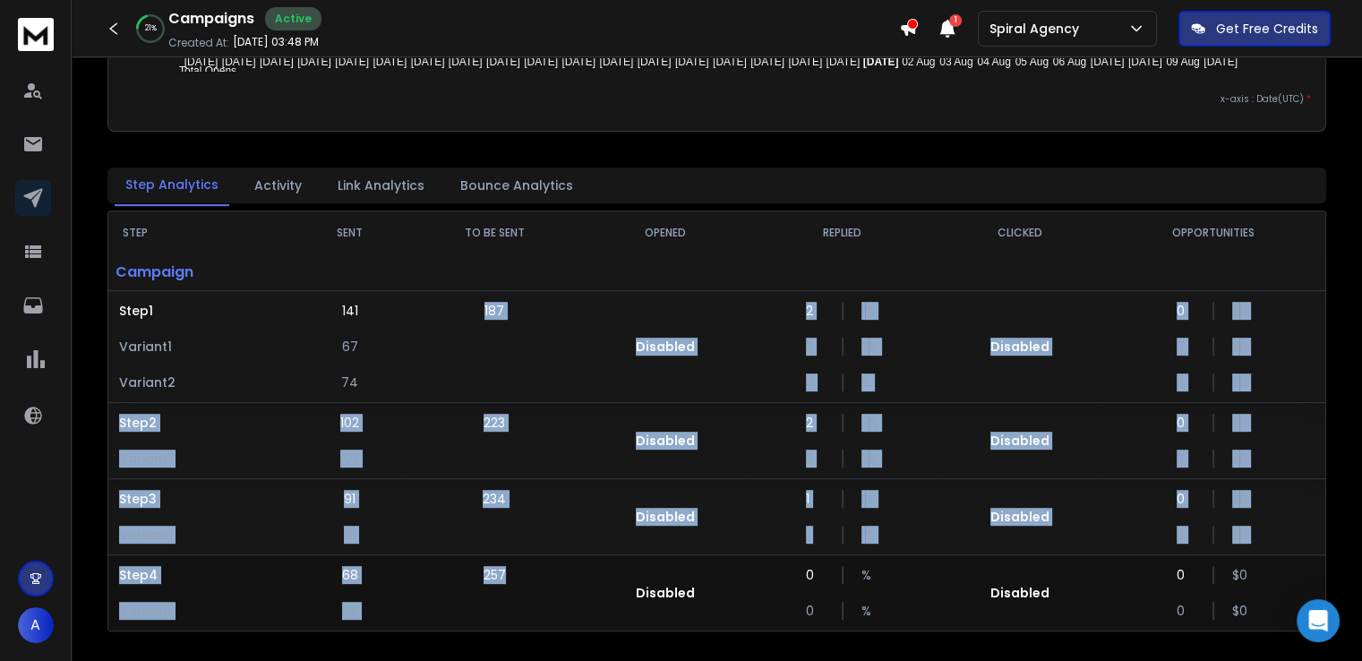
drag, startPoint x: 473, startPoint y: 305, endPoint x: 538, endPoint y: 575, distance: 277.3
click at [538, 575] on tbody "Campaign Step 1 Variant 1 Variant 2 141 67 74 187 Disabled 2 1 % 2 3 % 0 % Disa…" at bounding box center [716, 442] width 1217 height 376
click at [538, 575] on div "257" at bounding box center [494, 575] width 158 height 18
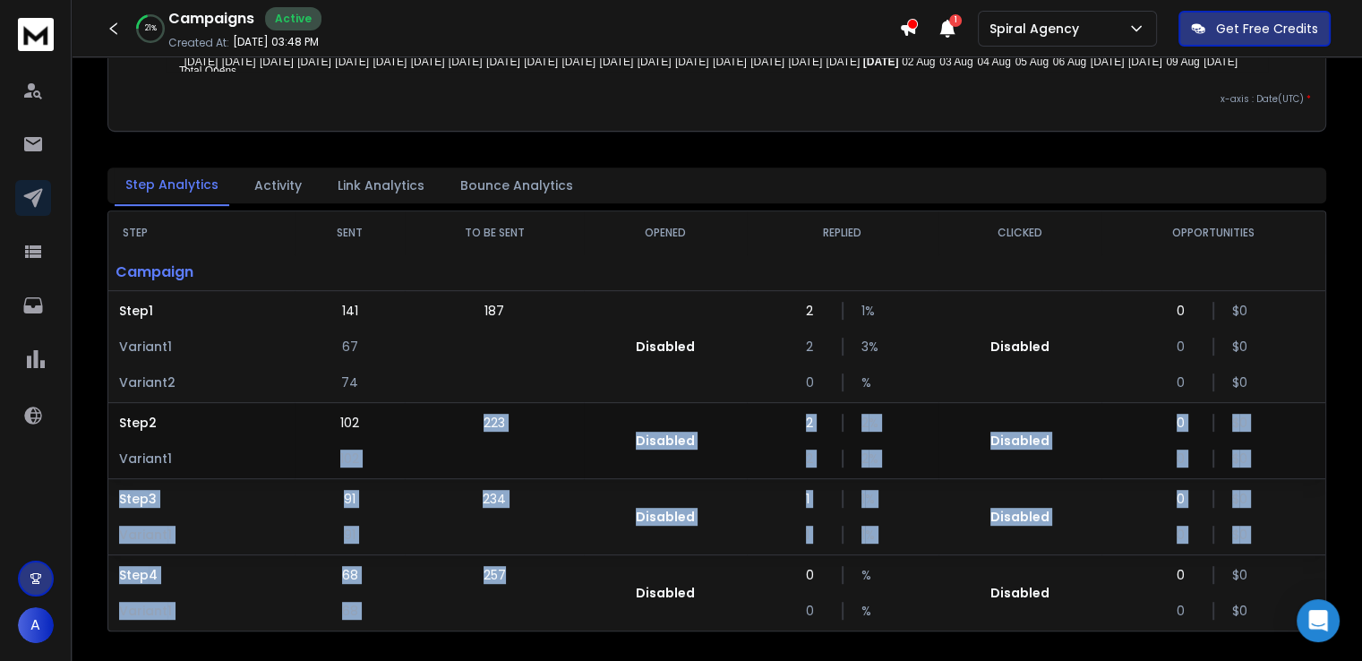
drag, startPoint x: 516, startPoint y: 571, endPoint x: 380, endPoint y: 415, distance: 206.9
click at [380, 415] on tbody "Campaign Step 1 Variant 1 Variant 2 141 67 74 187 Disabled 2 1 % 2 3 % 0 % Disa…" at bounding box center [716, 442] width 1217 height 376
click at [380, 415] on div "102 102" at bounding box center [349, 441] width 89 height 54
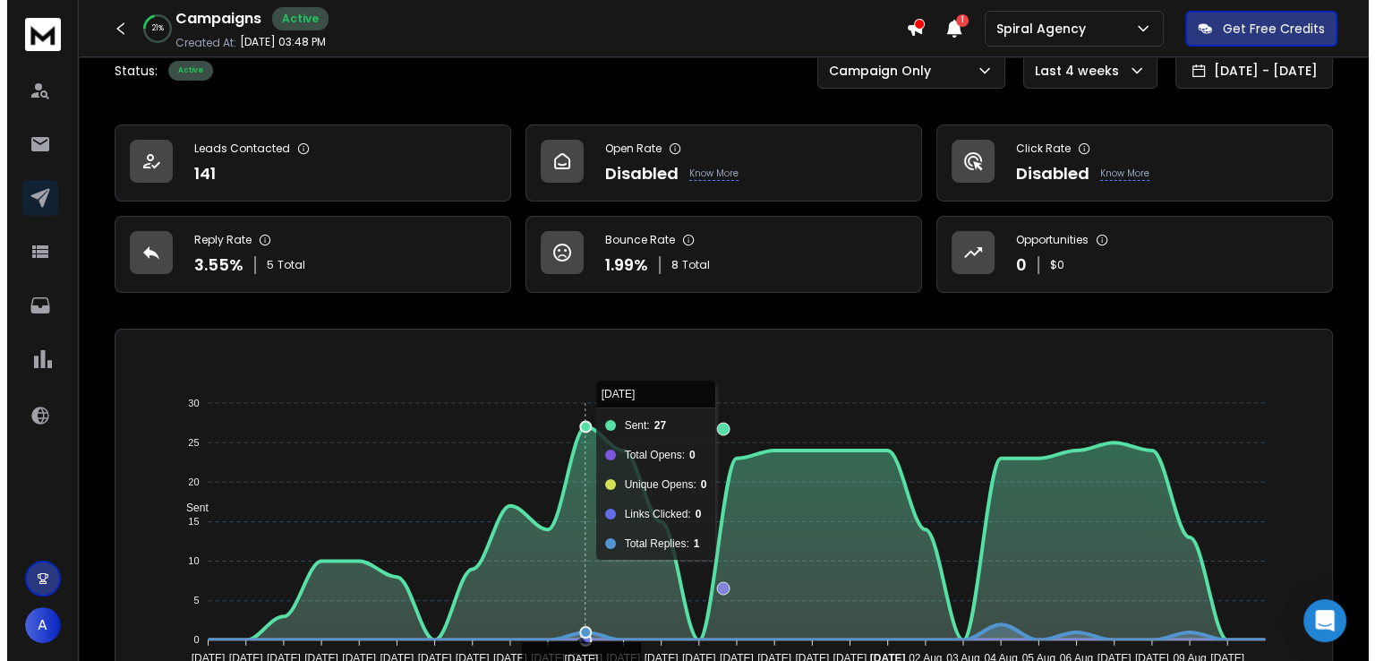
scroll to position [0, 0]
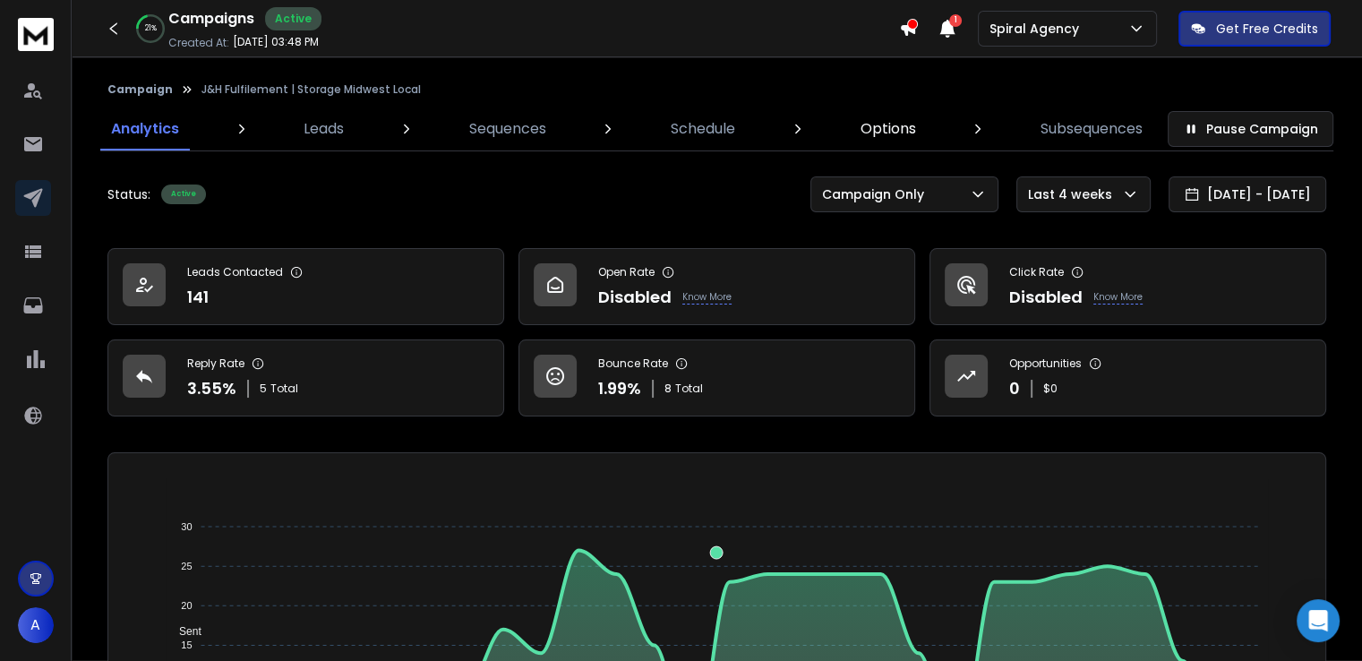
click at [876, 123] on p "Options" at bounding box center [888, 128] width 56 height 21
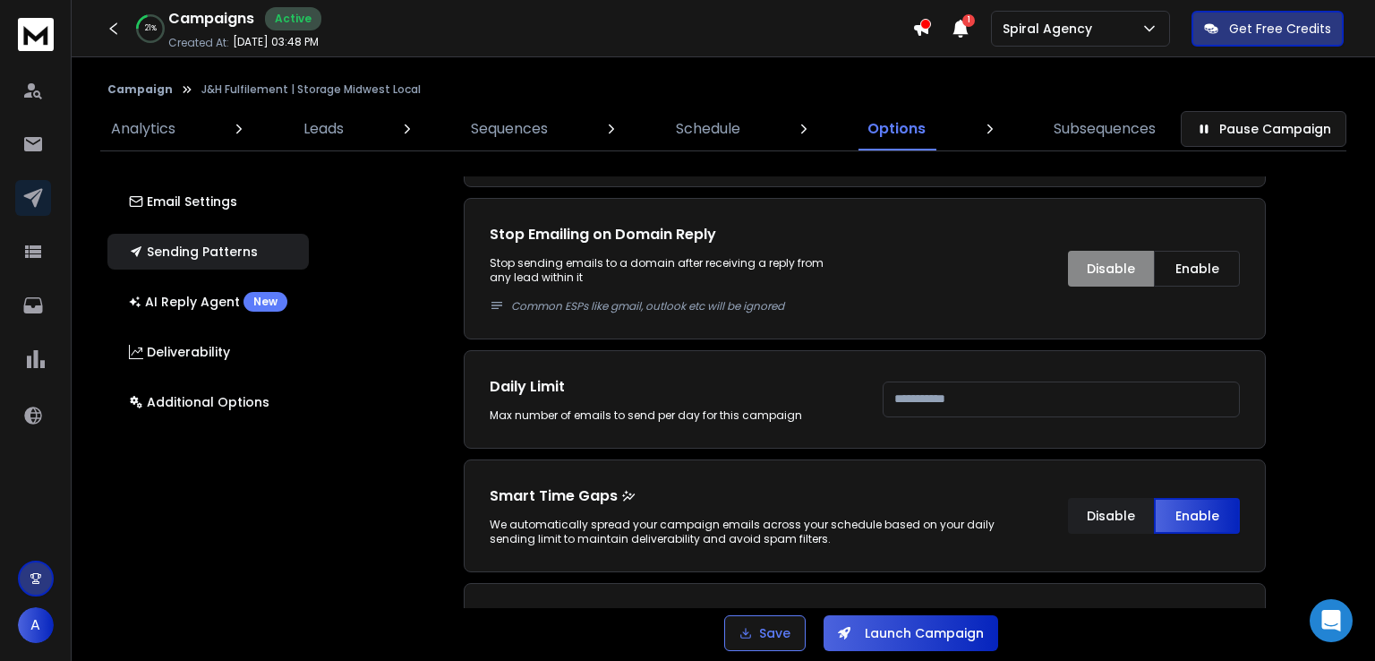
scroll to position [693, 0]
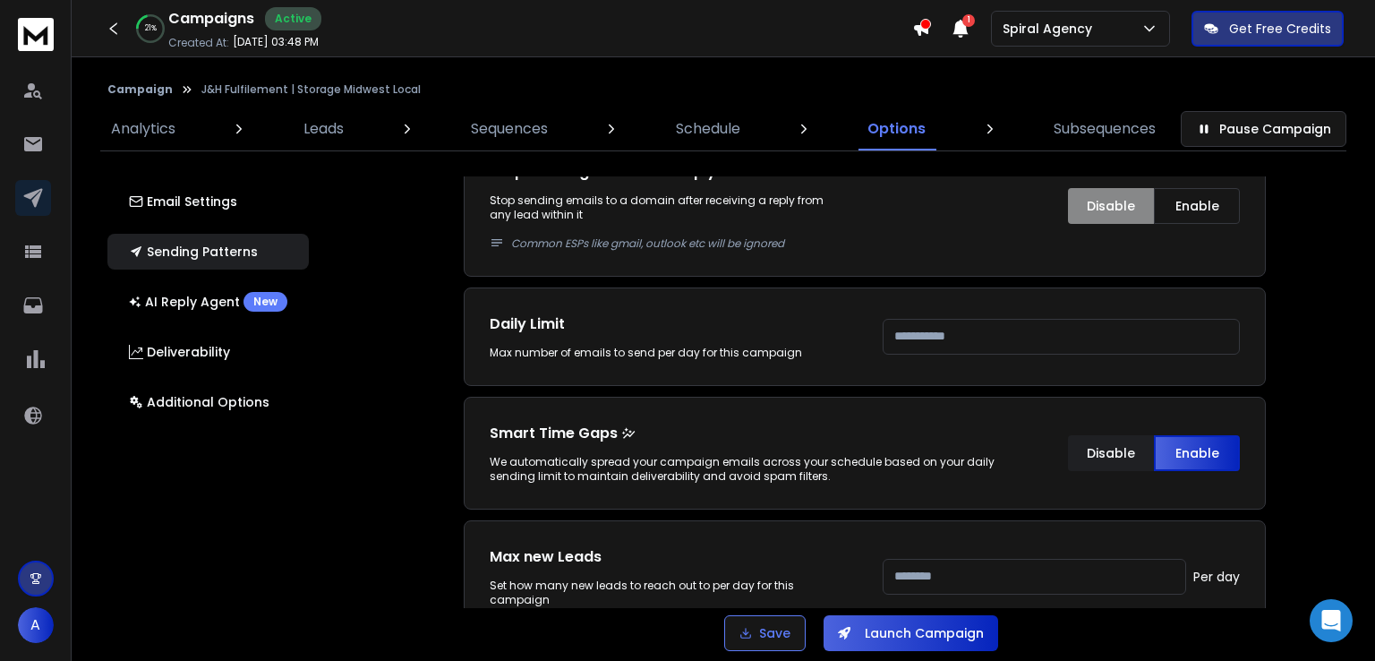
click at [933, 320] on input "**" at bounding box center [1061, 337] width 357 height 36
type input "**"
drag, startPoint x: 949, startPoint y: 561, endPoint x: 784, endPoint y: 544, distance: 165.7
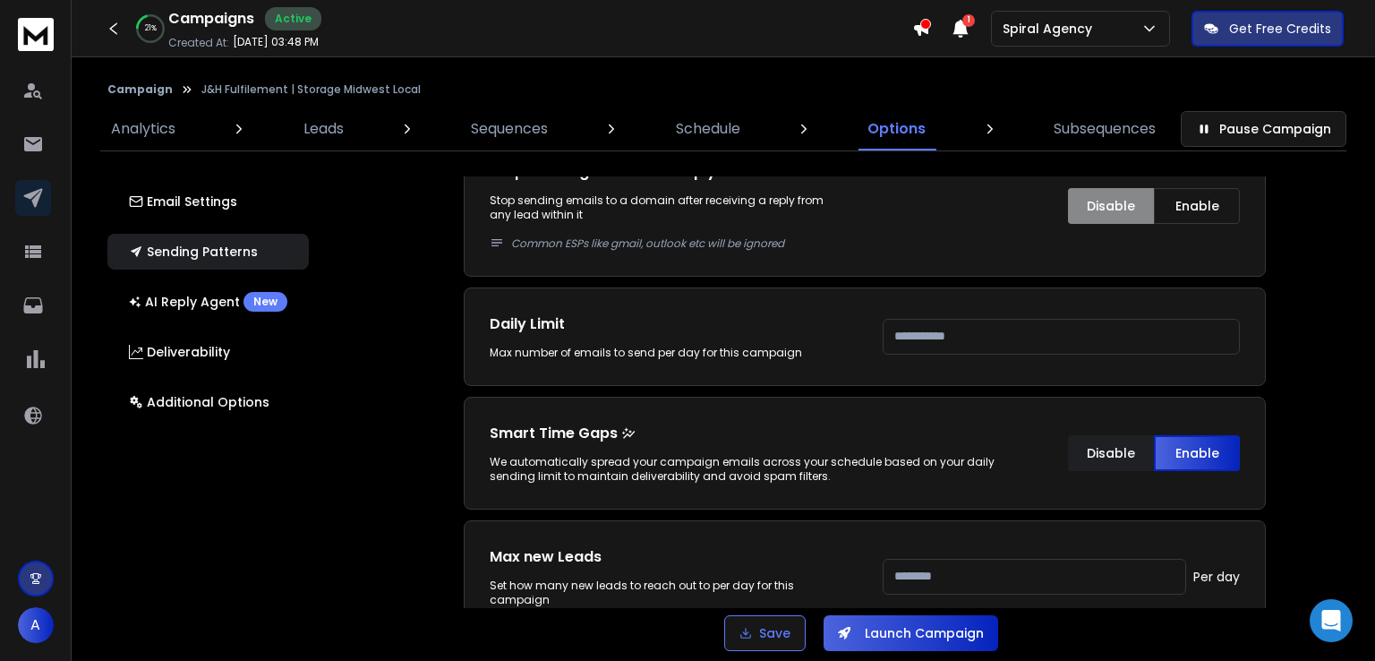
click at [749, 560] on div "Max new Leads Set how many new leads to reach out to per day for this campaign …" at bounding box center [865, 576] width 750 height 61
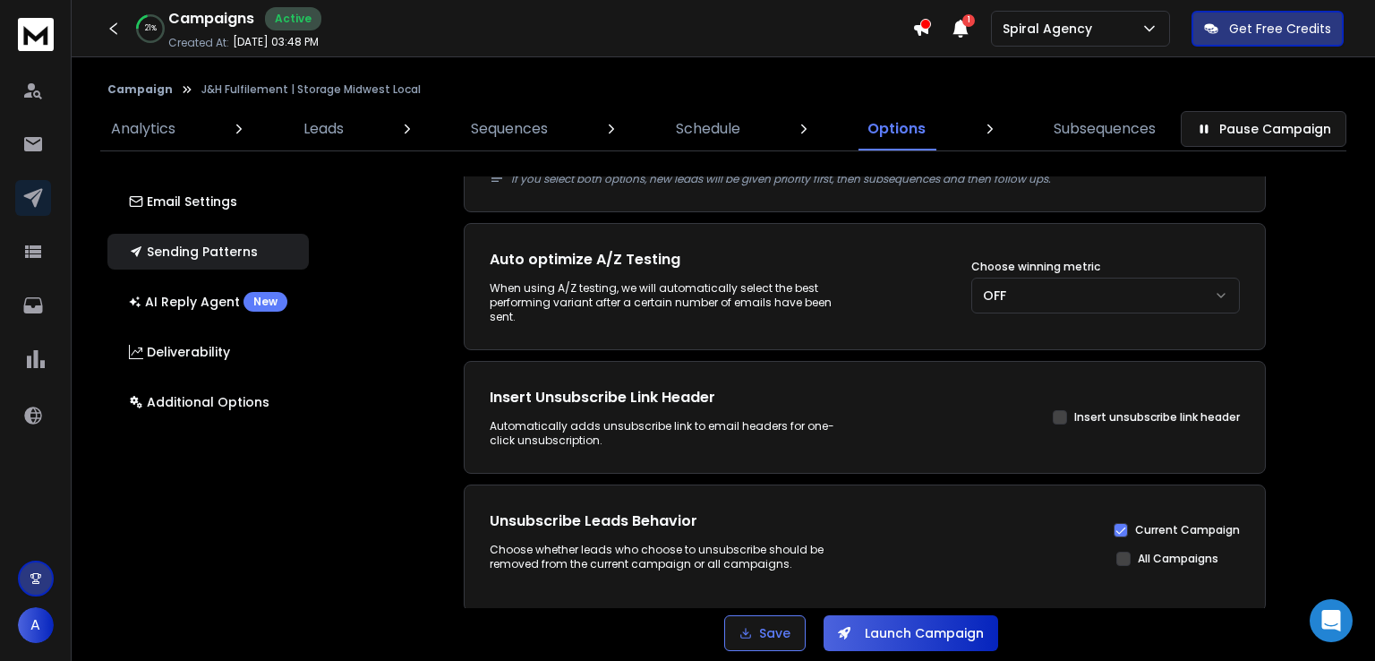
scroll to position [991, 0]
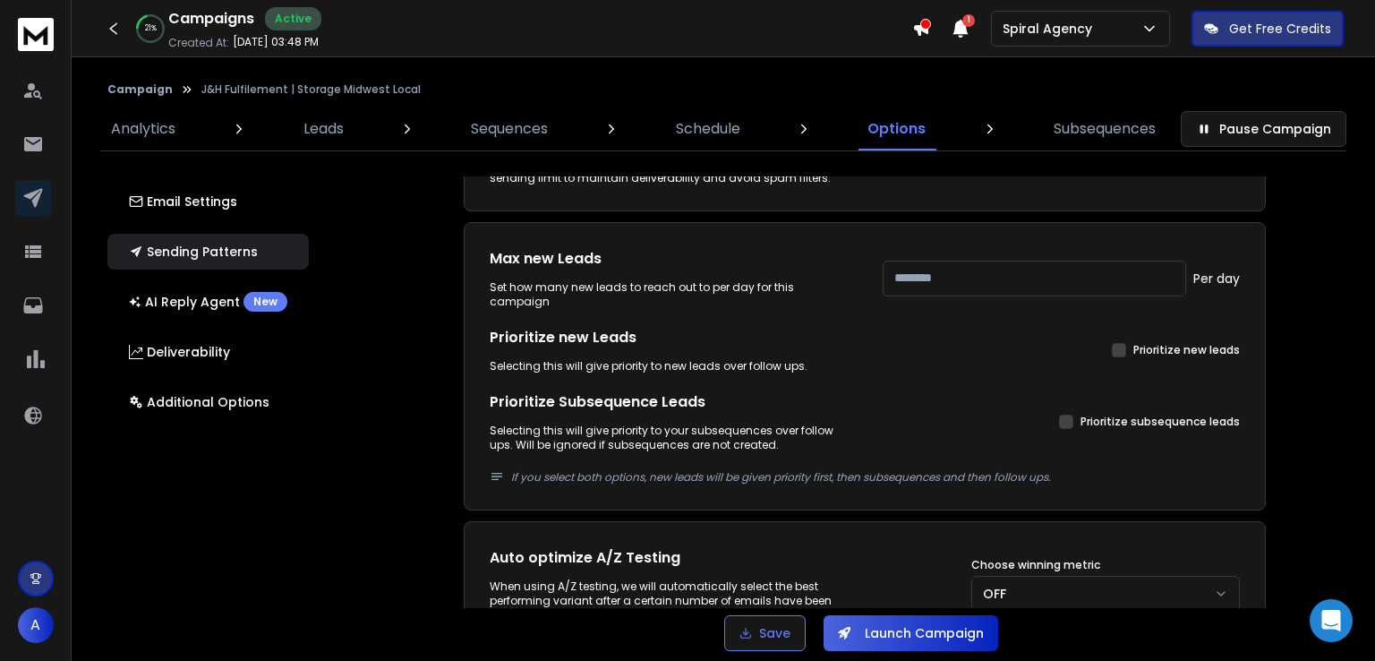
type input "**"
click at [1112, 344] on button "Prioritize new leads" at bounding box center [1119, 350] width 14 height 14
click at [781, 624] on button "Save" at bounding box center [764, 633] width 81 height 36
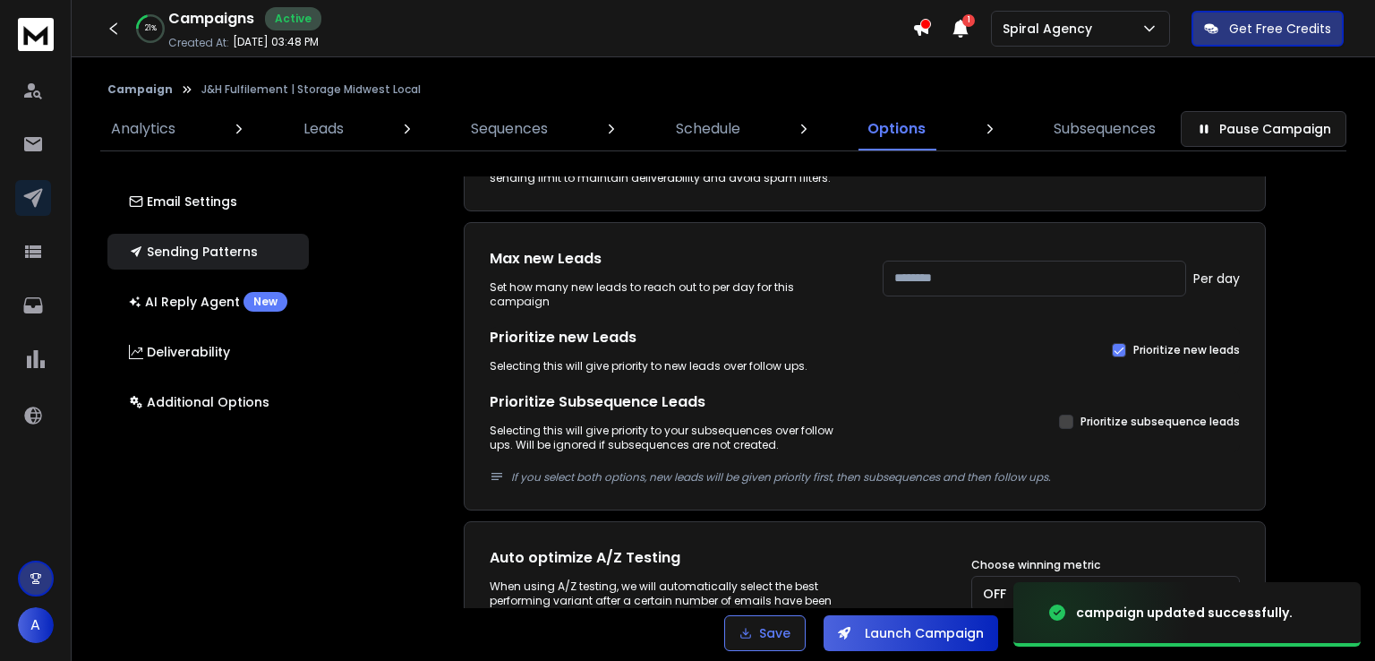
click at [917, 633] on button "Launch Campaign" at bounding box center [911, 633] width 175 height 36
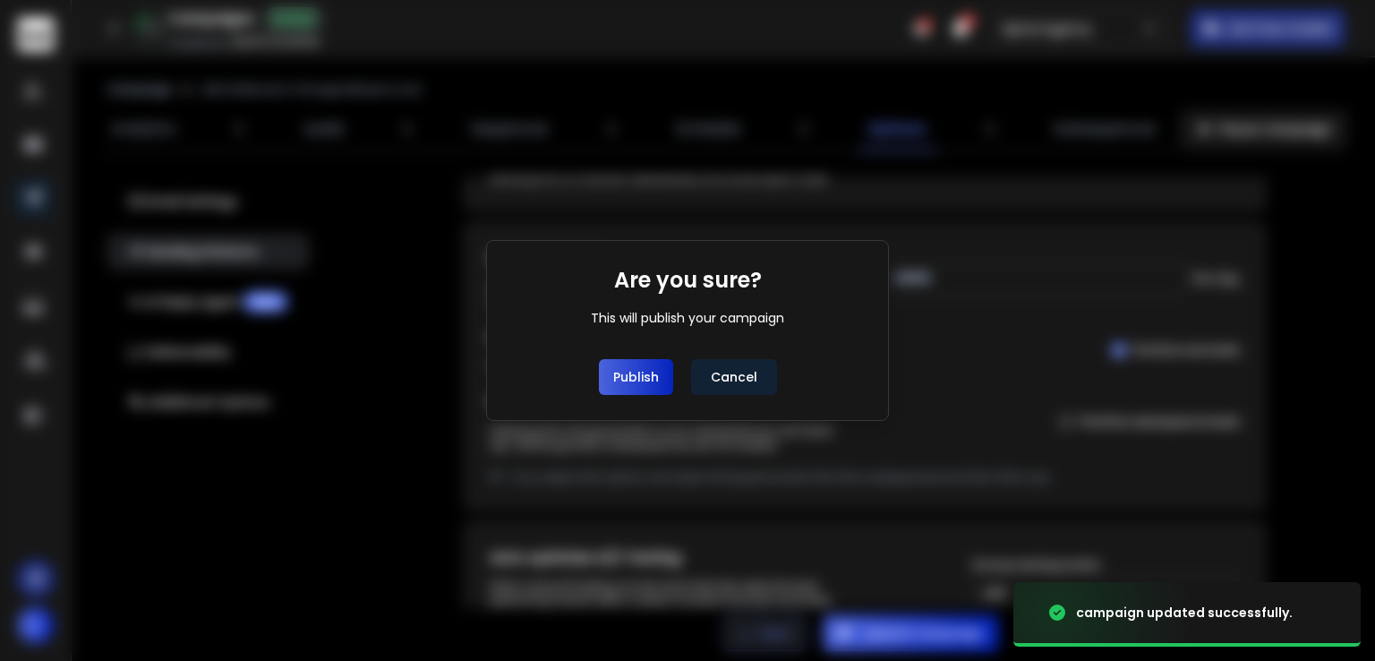
click at [642, 368] on button "Publish" at bounding box center [636, 377] width 74 height 36
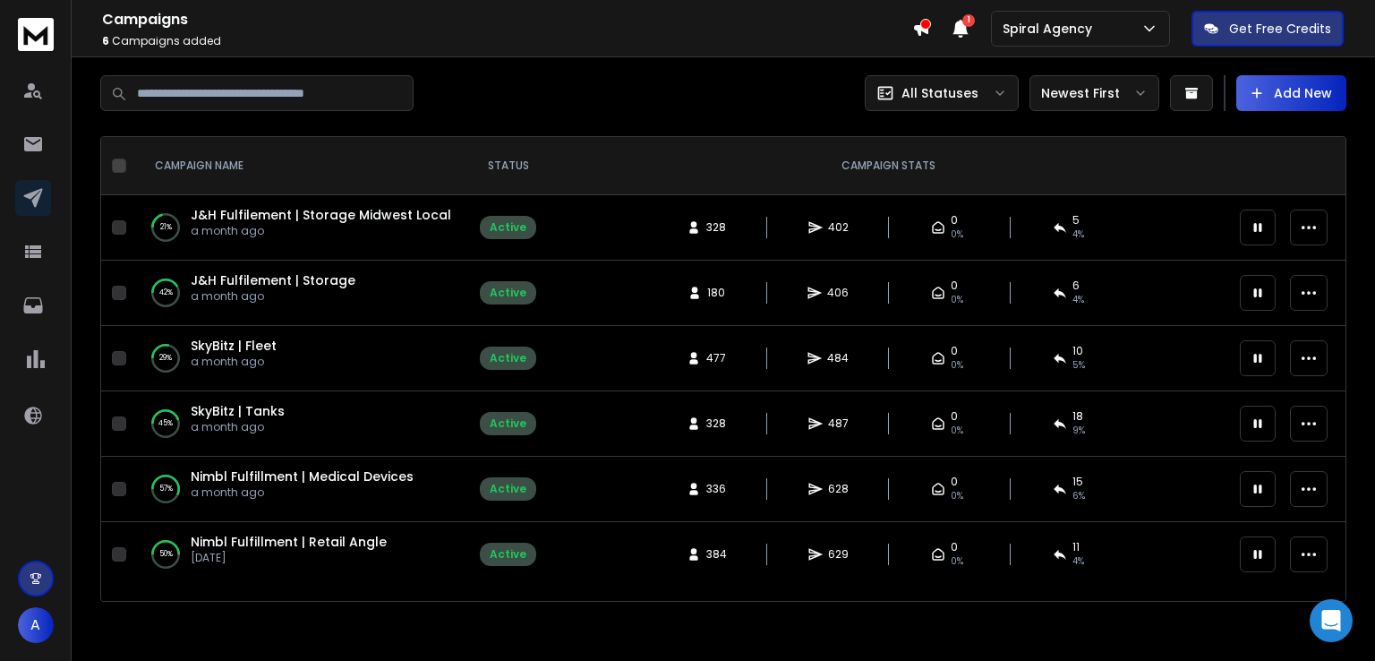
click at [277, 295] on p "a month ago" at bounding box center [273, 296] width 165 height 14
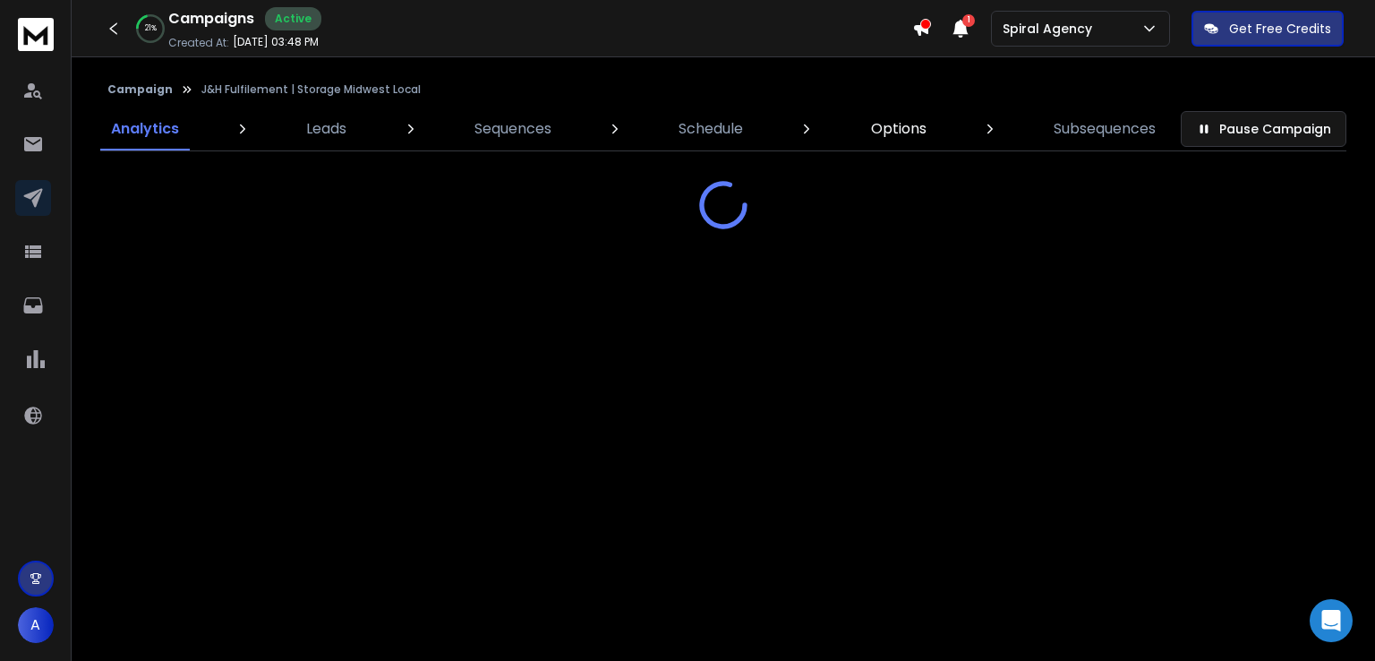
click at [891, 130] on p "Options" at bounding box center [899, 128] width 56 height 21
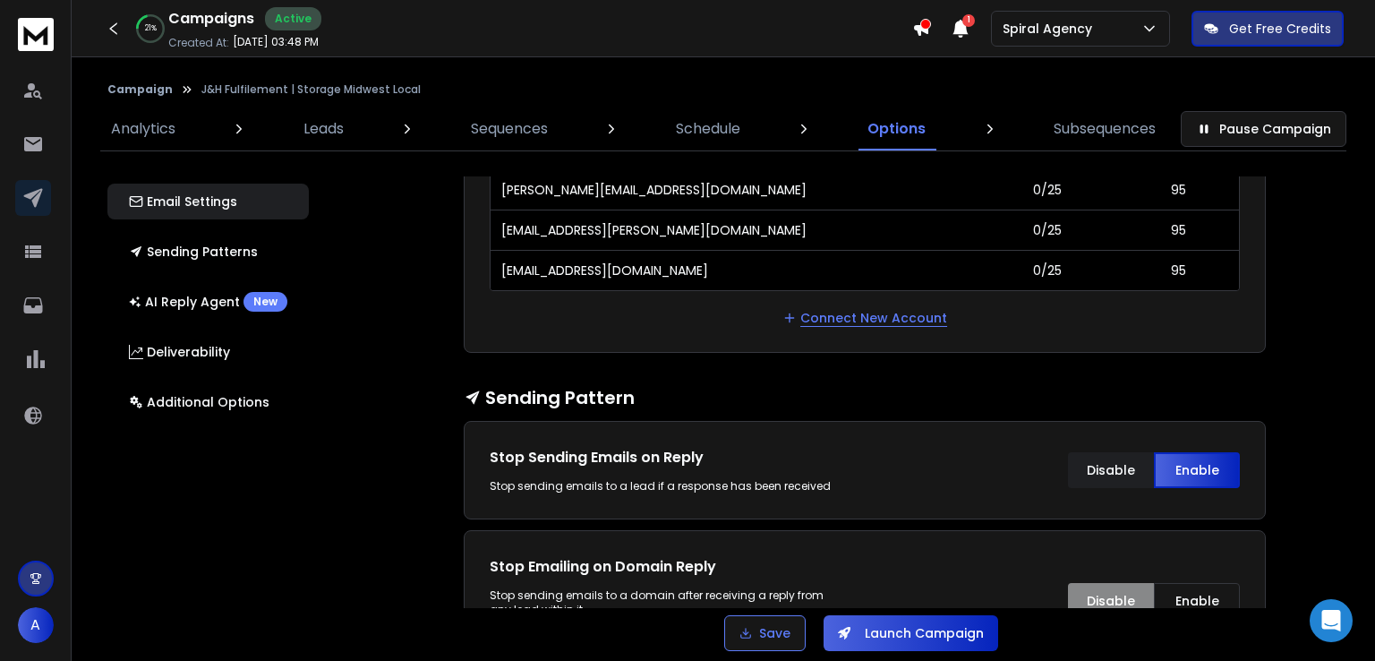
scroll to position [596, 0]
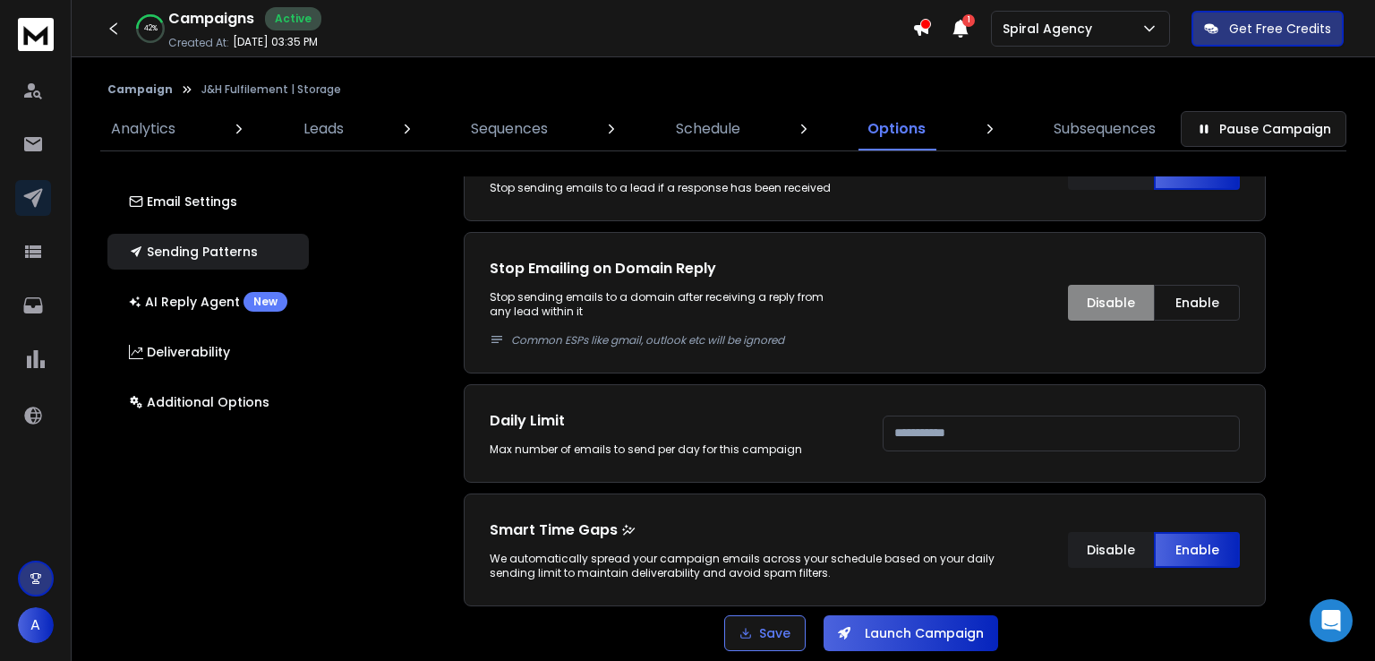
drag, startPoint x: 934, startPoint y: 423, endPoint x: 876, endPoint y: 425, distance: 58.3
click at [883, 425] on input "**" at bounding box center [1061, 433] width 357 height 36
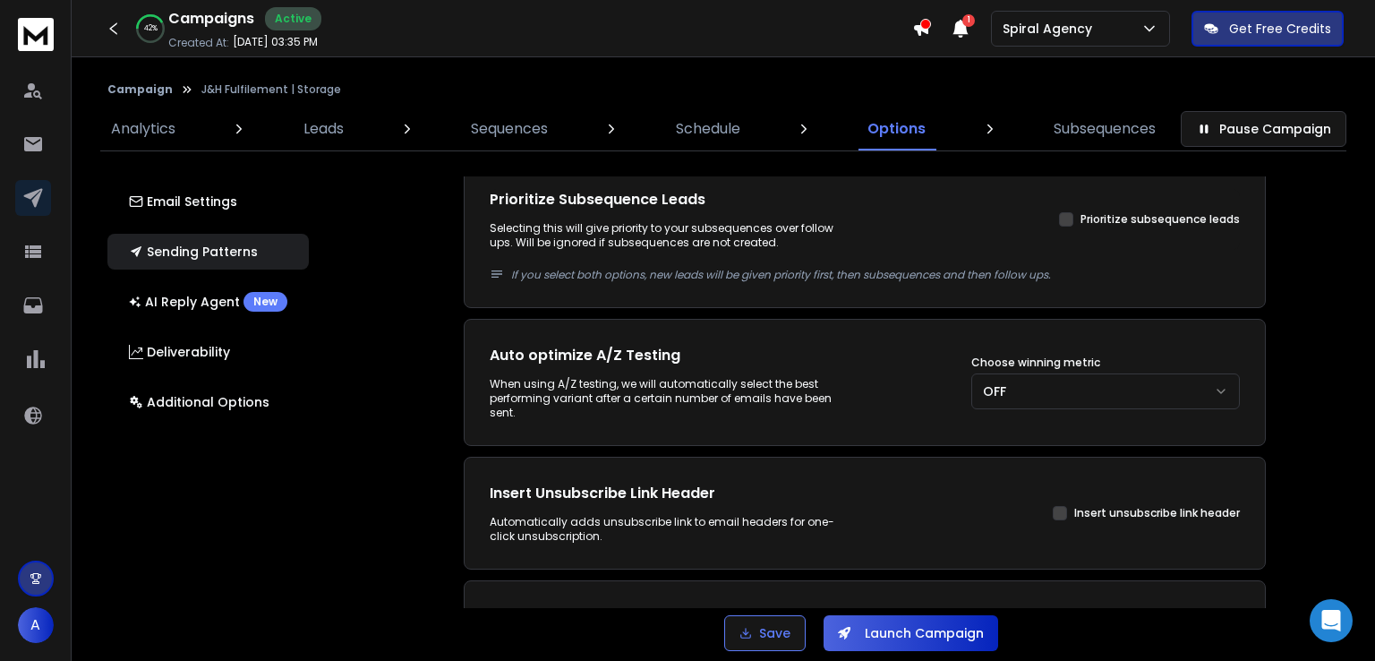
scroll to position [895, 0]
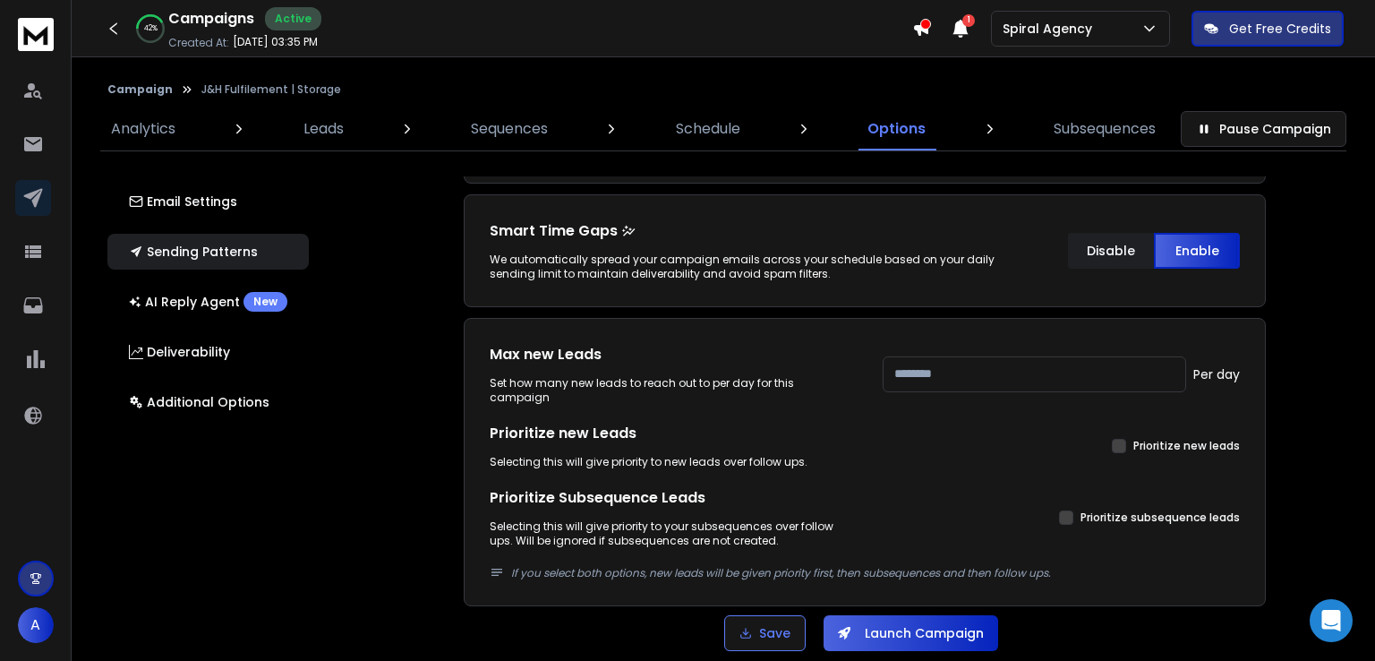
type input "**"
drag, startPoint x: 946, startPoint y: 372, endPoint x: 779, endPoint y: 363, distance: 167.7
click at [780, 373] on div "Max new Leads Set how many new leads to reach out to per day for this campaign …" at bounding box center [865, 374] width 750 height 61
type input "**"
click at [1112, 441] on button "Prioritize new leads" at bounding box center [1119, 446] width 14 height 14
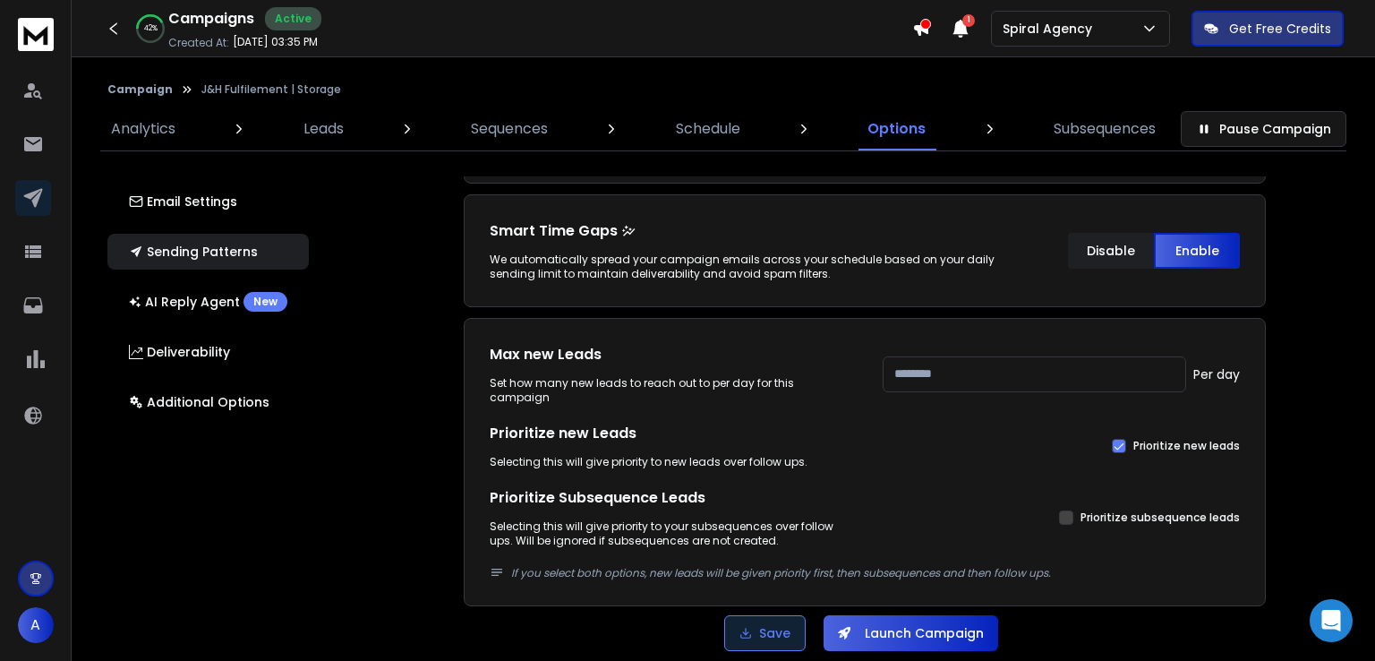
click at [766, 635] on button "Save" at bounding box center [764, 633] width 81 height 36
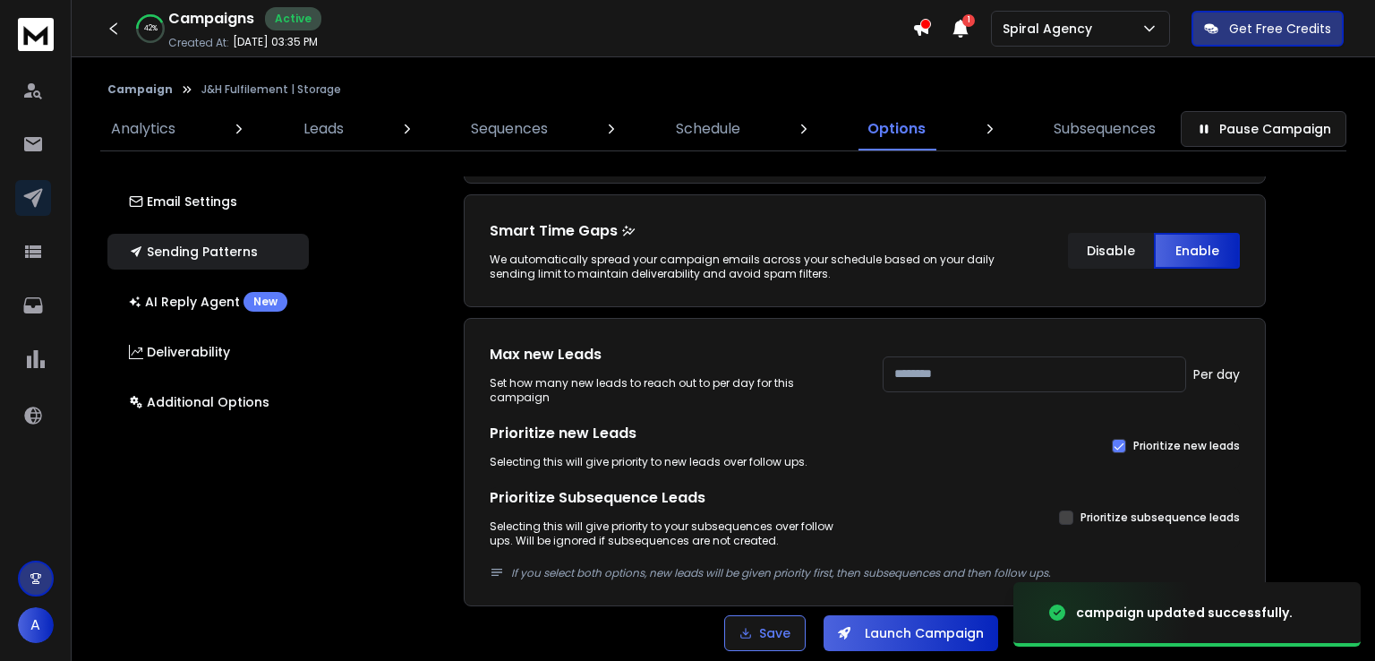
click at [903, 628] on button "Launch Campaign" at bounding box center [911, 633] width 175 height 36
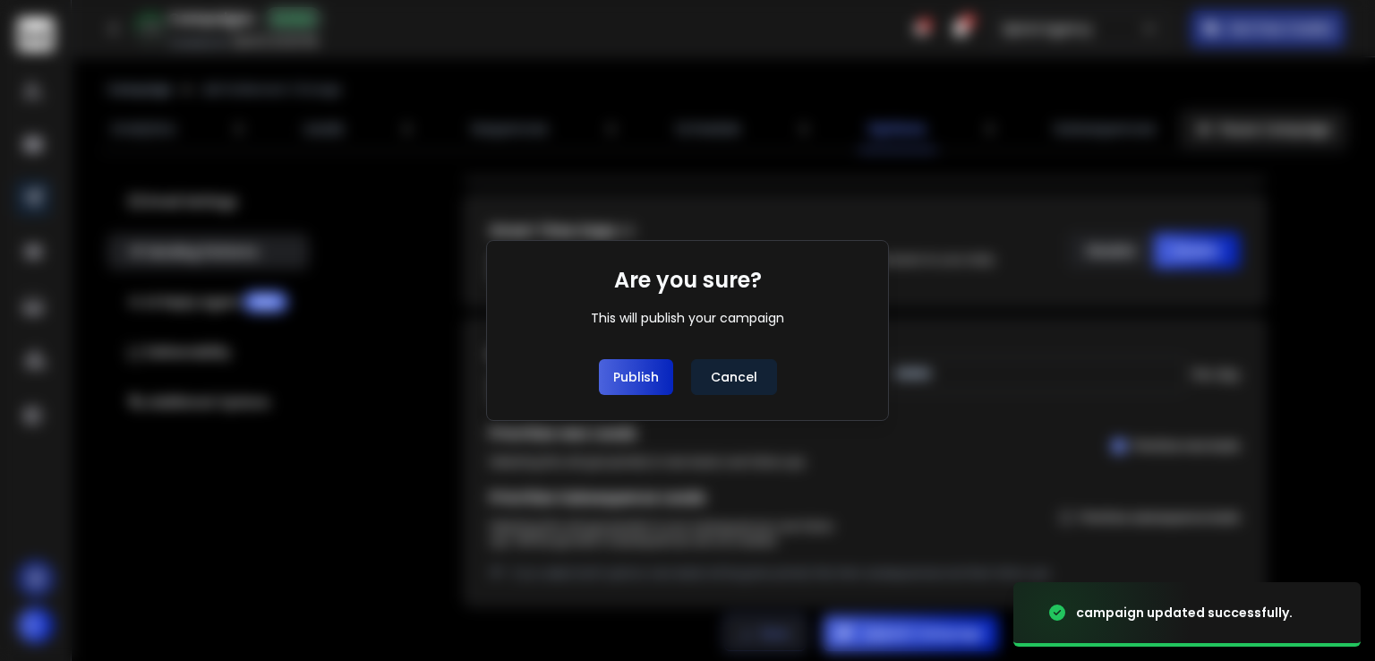
click at [613, 377] on button "Publish" at bounding box center [636, 377] width 74 height 36
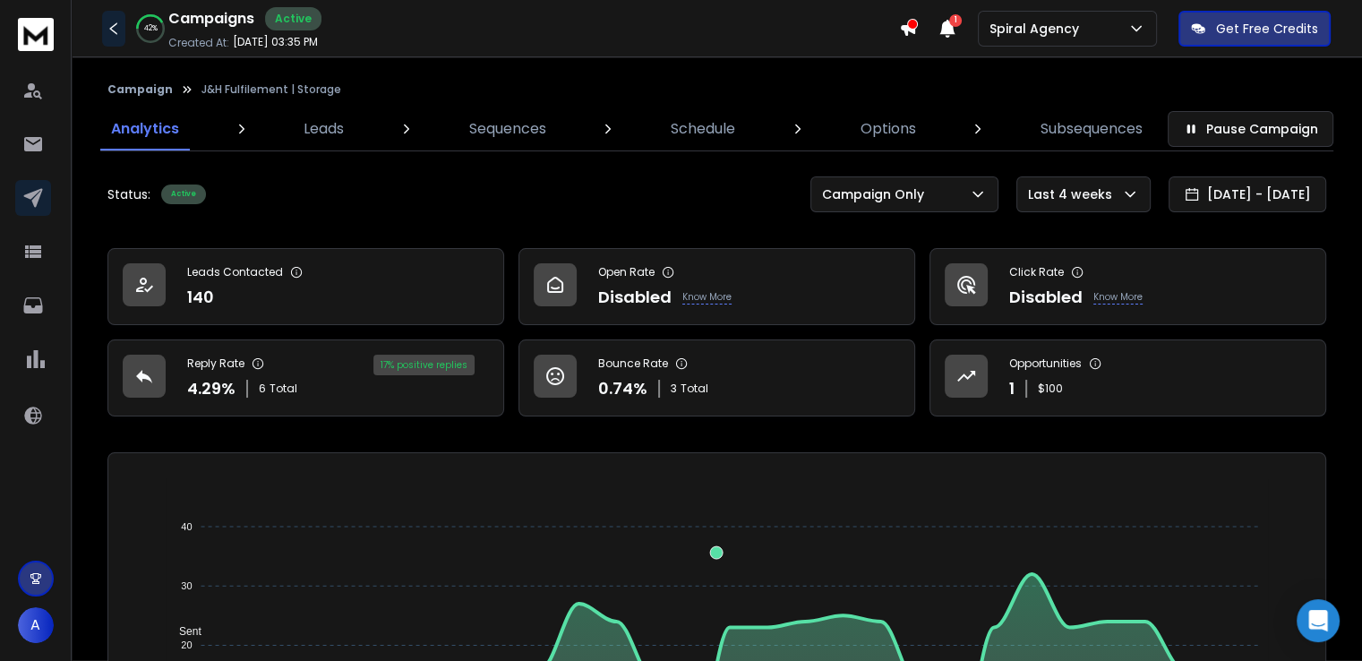
click at [112, 31] on icon at bounding box center [114, 29] width 16 height 16
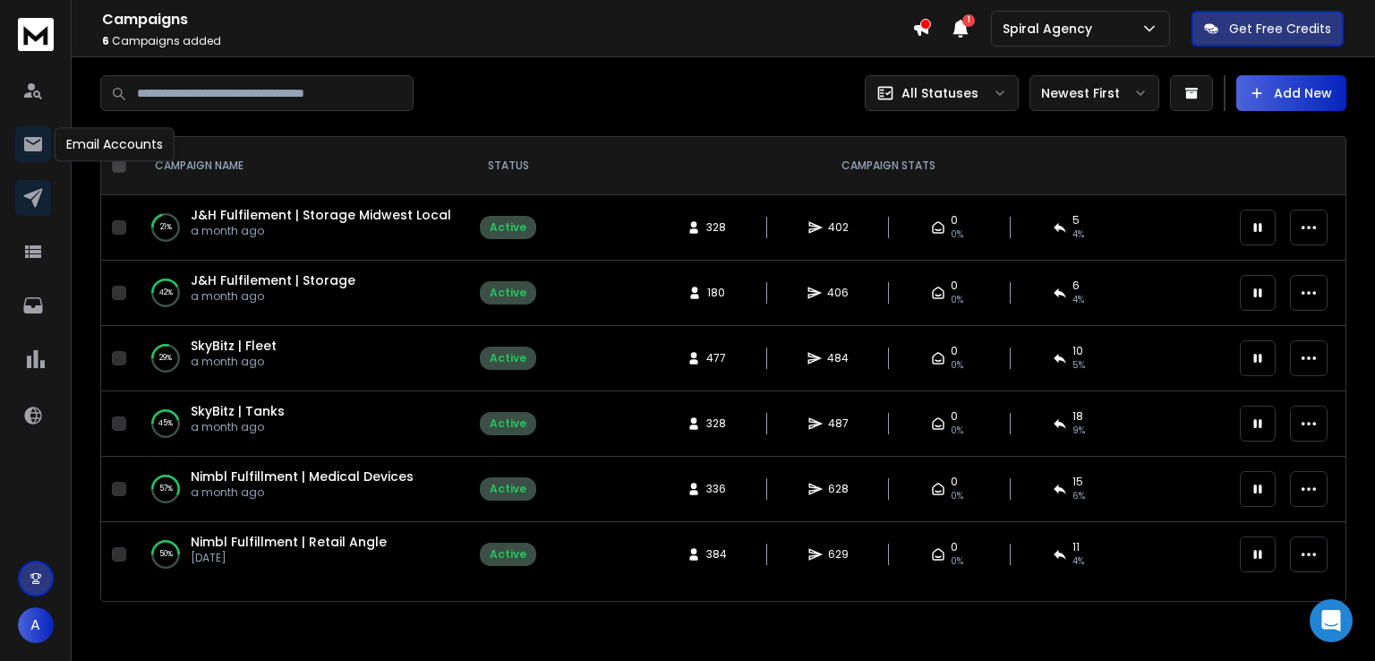
click at [39, 146] on icon at bounding box center [33, 144] width 18 height 14
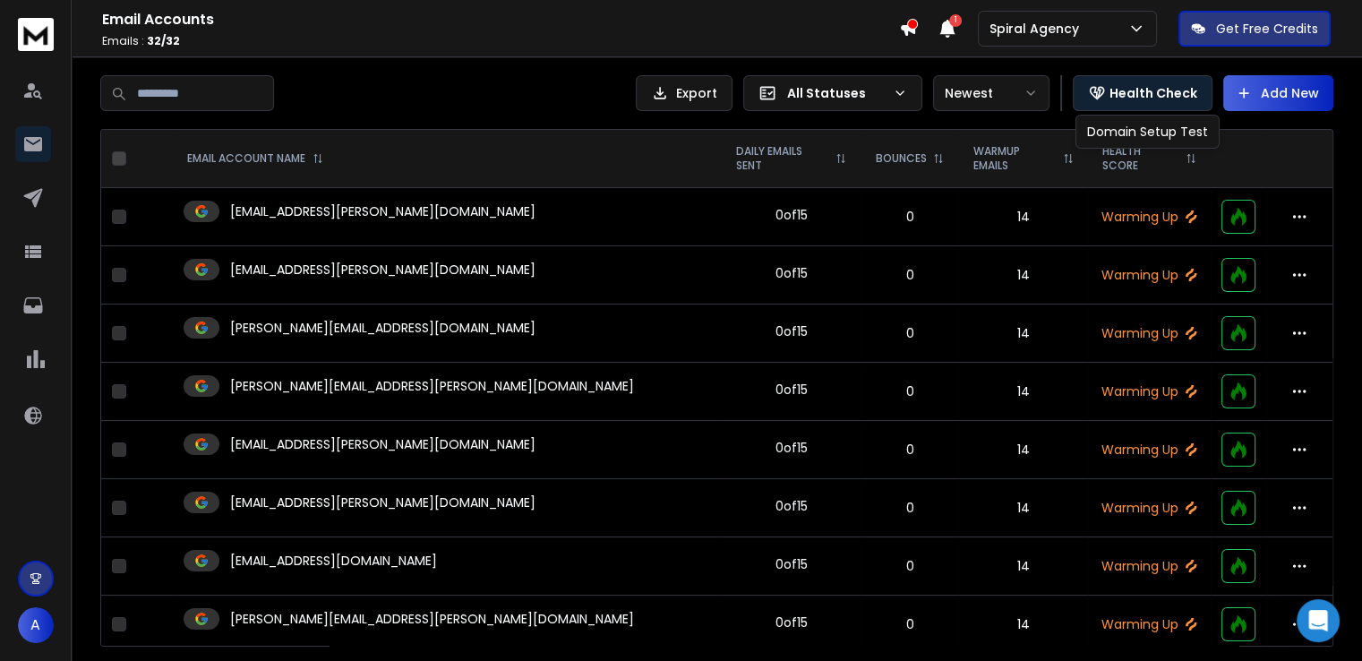
click at [1169, 83] on button "Health Check" at bounding box center [1143, 93] width 140 height 36
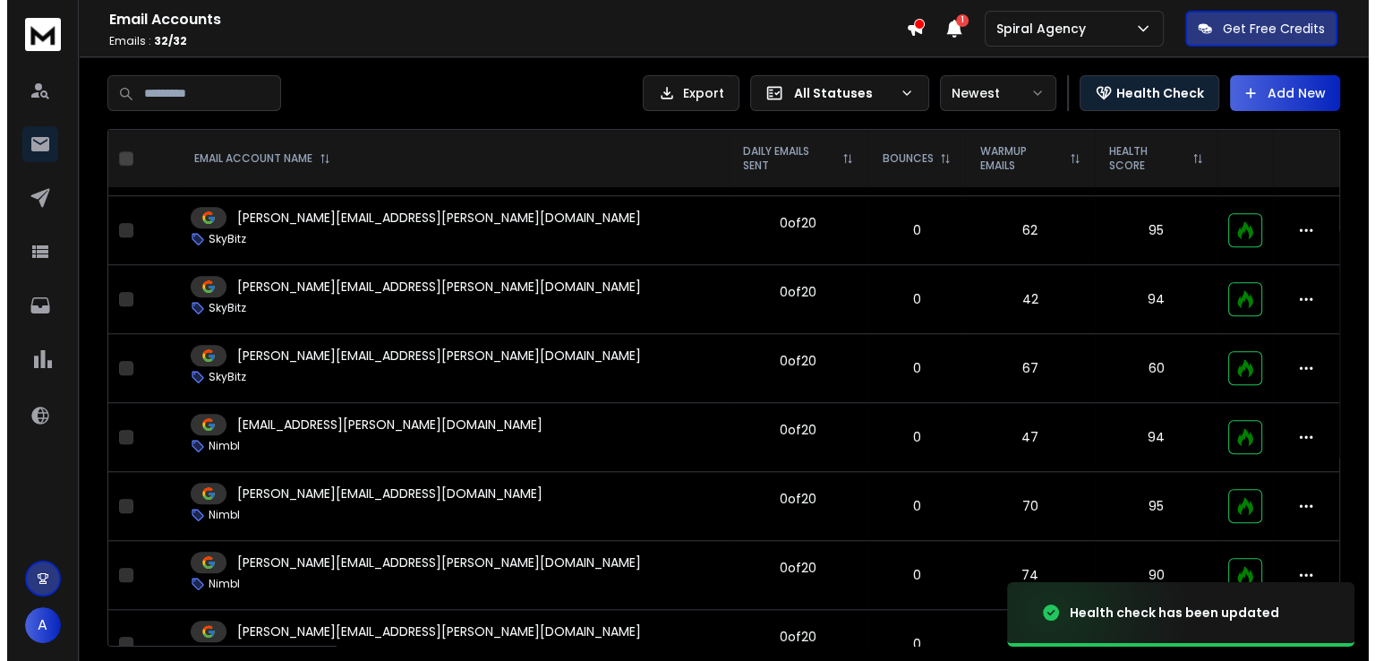
scroll to position [1675, 0]
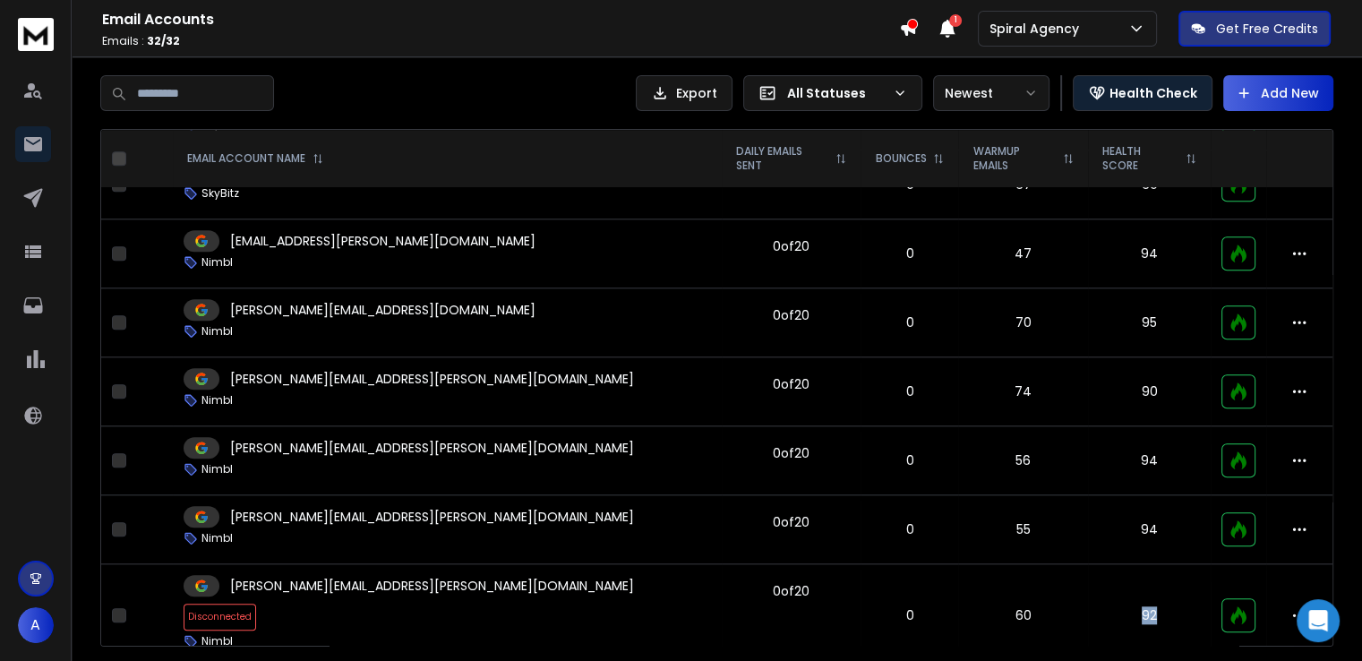
drag, startPoint x: 1128, startPoint y: 599, endPoint x: 1080, endPoint y: 604, distance: 48.6
click at [1088, 604] on td "92" at bounding box center [1149, 615] width 123 height 103
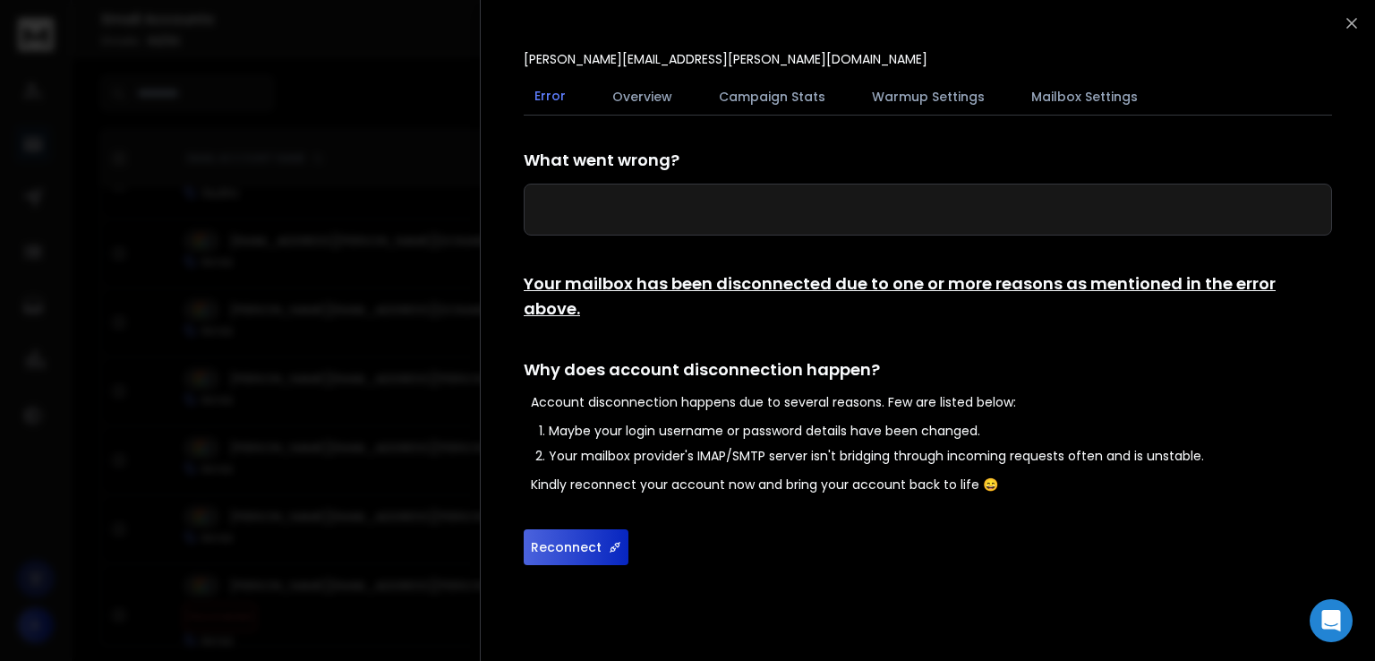
click at [340, 420] on div at bounding box center [687, 330] width 1375 height 661
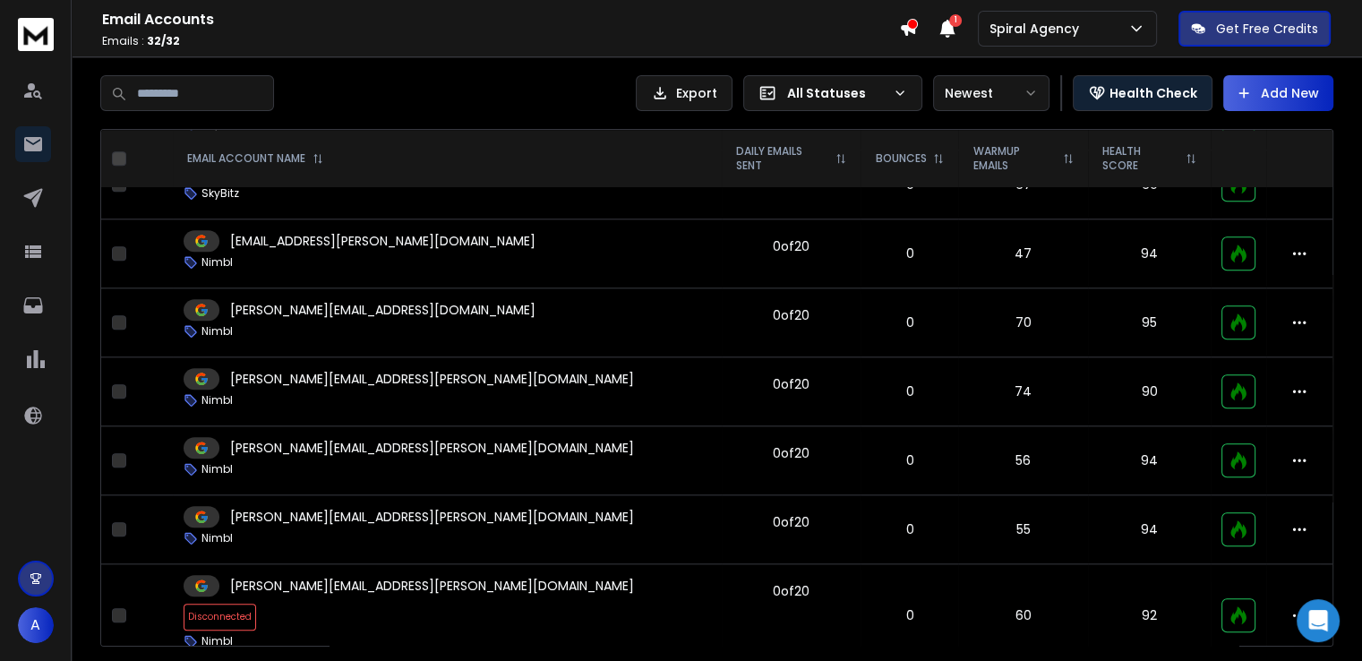
click at [399, 580] on p "[PERSON_NAME][EMAIL_ADDRESS][PERSON_NAME][DOMAIN_NAME]" at bounding box center [432, 586] width 404 height 18
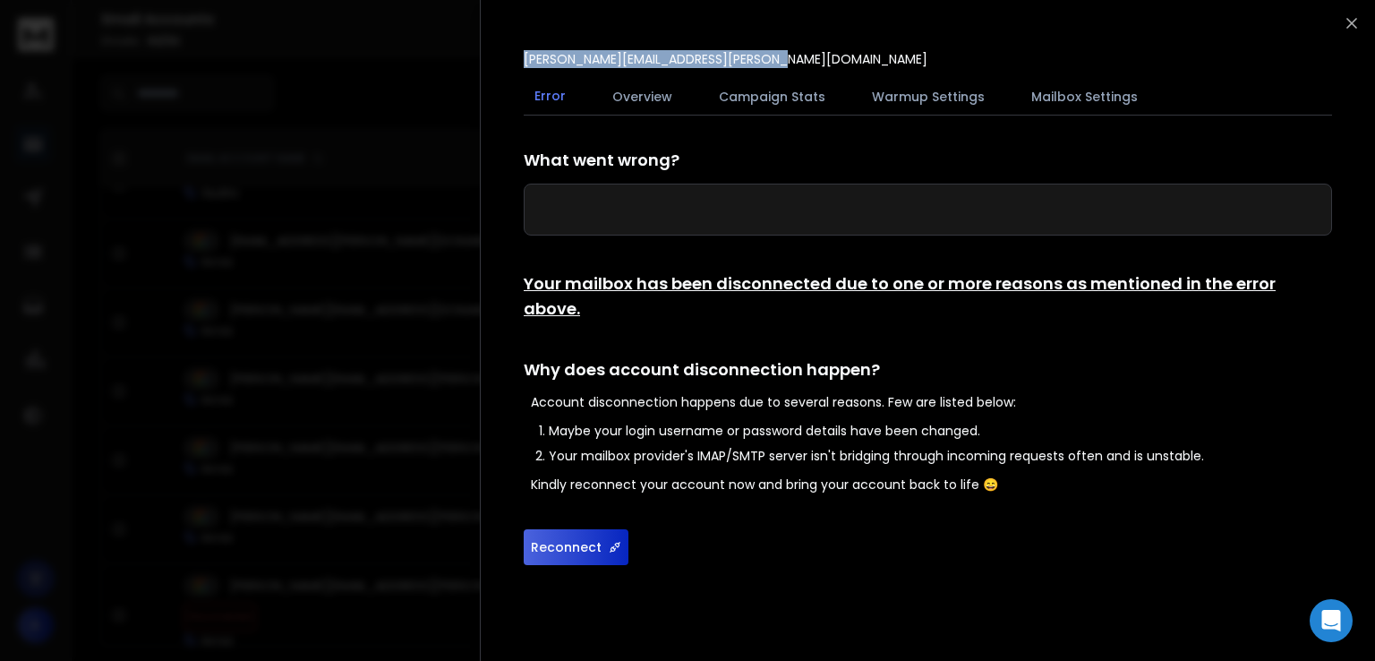
copy p "[PERSON_NAME][EMAIL_ADDRESS][PERSON_NAME][DOMAIN_NAME]"
drag, startPoint x: 778, startPoint y: 55, endPoint x: 509, endPoint y: 57, distance: 269.5
click at [509, 57] on div "[PERSON_NAME][EMAIL_ADDRESS][PERSON_NAME][DOMAIN_NAME] Error Overview Campaign …" at bounding box center [928, 307] width 852 height 572
click at [587, 529] on button "Reconnect" at bounding box center [576, 547] width 105 height 36
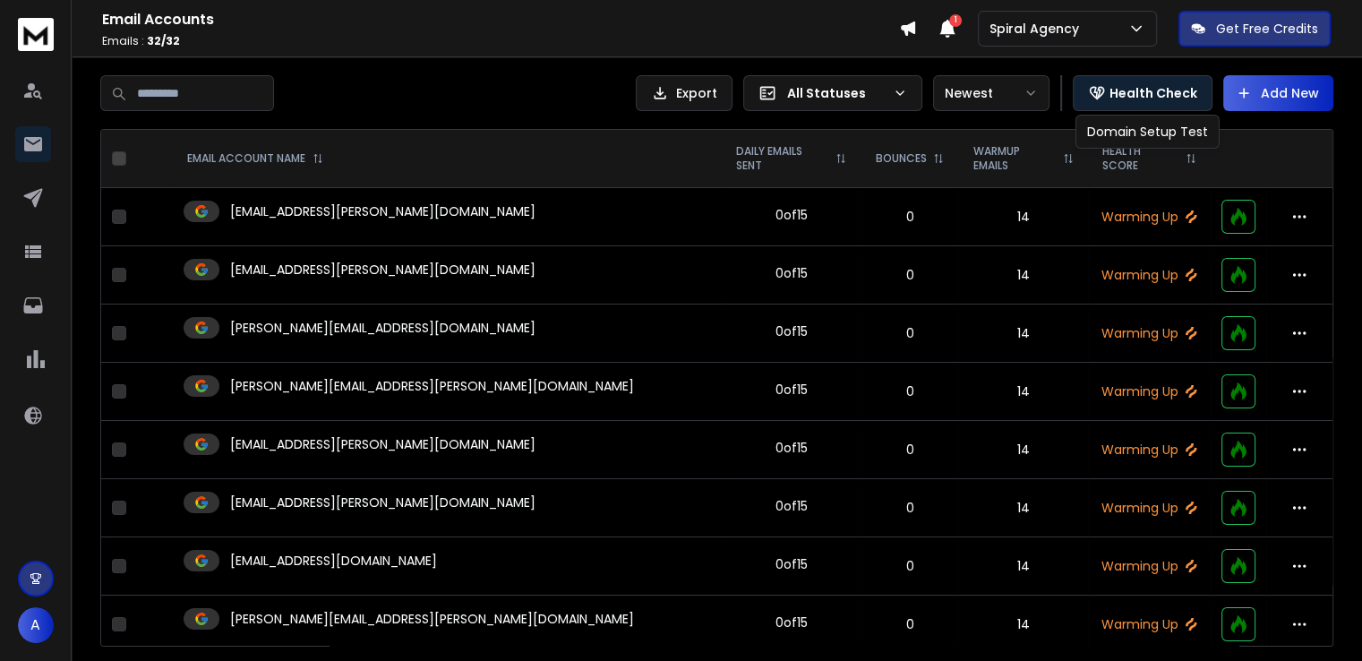
click at [1125, 93] on p "Health Check" at bounding box center [1153, 93] width 88 height 18
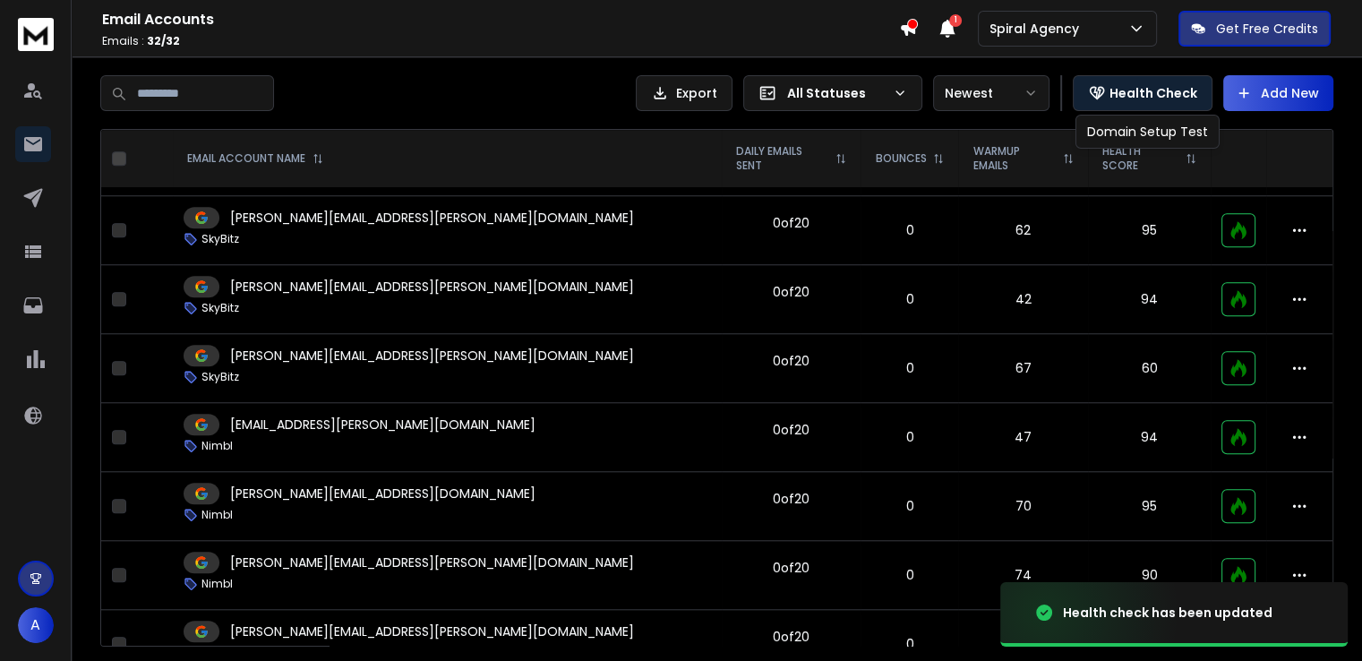
scroll to position [1675, 0]
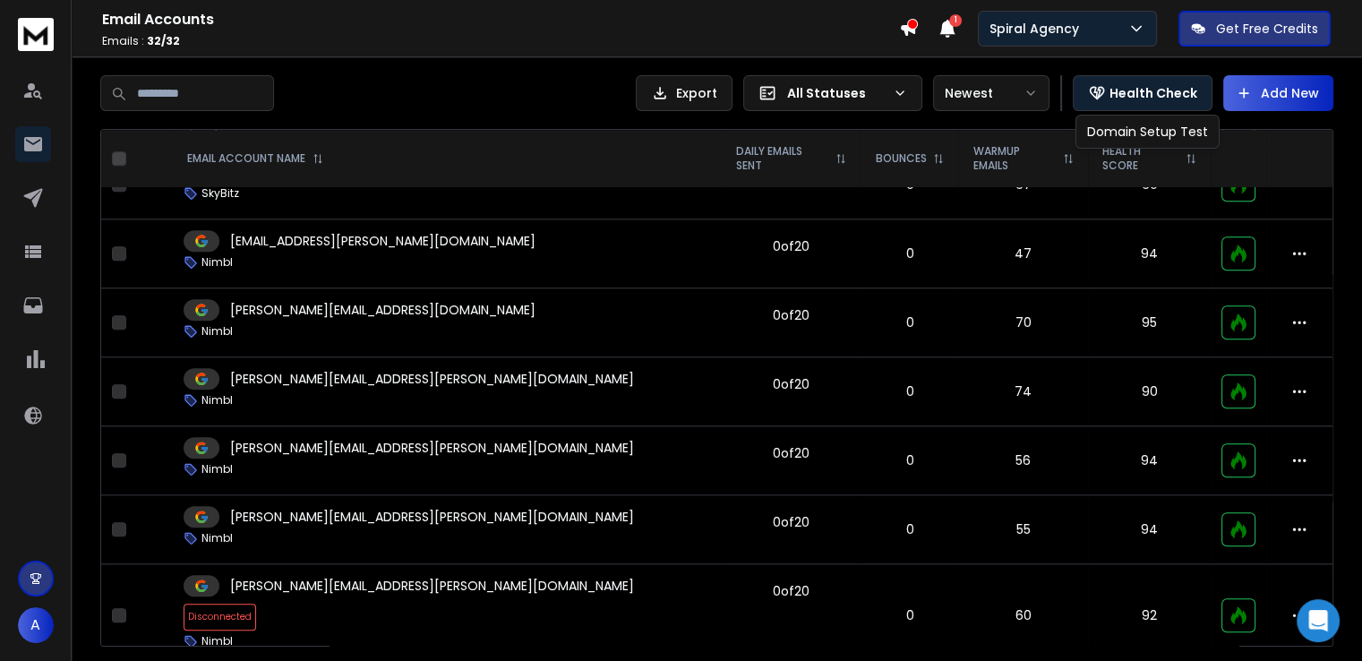
click at [1025, 30] on p "Spiral Agency" at bounding box center [1037, 29] width 97 height 18
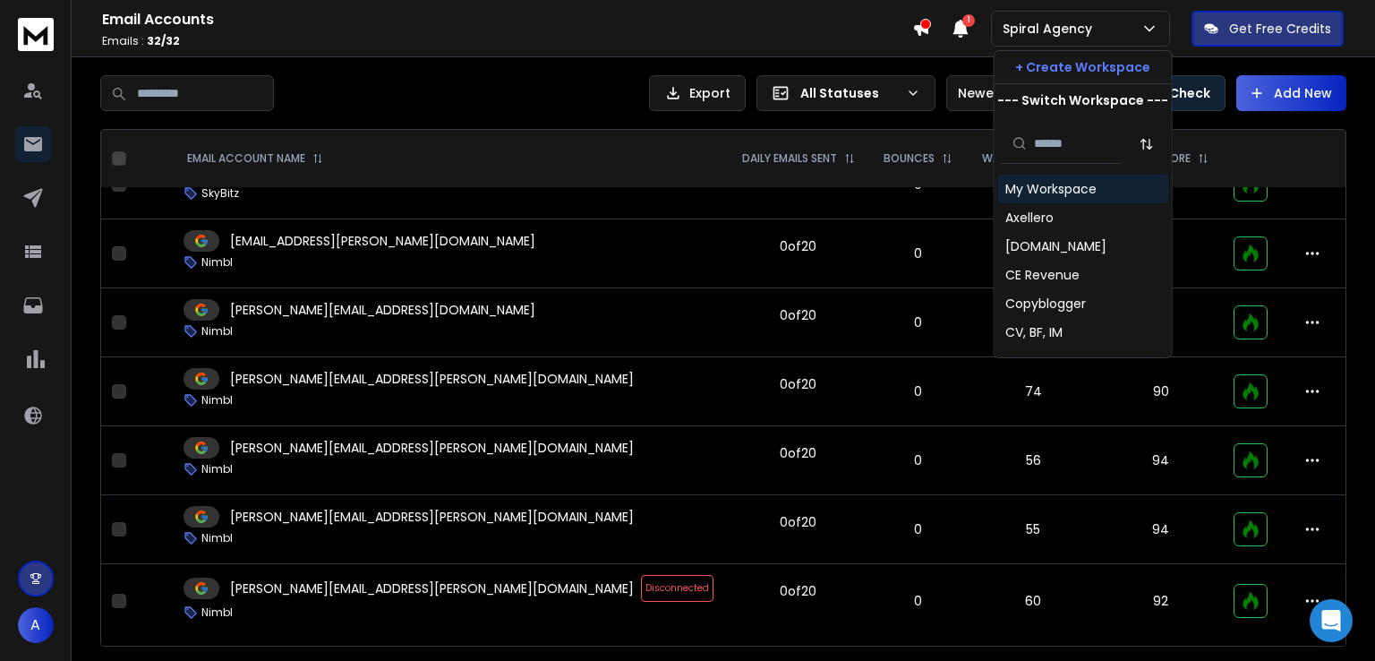
click at [1040, 191] on div "My Workspace" at bounding box center [1051, 189] width 91 height 18
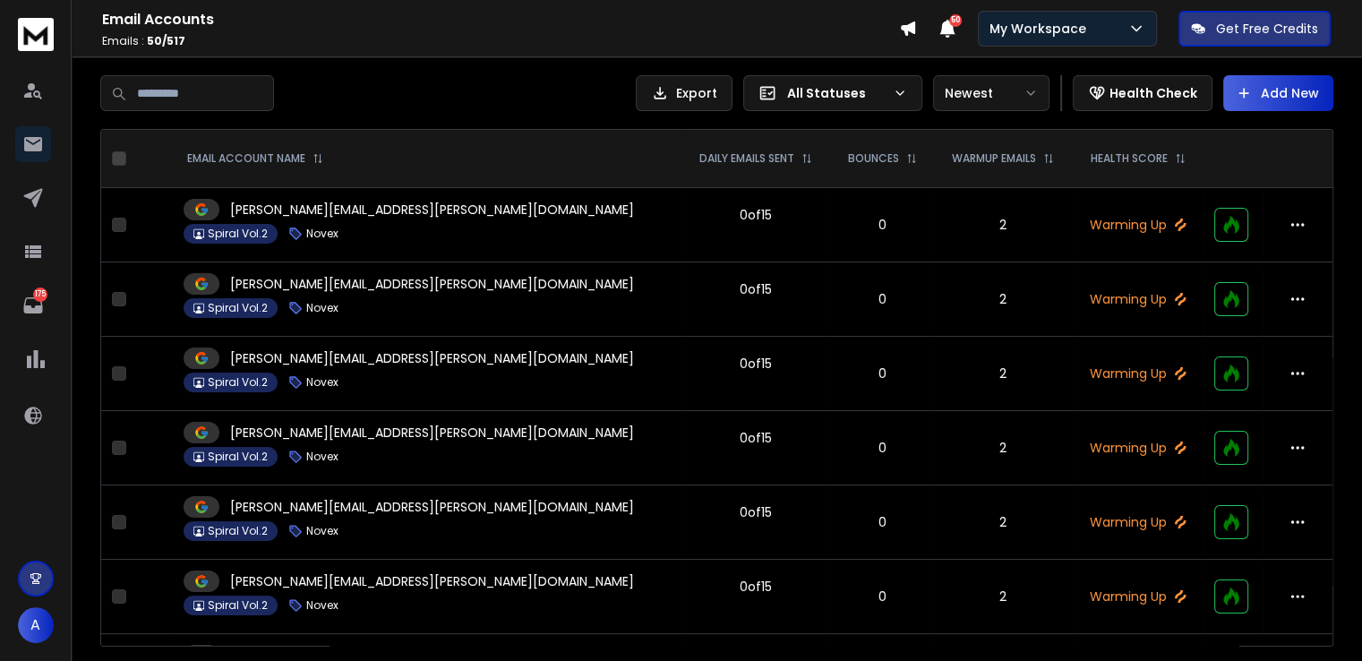
click at [473, 117] on div "Export All Statuses Newest Health Check Add New EMAIL ACCOUNT NAME DAILY EMAILS…" at bounding box center [716, 360] width 1233 height 571
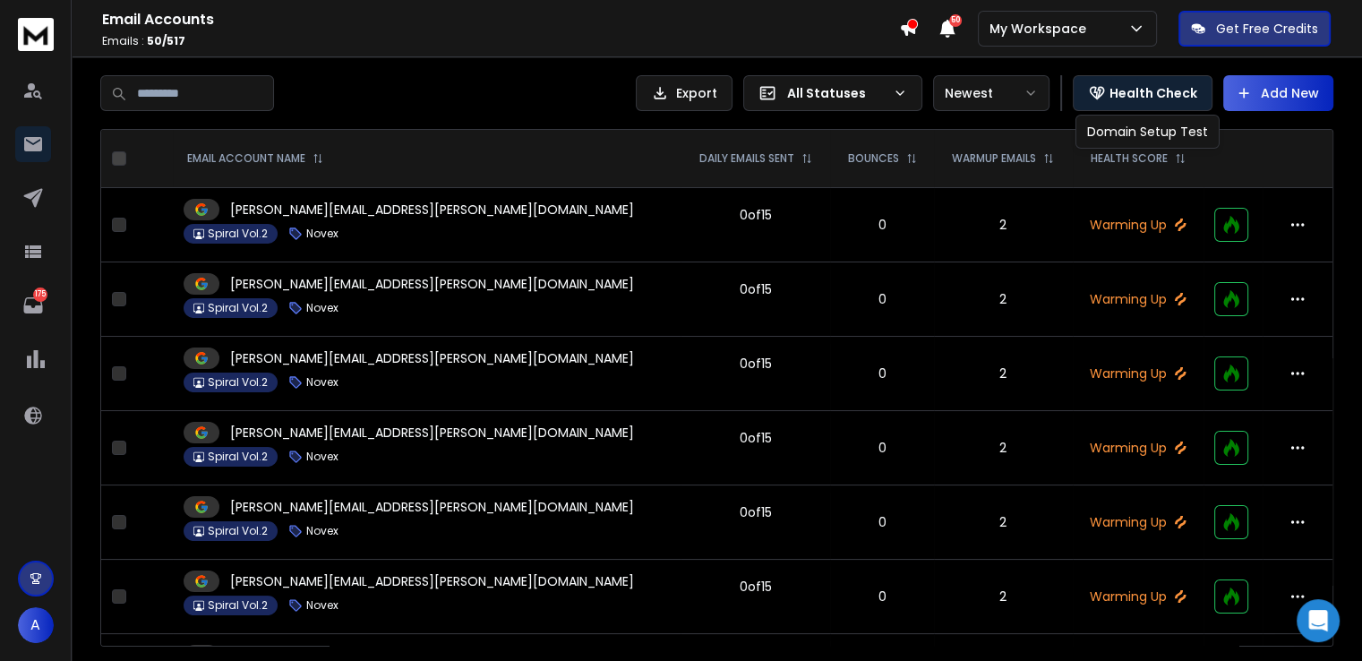
click at [1125, 90] on p "Health Check" at bounding box center [1153, 93] width 88 height 18
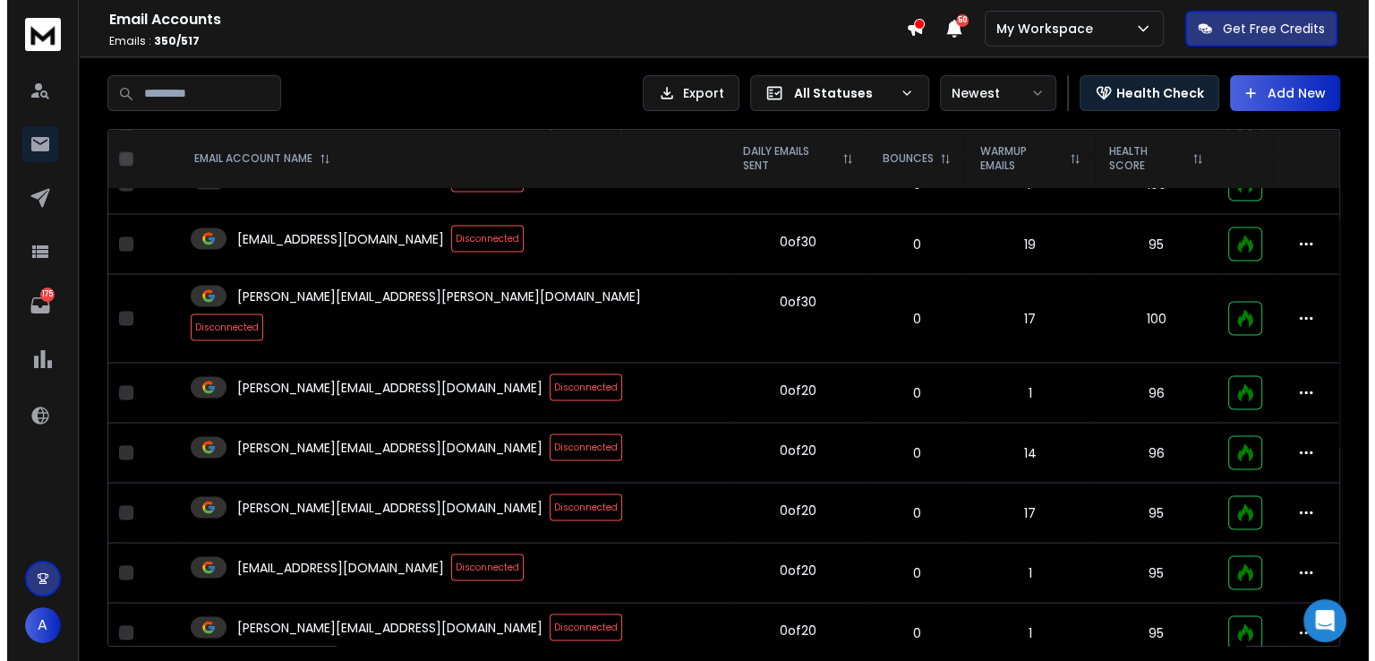
scroll to position [24351, 0]
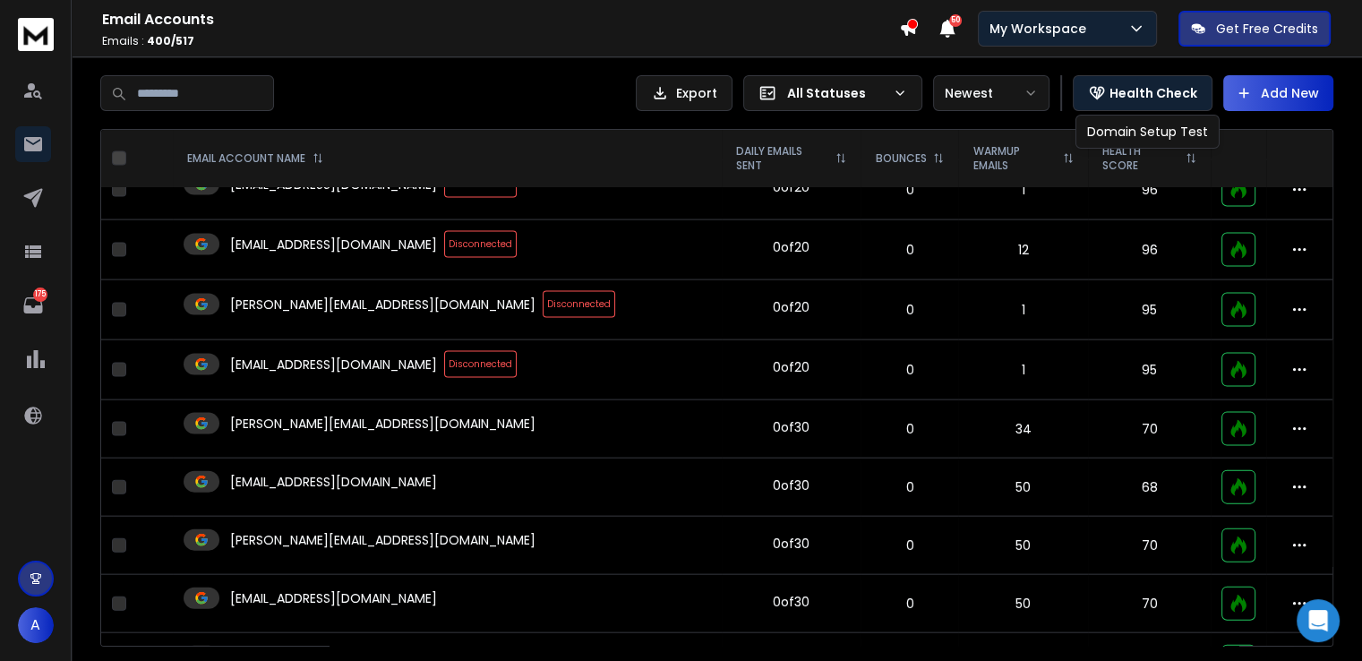
click at [1092, 38] on button "My Workspace" at bounding box center [1067, 29] width 179 height 36
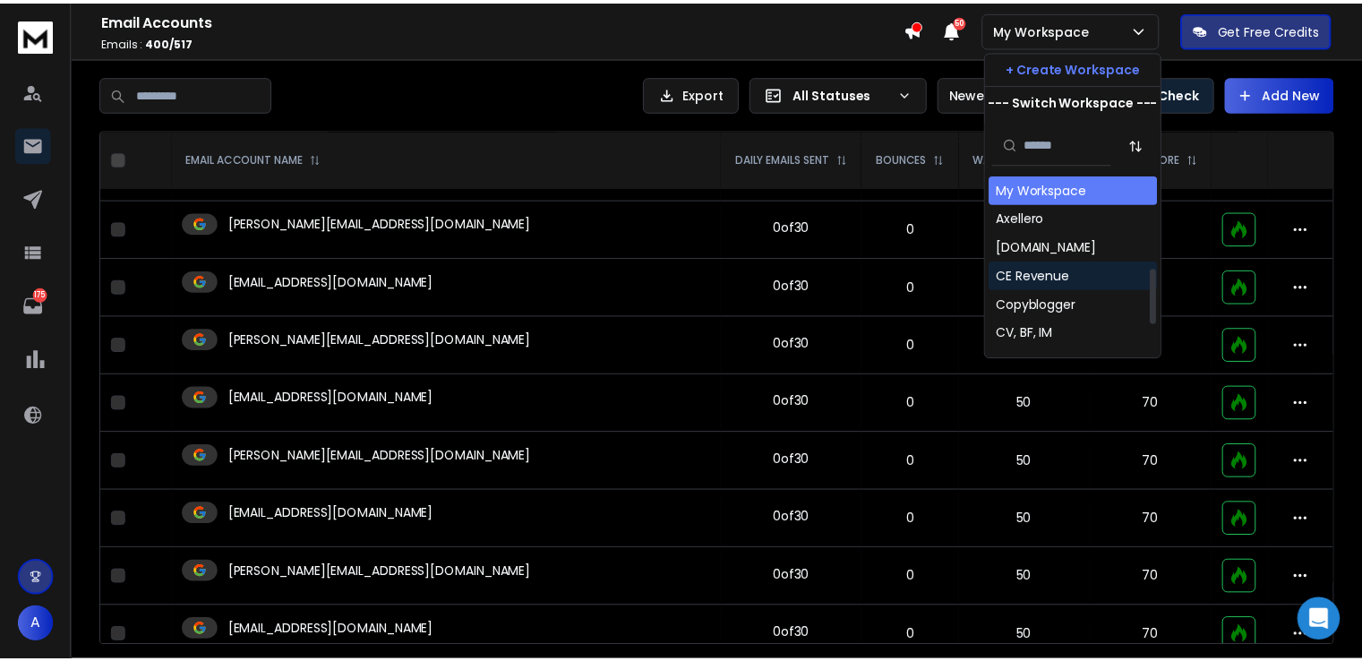
scroll to position [298, 0]
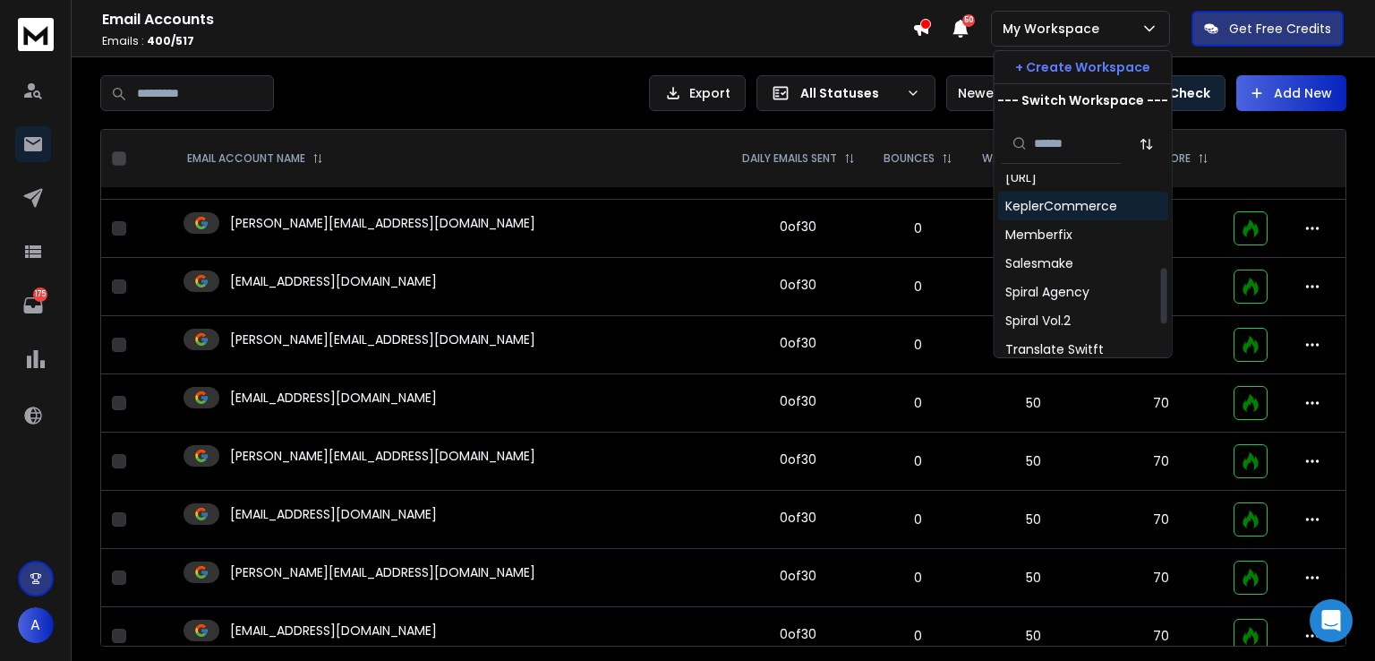
click at [1100, 212] on div "KeplerCommerce" at bounding box center [1062, 206] width 112 height 18
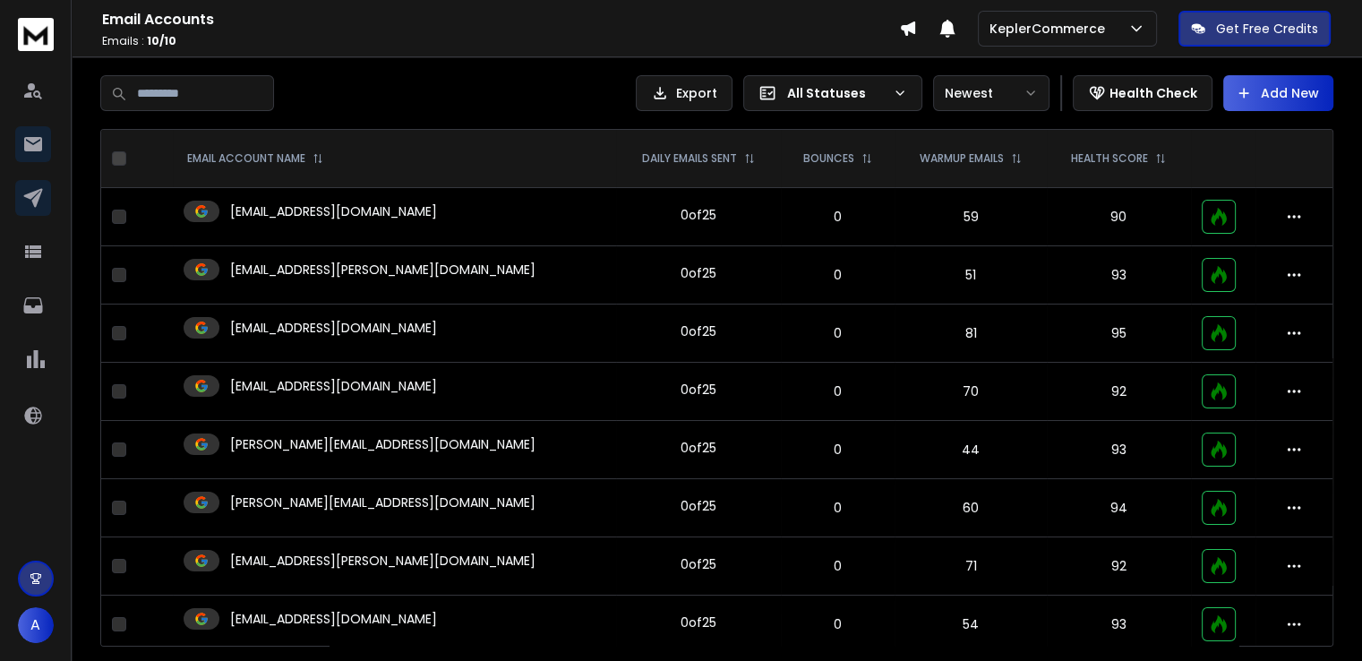
click at [35, 193] on icon at bounding box center [32, 197] width 19 height 19
click at [32, 192] on icon at bounding box center [32, 197] width 19 height 19
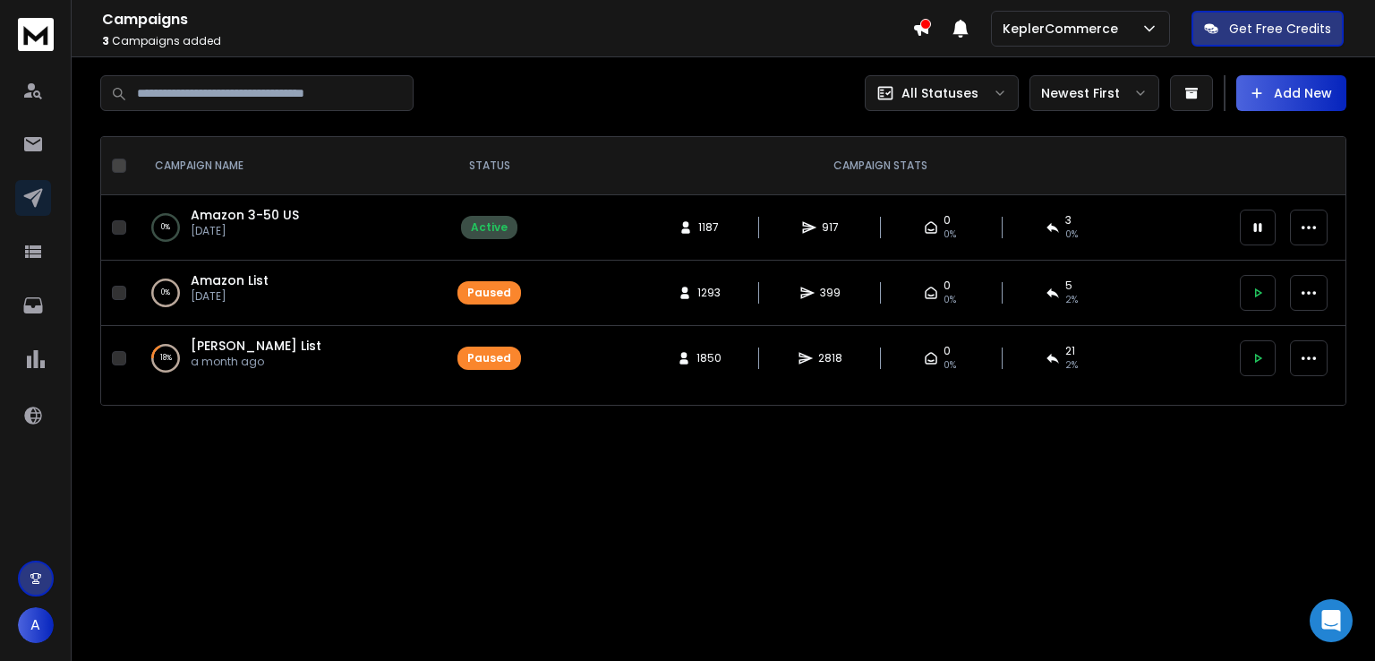
click at [339, 215] on div "0 % Amazon 3-50 US [DATE]" at bounding box center [290, 227] width 278 height 43
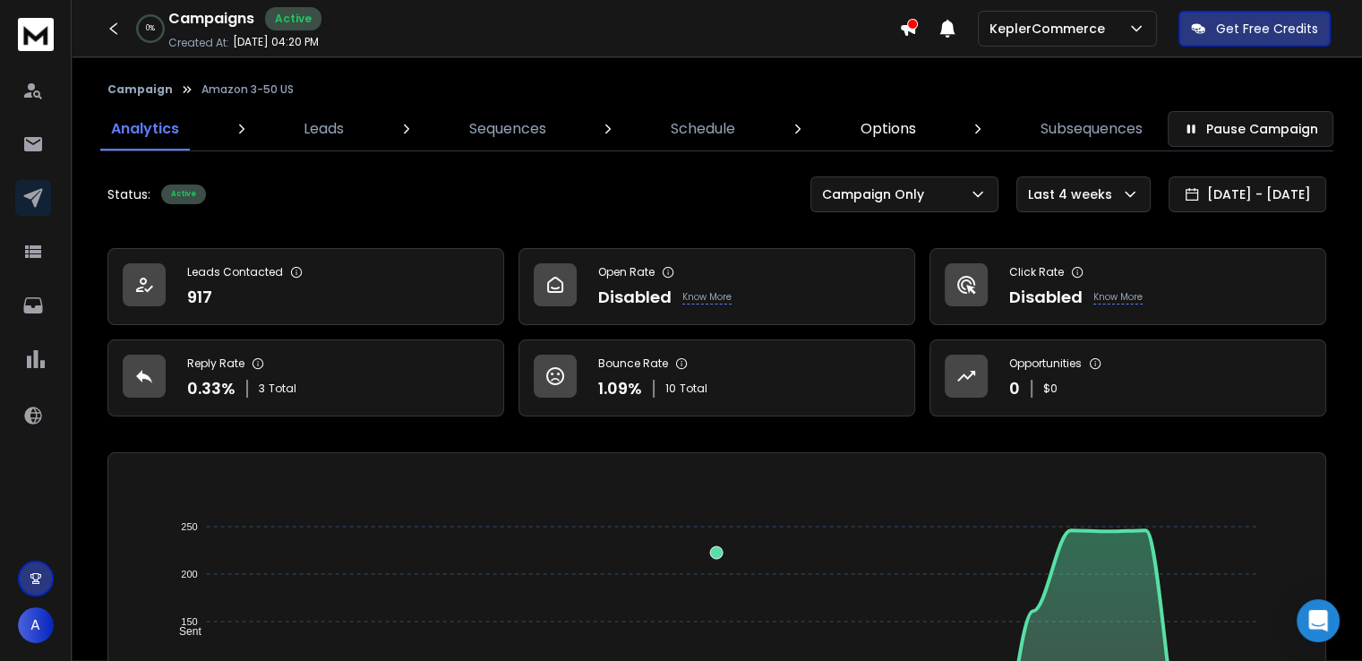
click at [905, 134] on p "Options" at bounding box center [888, 128] width 56 height 21
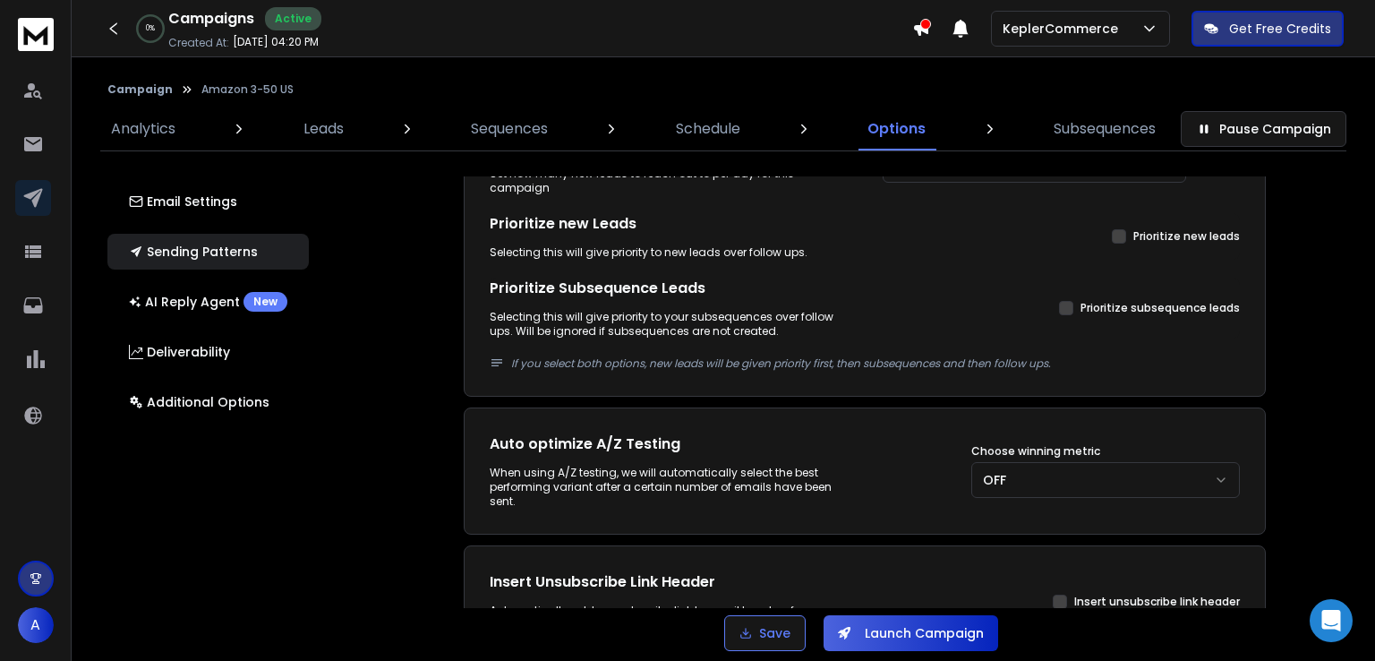
scroll to position [878, 0]
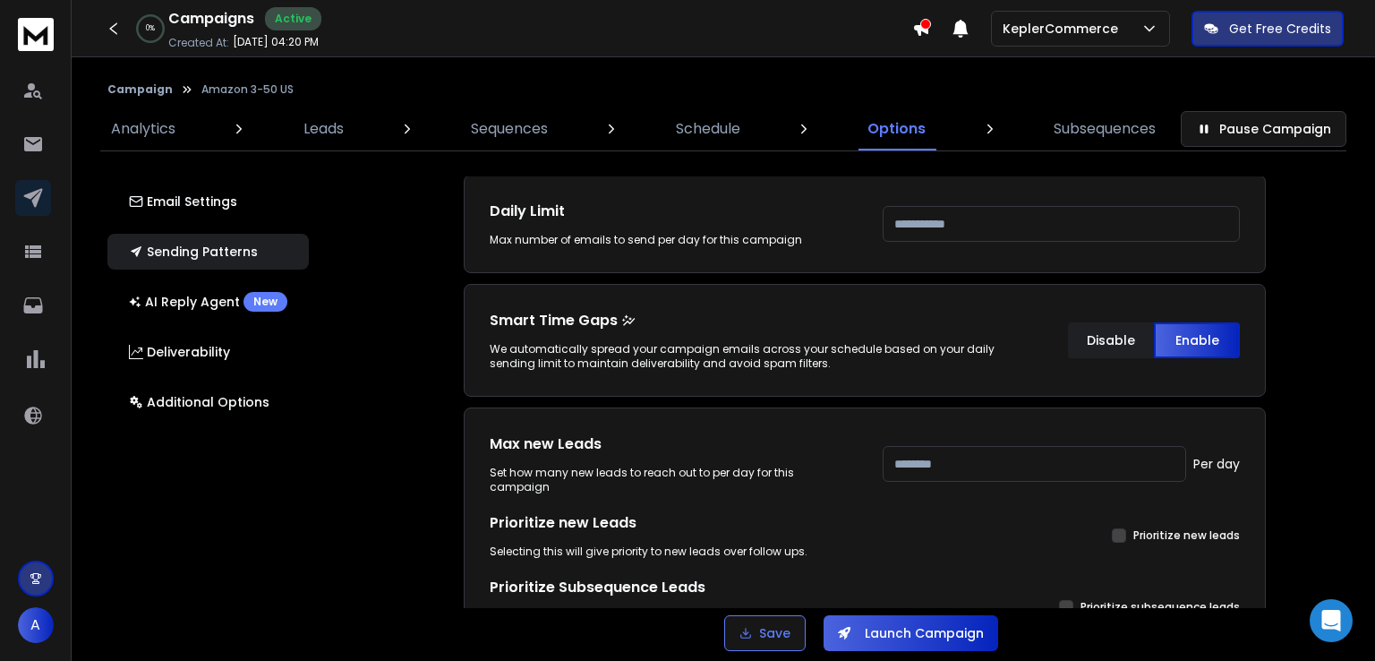
drag, startPoint x: 962, startPoint y: 460, endPoint x: 788, endPoint y: 444, distance: 174.5
click at [784, 465] on div "Max new Leads Set how many new leads to reach out to per day for this campaign …" at bounding box center [865, 463] width 750 height 61
type input "*"
click at [786, 638] on button "Save" at bounding box center [764, 633] width 81 height 36
click at [919, 452] on input "*" at bounding box center [1035, 451] width 304 height 36
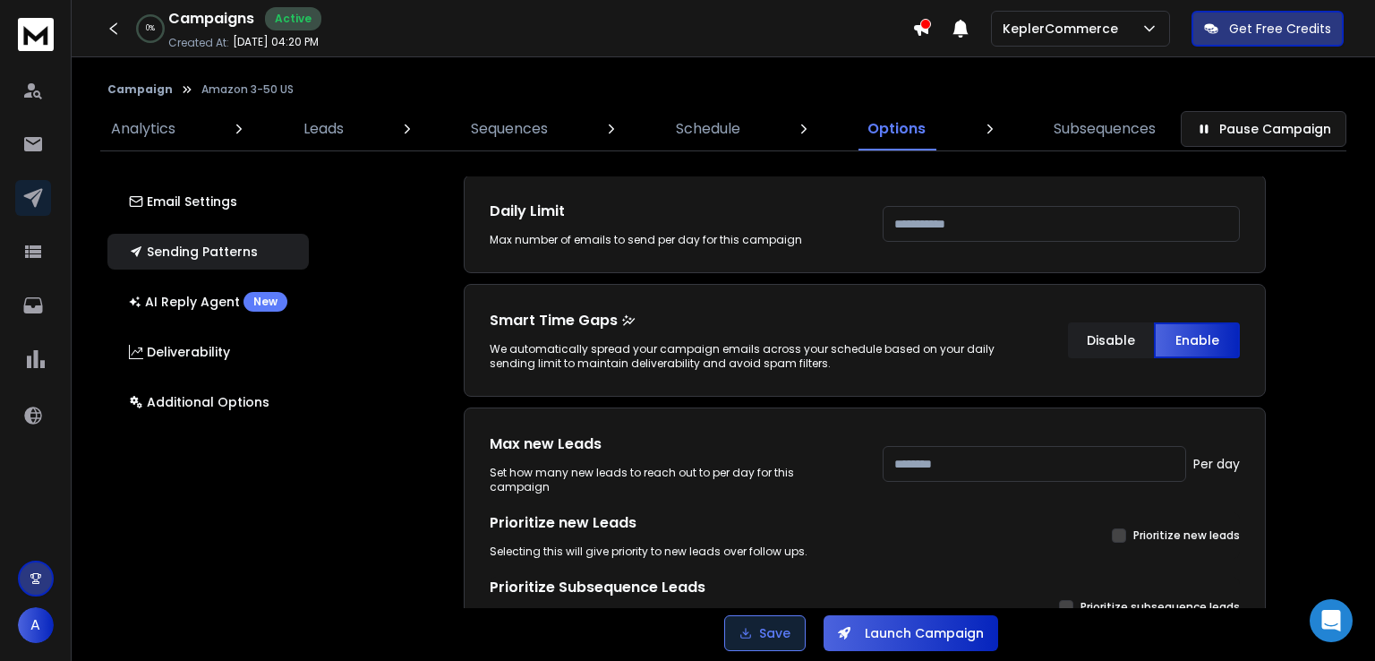
type input "*"
click at [775, 641] on button "Save" at bounding box center [764, 633] width 81 height 36
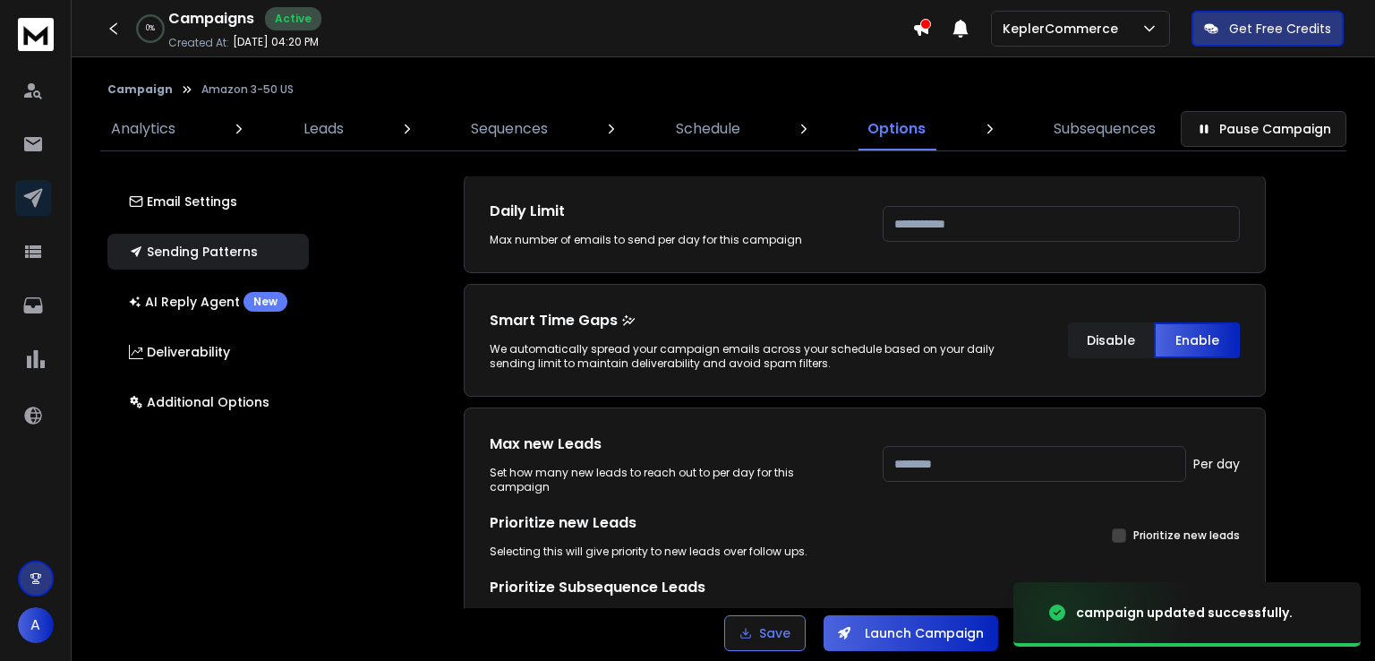
click at [905, 629] on button "Launch Campaign" at bounding box center [911, 633] width 175 height 36
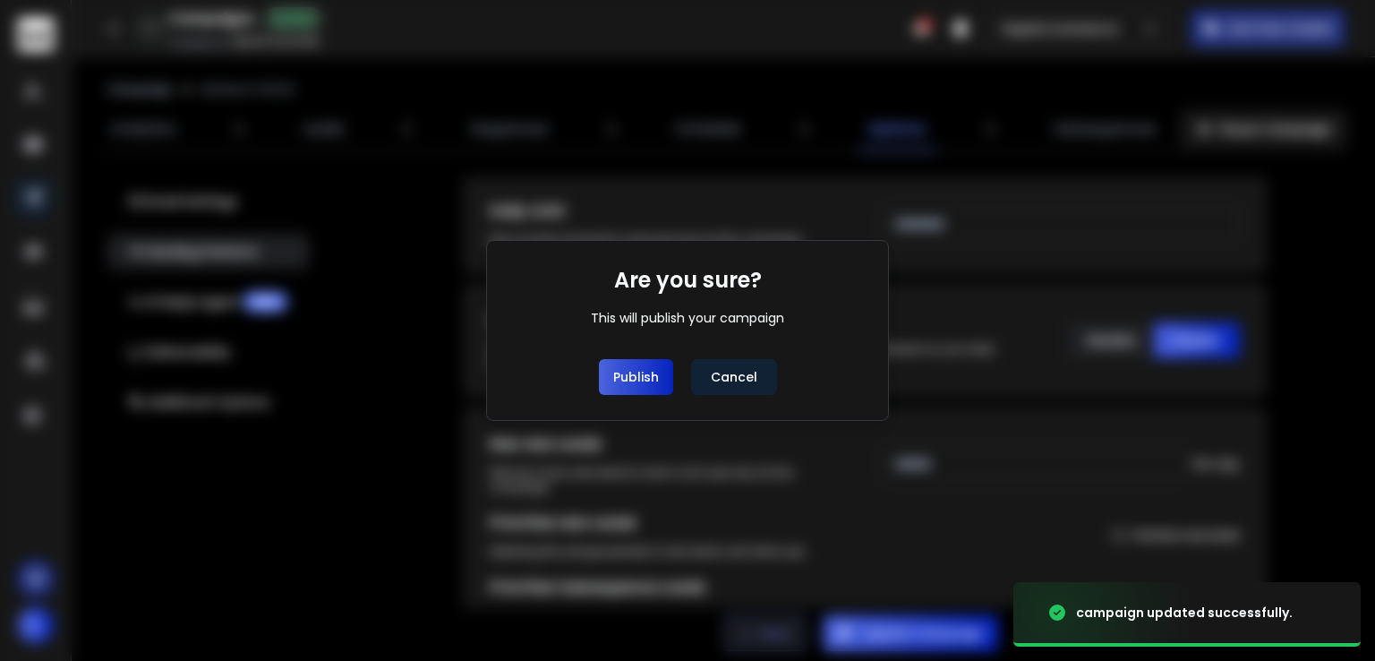
click at [634, 373] on button "Publish" at bounding box center [636, 377] width 74 height 36
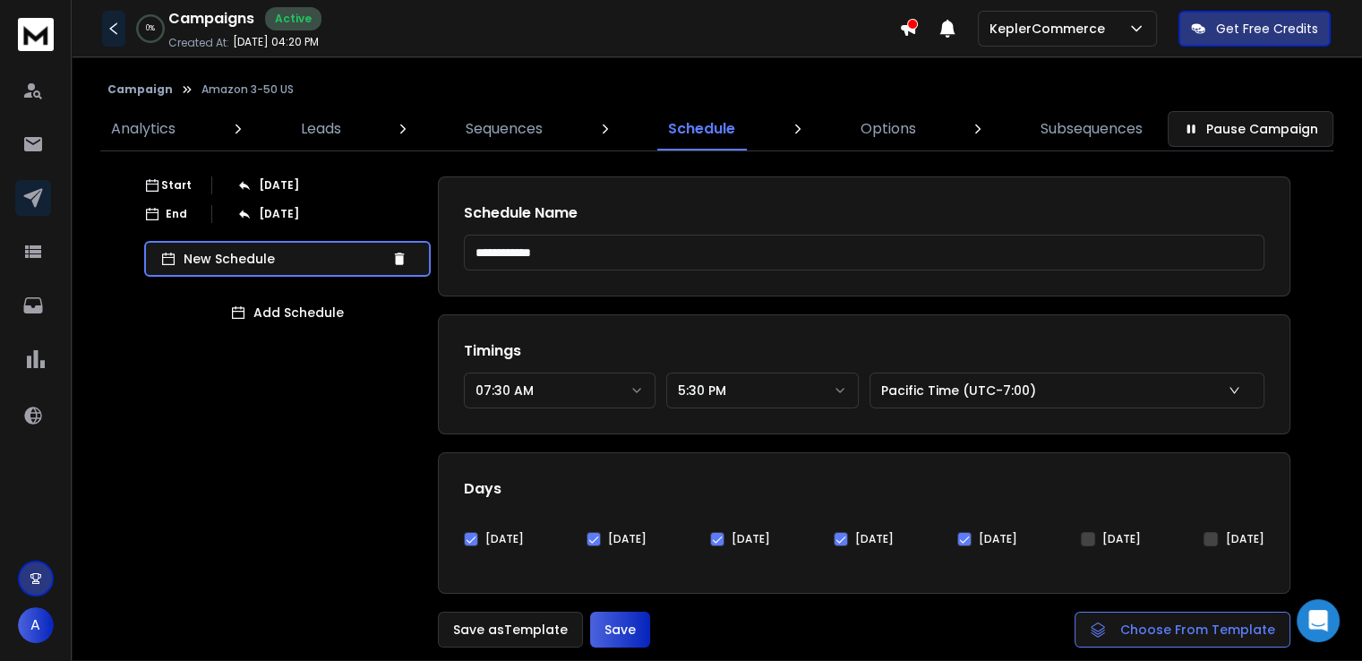
click at [109, 23] on icon at bounding box center [114, 29] width 16 height 16
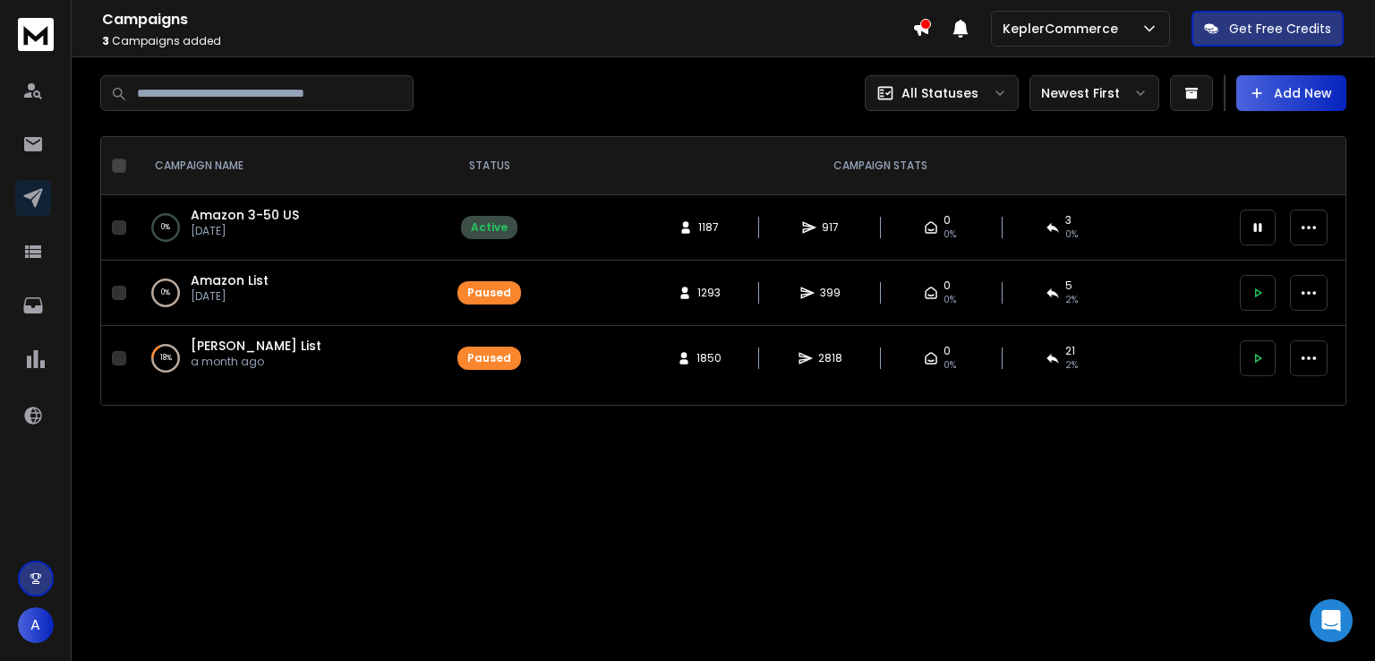
click at [354, 212] on div "0 % Amazon 3-50 US [DATE]" at bounding box center [290, 227] width 278 height 43
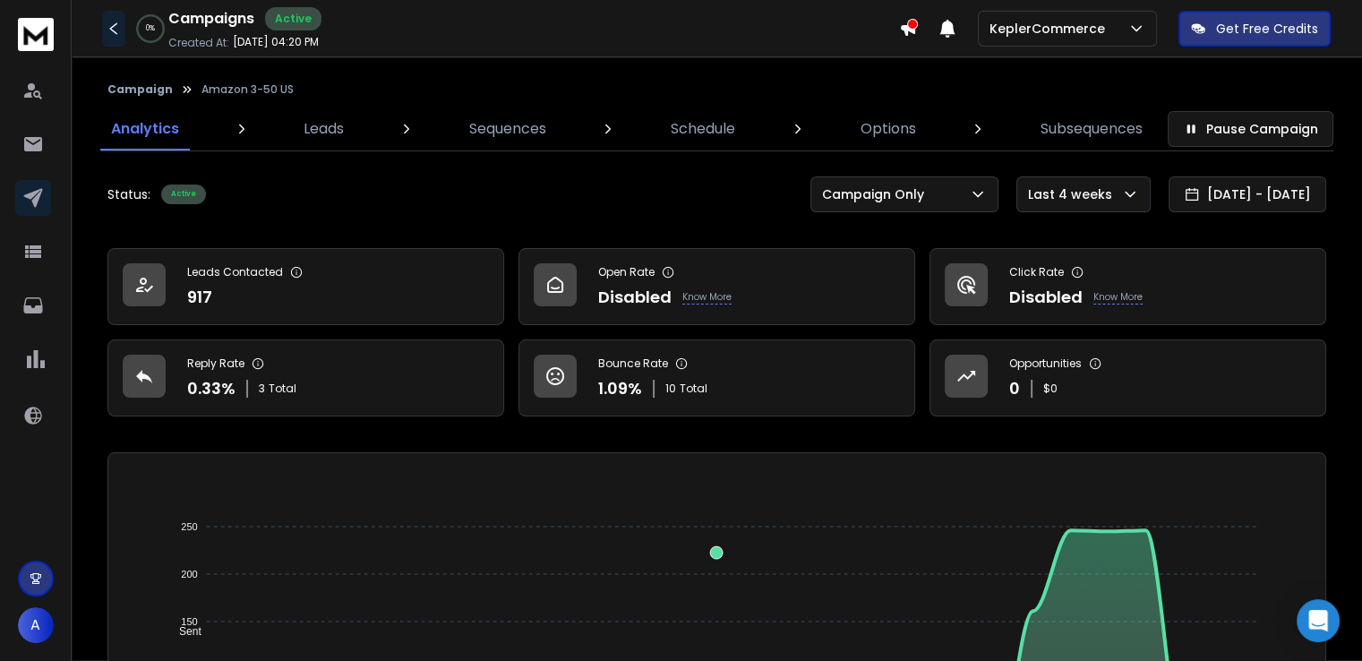
click at [119, 30] on icon at bounding box center [114, 29] width 16 height 16
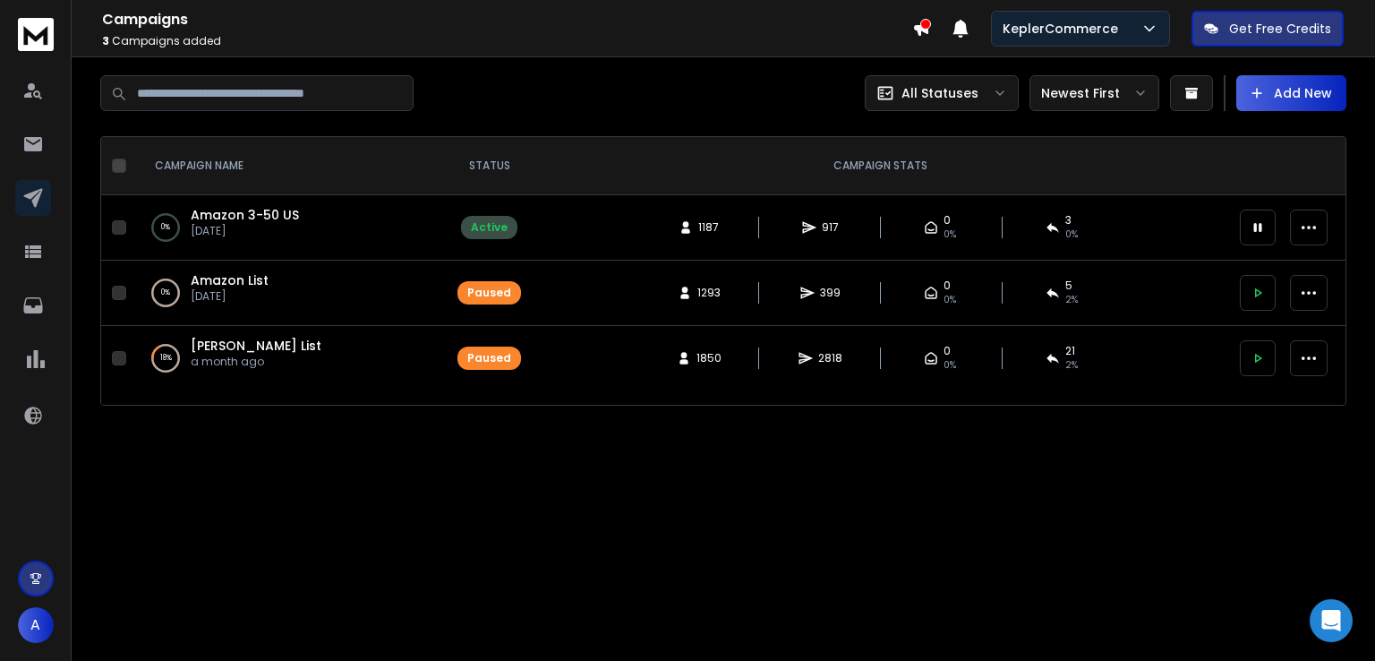
click at [1089, 15] on button "KeplerCommerce" at bounding box center [1080, 29] width 179 height 36
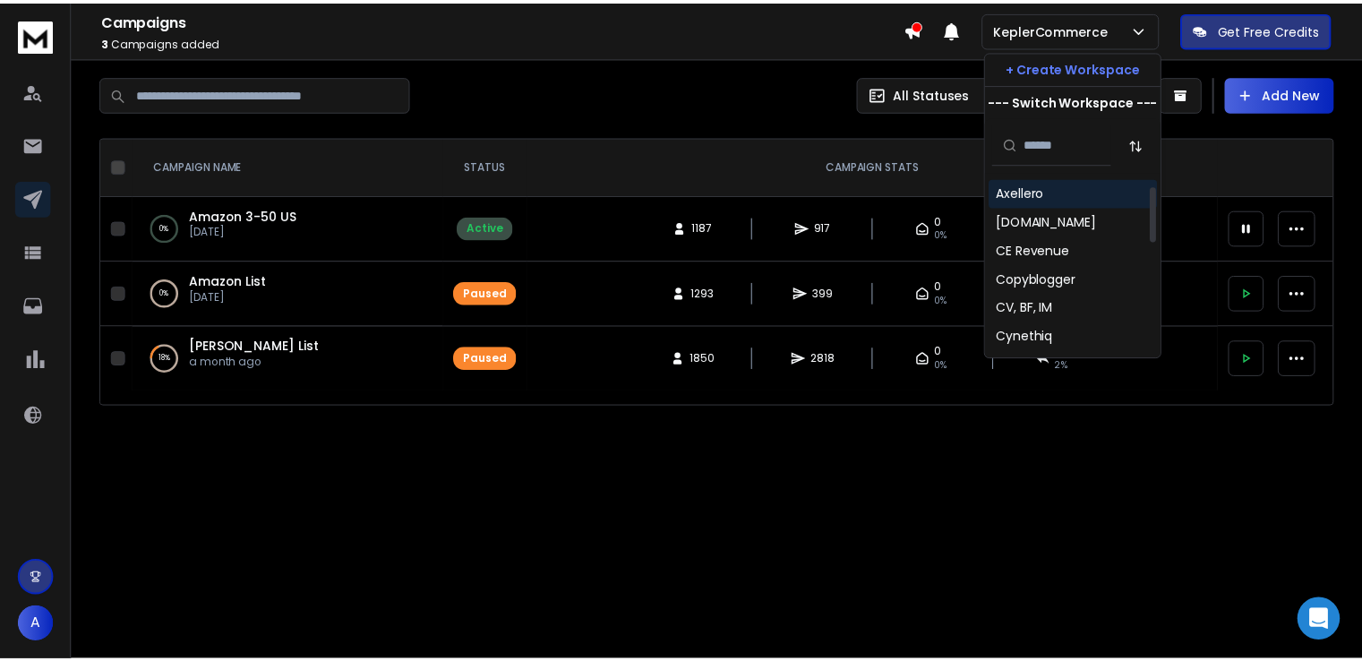
scroll to position [32, 0]
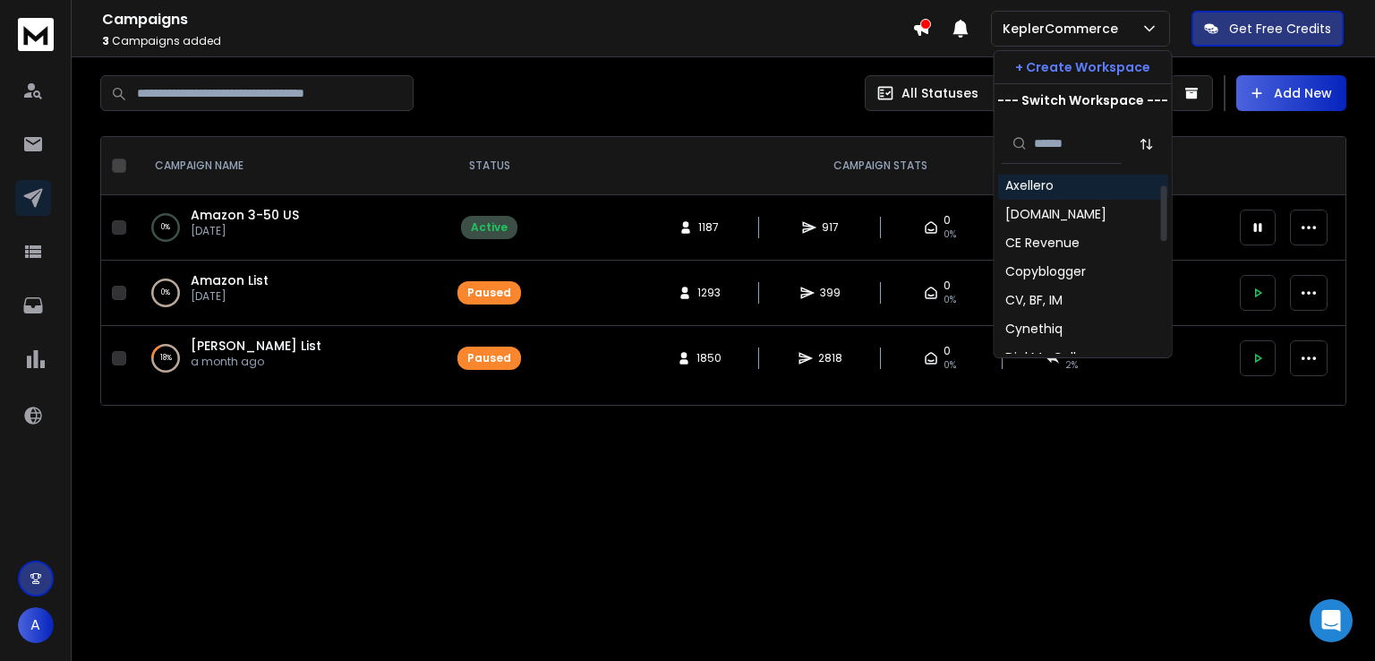
drag, startPoint x: 1162, startPoint y: 215, endPoint x: 1163, endPoint y: 225, distance: 9.9
click at [1163, 225] on div at bounding box center [1164, 213] width 6 height 56
click at [583, 231] on div "1187 917 0 0% 3 0 %" at bounding box center [881, 227] width 676 height 29
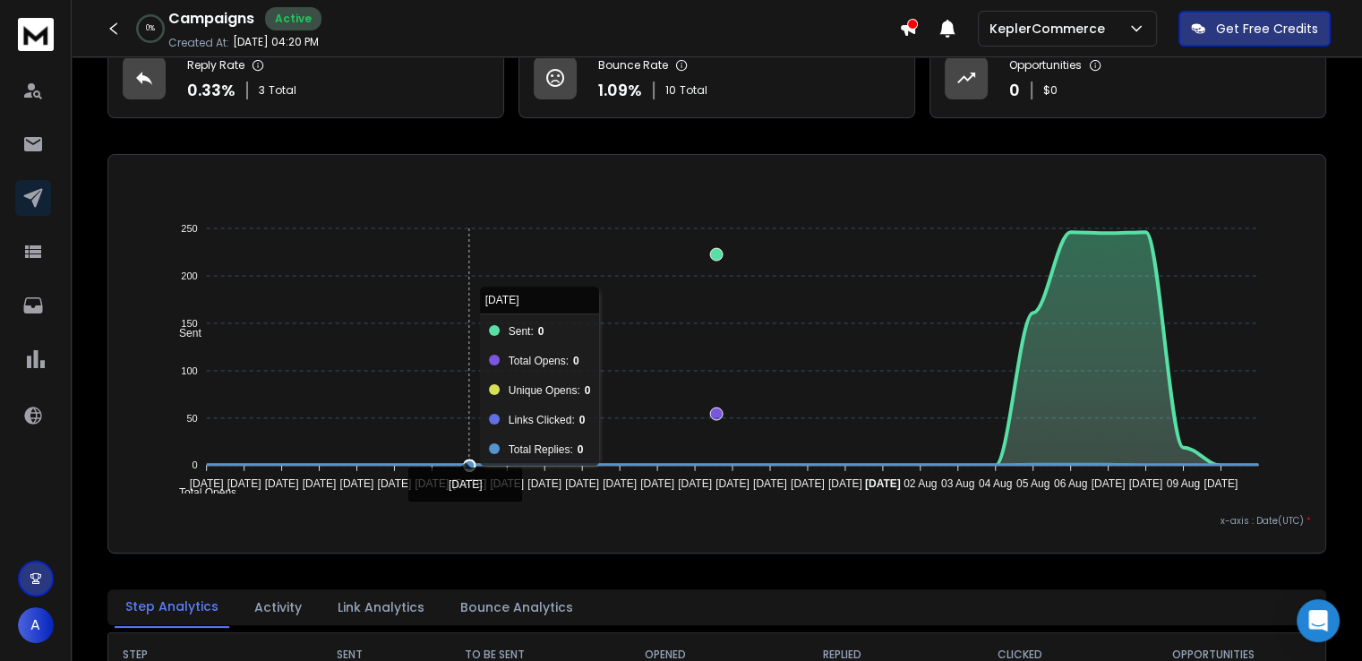
scroll to position [563, 0]
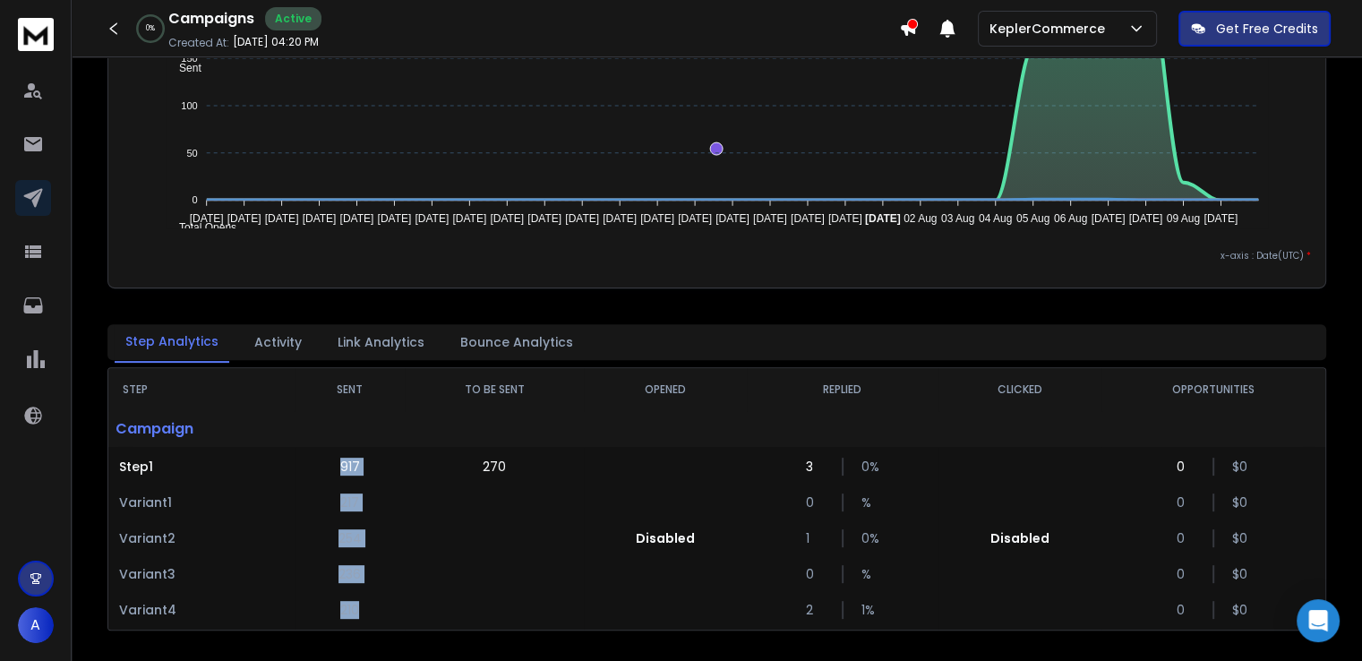
drag, startPoint x: 341, startPoint y: 461, endPoint x: 493, endPoint y: 595, distance: 203.0
click at [403, 617] on td "917 217 254 236 210" at bounding box center [350, 538] width 110 height 183
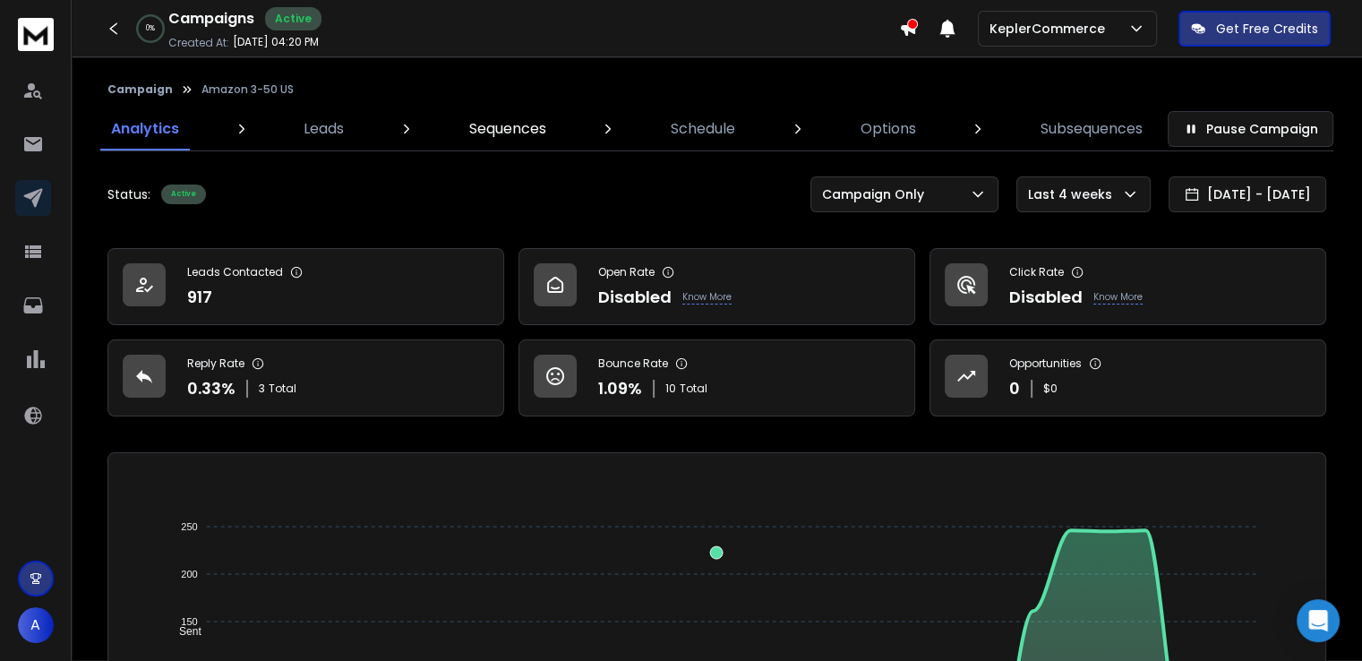
click at [518, 134] on p "Sequences" at bounding box center [507, 128] width 77 height 21
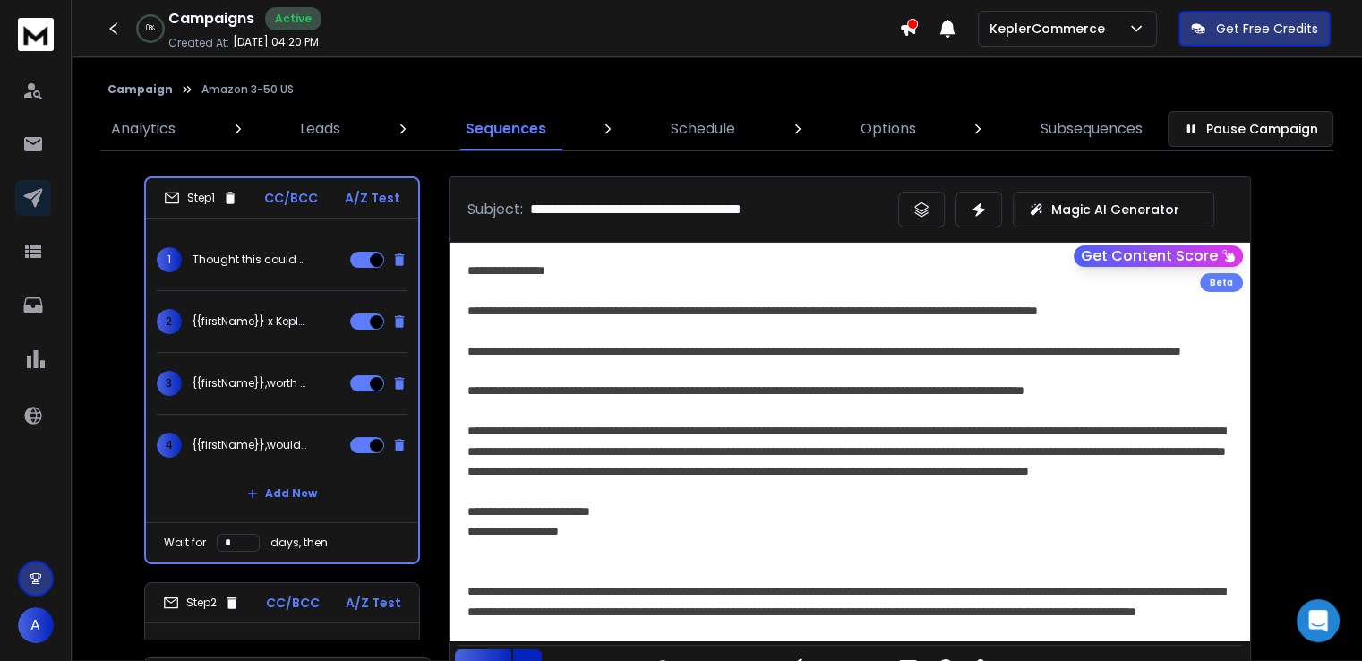
scroll to position [442, 0]
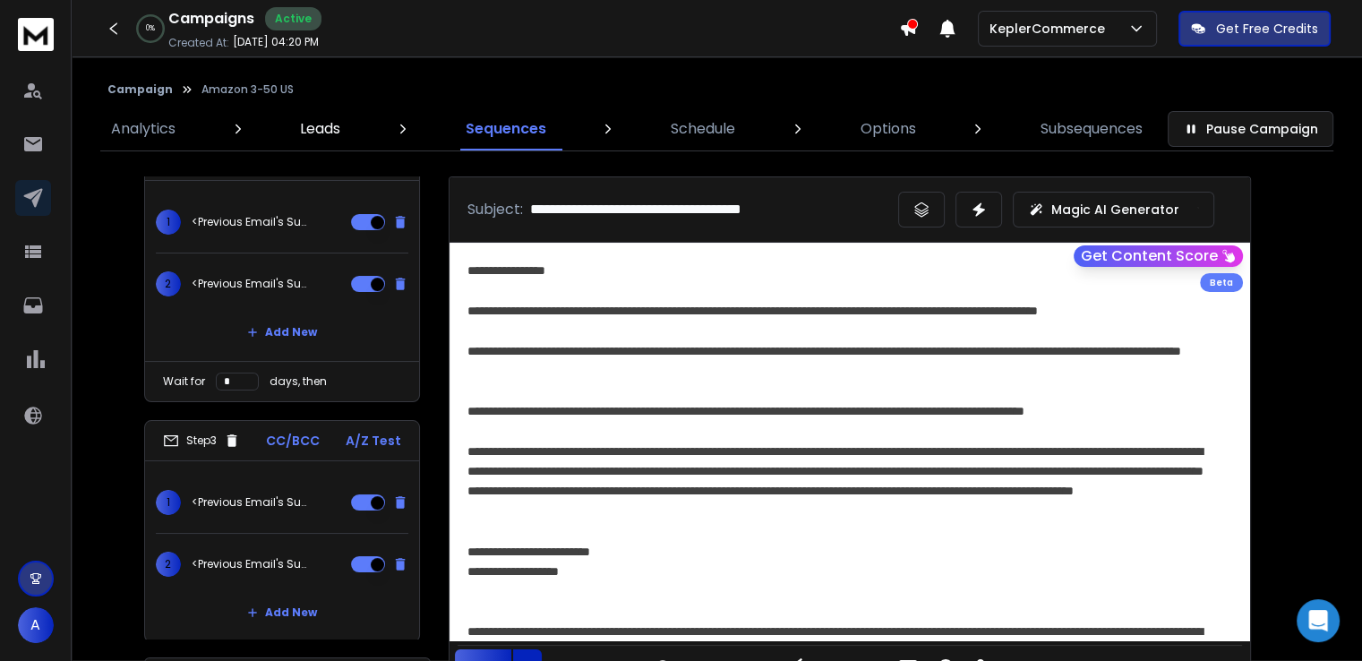
click at [323, 127] on p "Leads" at bounding box center [320, 128] width 40 height 21
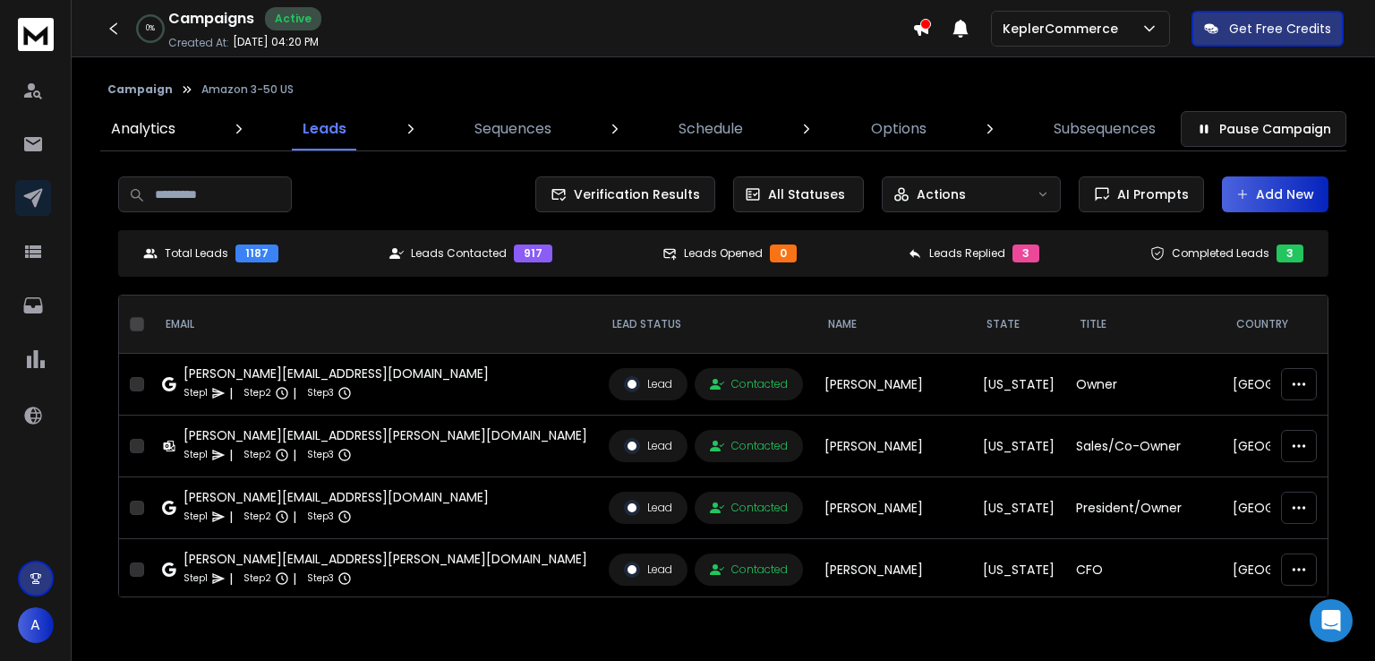
click at [158, 133] on p "Analytics" at bounding box center [143, 128] width 64 height 21
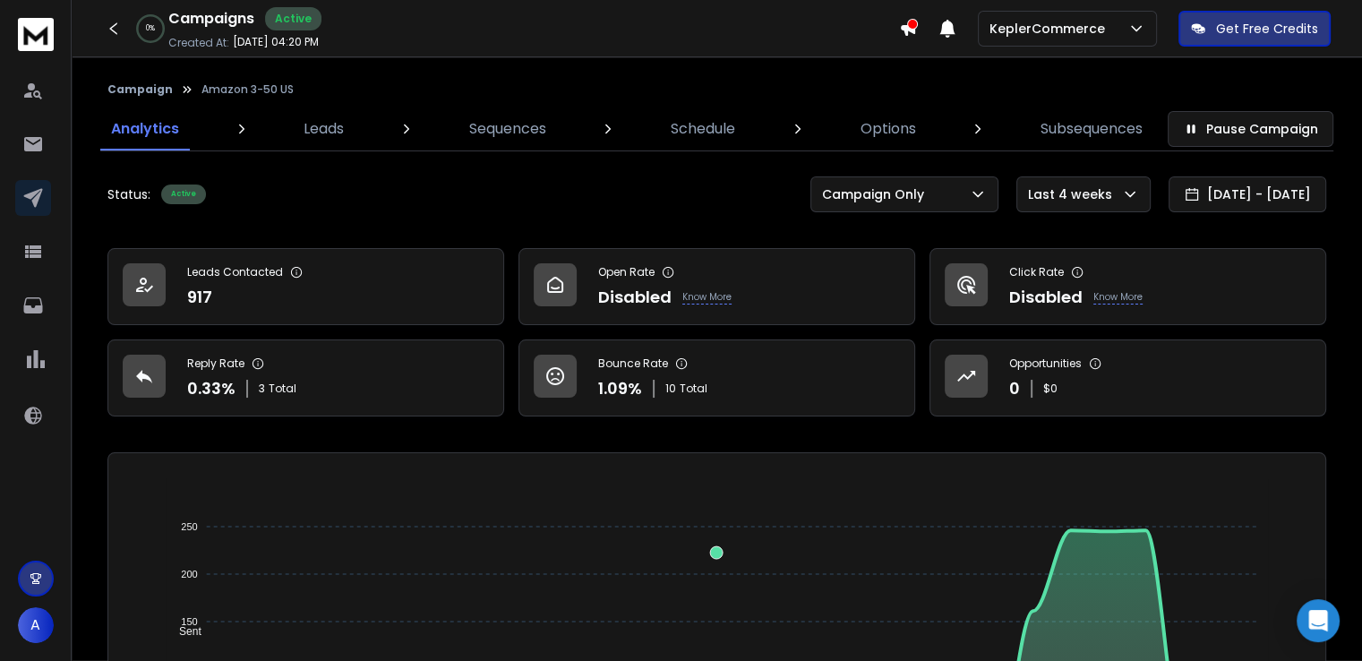
scroll to position [563, 0]
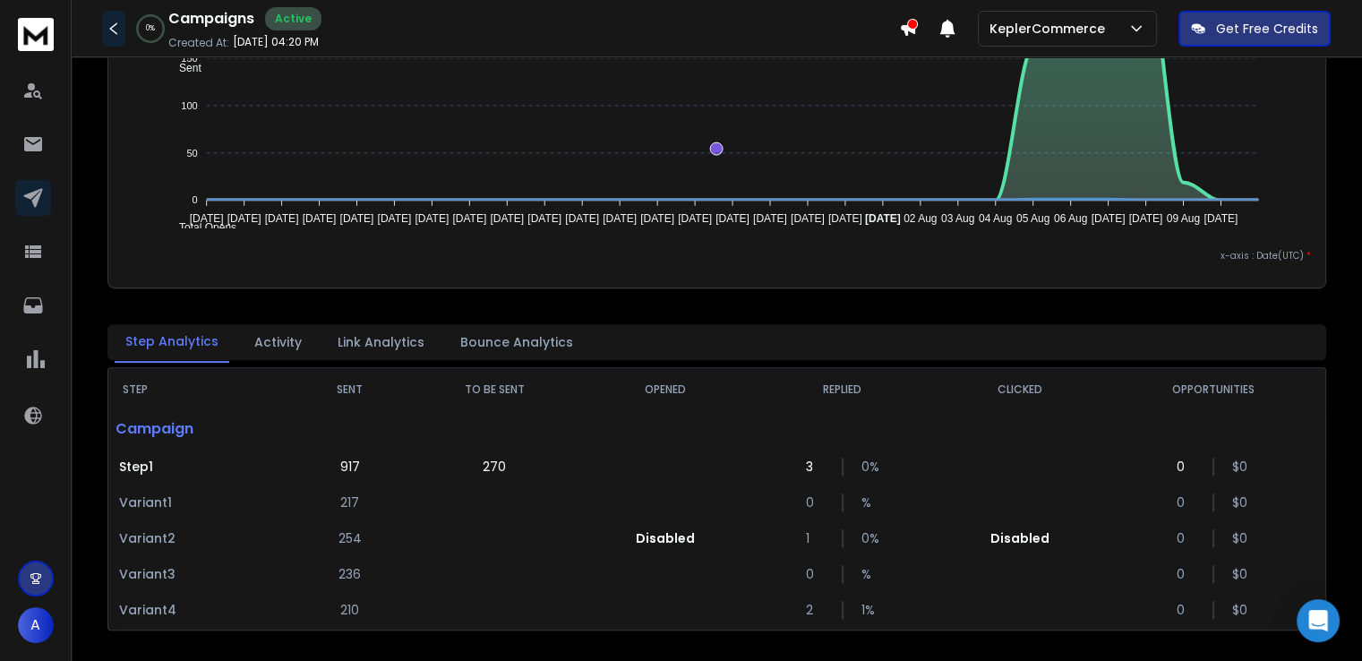
click at [116, 37] on button at bounding box center [113, 29] width 23 height 36
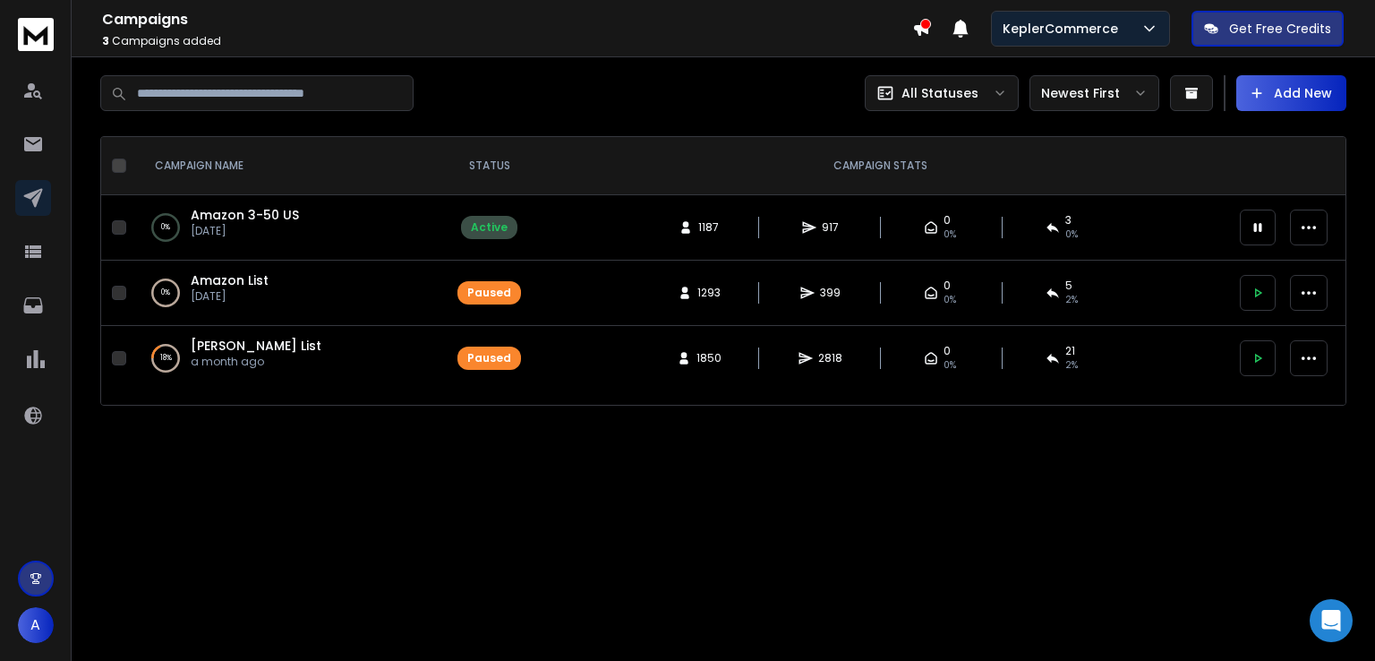
click at [1071, 33] on p "KeplerCommerce" at bounding box center [1064, 29] width 123 height 18
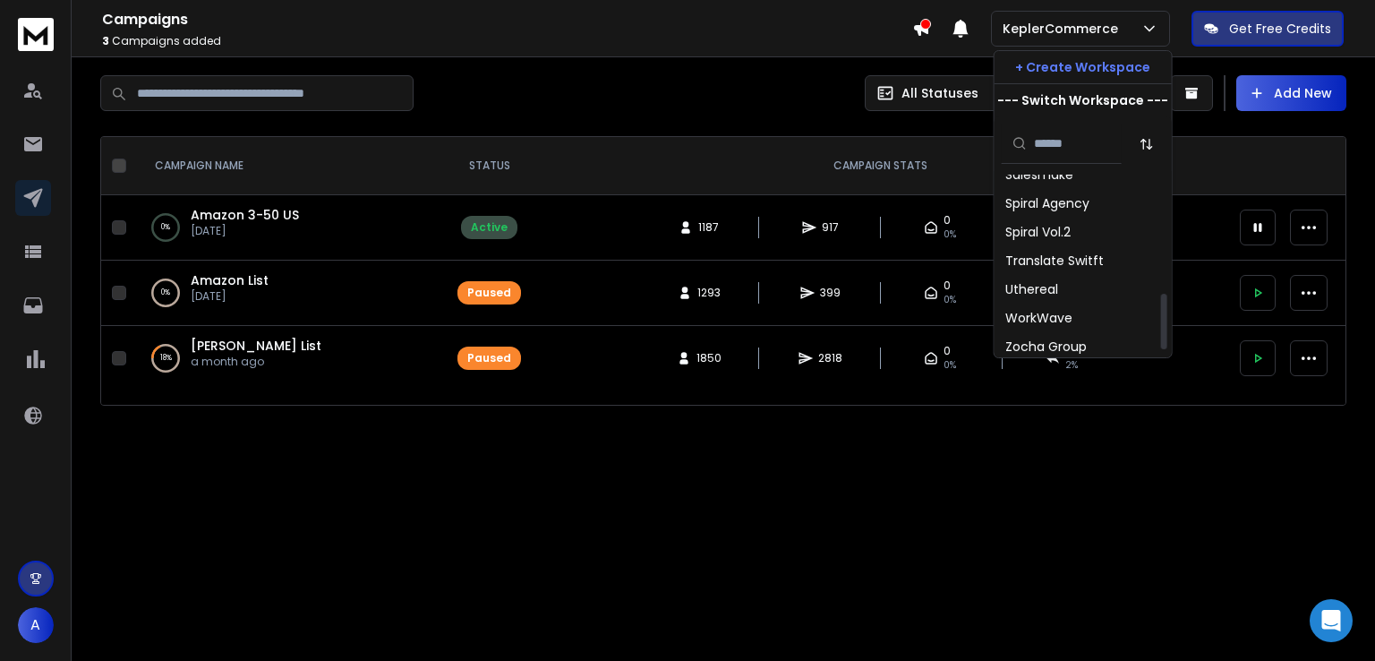
scroll to position [393, 0]
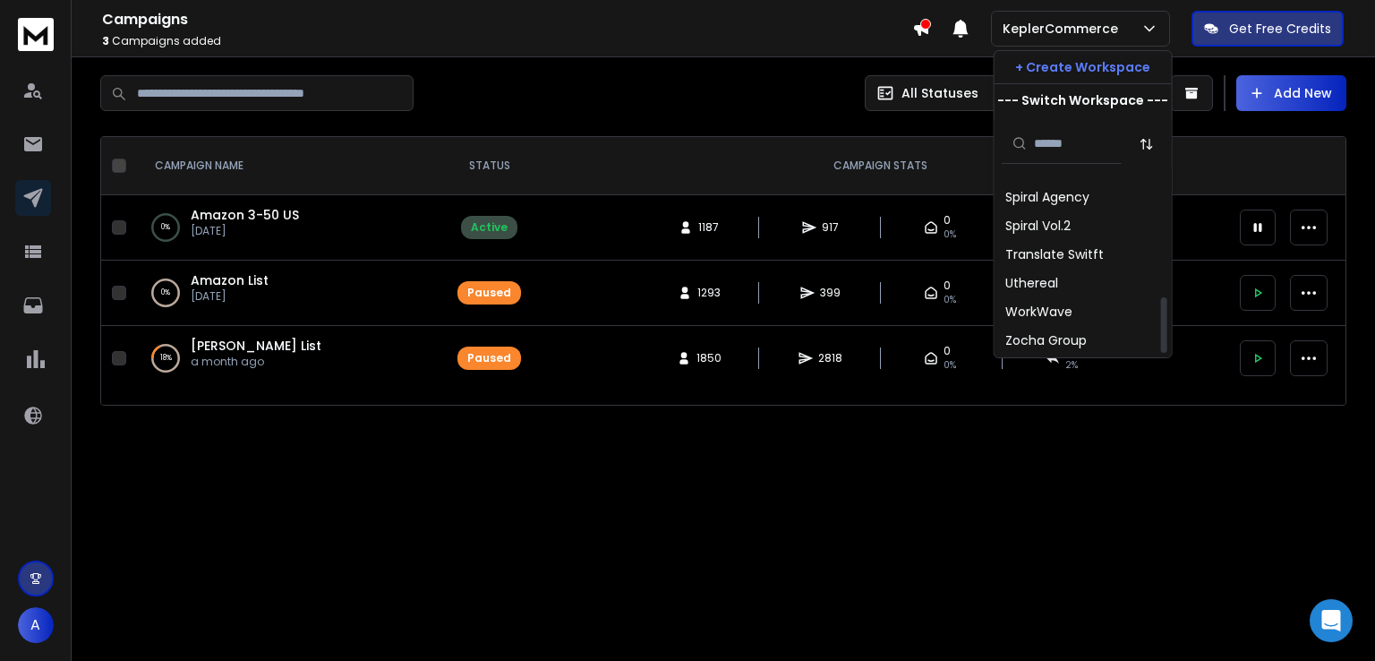
drag, startPoint x: 1164, startPoint y: 205, endPoint x: 1172, endPoint y: 327, distance: 122.0
click at [1168, 327] on div at bounding box center [1164, 325] width 6 height 56
